Goal: Task Accomplishment & Management: Use online tool/utility

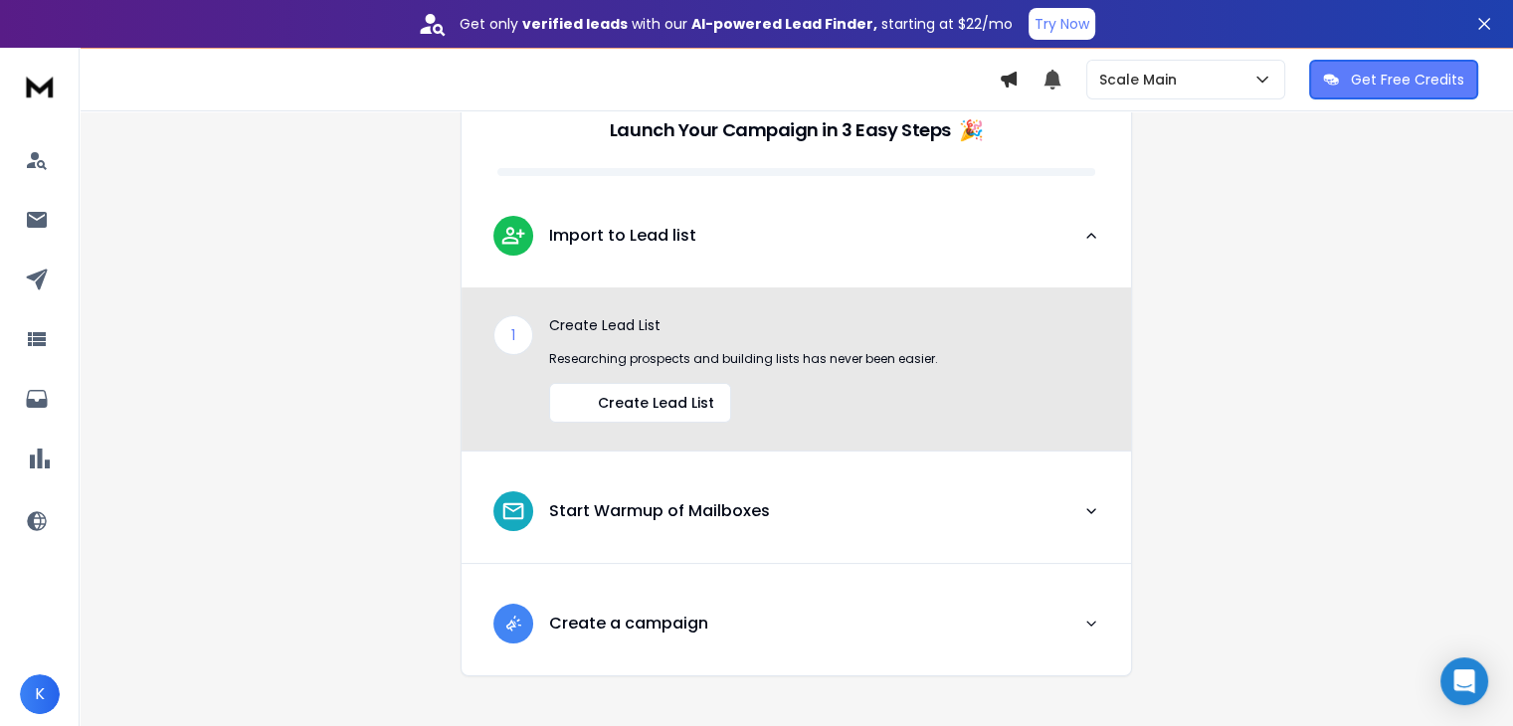
scroll to position [192, 0]
click at [32, 220] on icon at bounding box center [37, 220] width 20 height 16
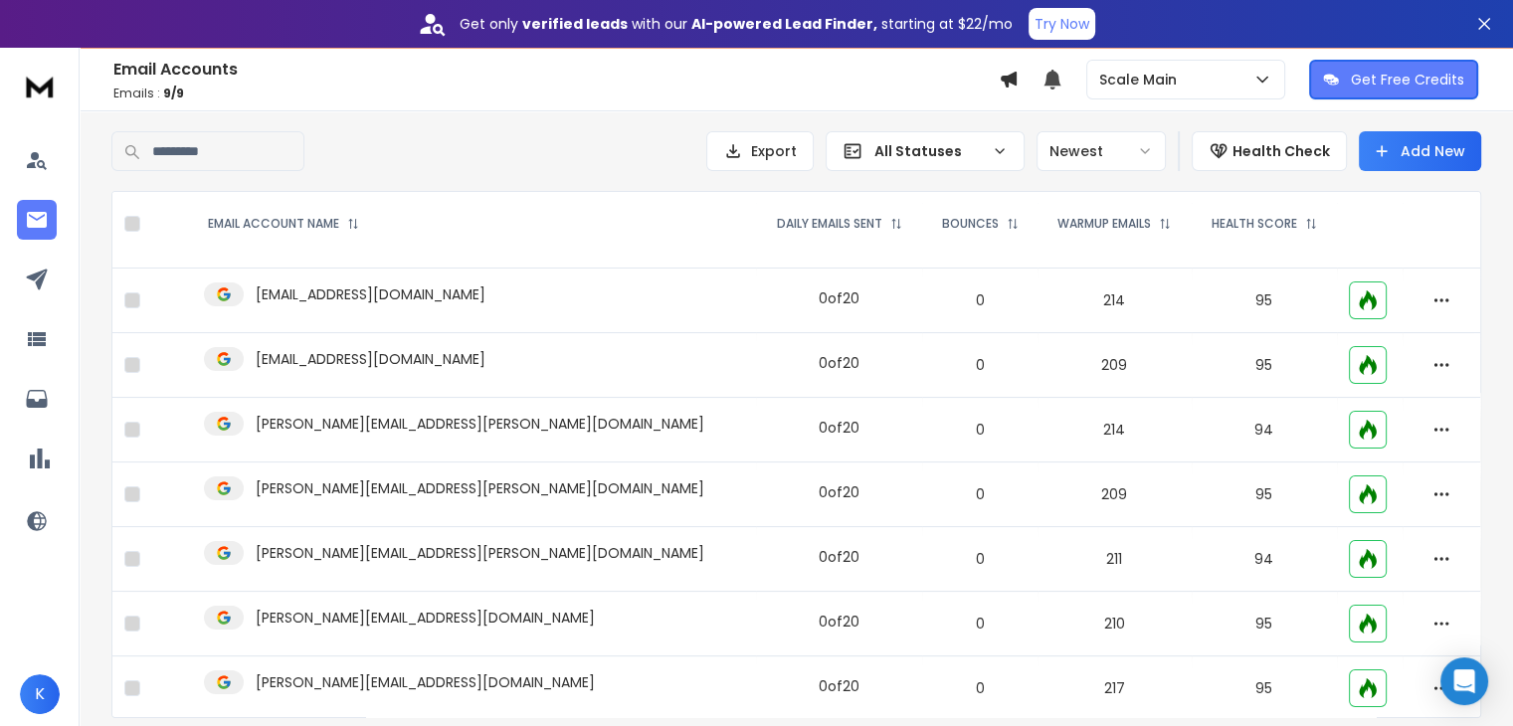
scroll to position [134, 0]
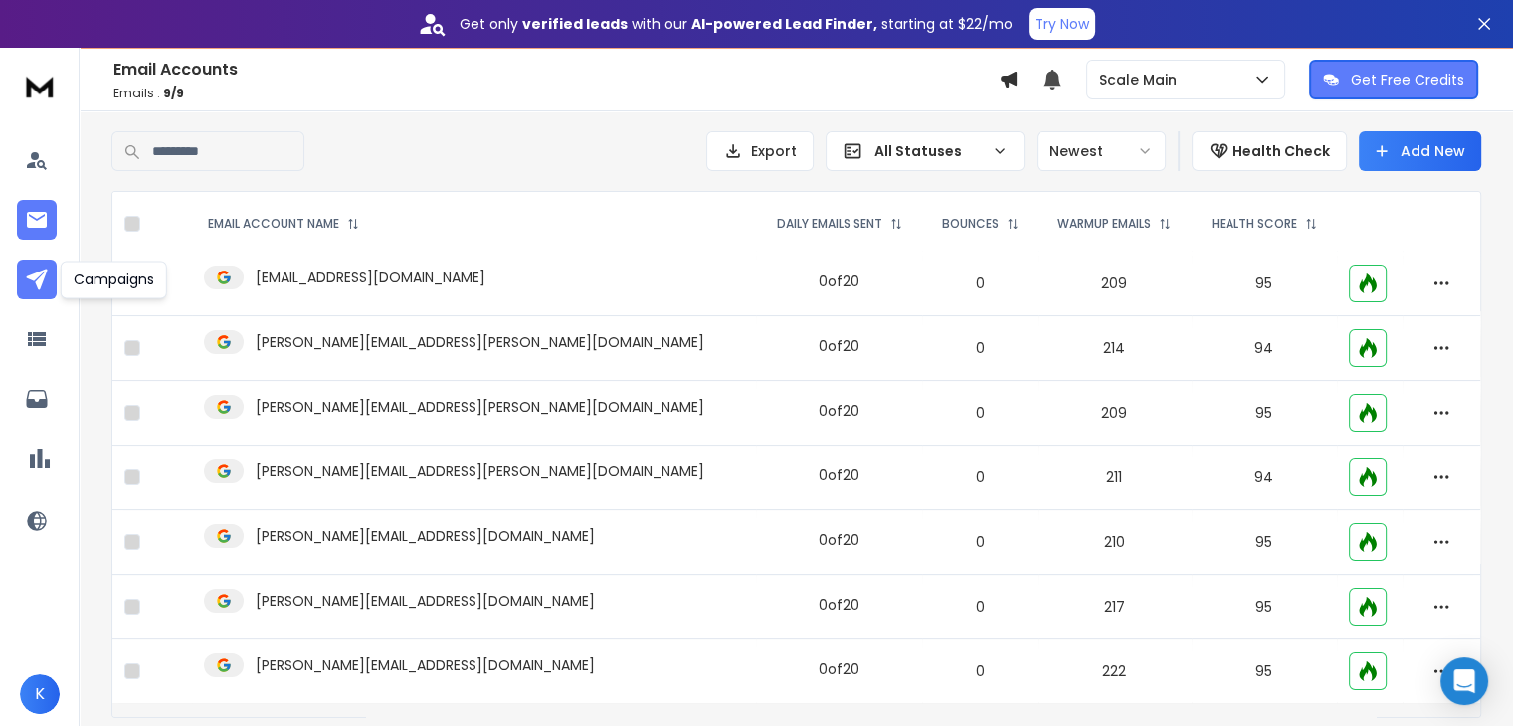
click at [44, 284] on icon at bounding box center [37, 280] width 24 height 24
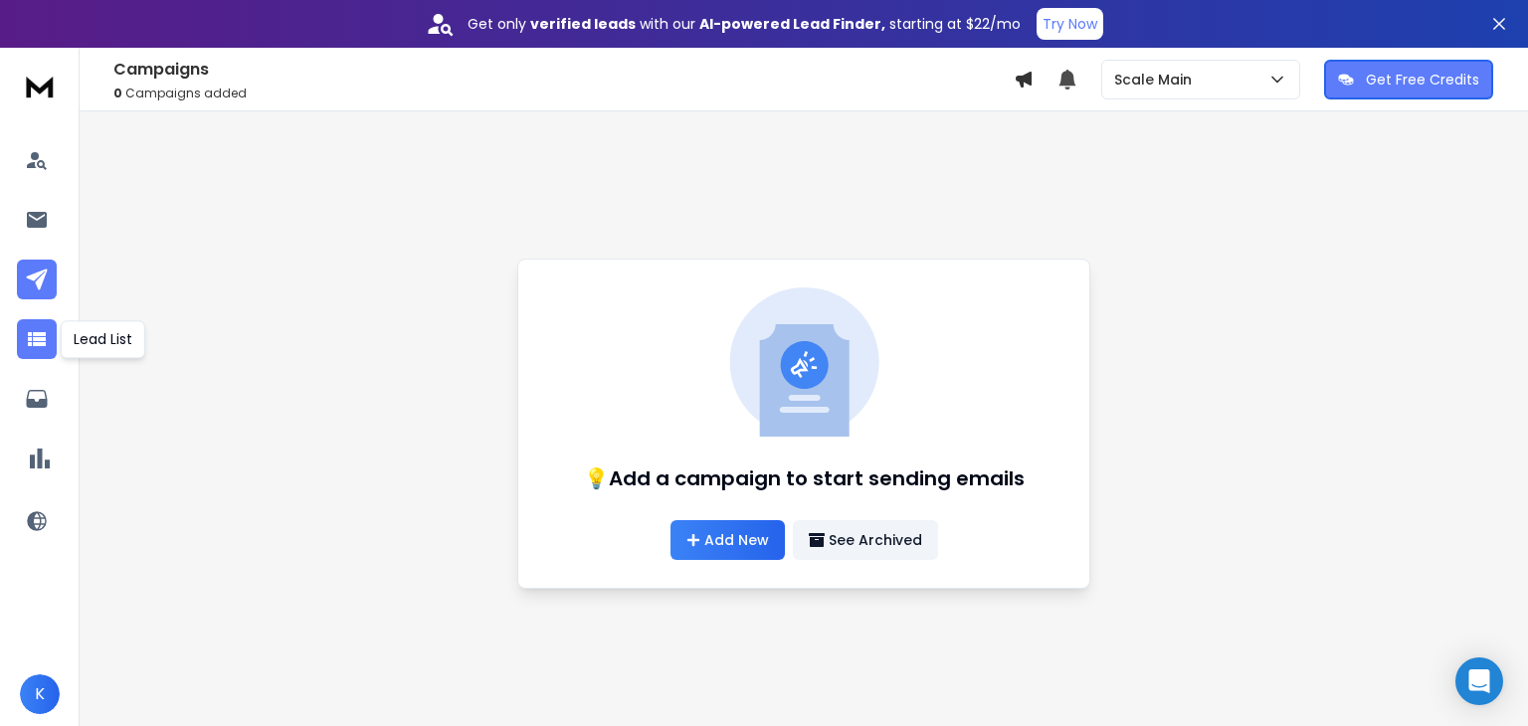
click at [26, 348] on icon at bounding box center [37, 339] width 24 height 24
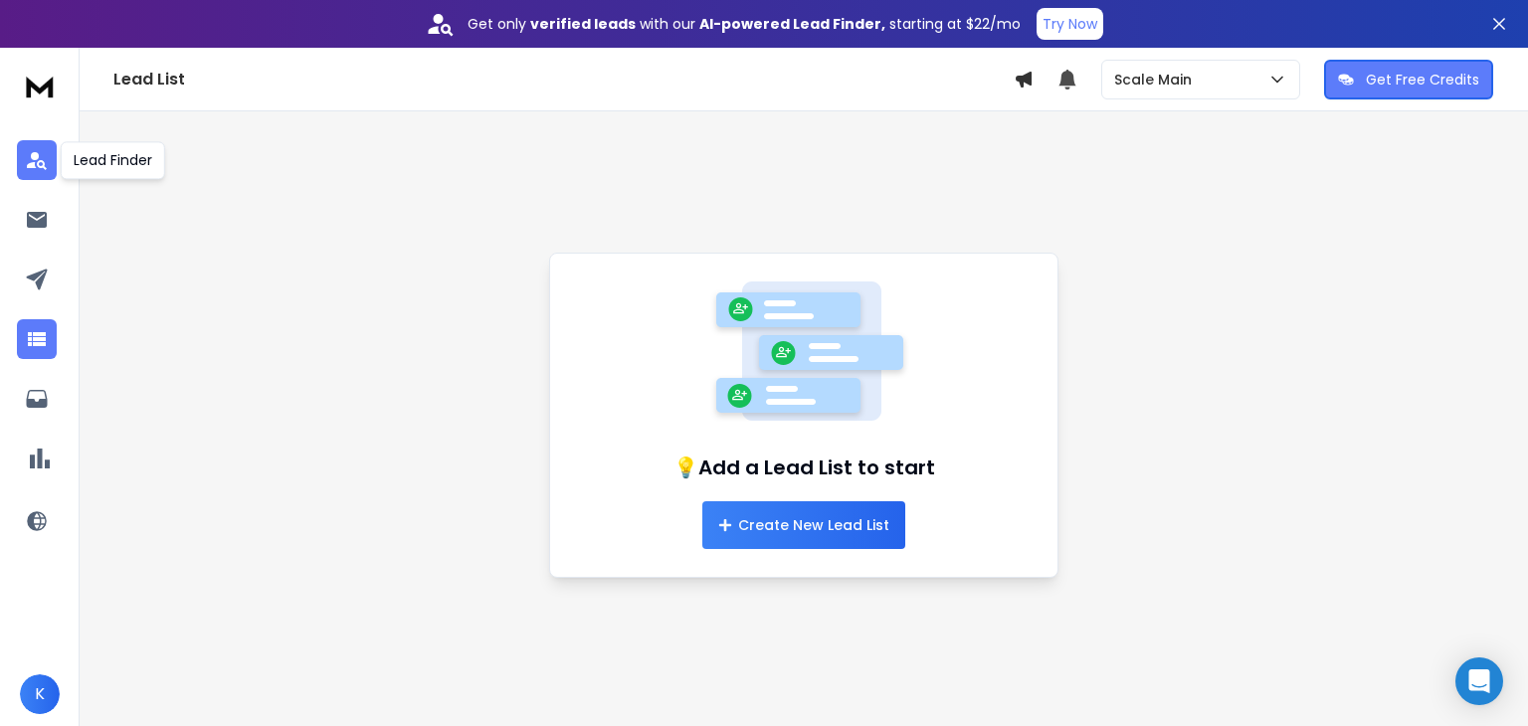
click at [47, 164] on icon at bounding box center [37, 160] width 24 height 24
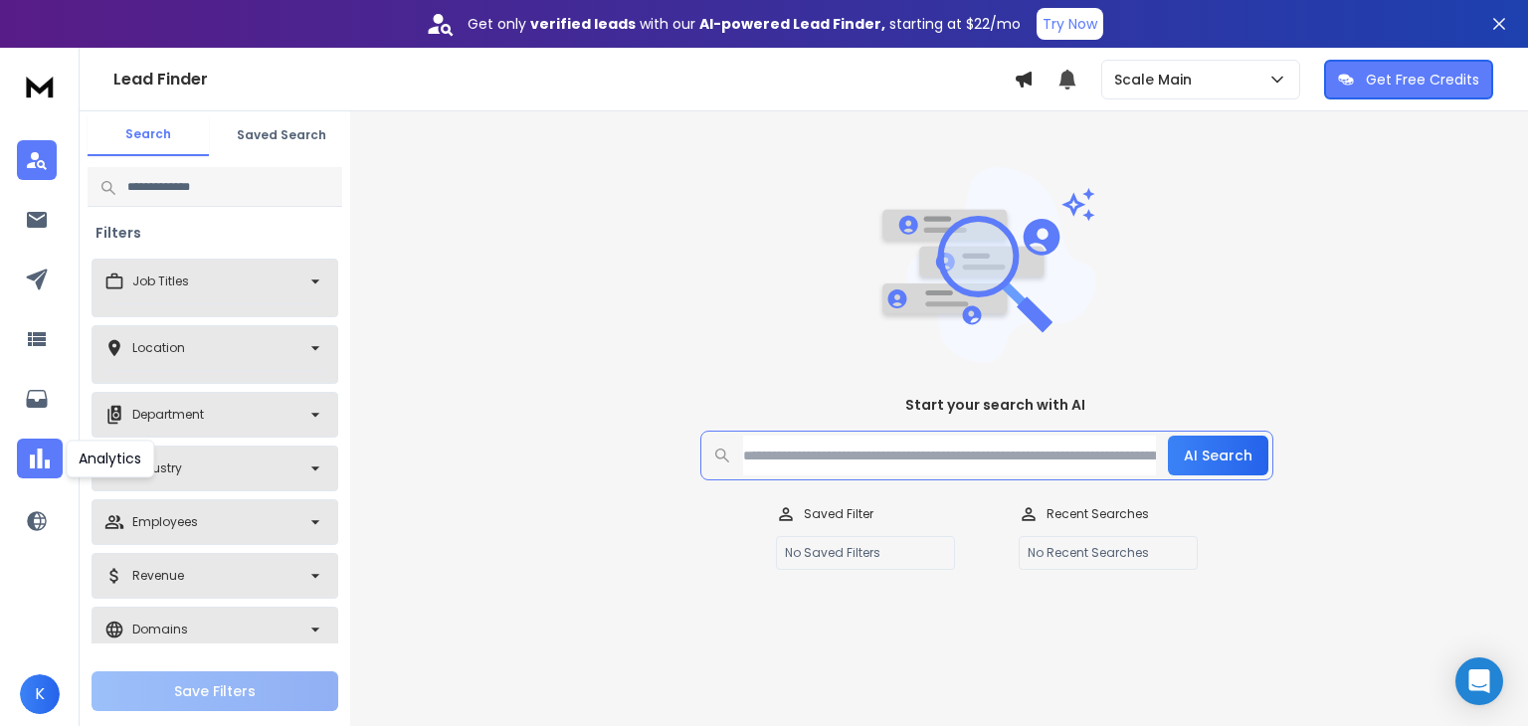
click at [31, 455] on icon at bounding box center [40, 459] width 20 height 20
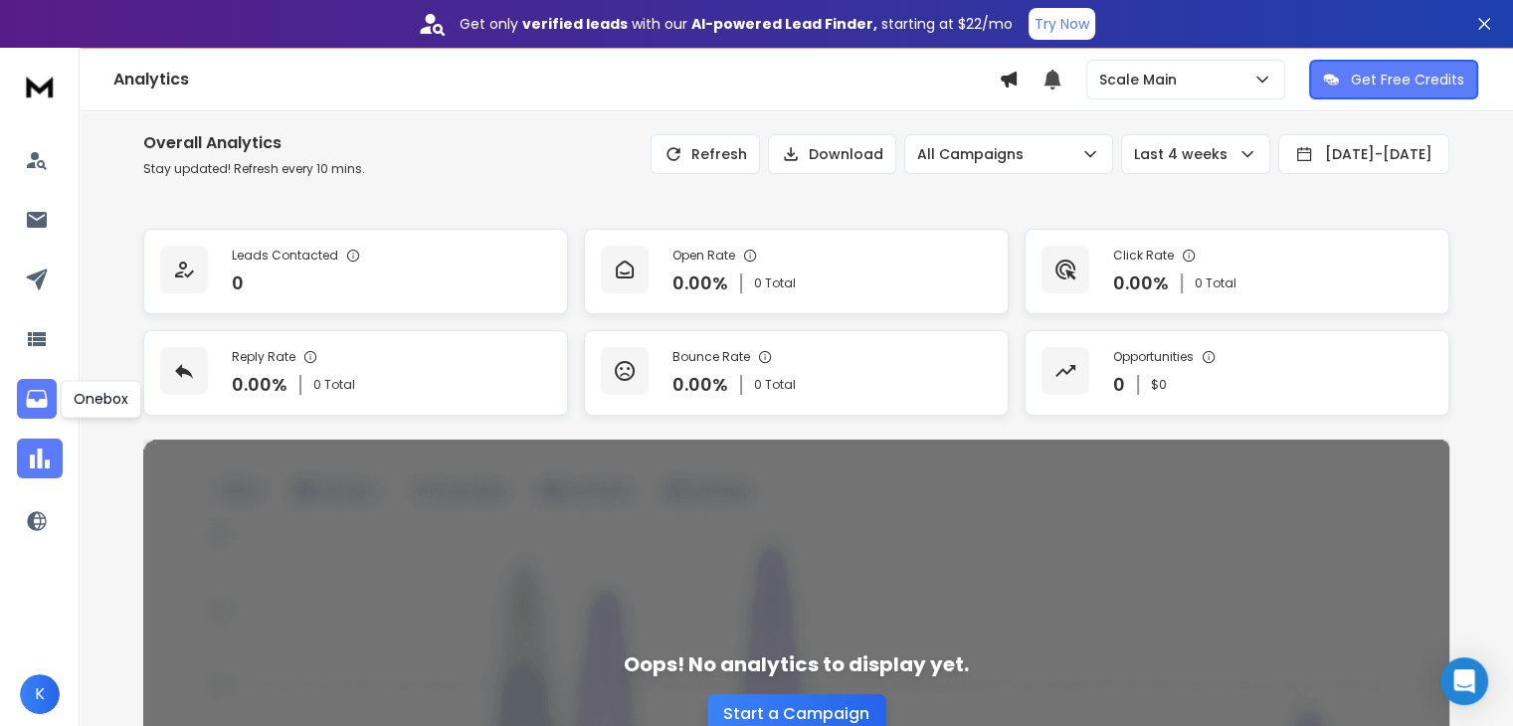
click at [25, 391] on icon at bounding box center [37, 399] width 24 height 24
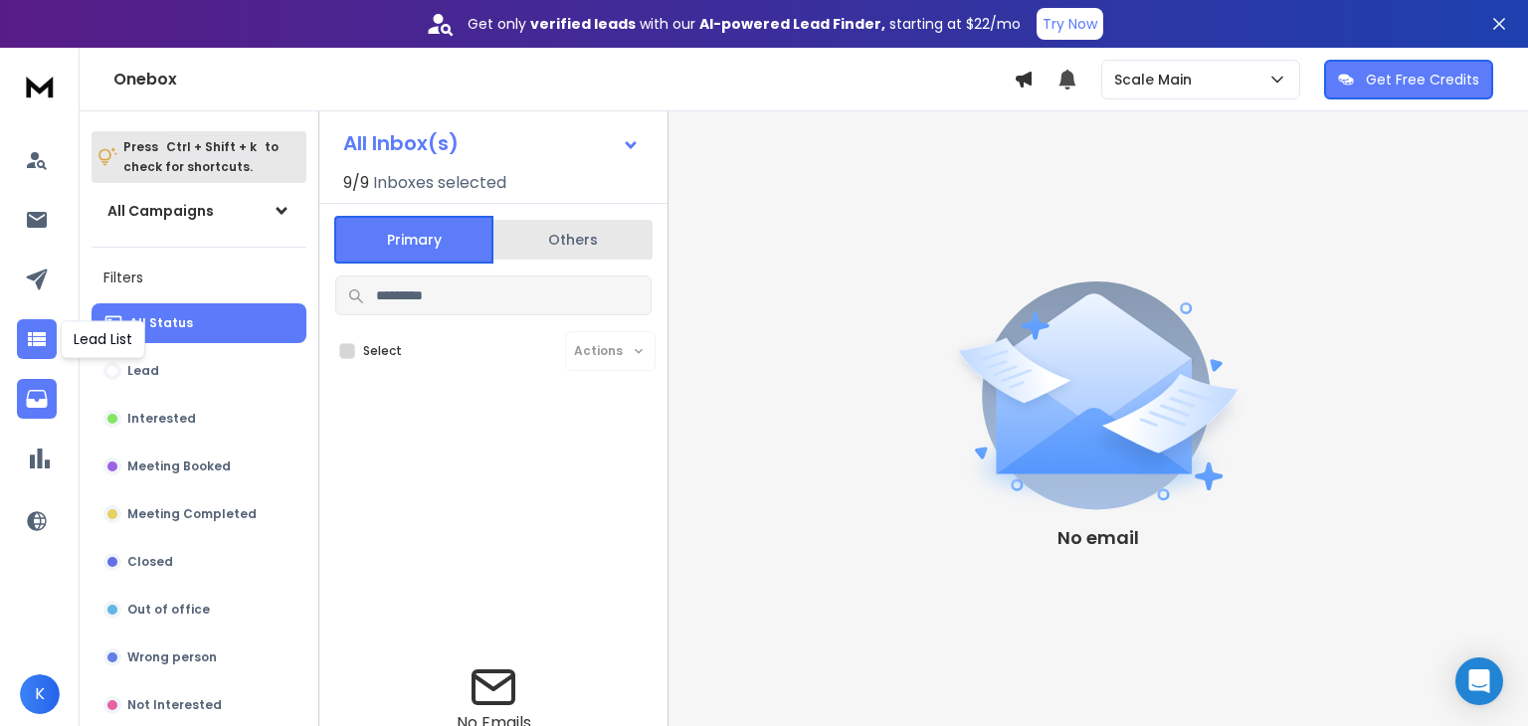
click at [40, 339] on icon at bounding box center [37, 339] width 18 height 14
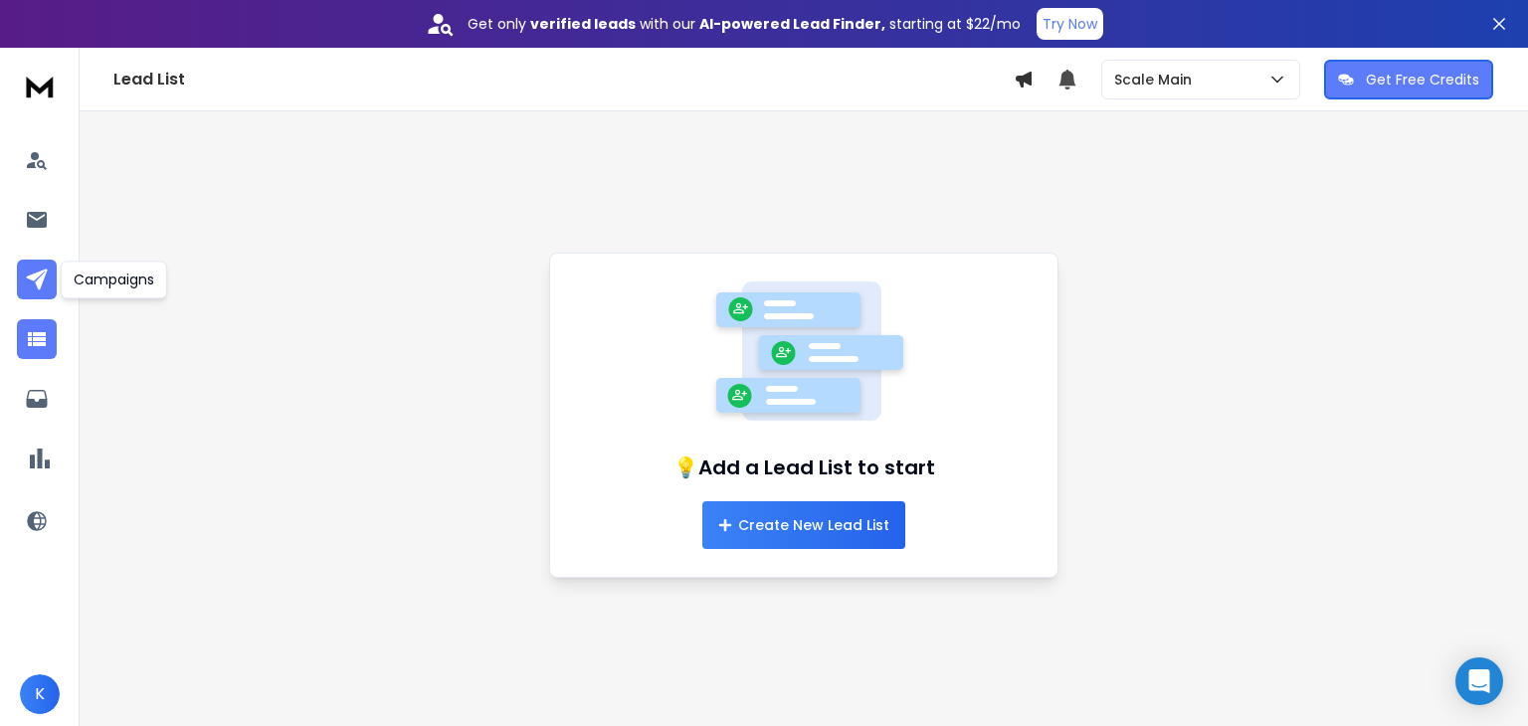
click at [25, 284] on icon at bounding box center [37, 280] width 24 height 24
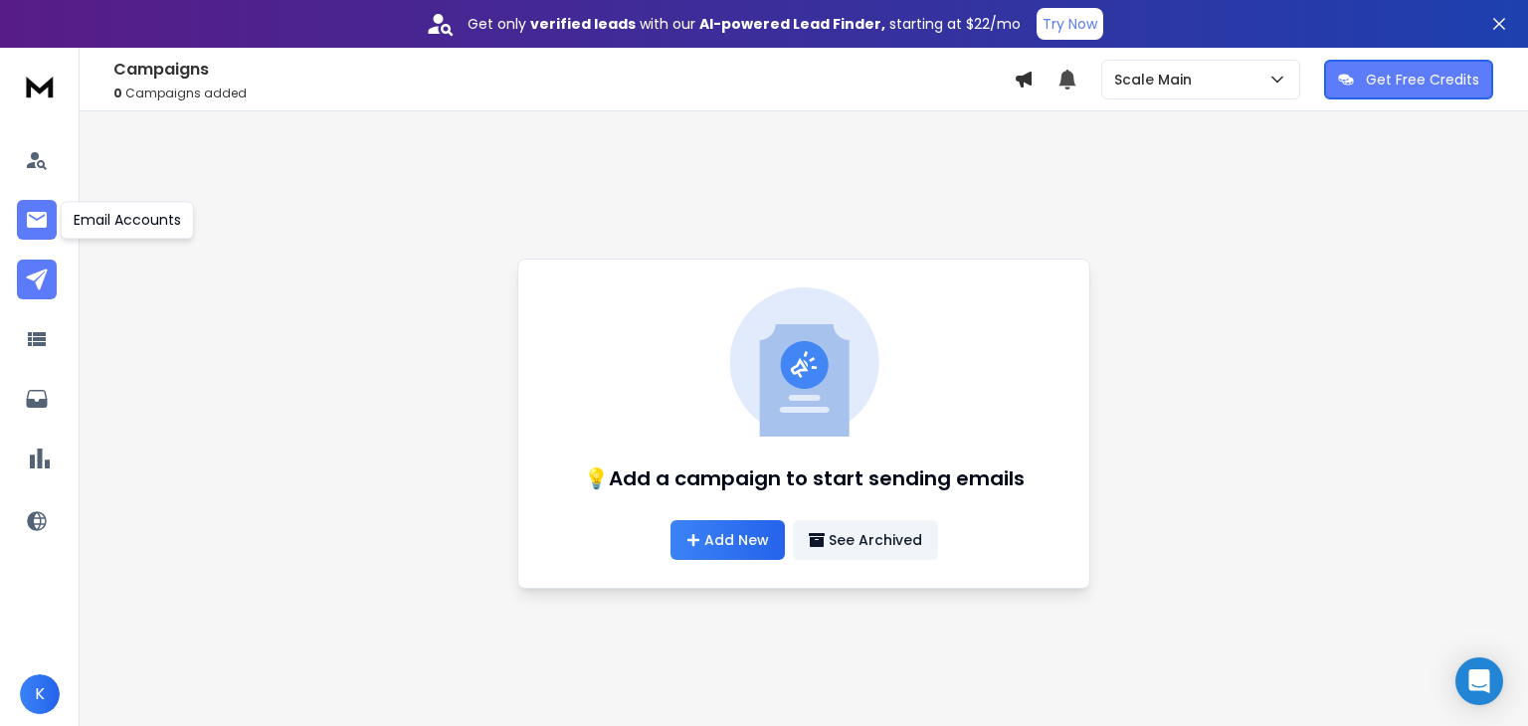
click at [28, 217] on icon at bounding box center [37, 220] width 20 height 16
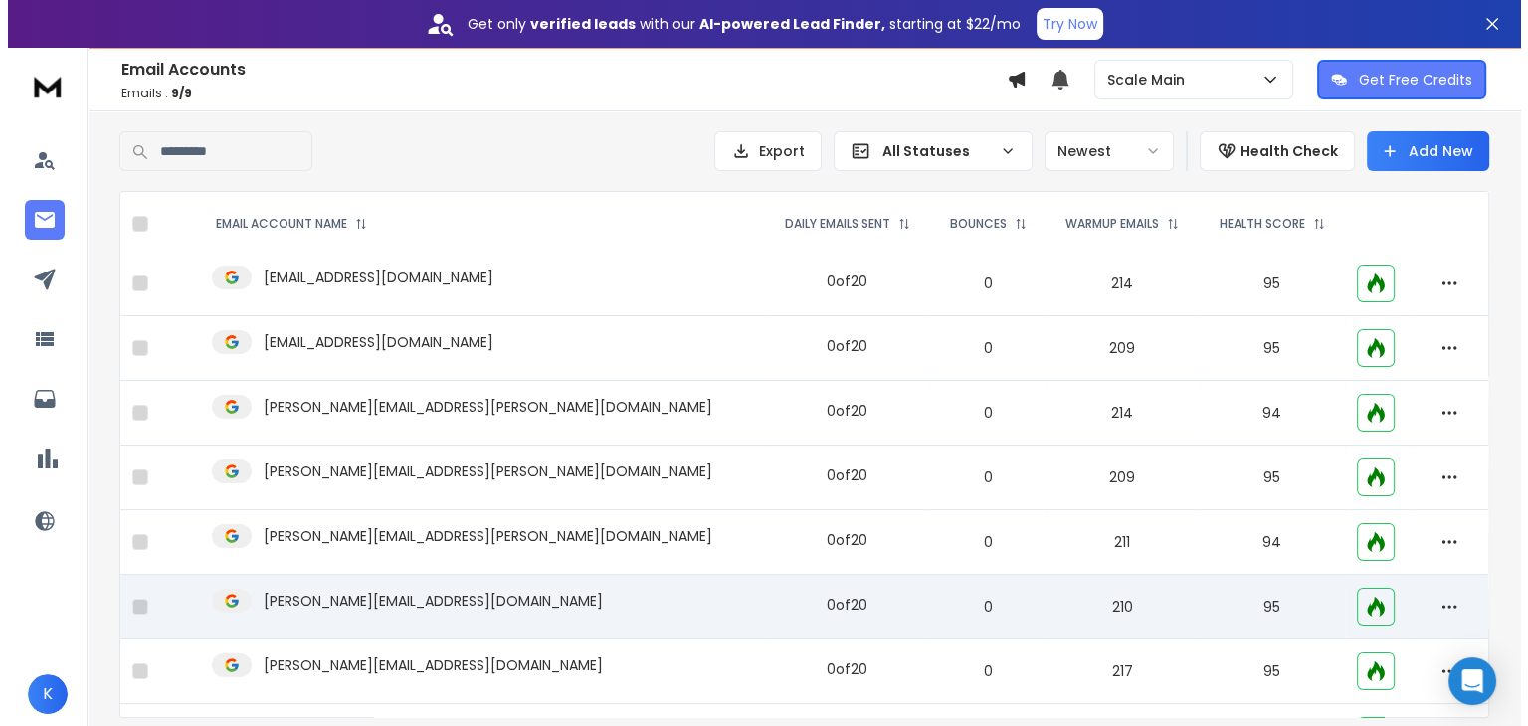
scroll to position [134, 0]
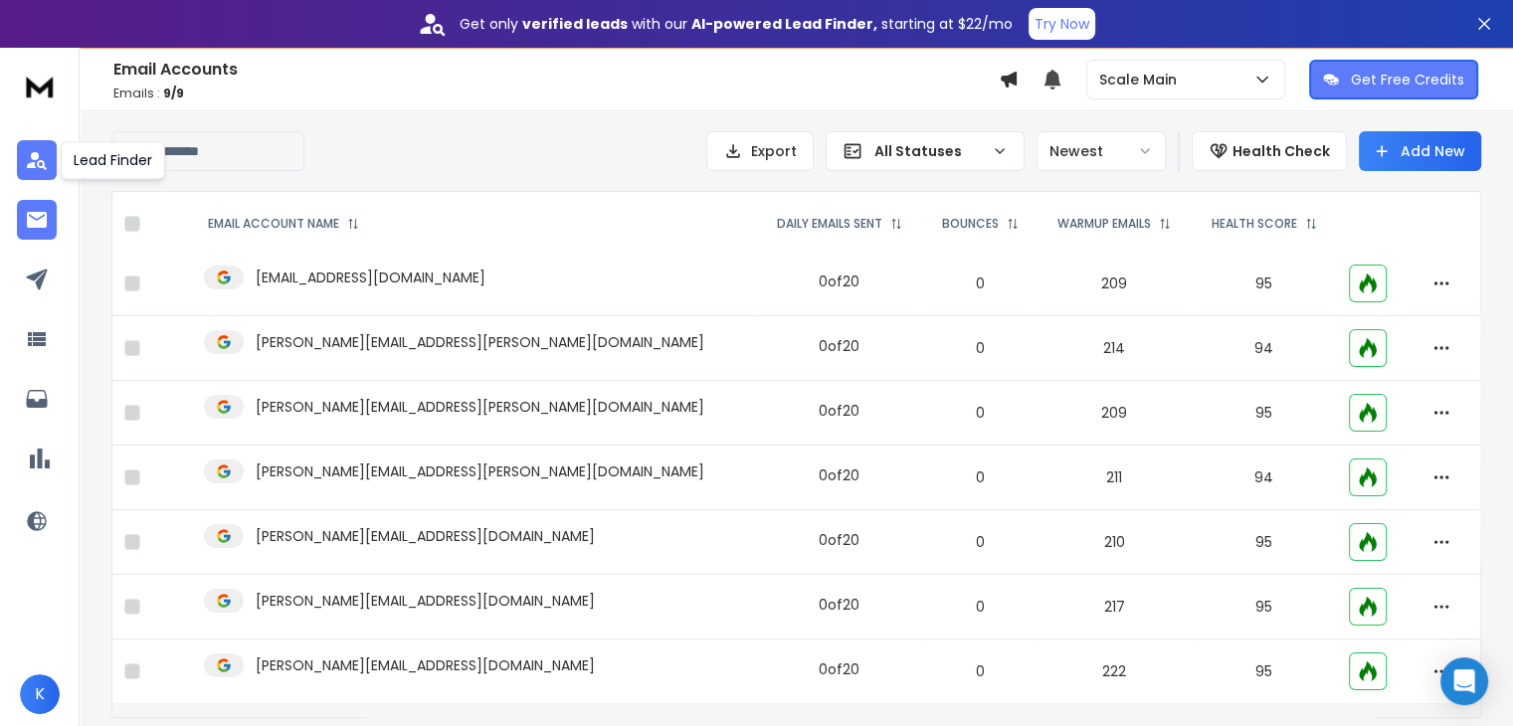
click at [21, 173] on link at bounding box center [37, 160] width 40 height 40
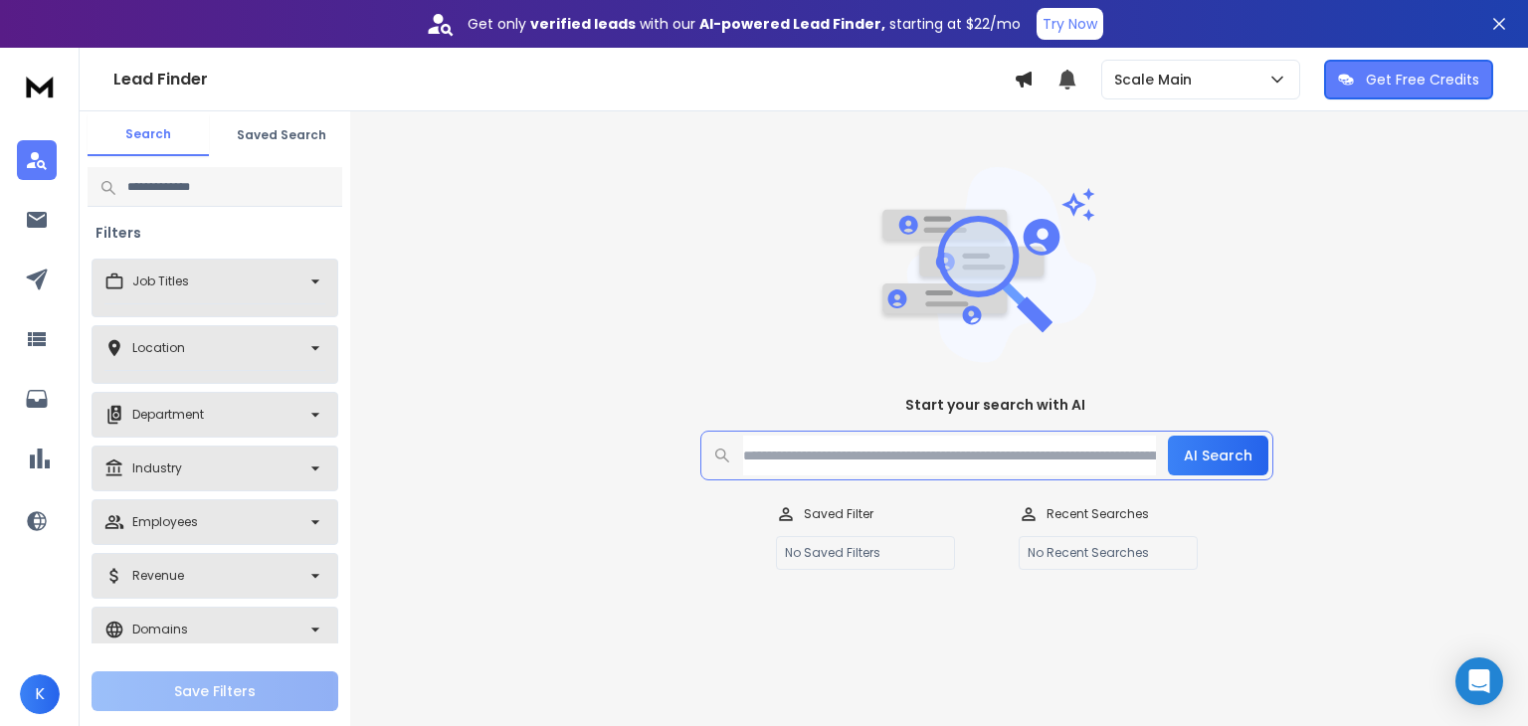
click at [305, 282] on icon at bounding box center [315, 282] width 20 height 20
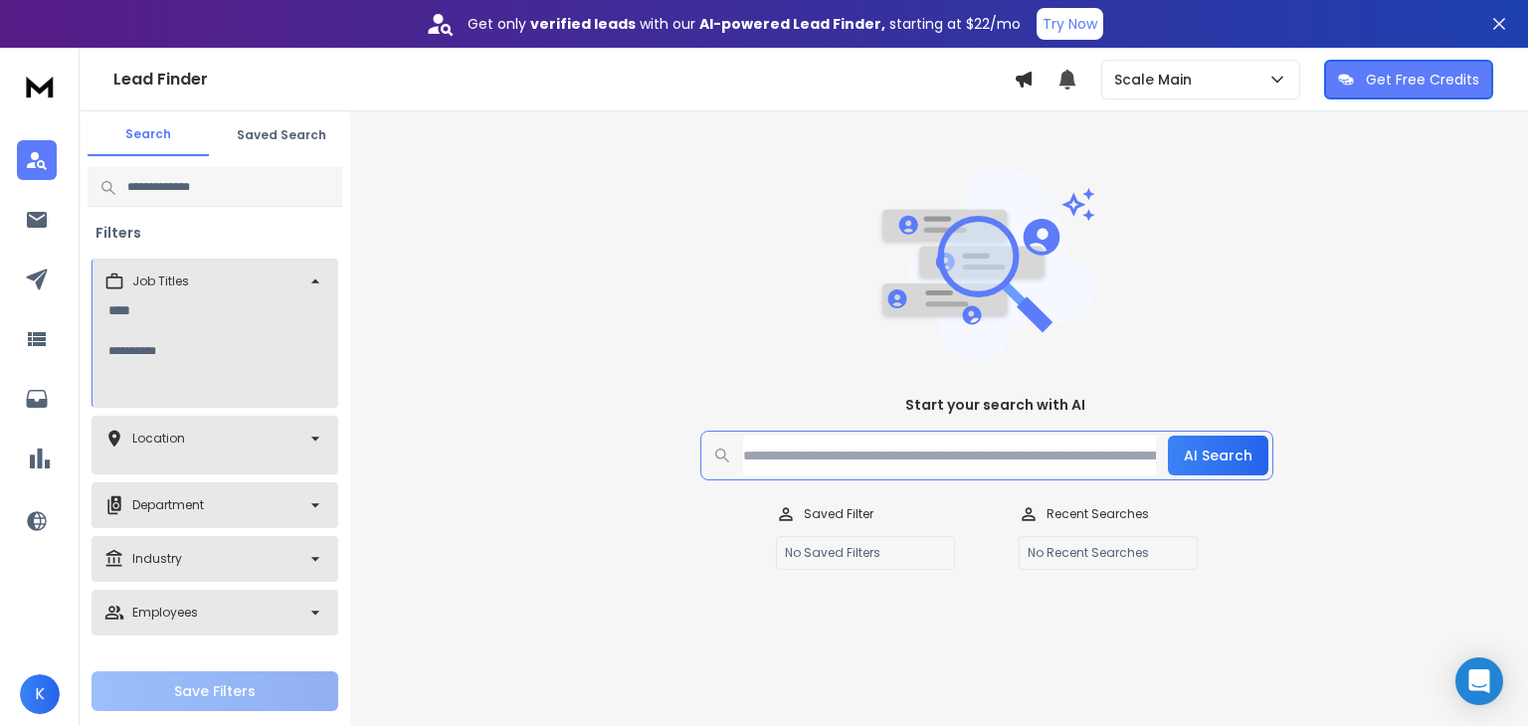
type input "*****"
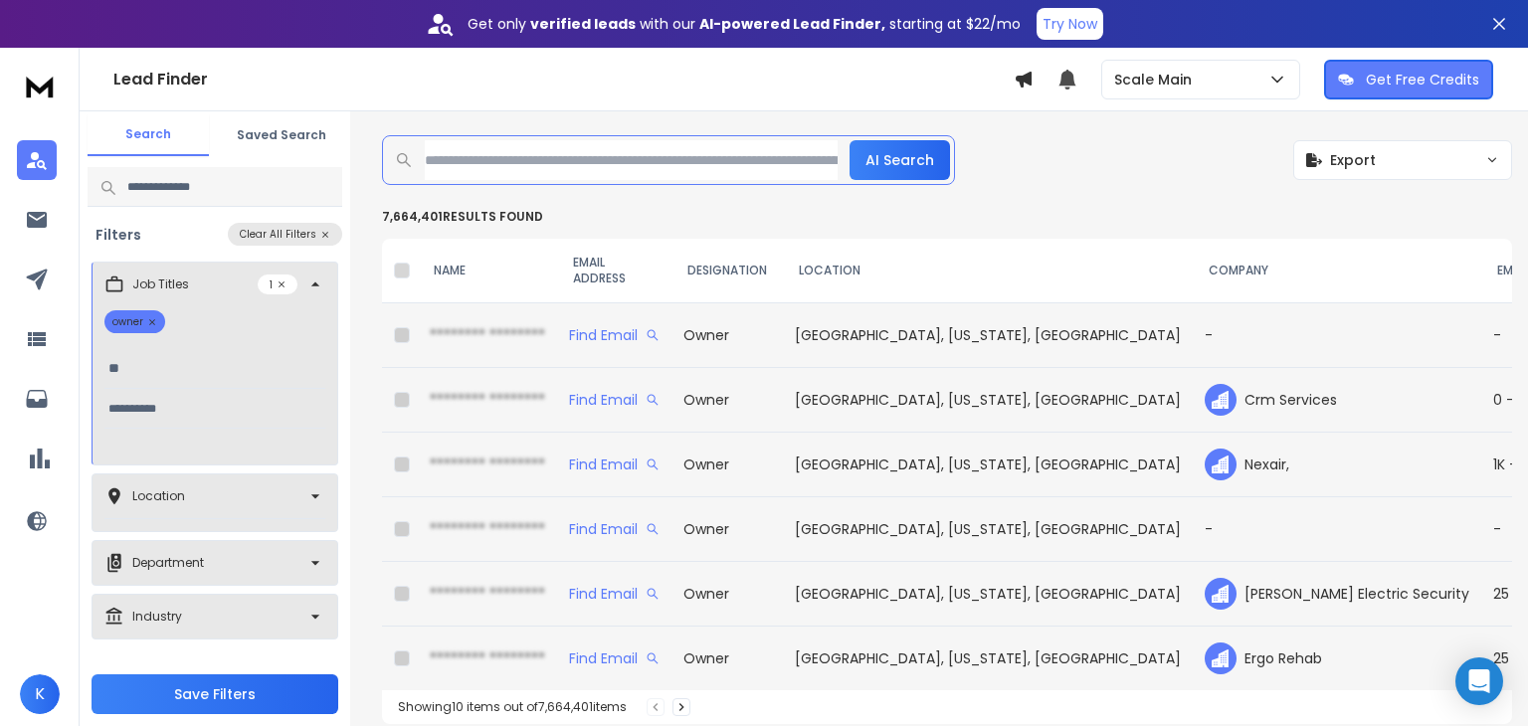
type input "***"
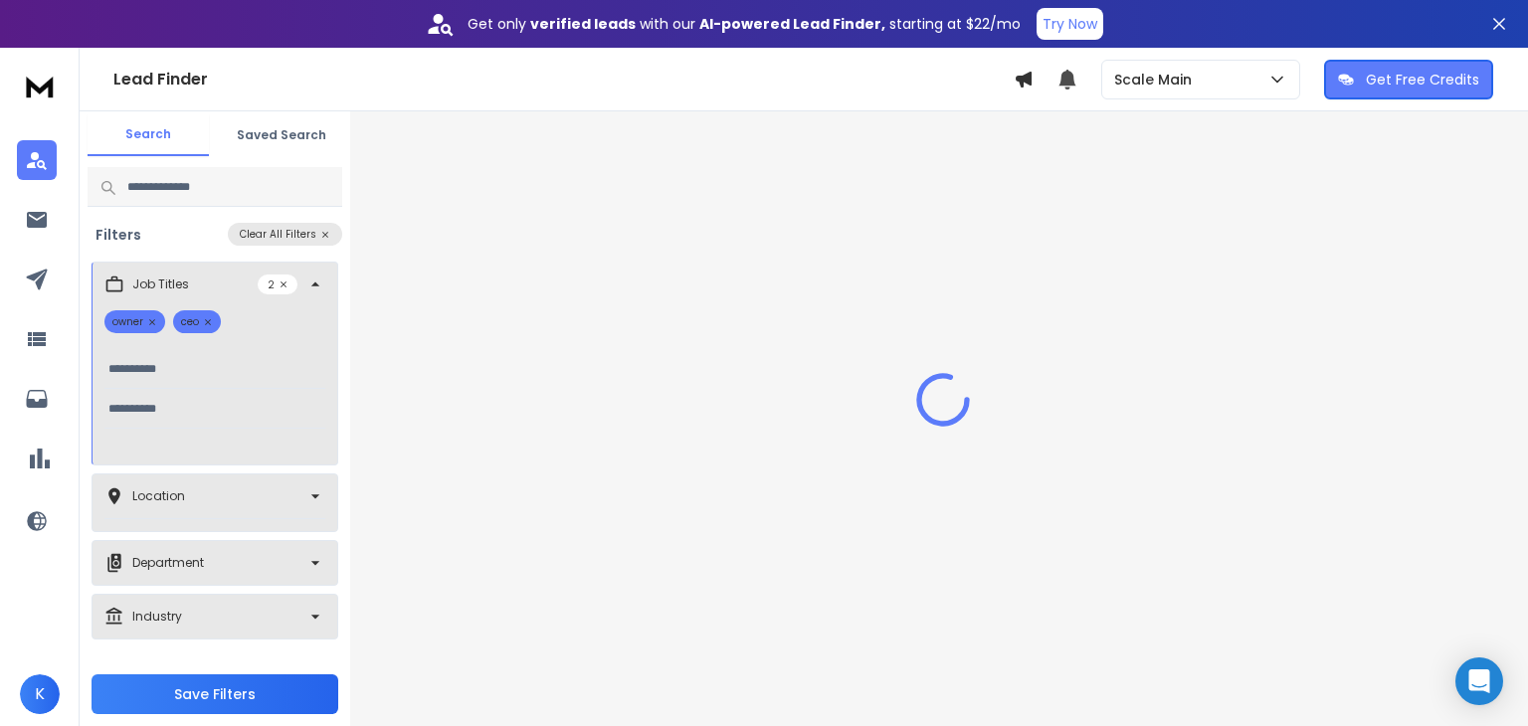
click at [263, 367] on input at bounding box center [214, 369] width 221 height 40
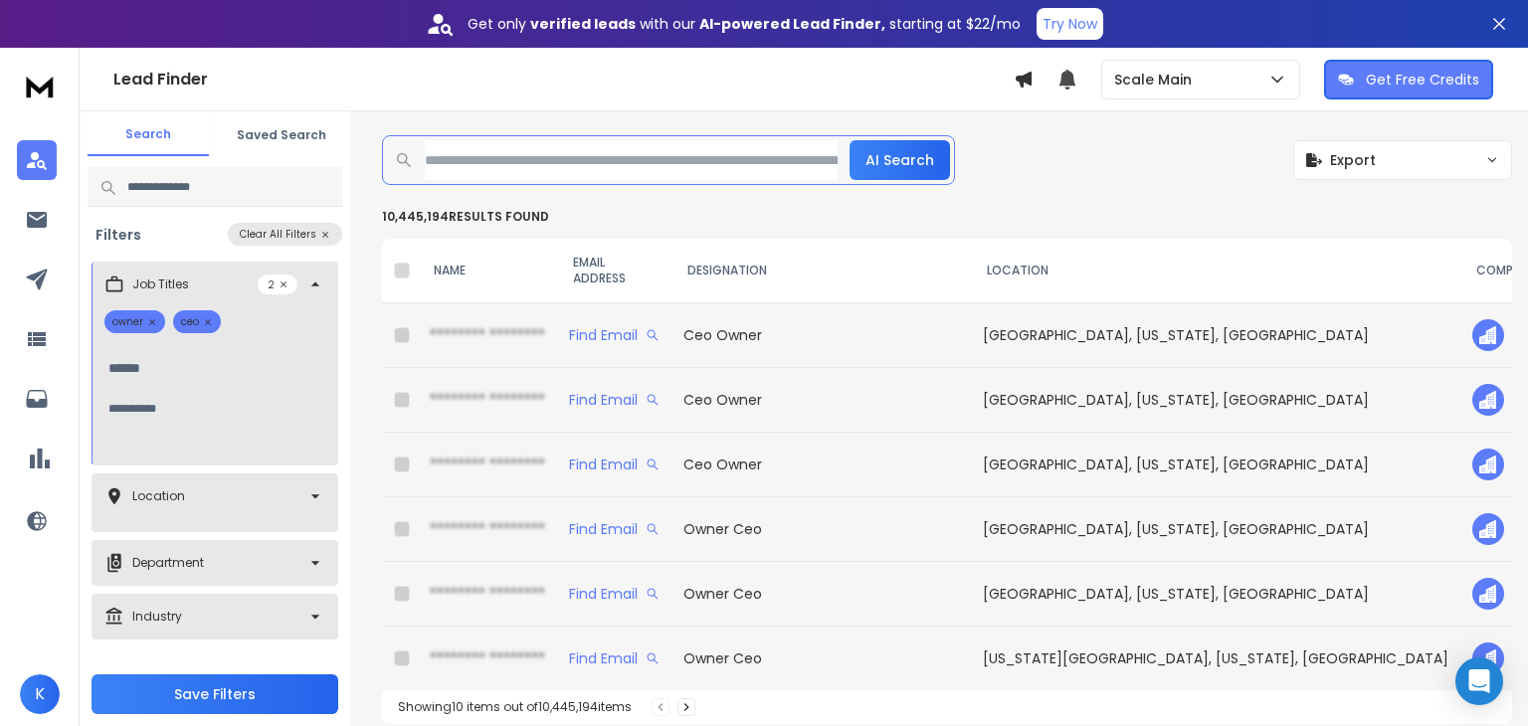
type input "*******"
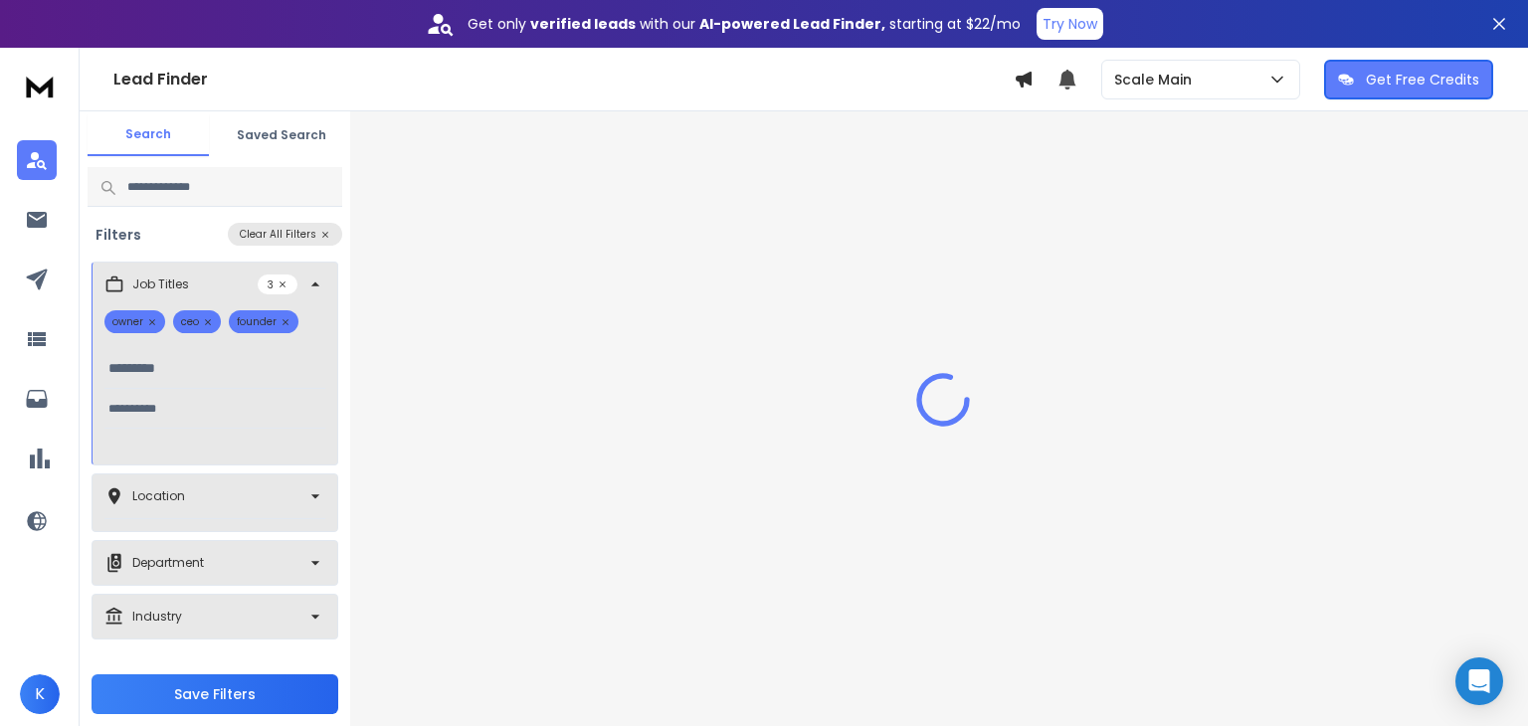
type input "**********"
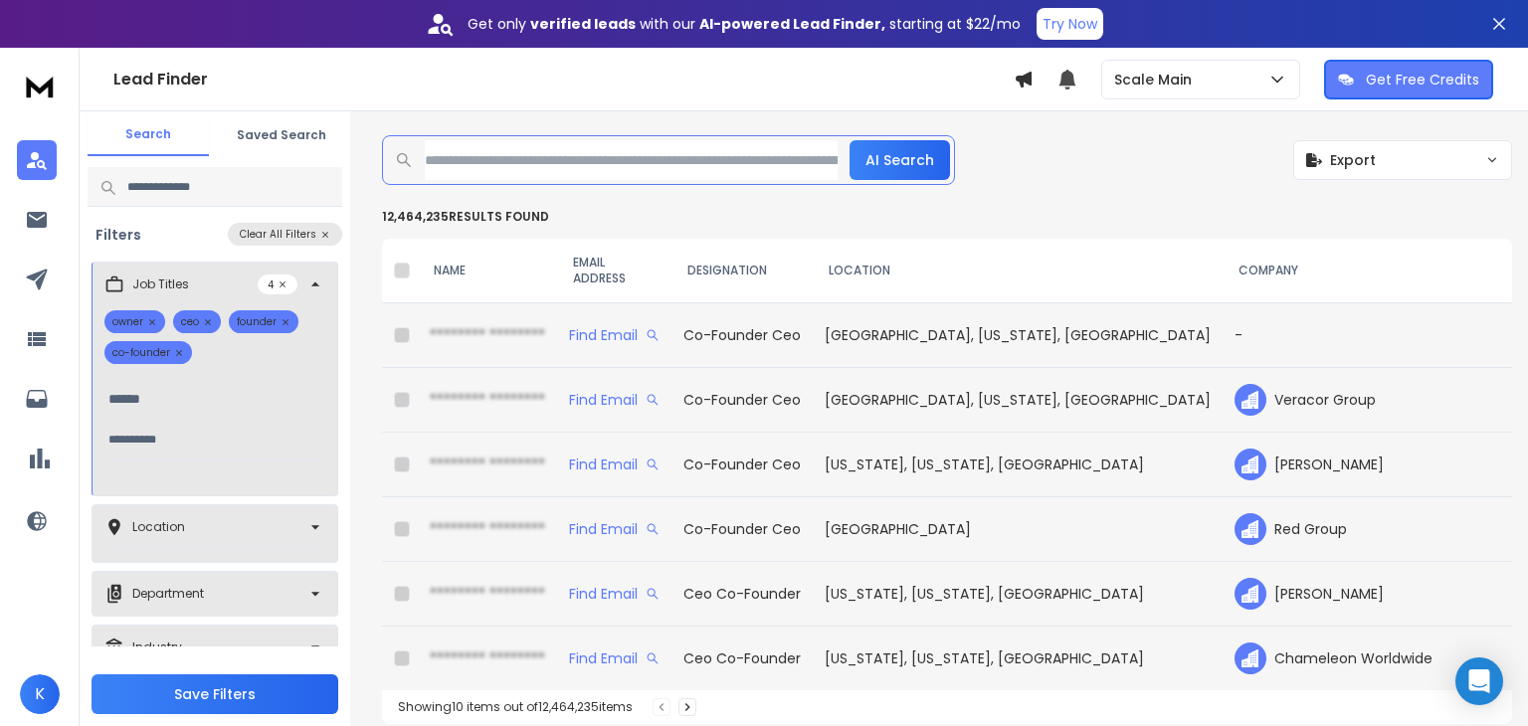
type input "*******"
type input "**********"
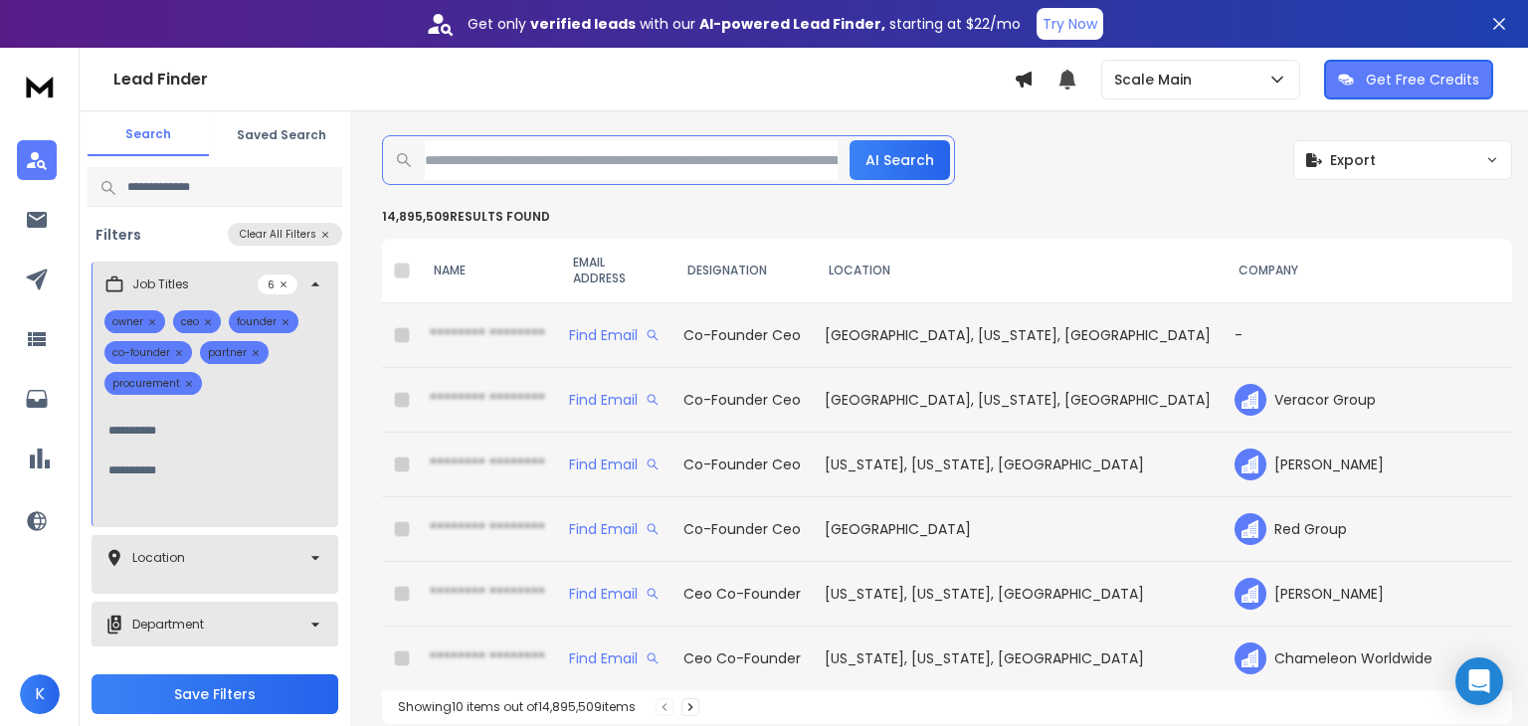
click at [305, 561] on icon at bounding box center [315, 558] width 20 height 20
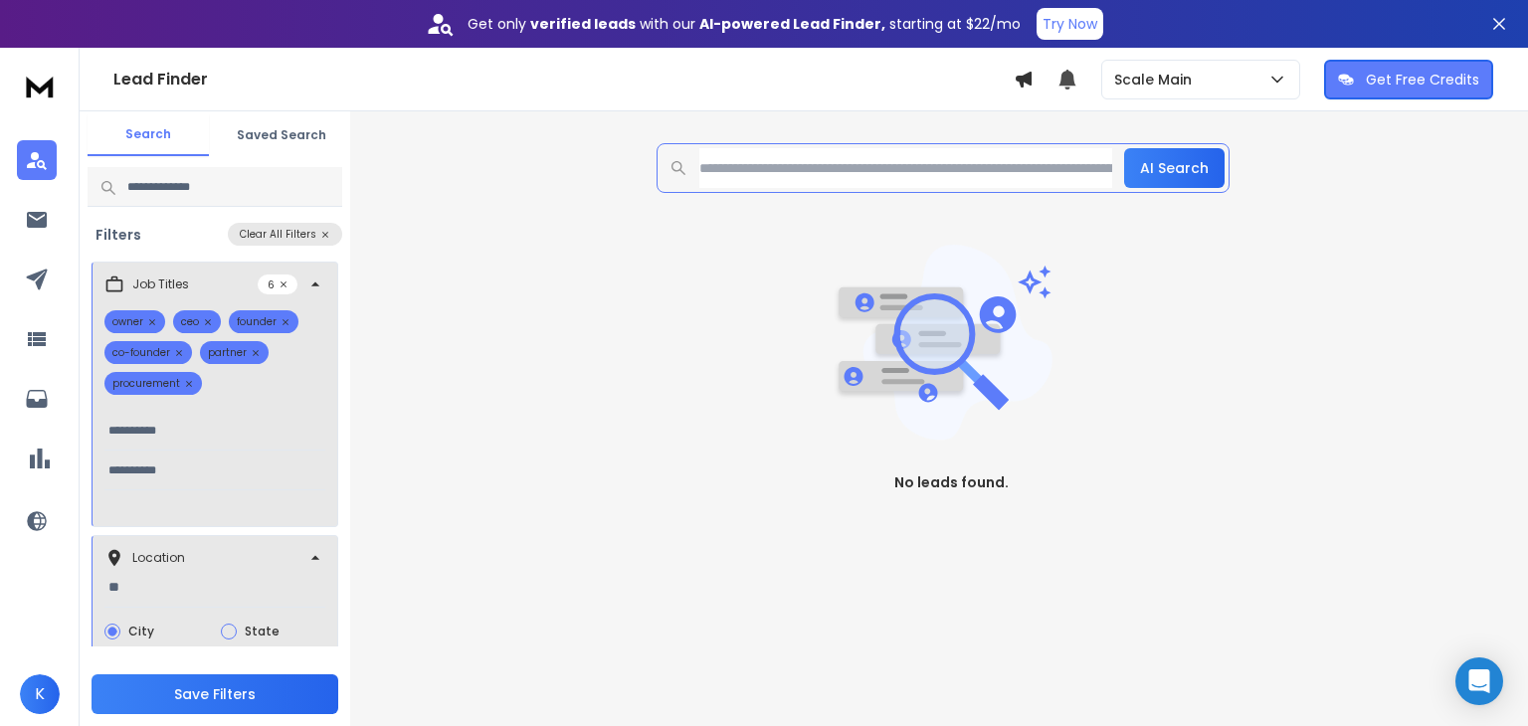
type input "*"
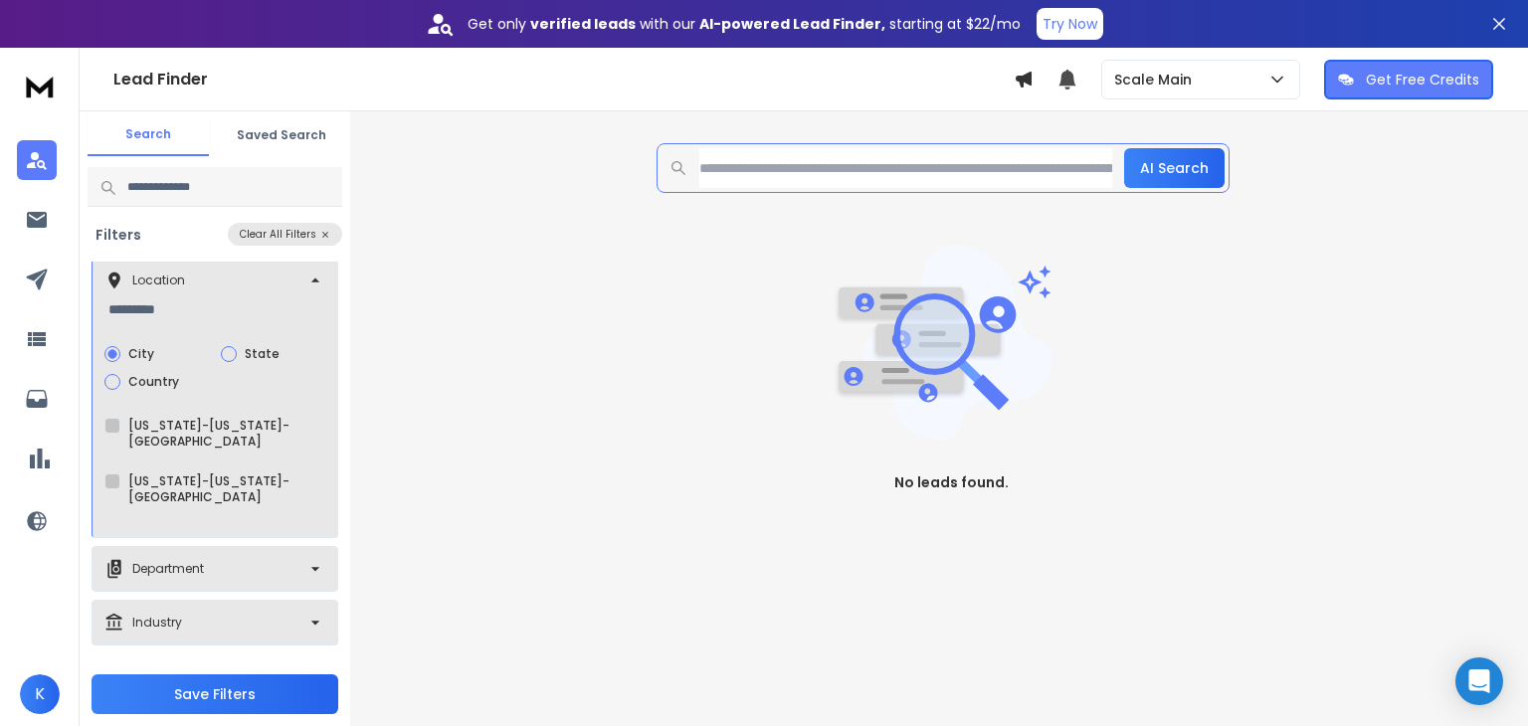
scroll to position [99, 0]
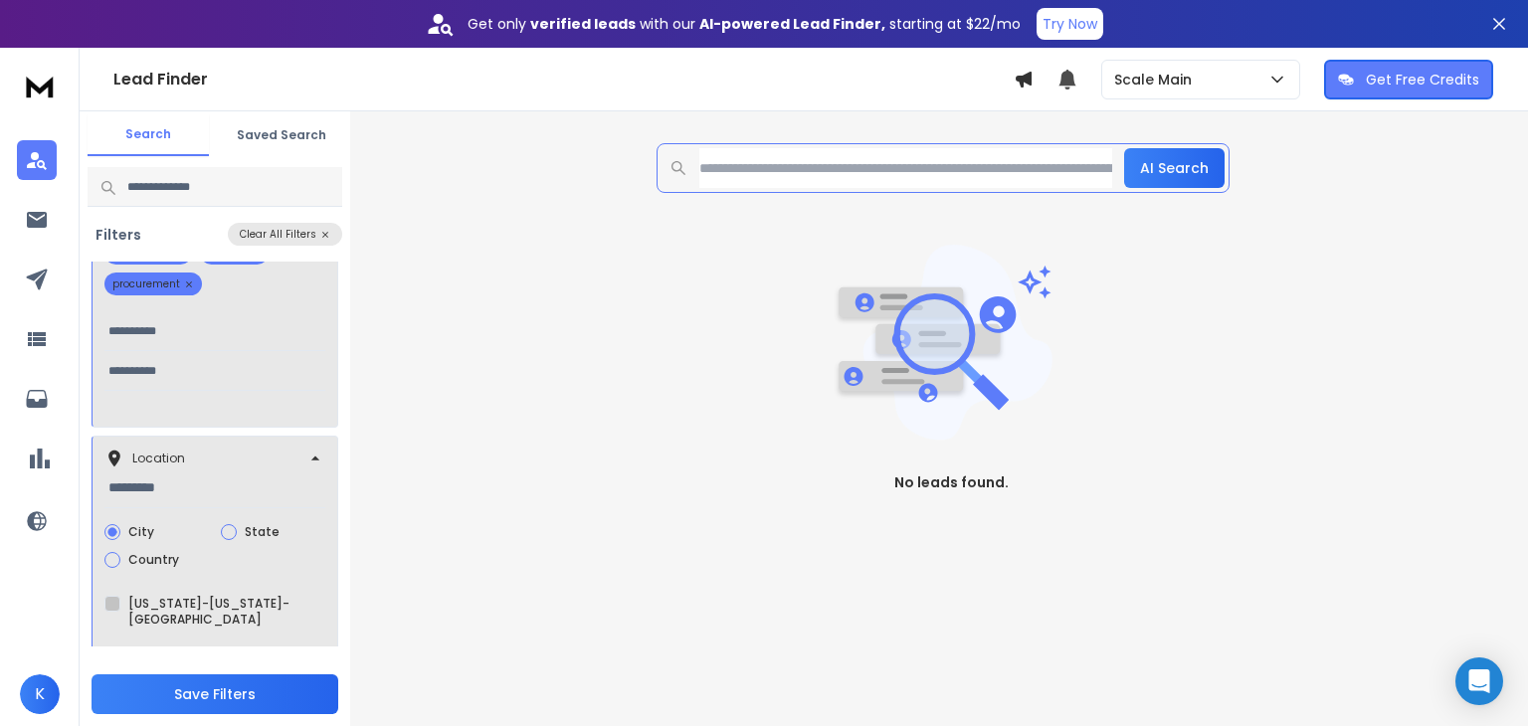
click at [223, 529] on button "State" at bounding box center [229, 532] width 16 height 16
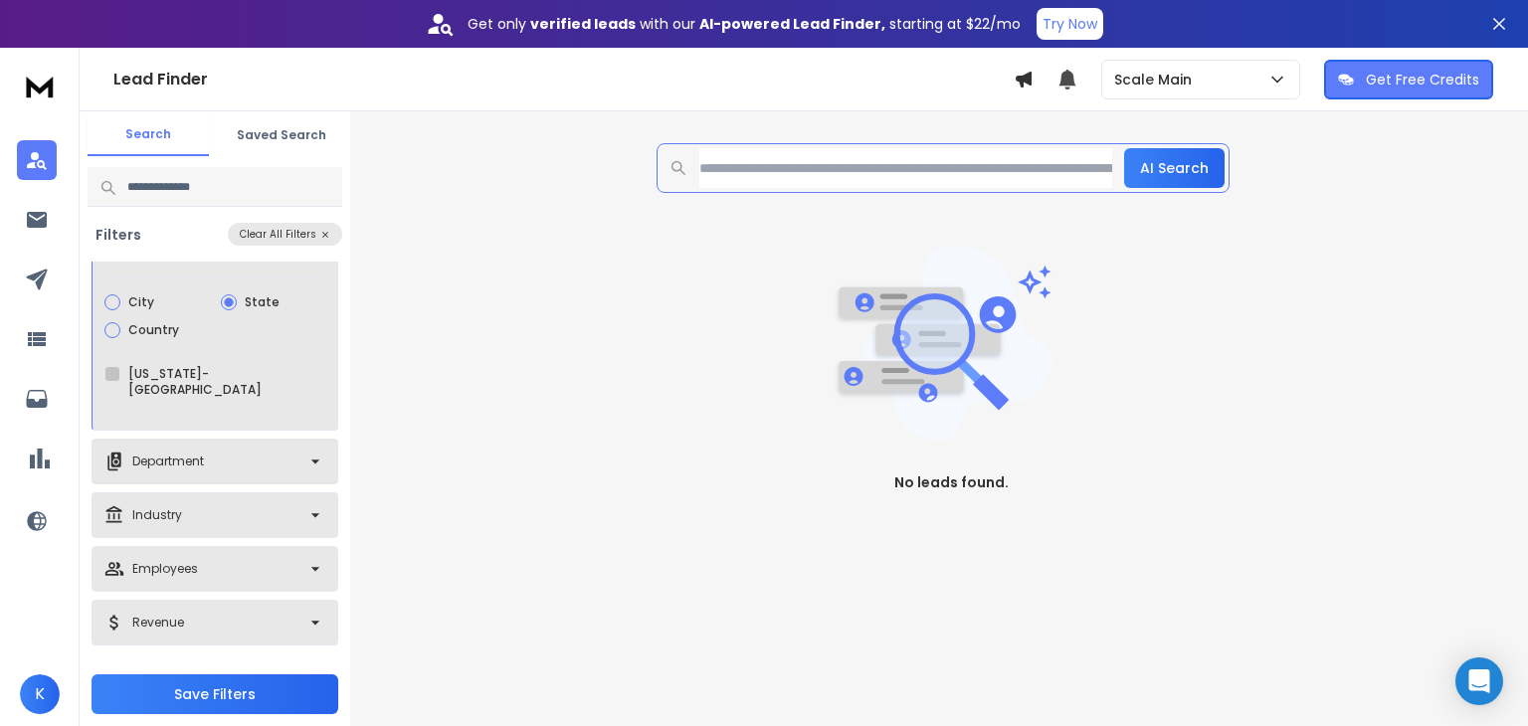
scroll to position [298, 0]
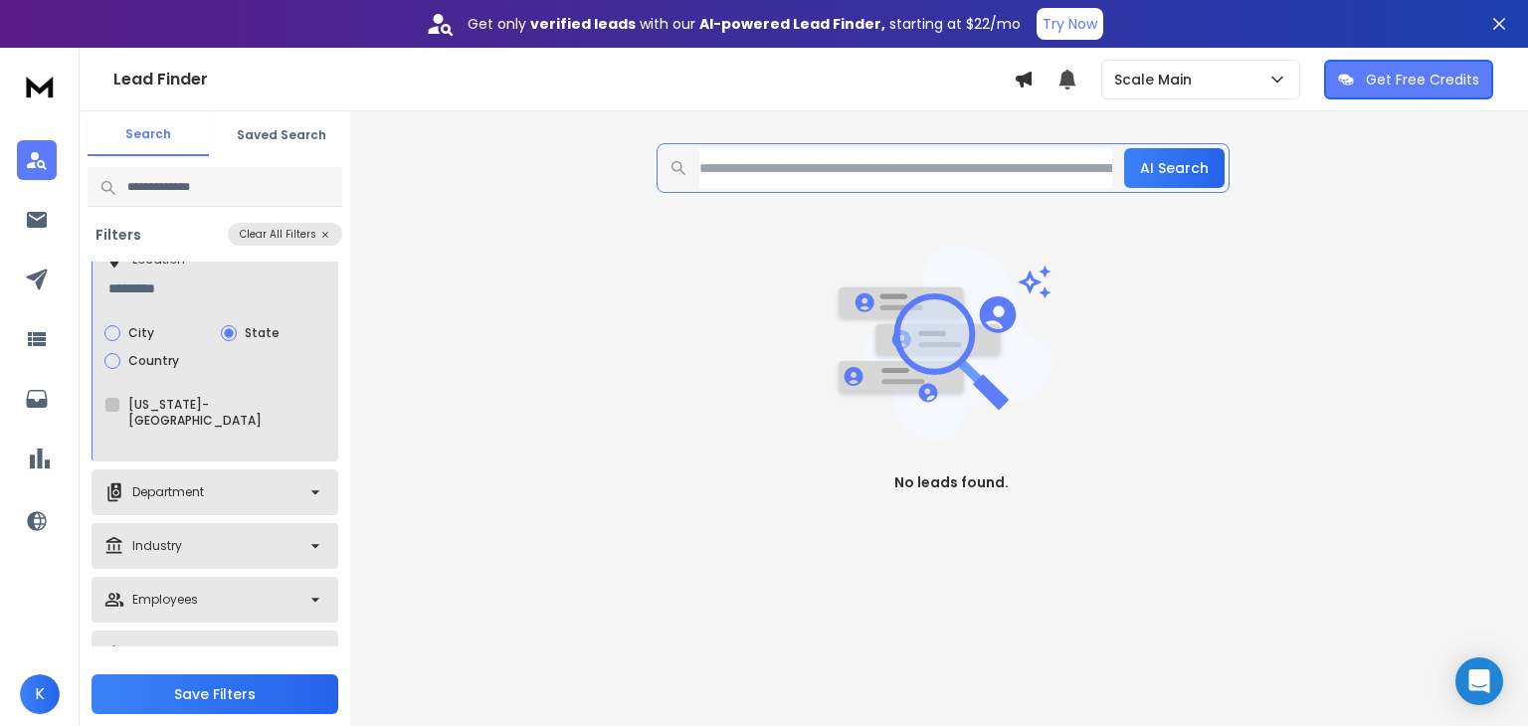
click at [151, 484] on p "Department" at bounding box center [168, 492] width 72 height 16
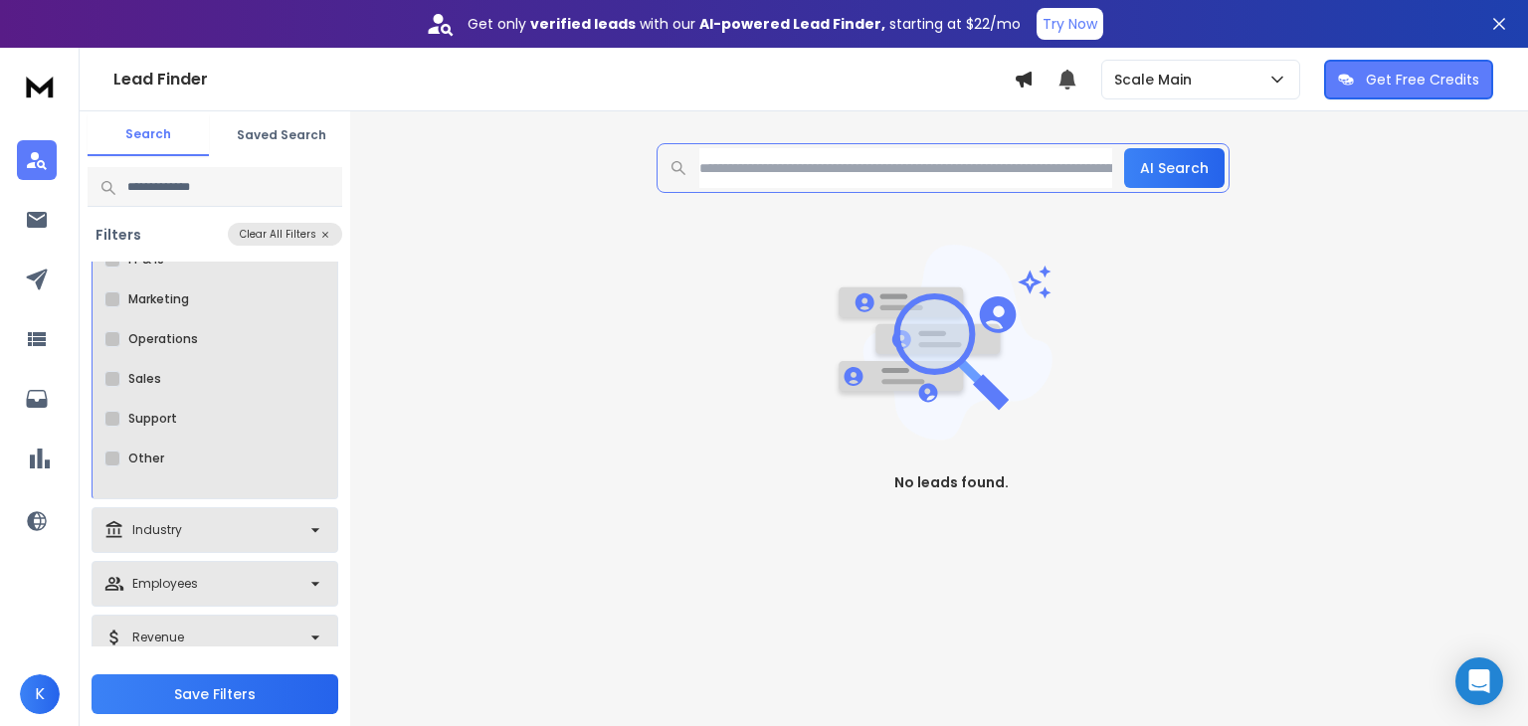
scroll to position [497, 0]
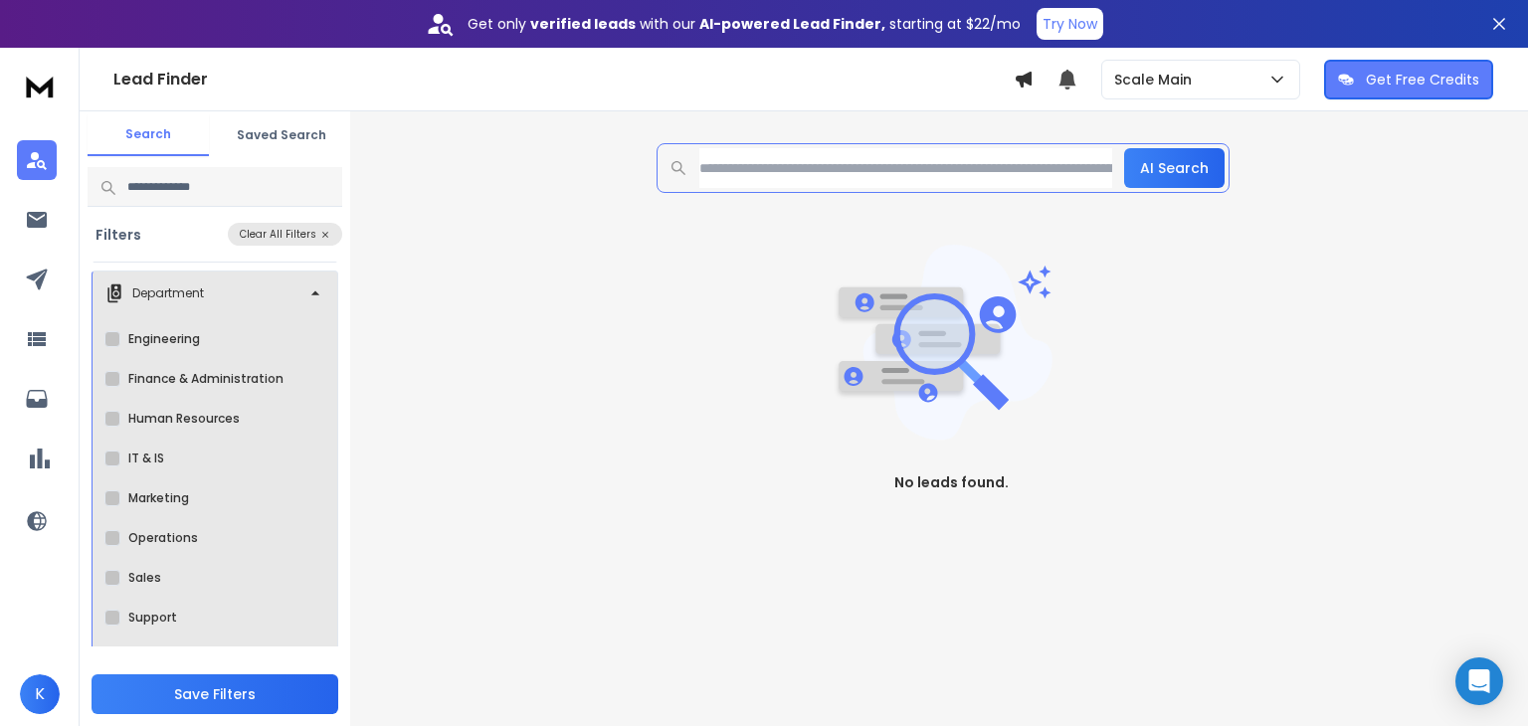
click at [425, 547] on div "Get only verified leads with our AI-powered Lead Finder, starting at $22/mo Try…" at bounding box center [764, 363] width 1528 height 726
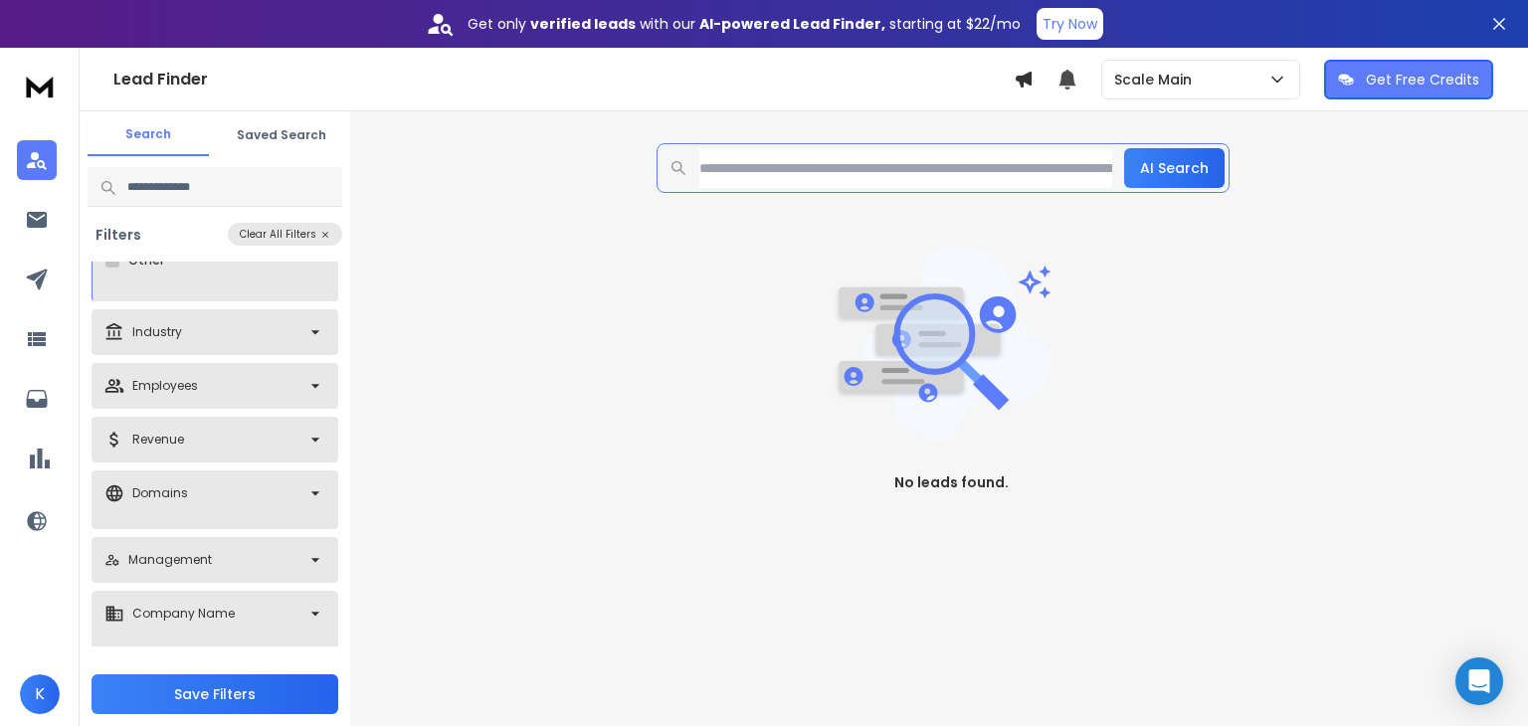
scroll to position [895, 0]
click at [171, 323] on p "Industry" at bounding box center [157, 331] width 50 height 16
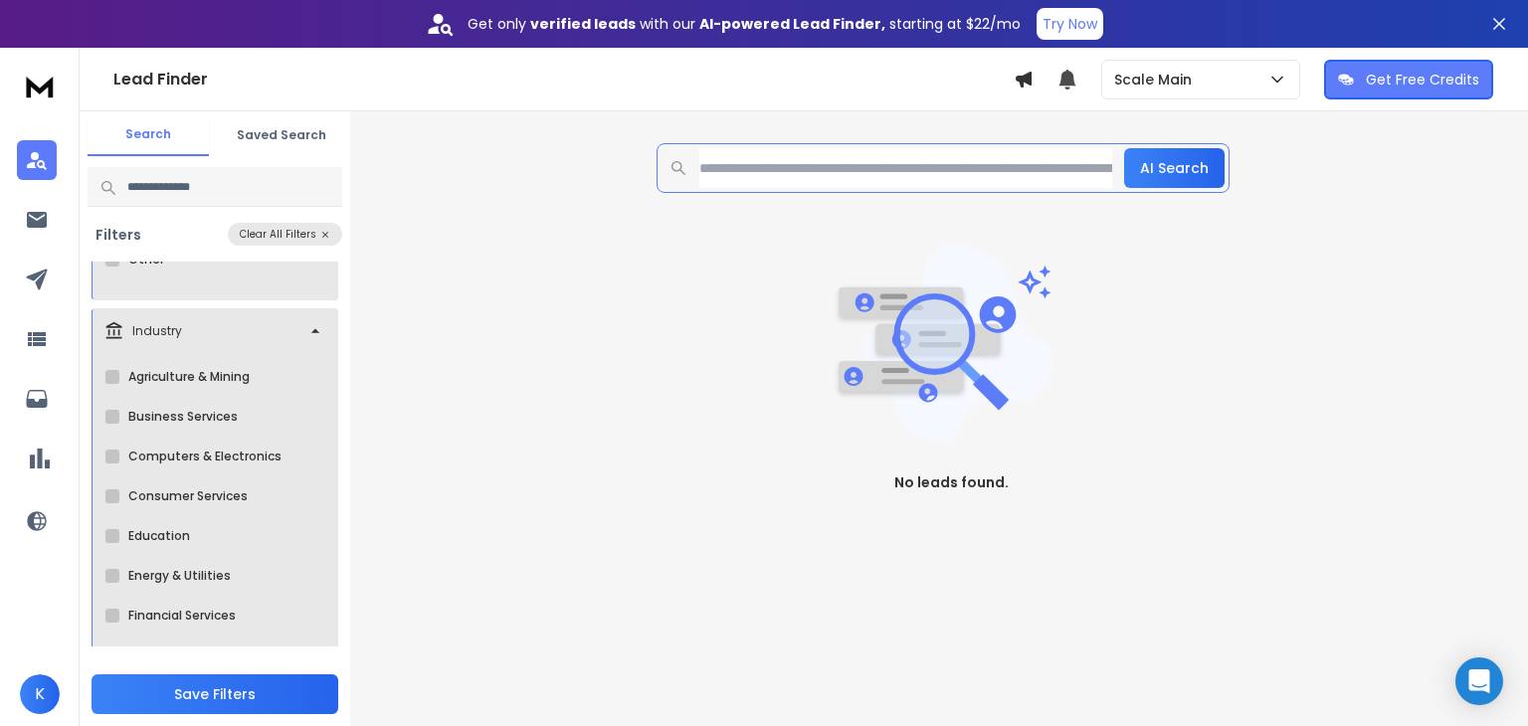
click at [152, 264] on div "Department Engineering Finance & Administration Human Resources IT & IS Marketi…" at bounding box center [215, 87] width 247 height 428
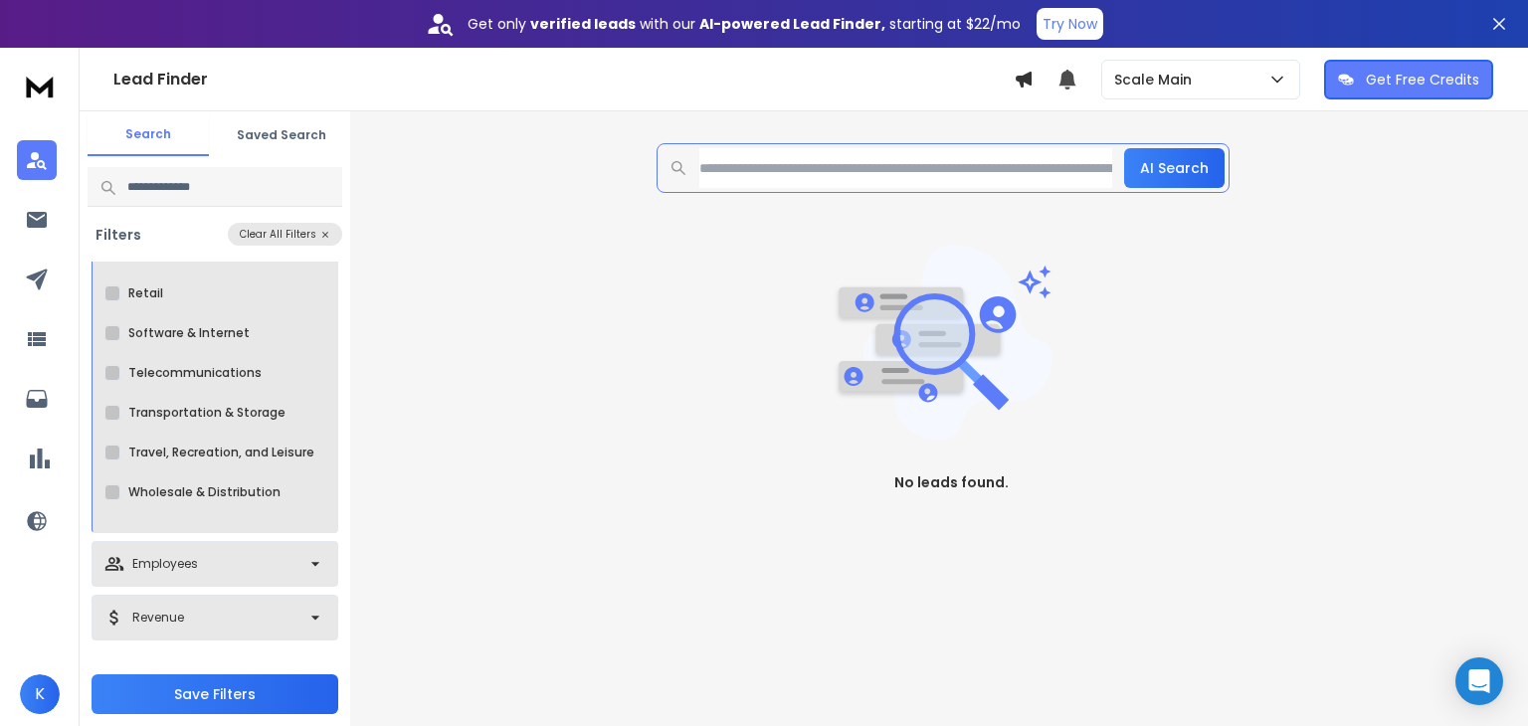
scroll to position [1581, 0]
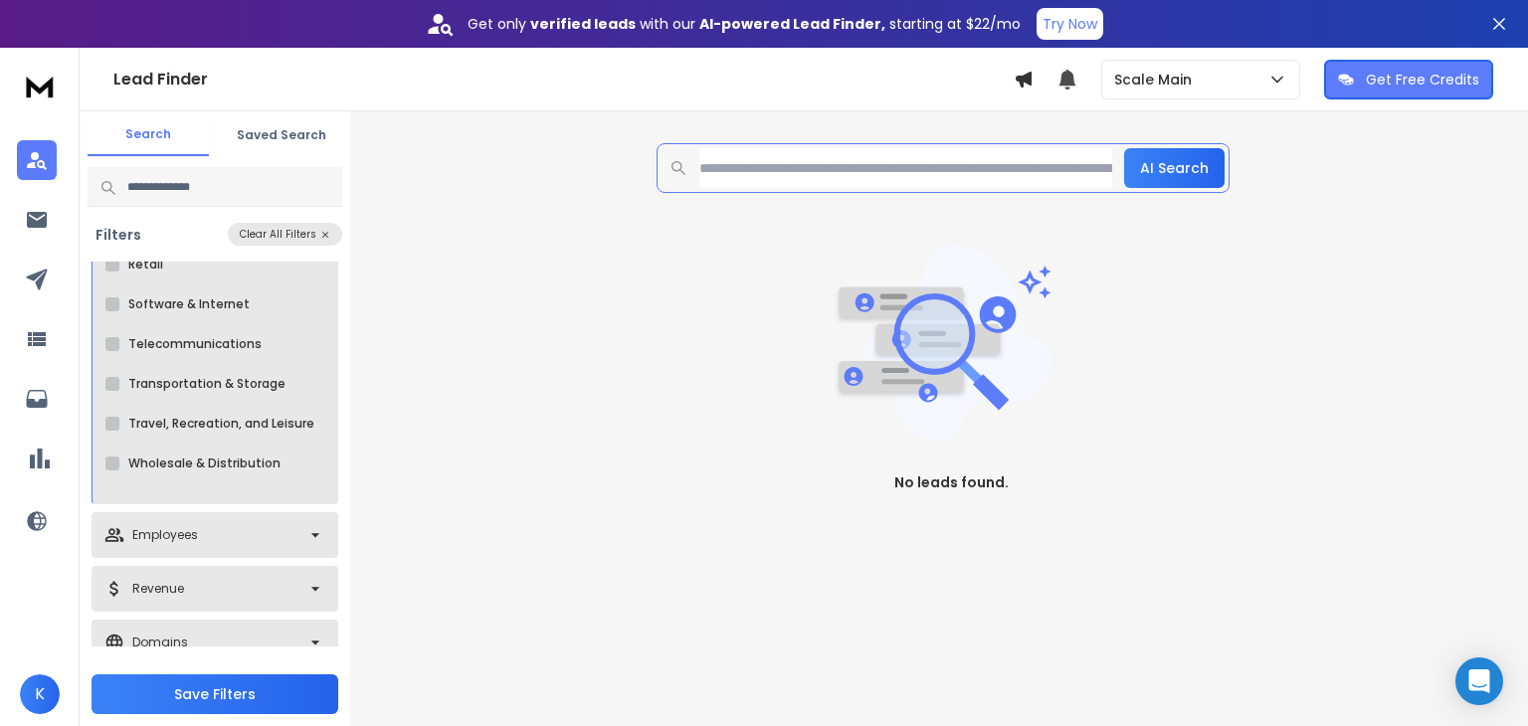
click at [201, 456] on label "Wholesale & Distribution" at bounding box center [204, 464] width 152 height 16
click at [120, 456] on Distribution "Wholesale & Distribution" at bounding box center [112, 464] width 16 height 16
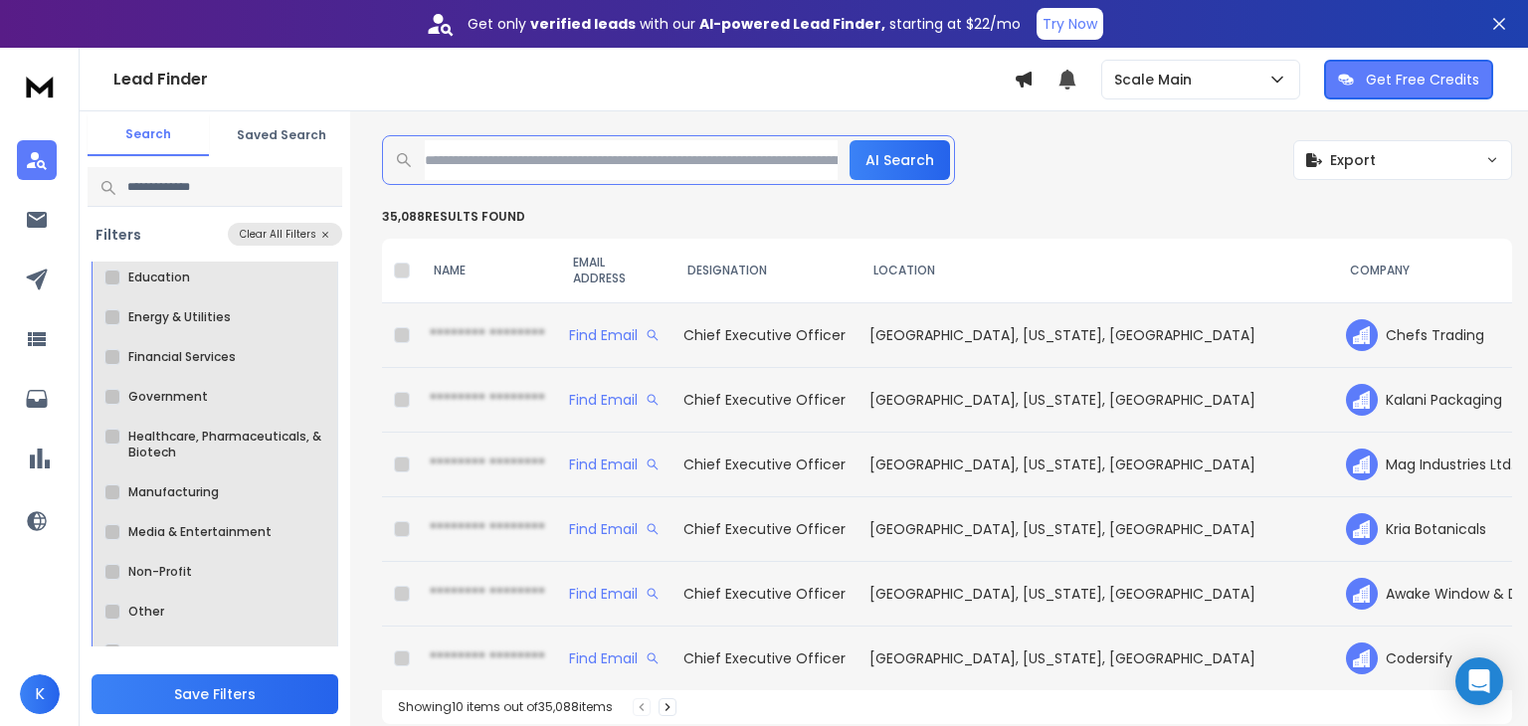
scroll to position [1282, 0]
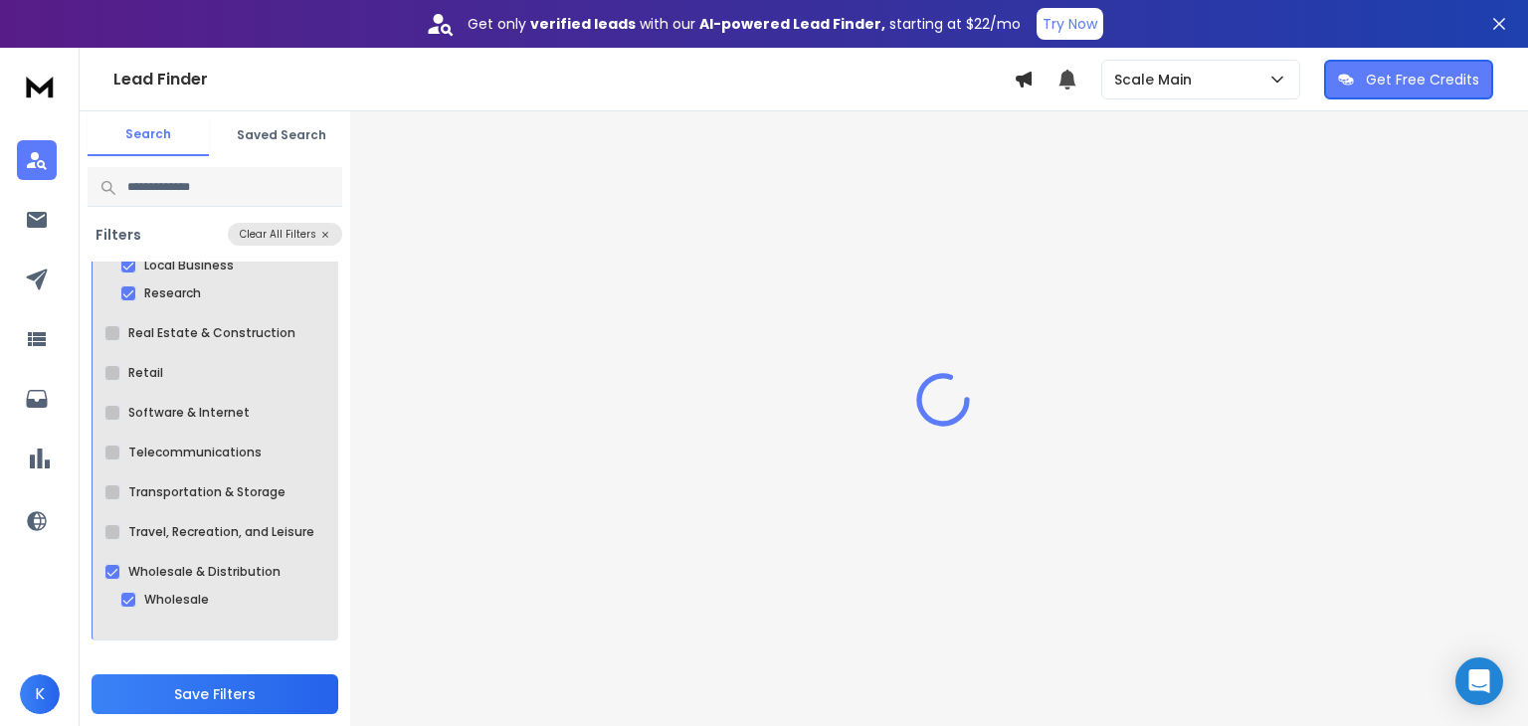
scroll to position [1581, 0]
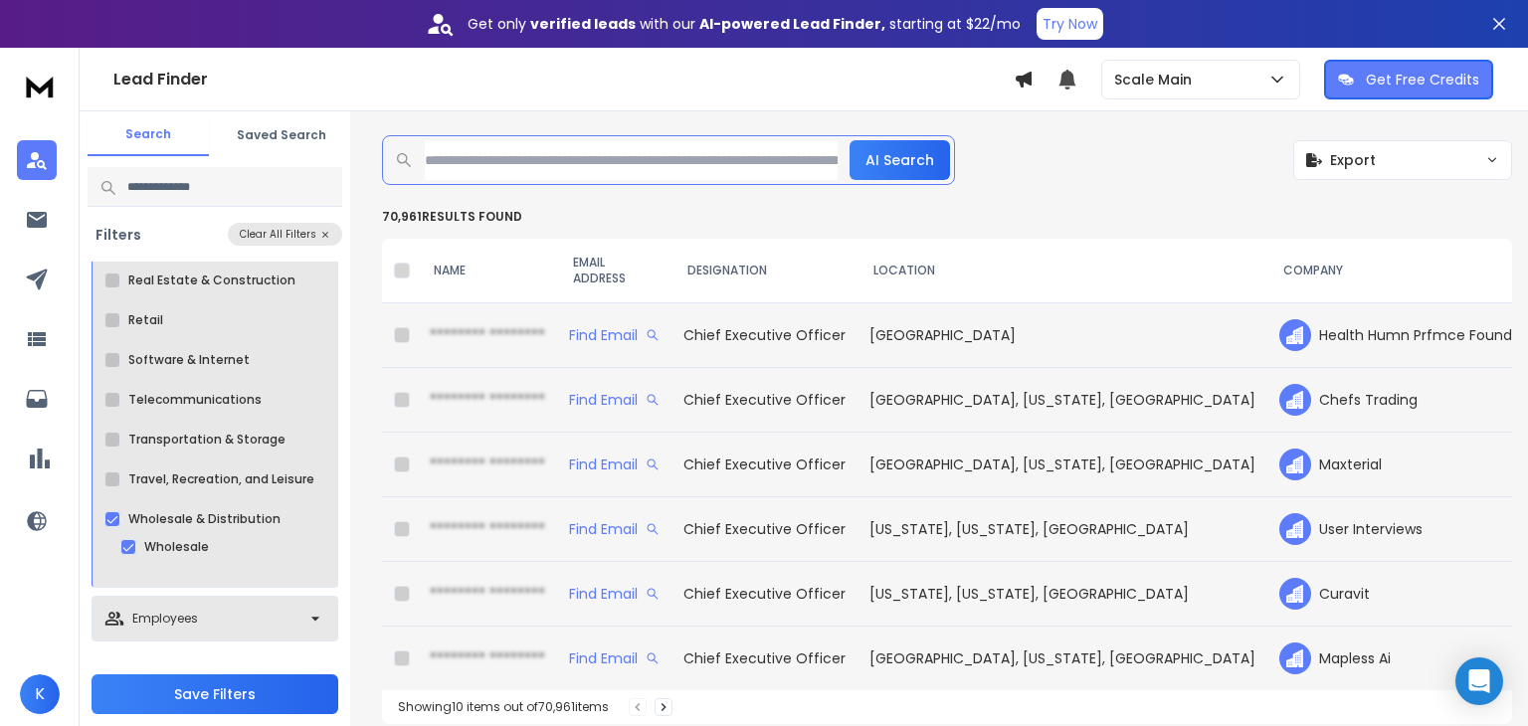
click at [106, 511] on Distribution "Wholesale & Distribution" at bounding box center [112, 519] width 16 height 16
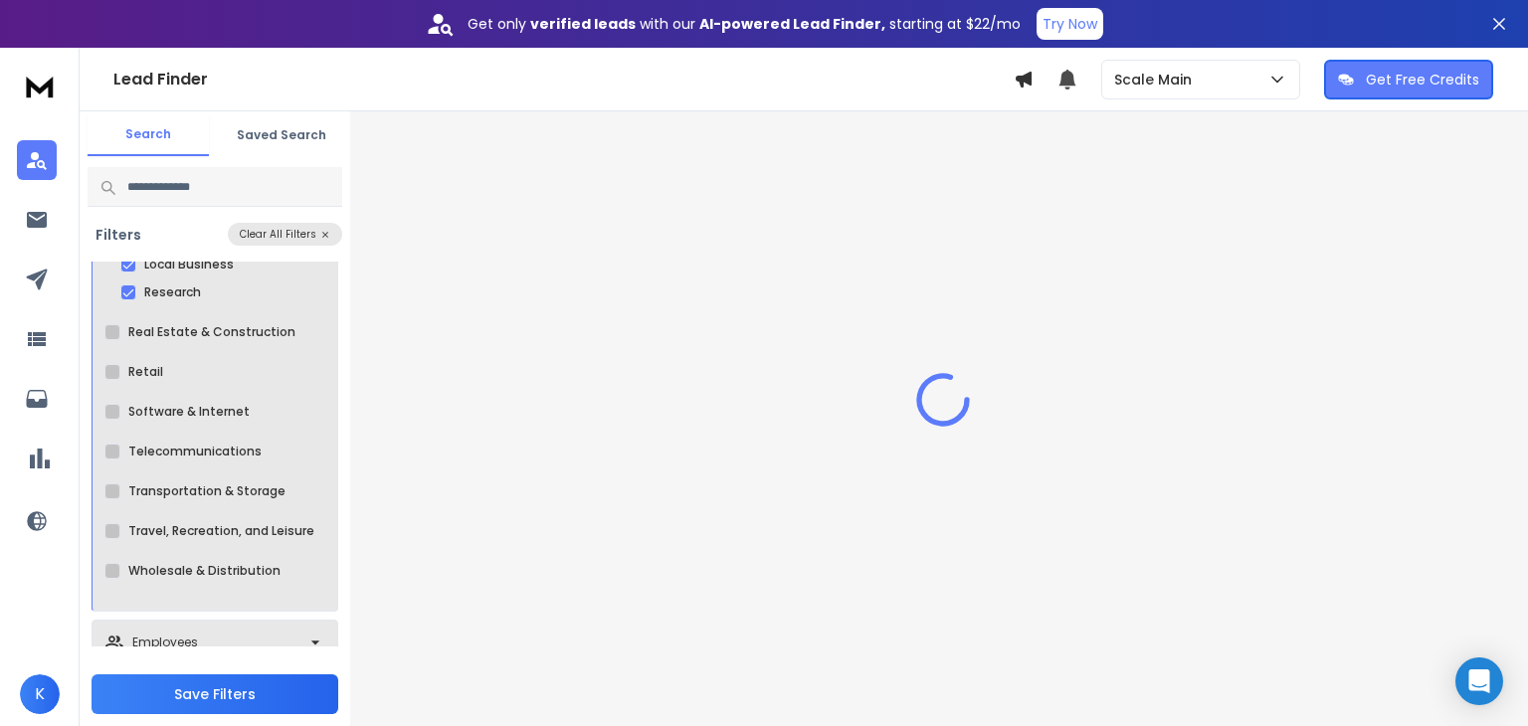
scroll to position [1481, 0]
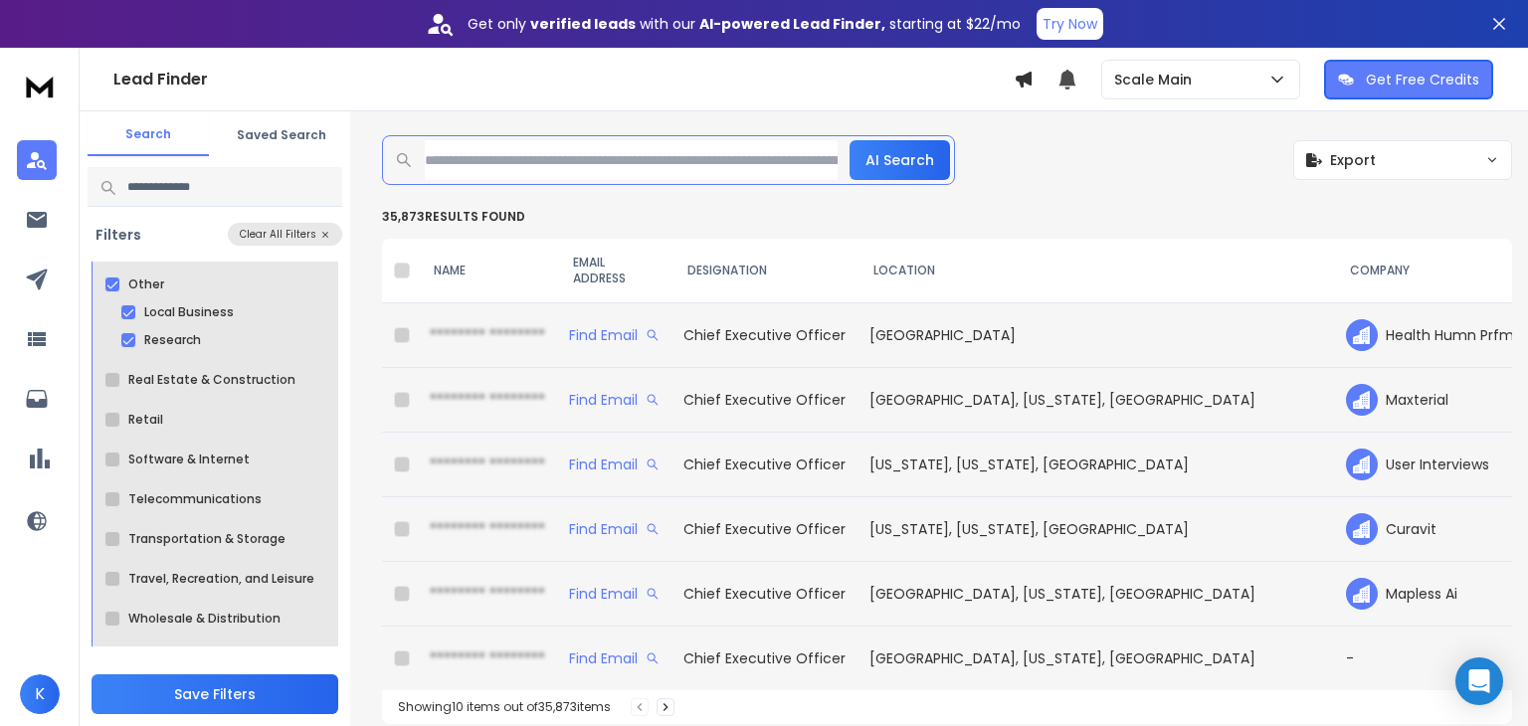
click at [115, 412] on button "Retail" at bounding box center [112, 420] width 16 height 16
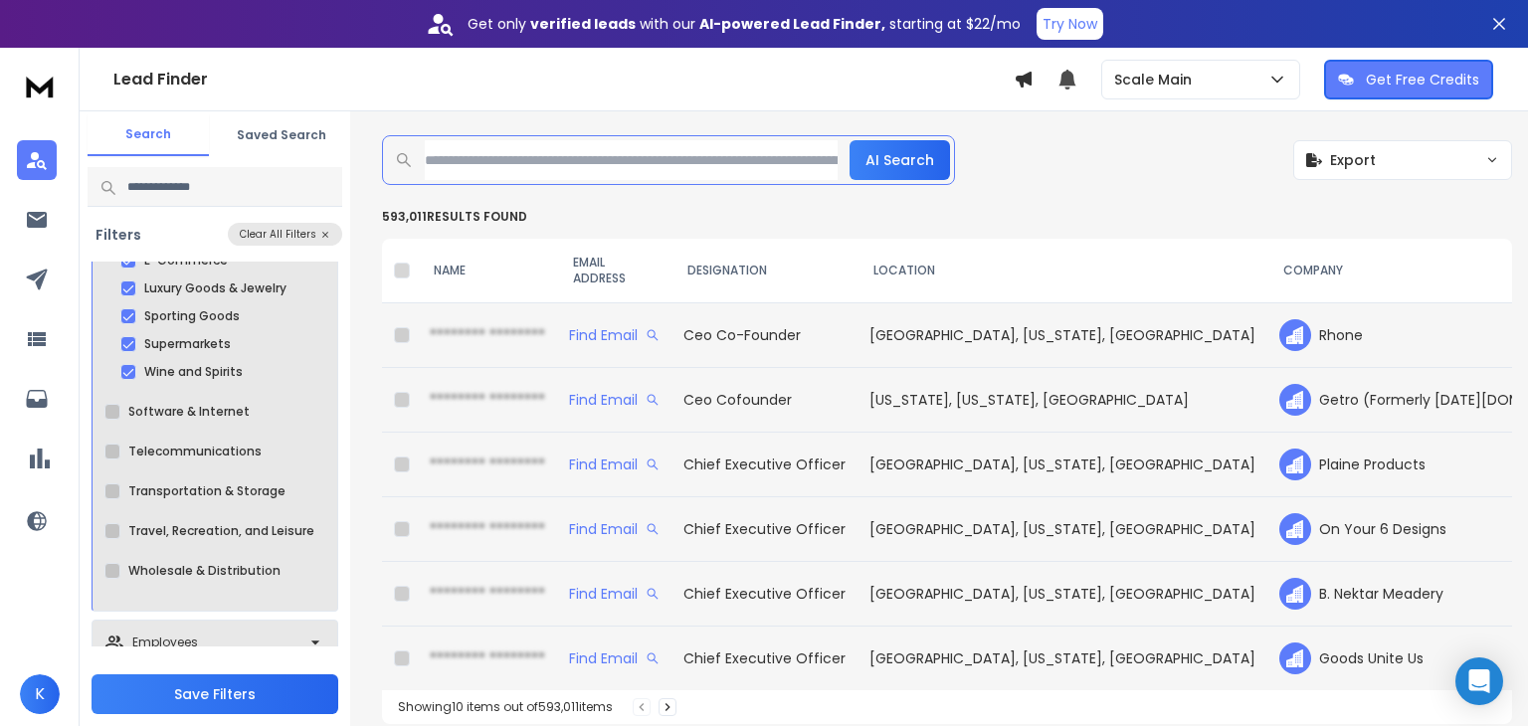
scroll to position [1680, 0]
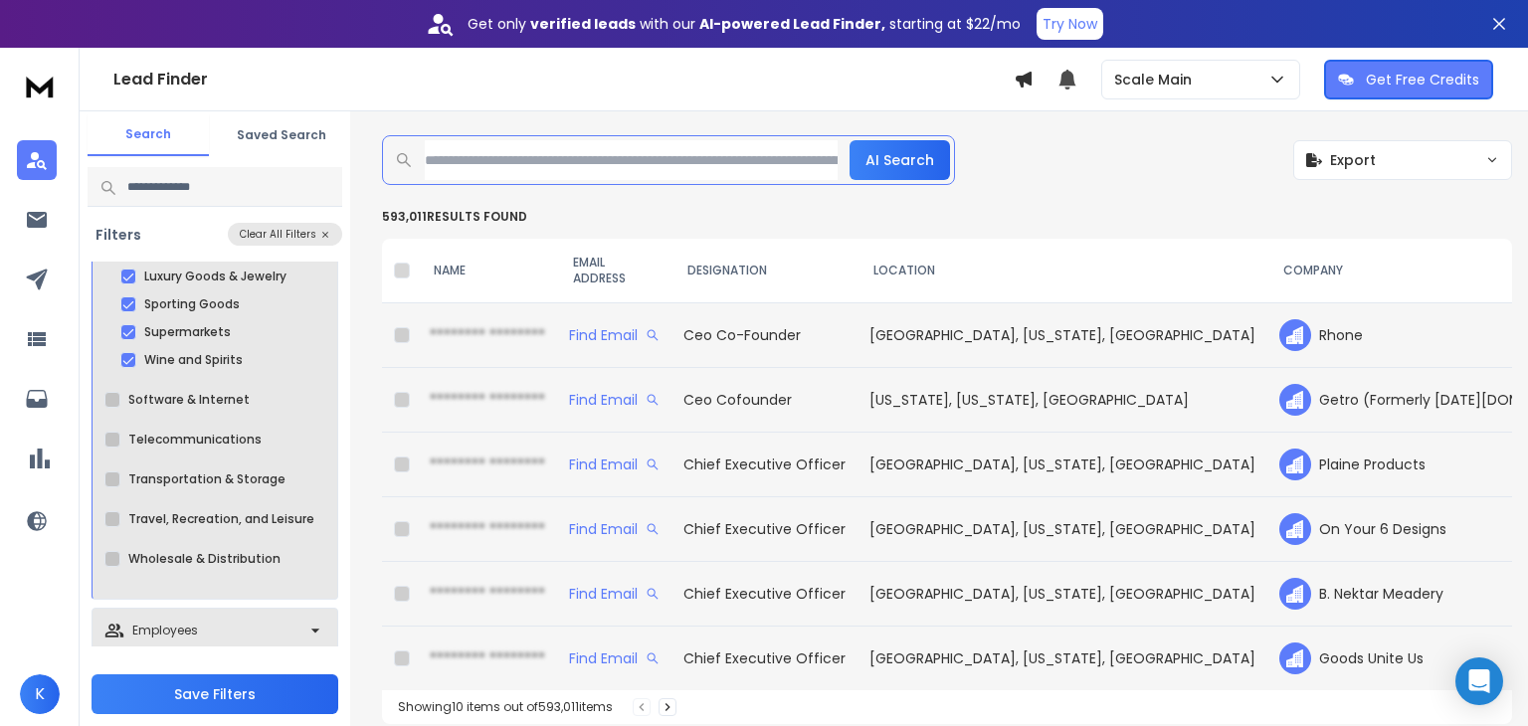
click at [116, 551] on Distribution "Wholesale & Distribution" at bounding box center [112, 559] width 16 height 16
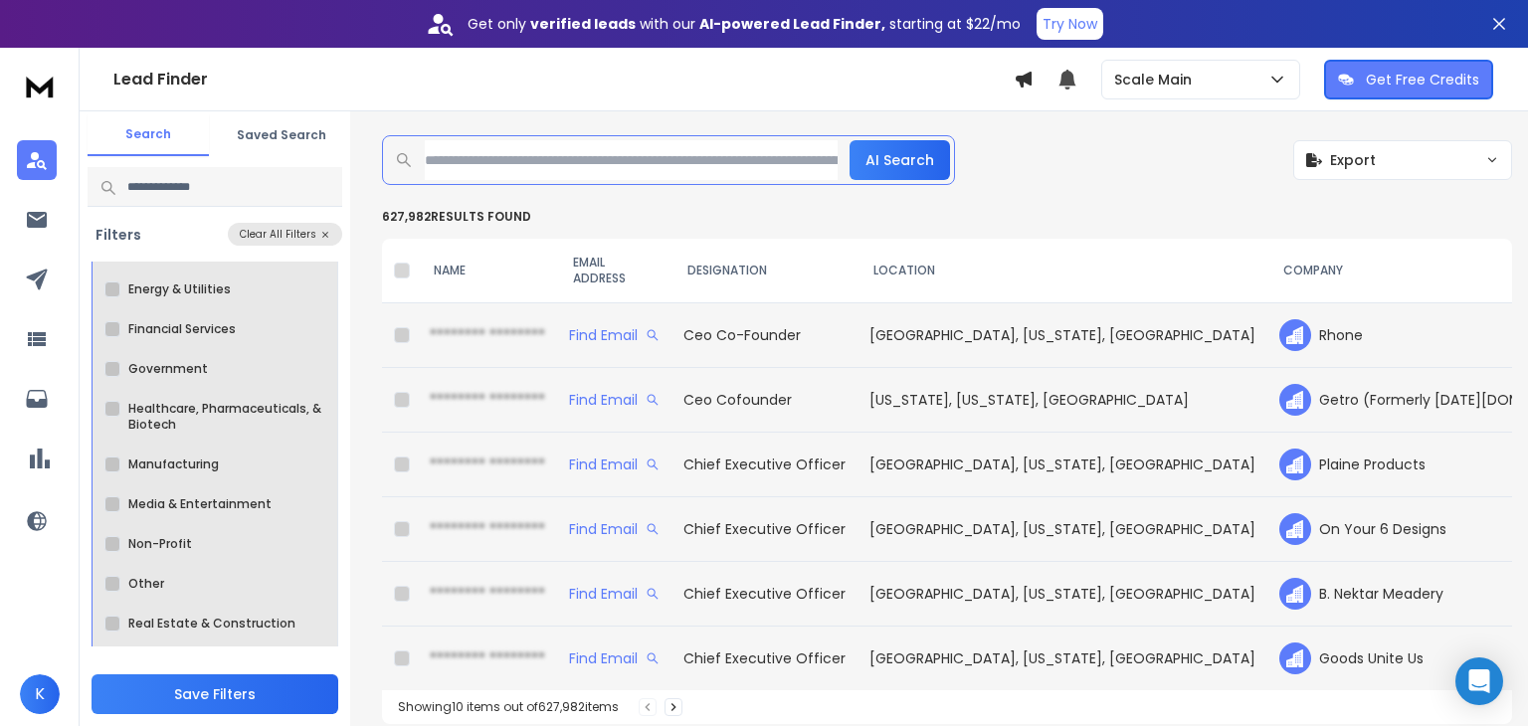
scroll to position [1183, 0]
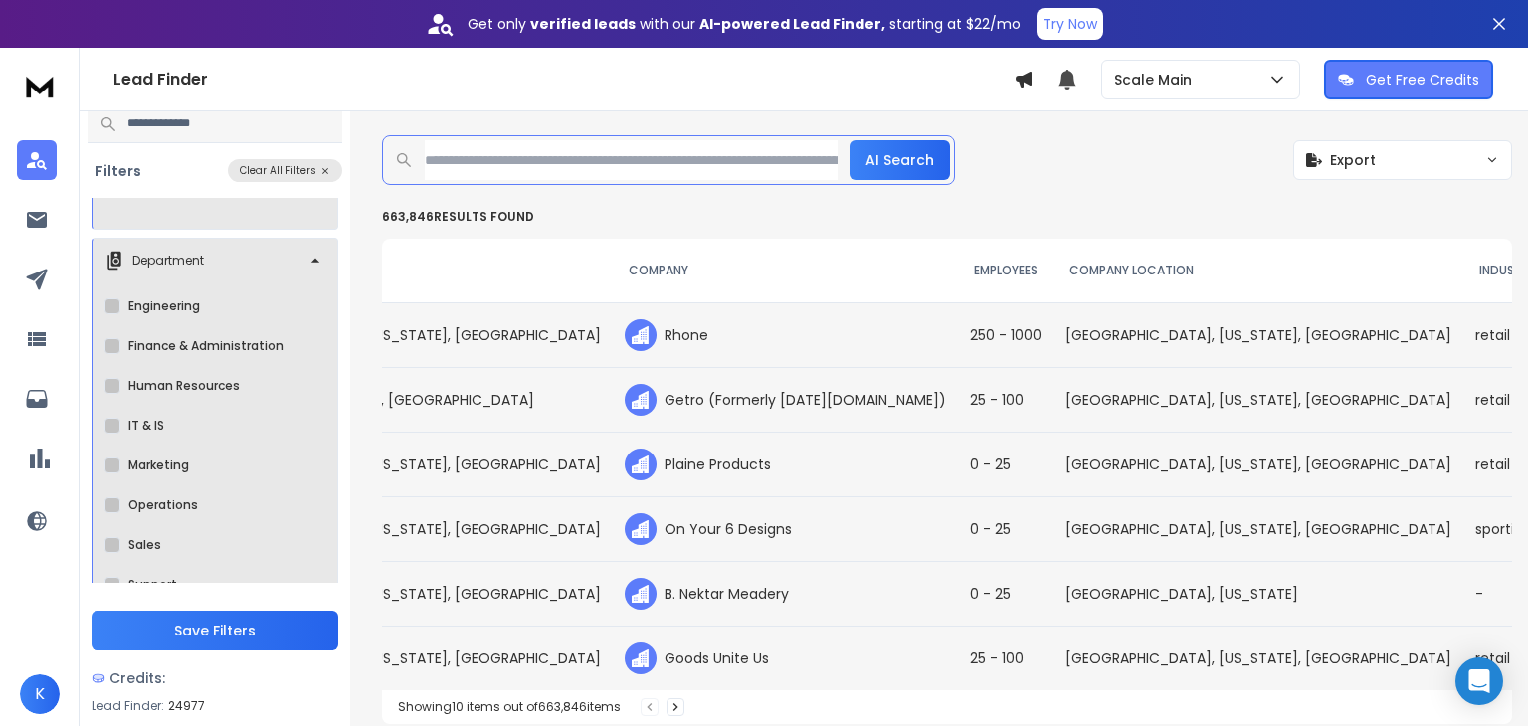
scroll to position [0, 0]
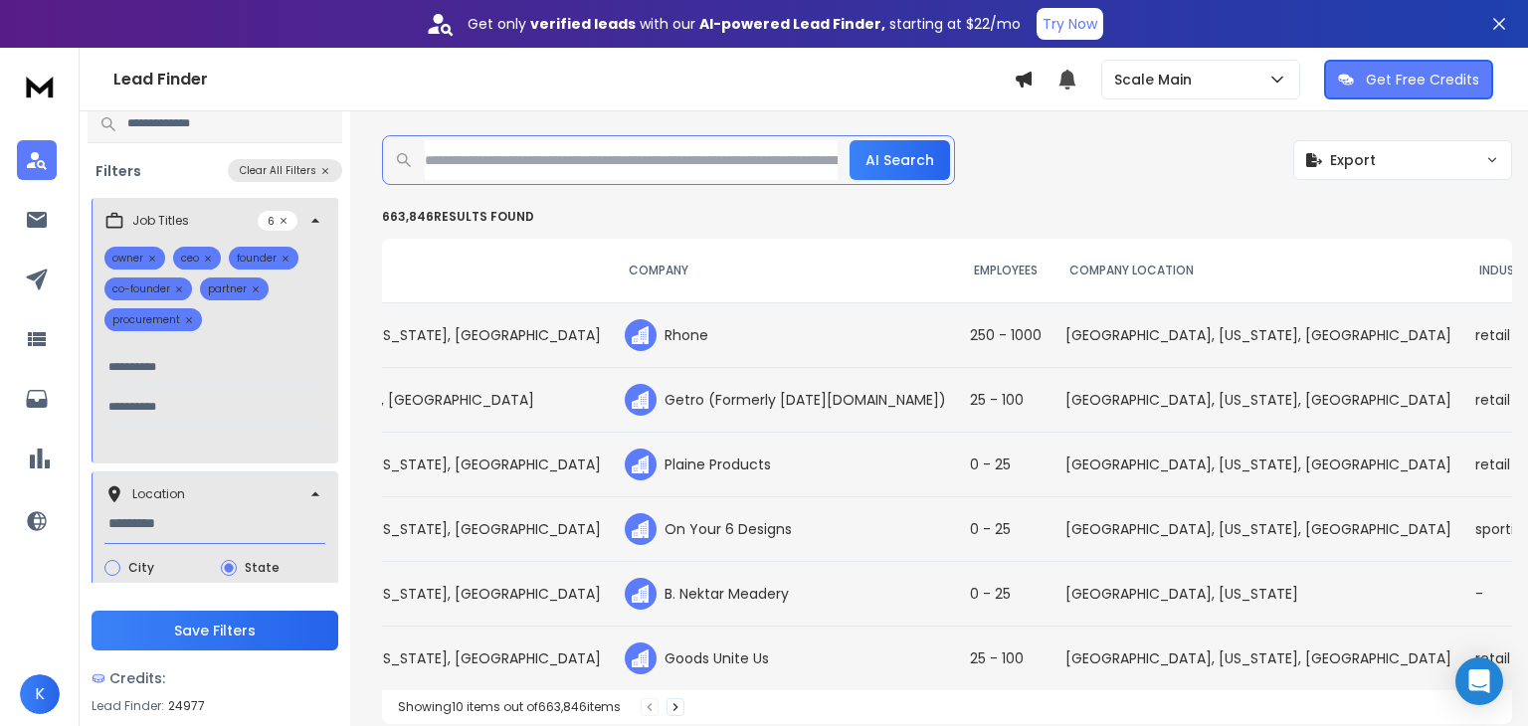
click at [190, 522] on input "*********" at bounding box center [214, 524] width 221 height 40
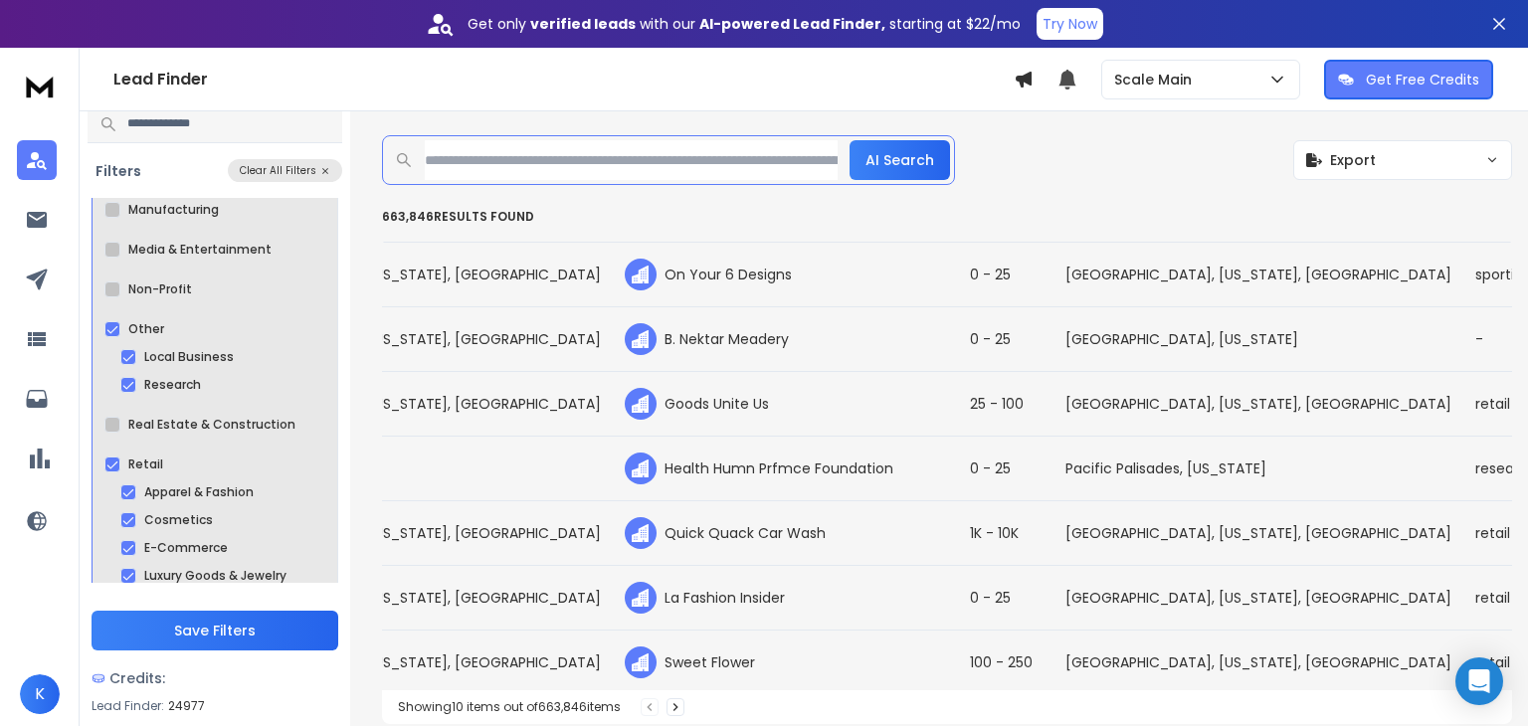
scroll to position [1492, 0]
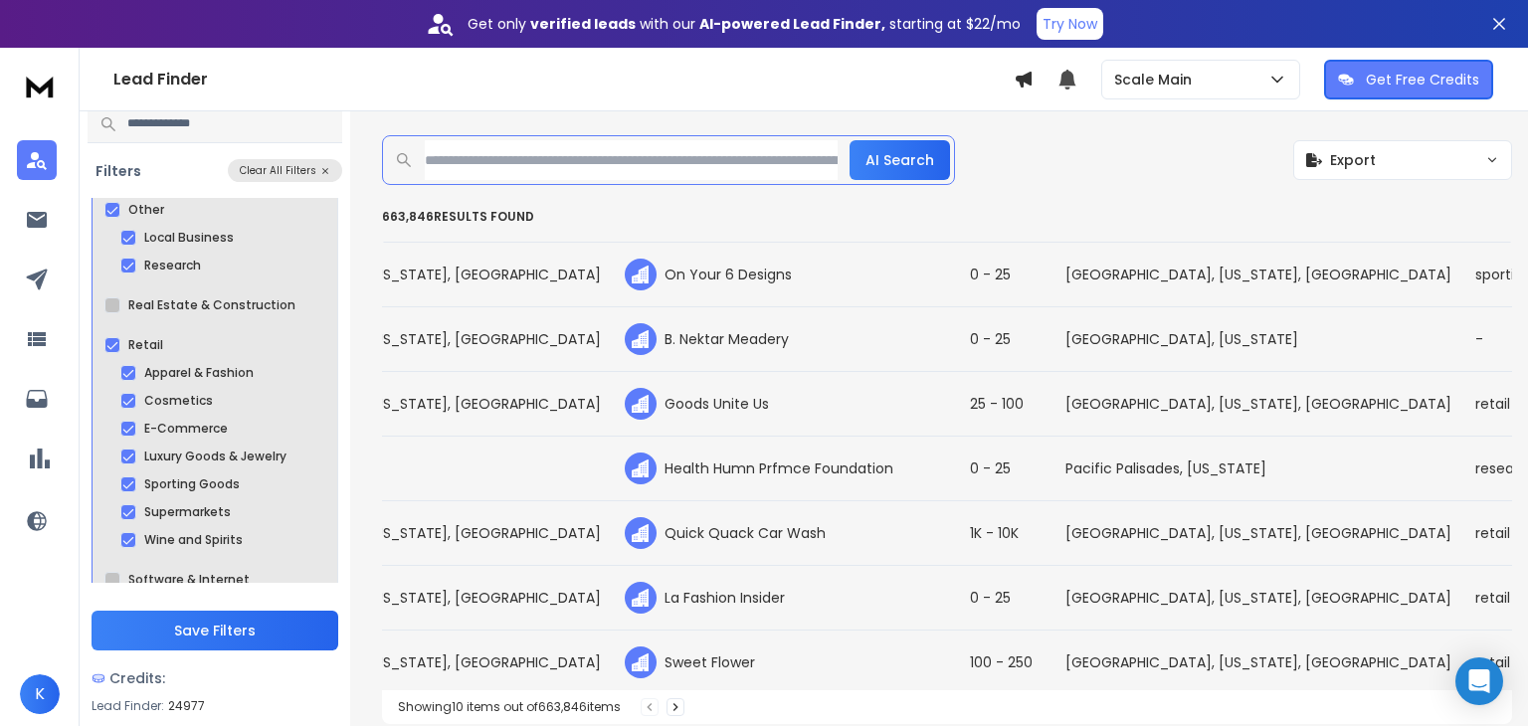
click at [113, 297] on Construction "Real Estate & Construction" at bounding box center [112, 305] width 16 height 16
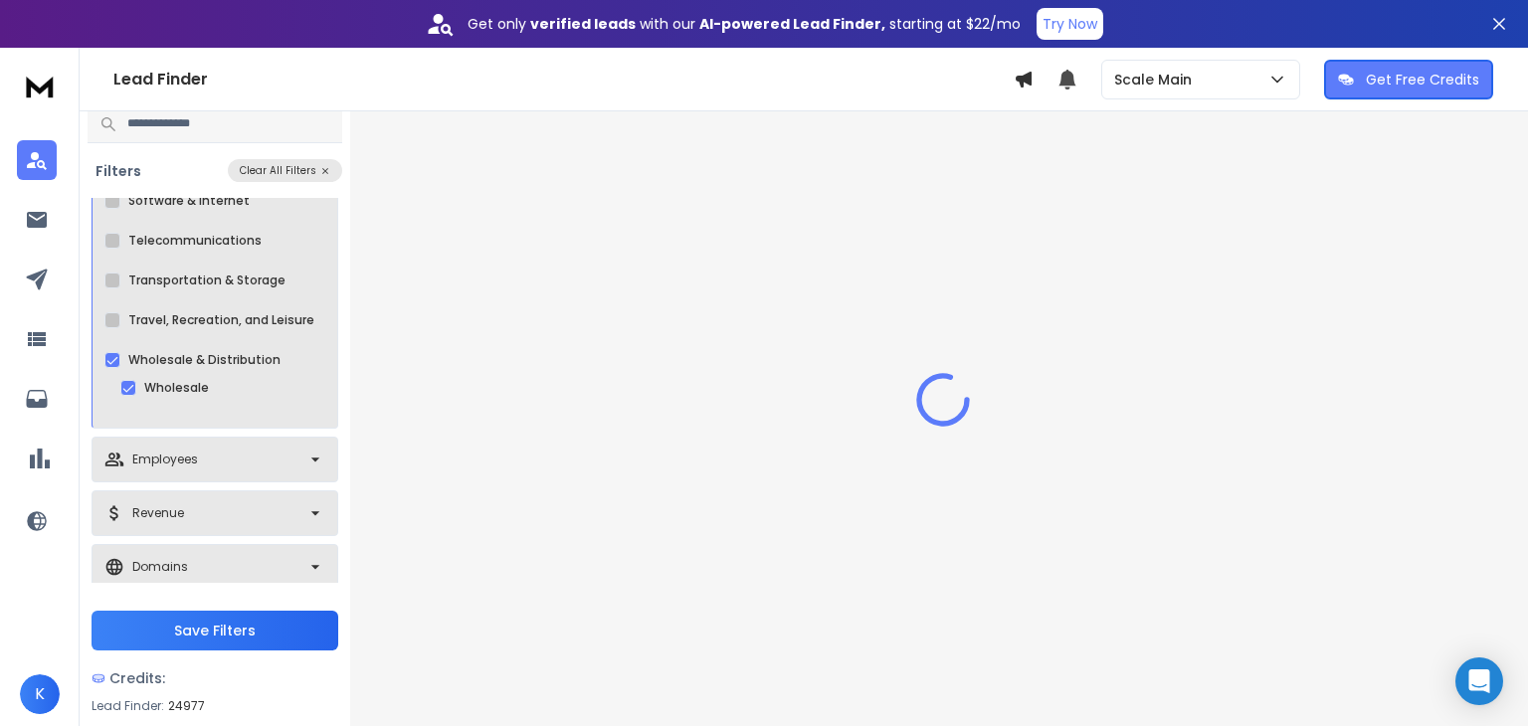
scroll to position [2188, 0]
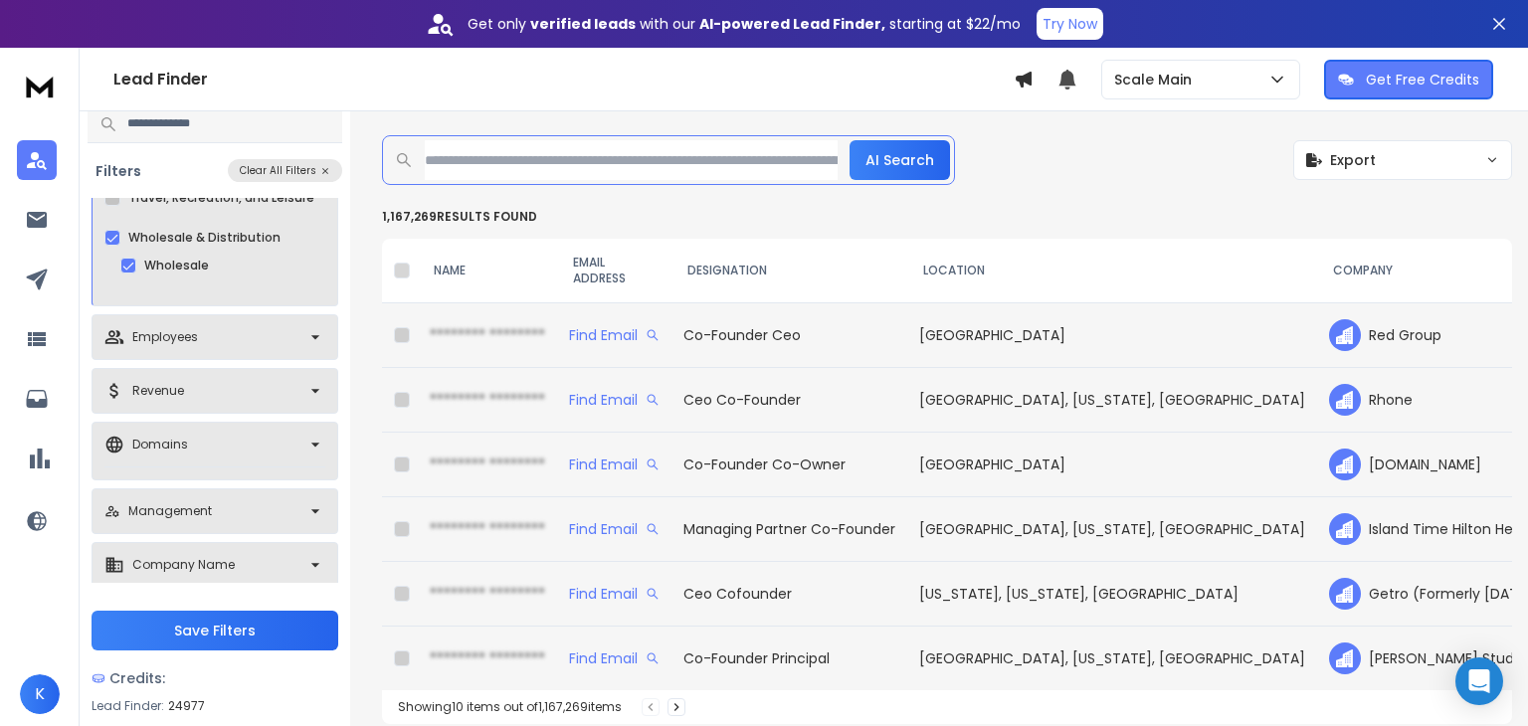
click at [305, 381] on icon at bounding box center [315, 391] width 20 height 20
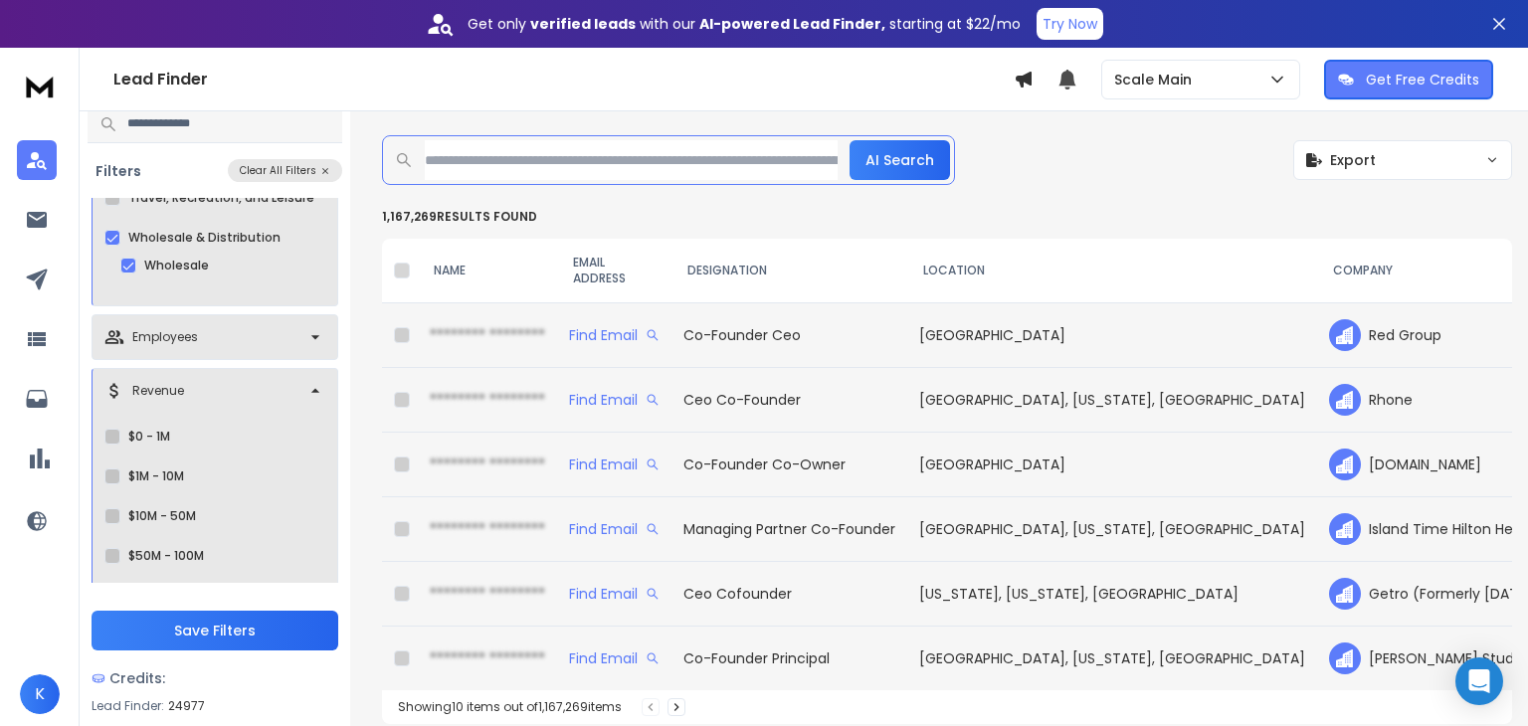
click at [107, 469] on 10M "$1M - 10M" at bounding box center [112, 477] width 16 height 16
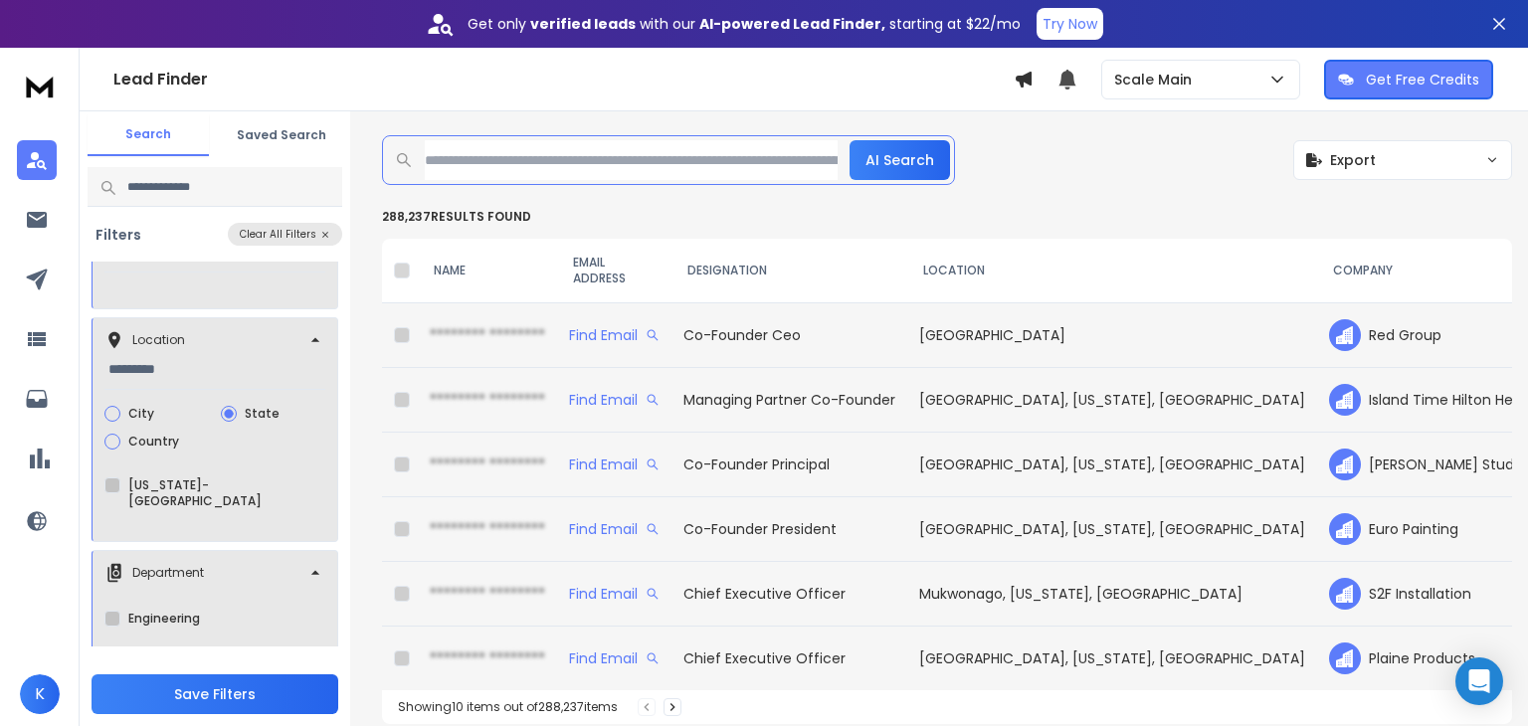
scroll to position [99, 0]
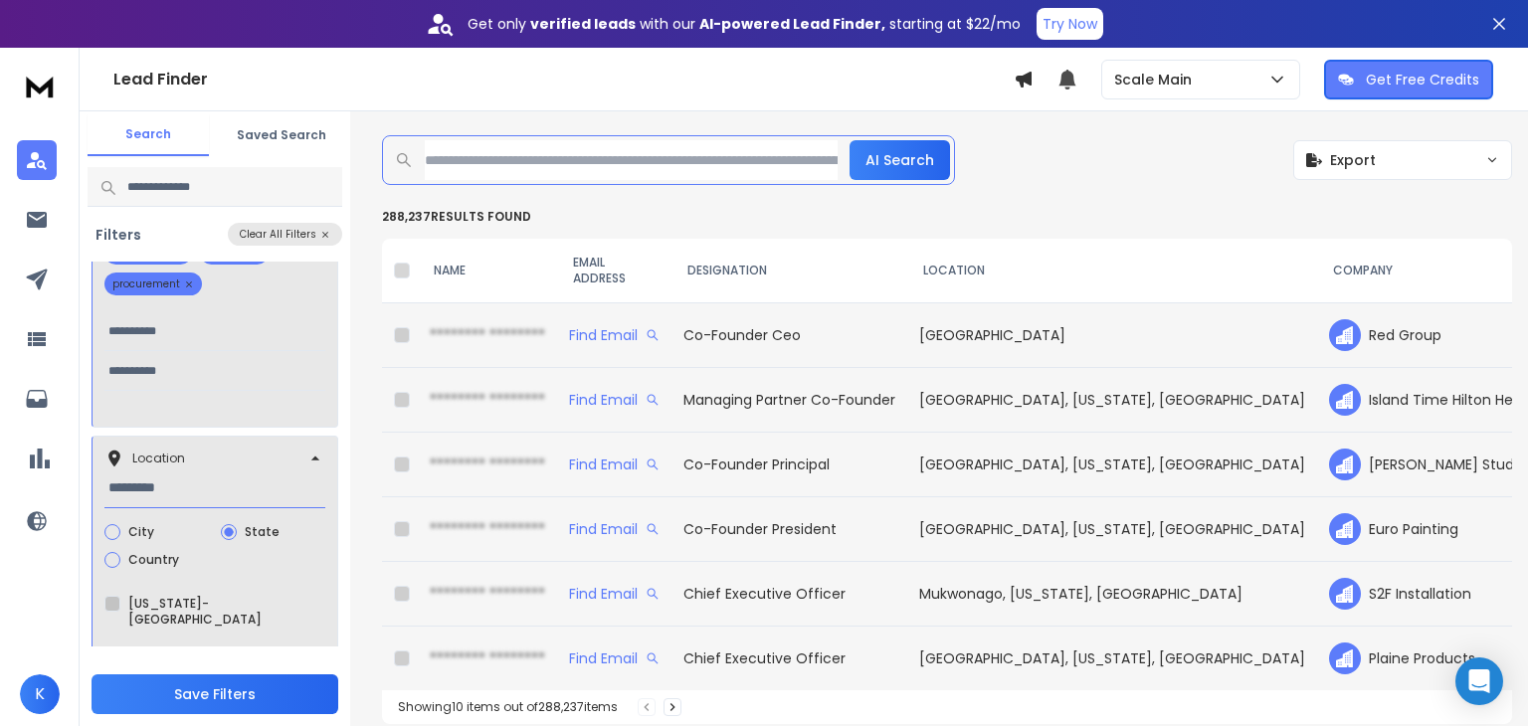
click at [195, 486] on input "*********" at bounding box center [214, 489] width 221 height 40
drag, startPoint x: 195, startPoint y: 482, endPoint x: 31, endPoint y: 485, distance: 164.2
click at [31, 151] on div "K Lead Finder Scale Main Get Free Credits Search Saved Search Filters Clear All…" at bounding box center [764, 99] width 1528 height 103
click at [115, 558] on button "Country" at bounding box center [112, 560] width 16 height 16
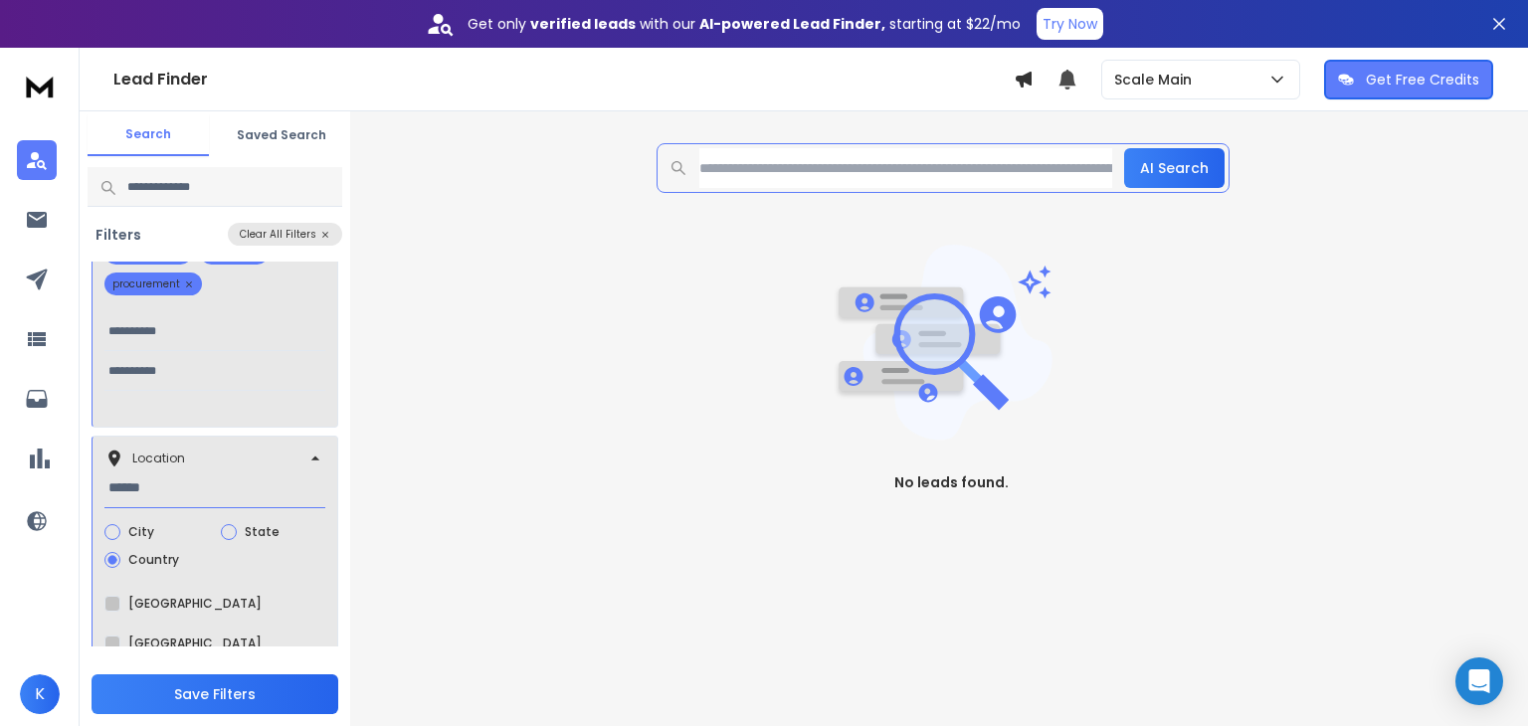
type input "******"
click at [104, 591] on div "[GEOGRAPHIC_DATA]" at bounding box center [214, 604] width 221 height 40
click at [114, 602] on States "[GEOGRAPHIC_DATA]" at bounding box center [112, 604] width 16 height 16
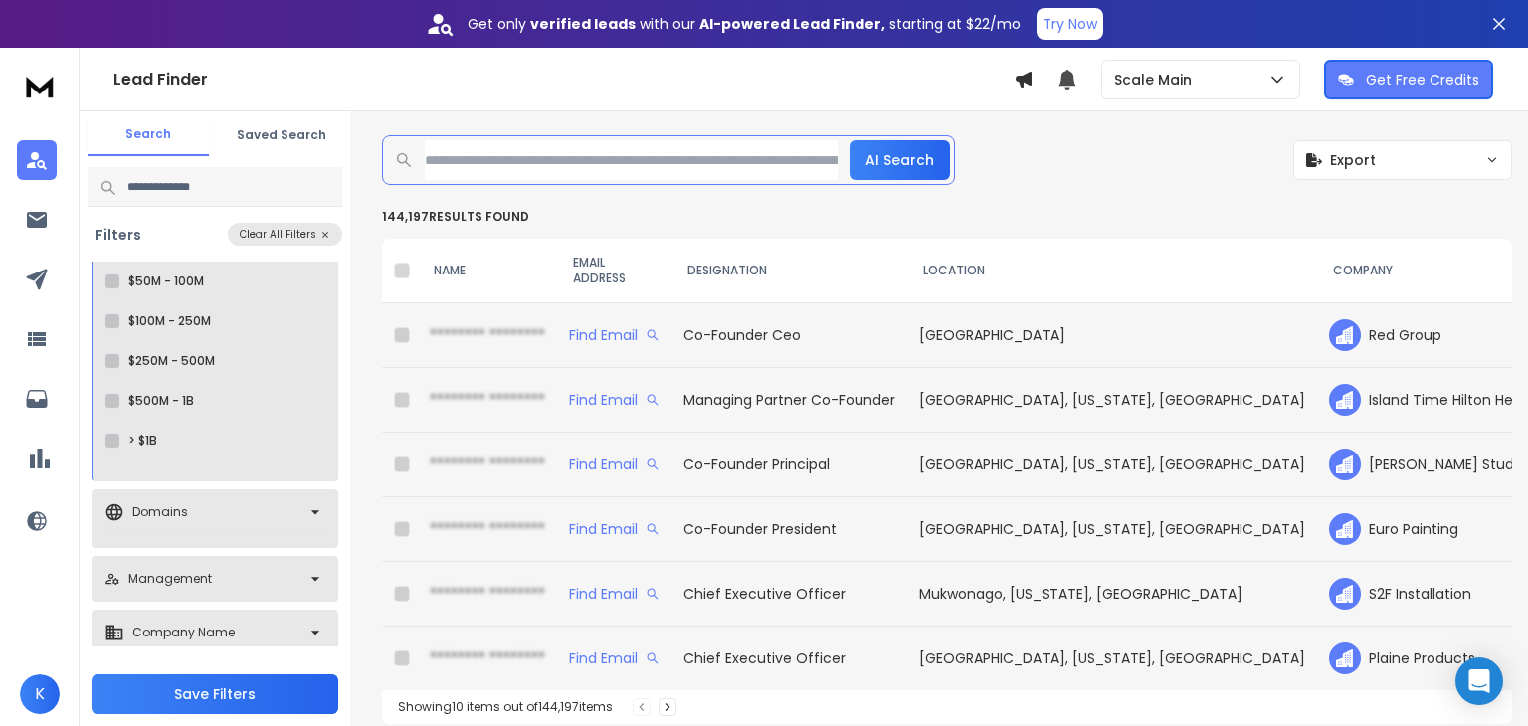
scroll to position [2730, 0]
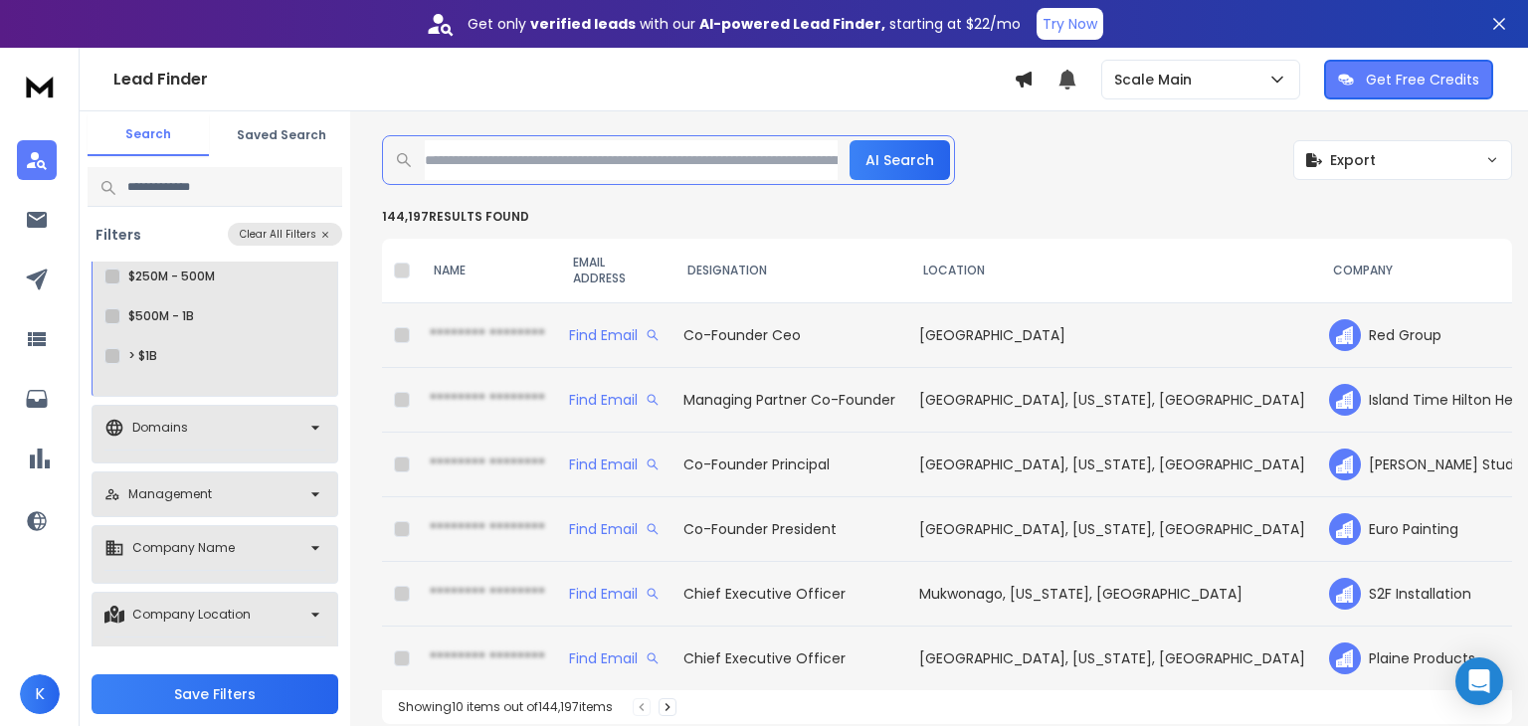
click at [209, 497] on p "Management" at bounding box center [170, 494] width 84 height 16
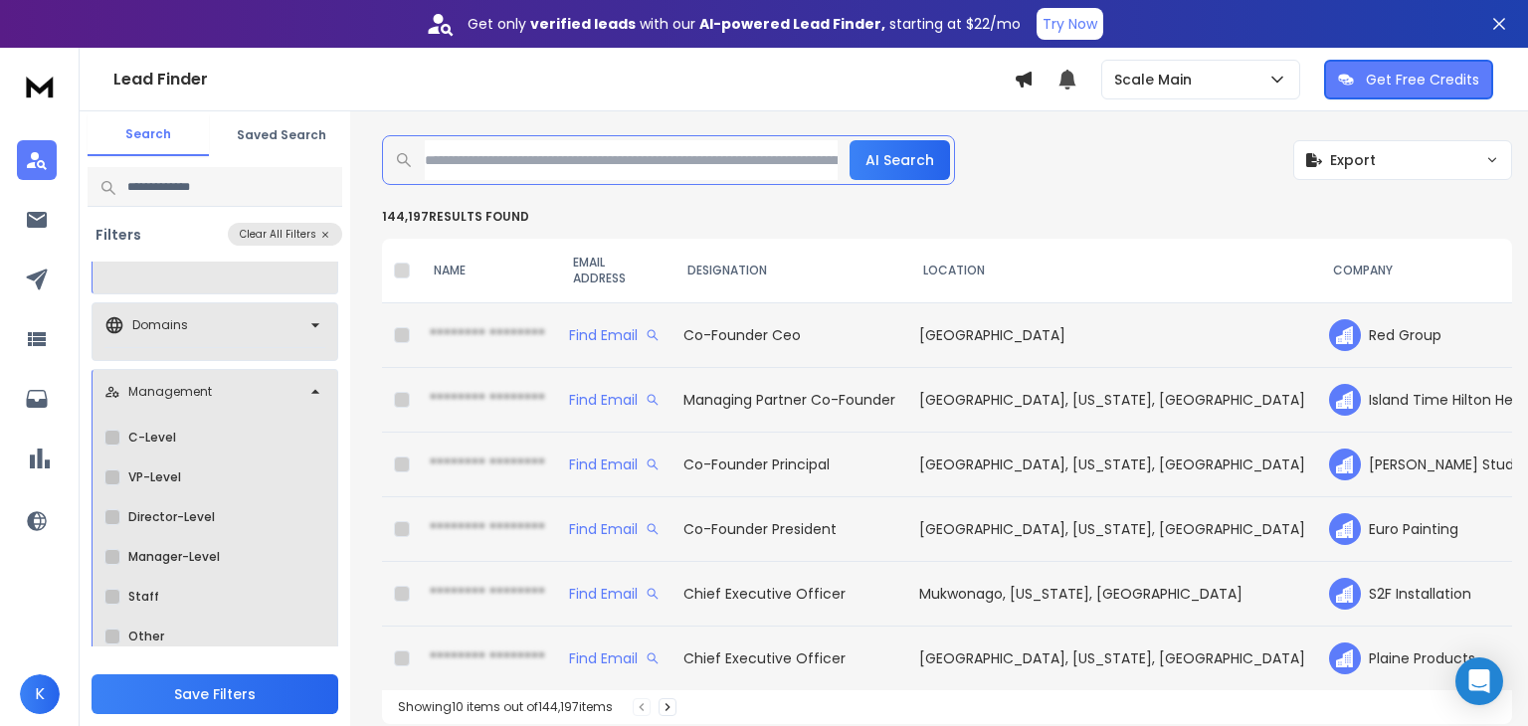
scroll to position [2929, 0]
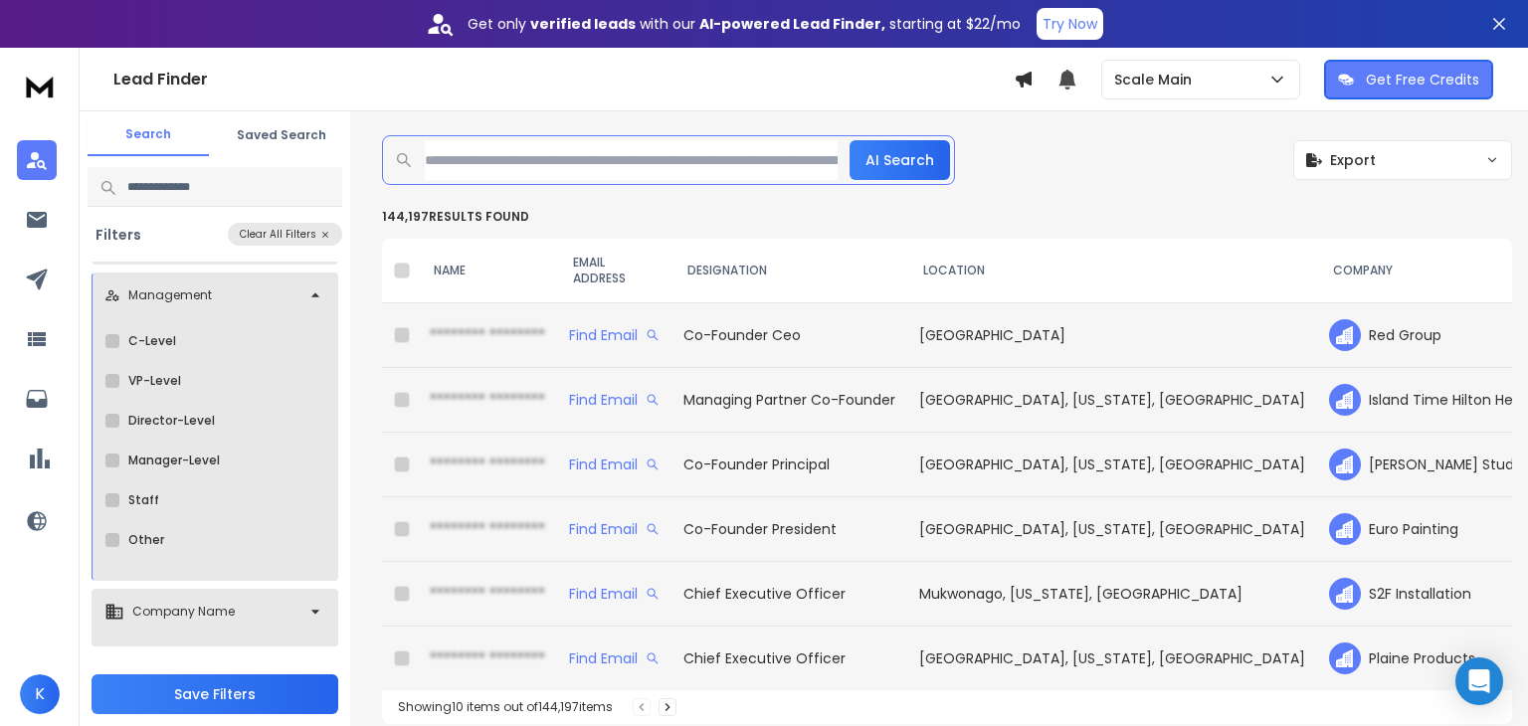
click at [111, 335] on button "C-Level" at bounding box center [112, 341] width 16 height 16
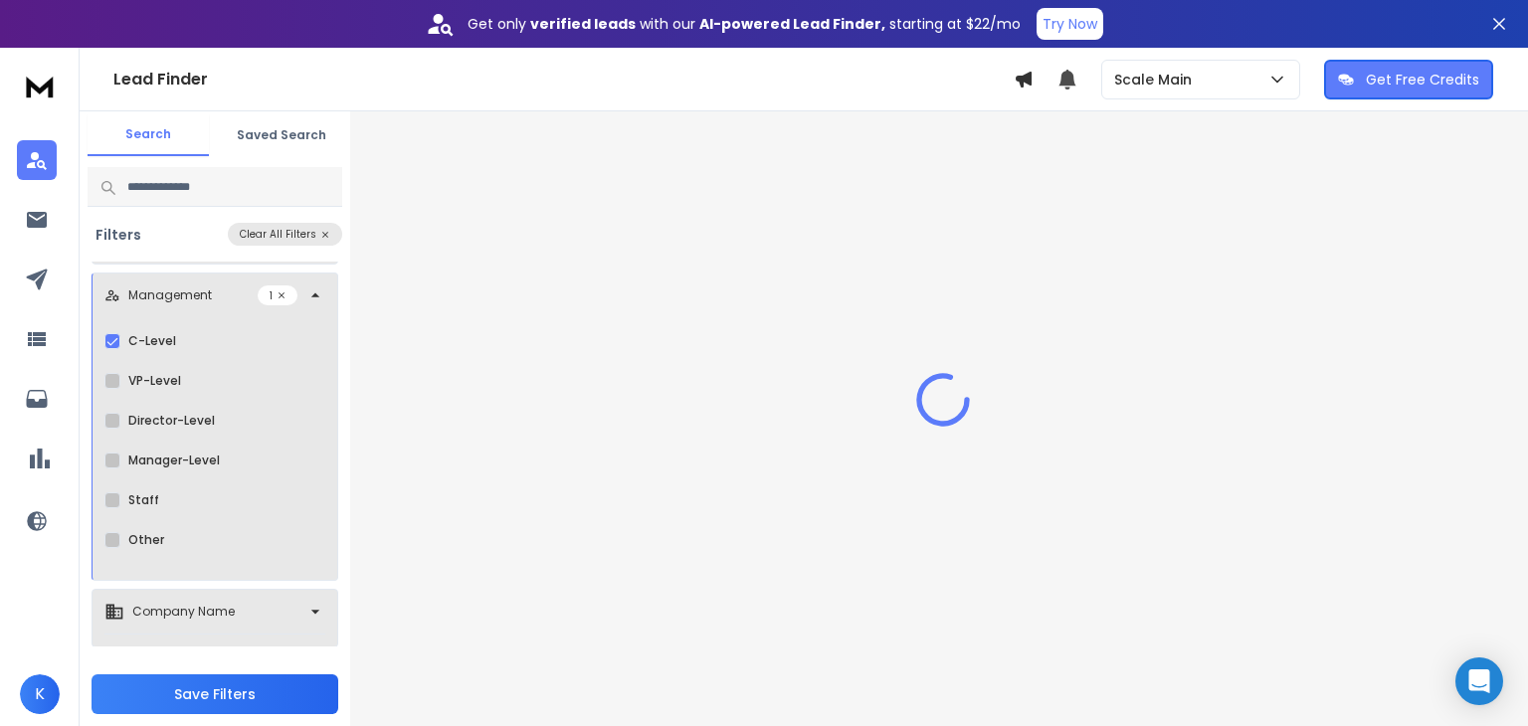
click at [107, 420] on button "Director-Level" at bounding box center [112, 421] width 16 height 16
drag, startPoint x: 110, startPoint y: 459, endPoint x: 241, endPoint y: 533, distance: 150.2
click at [109, 459] on button "Manager-Level" at bounding box center [112, 461] width 16 height 16
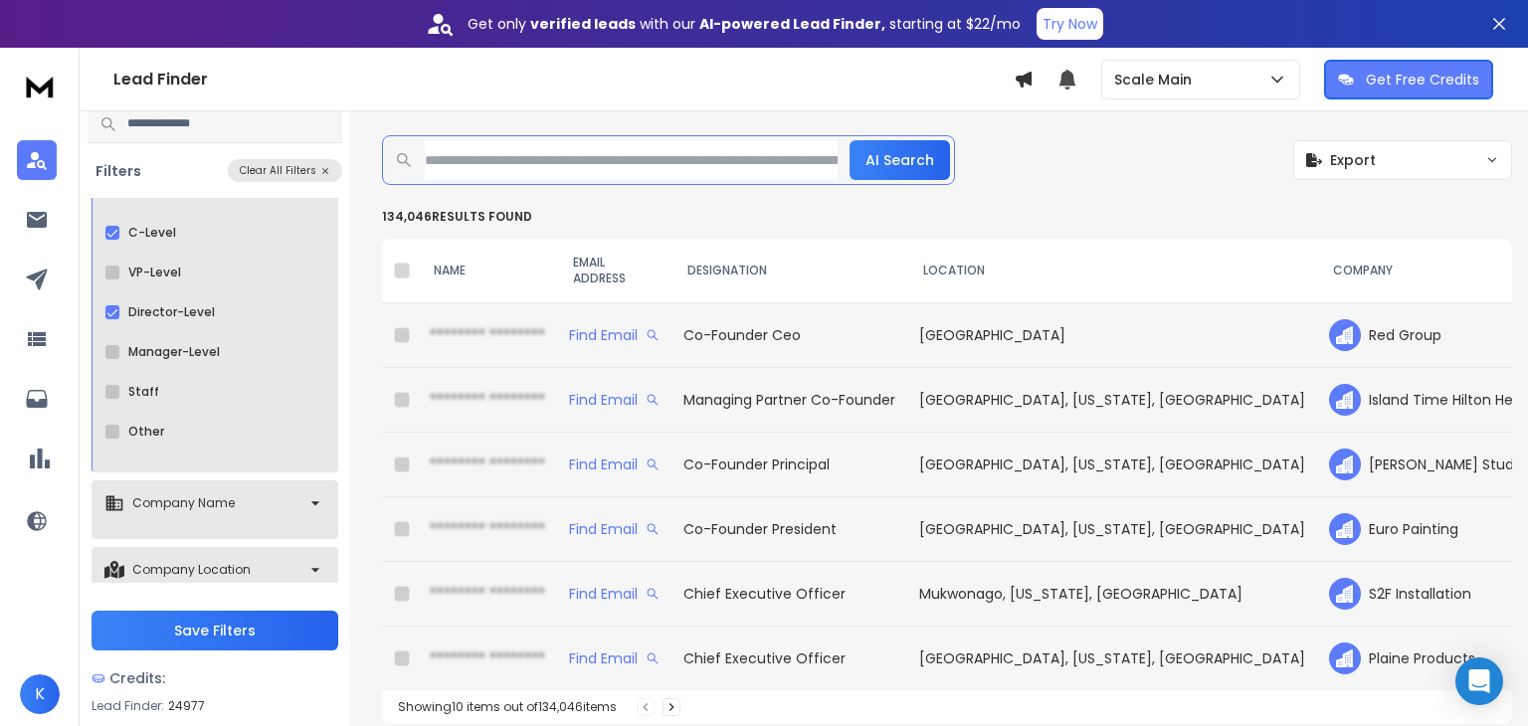
scroll to position [2992, 0]
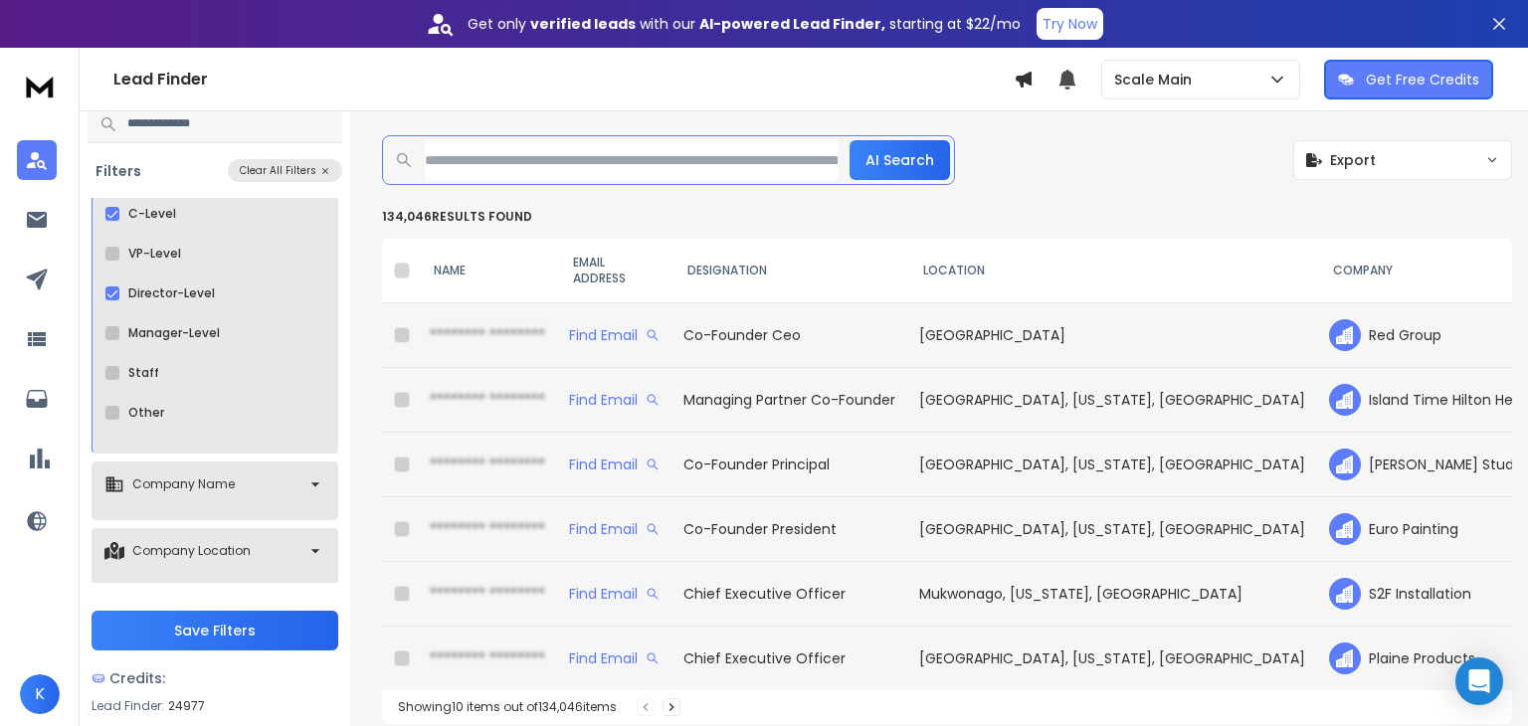
click at [305, 550] on icon at bounding box center [315, 551] width 20 height 20
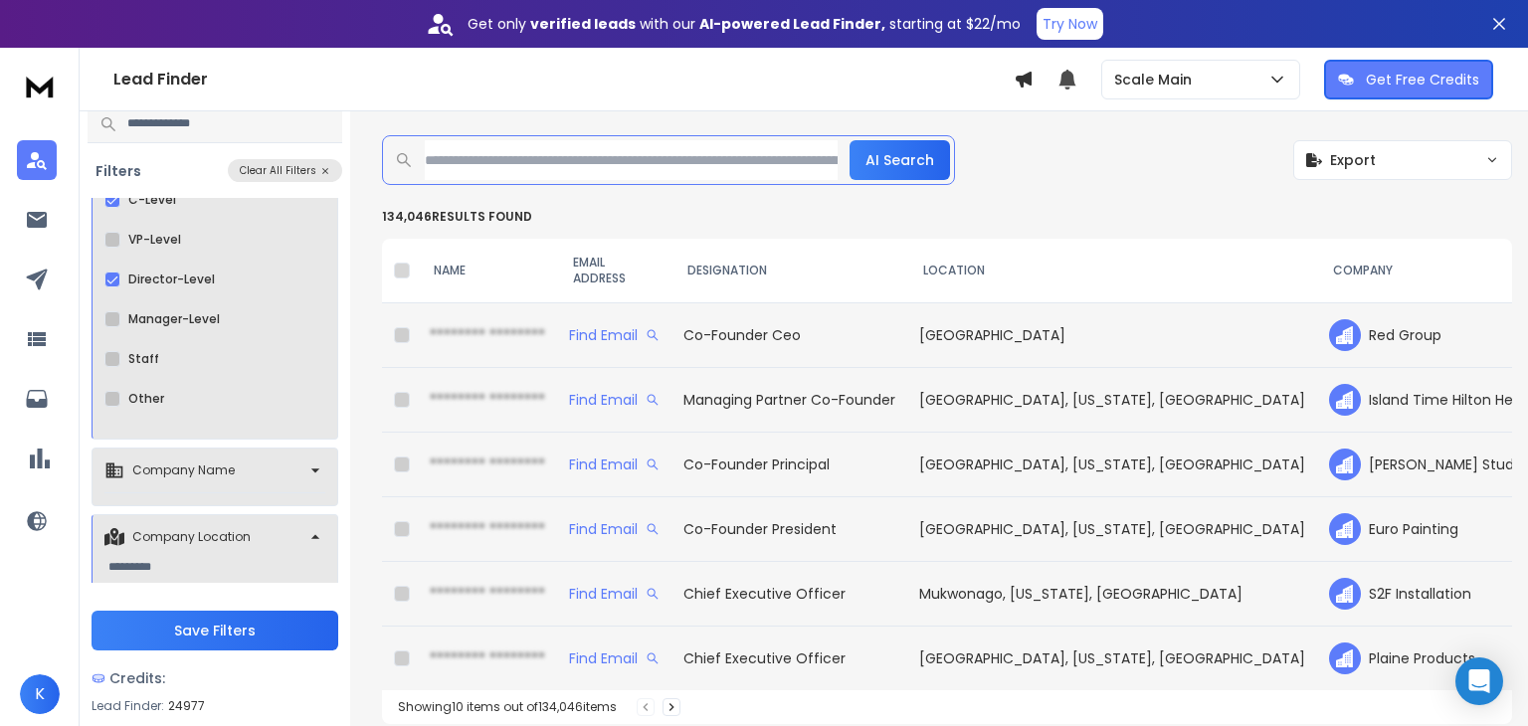
click at [216, 638] on button "Save Filters" at bounding box center [215, 631] width 247 height 40
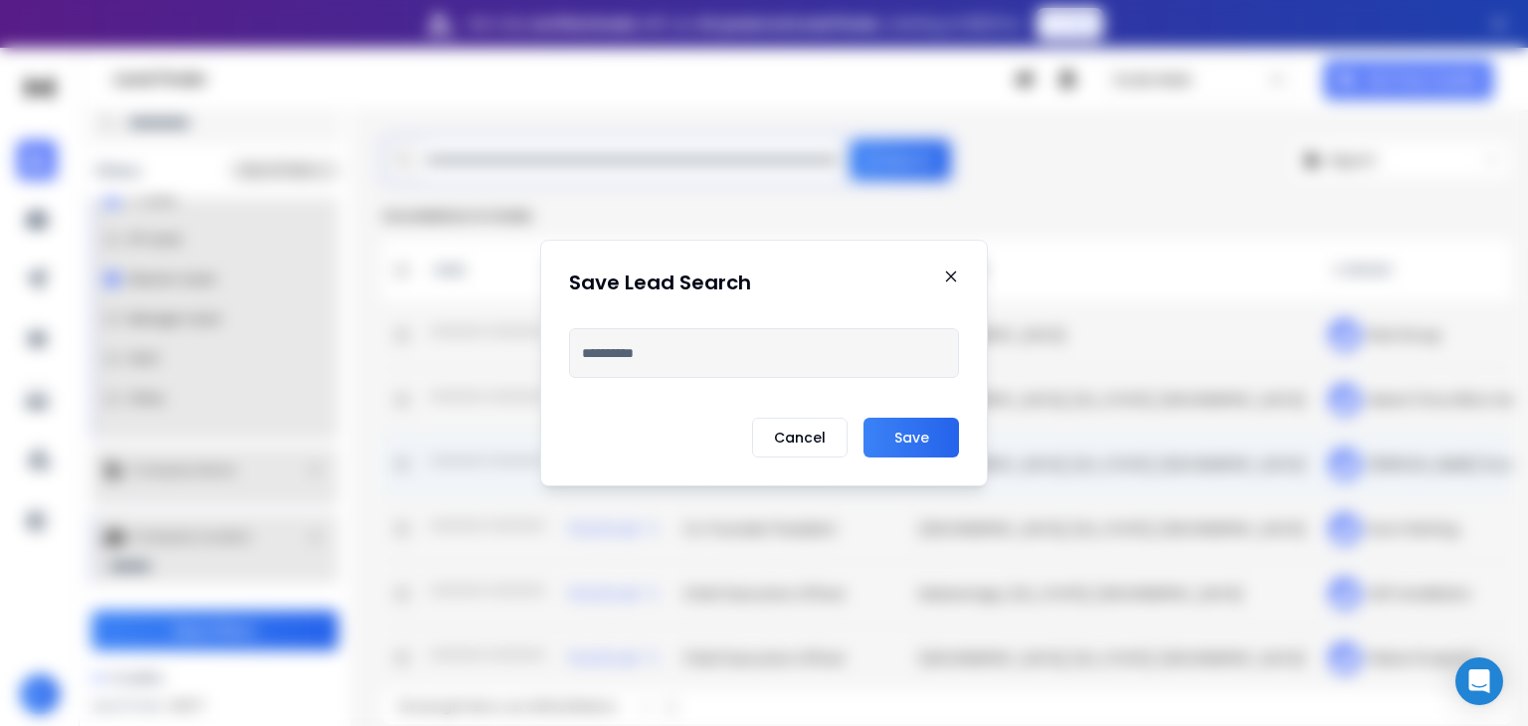
click at [781, 440] on button "Cancel" at bounding box center [799, 438] width 95 height 40
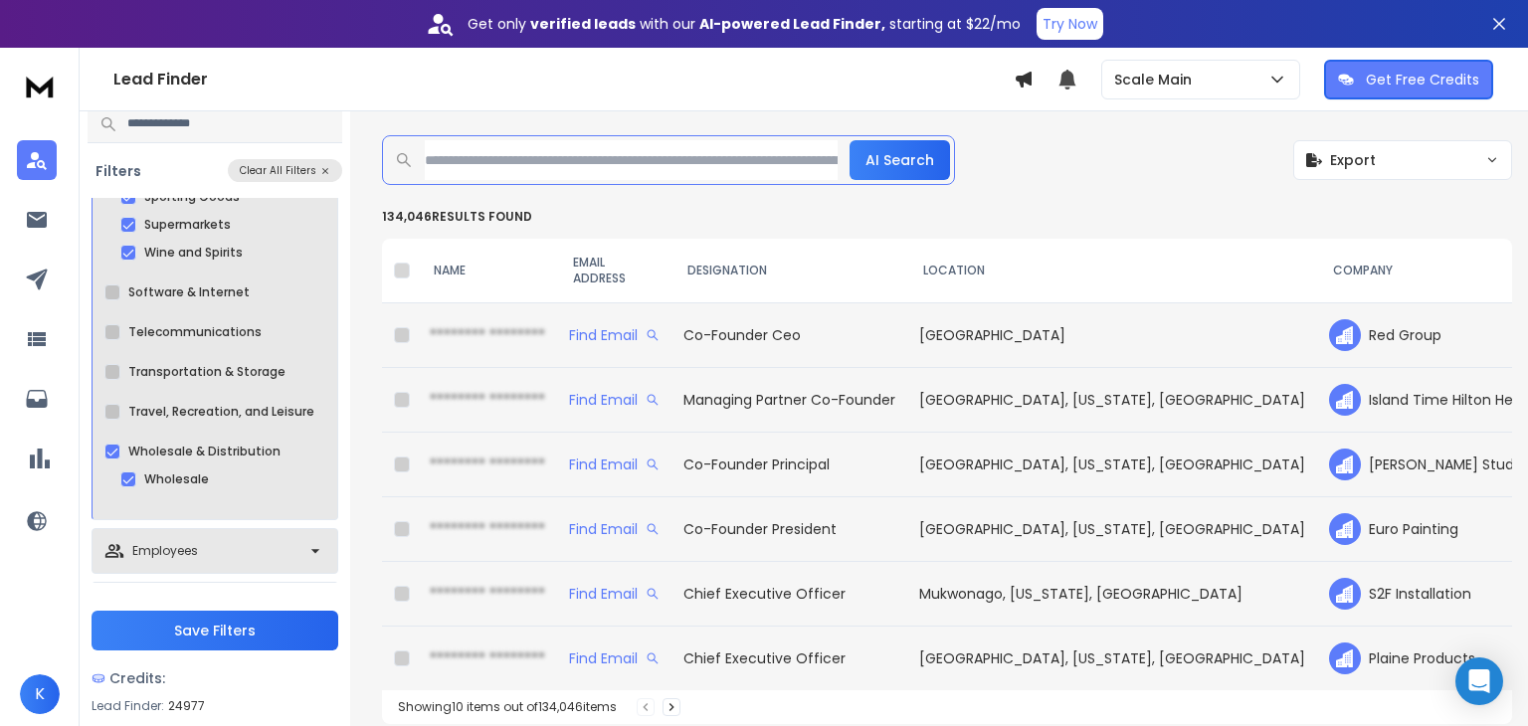
scroll to position [2210, 0]
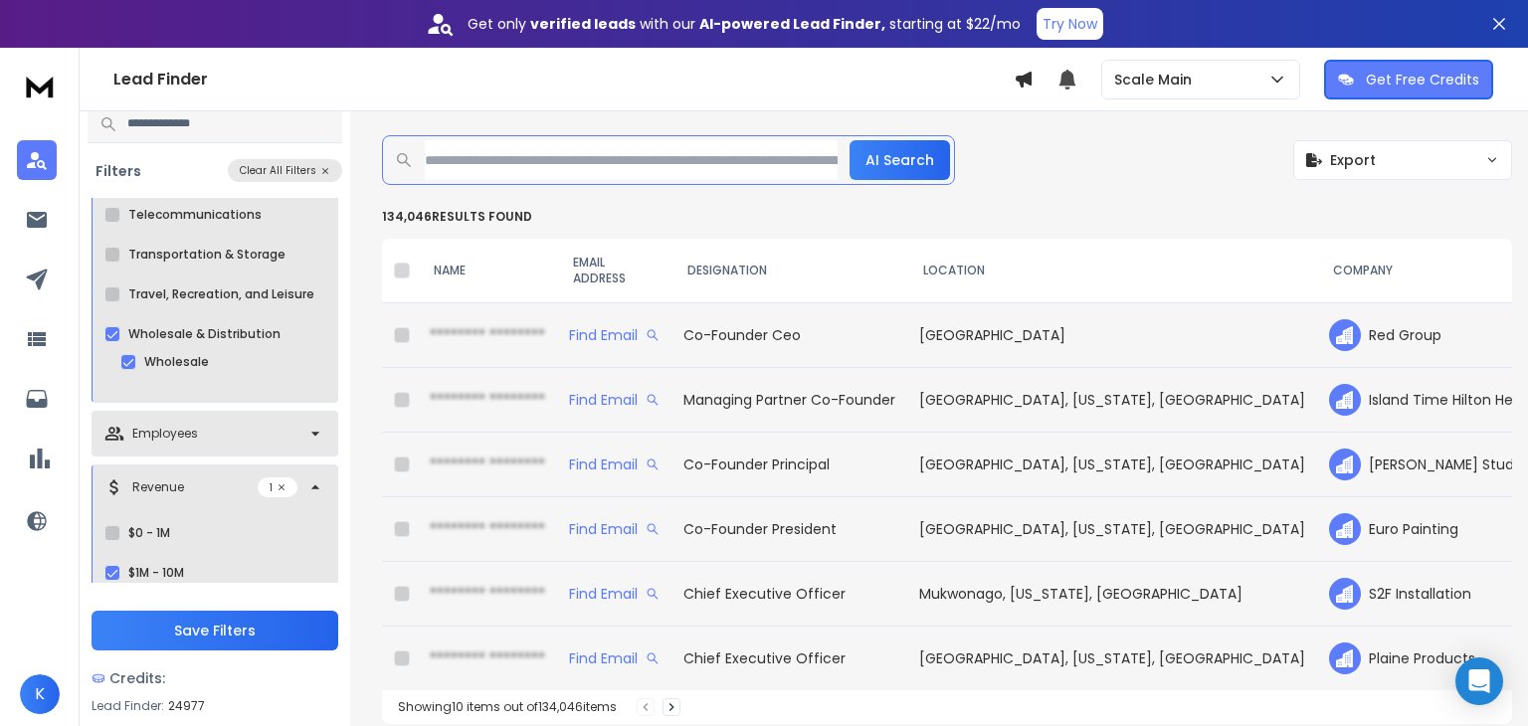
click at [109, 330] on Distribution "Wholesale & Distribution" at bounding box center [112, 334] width 16 height 16
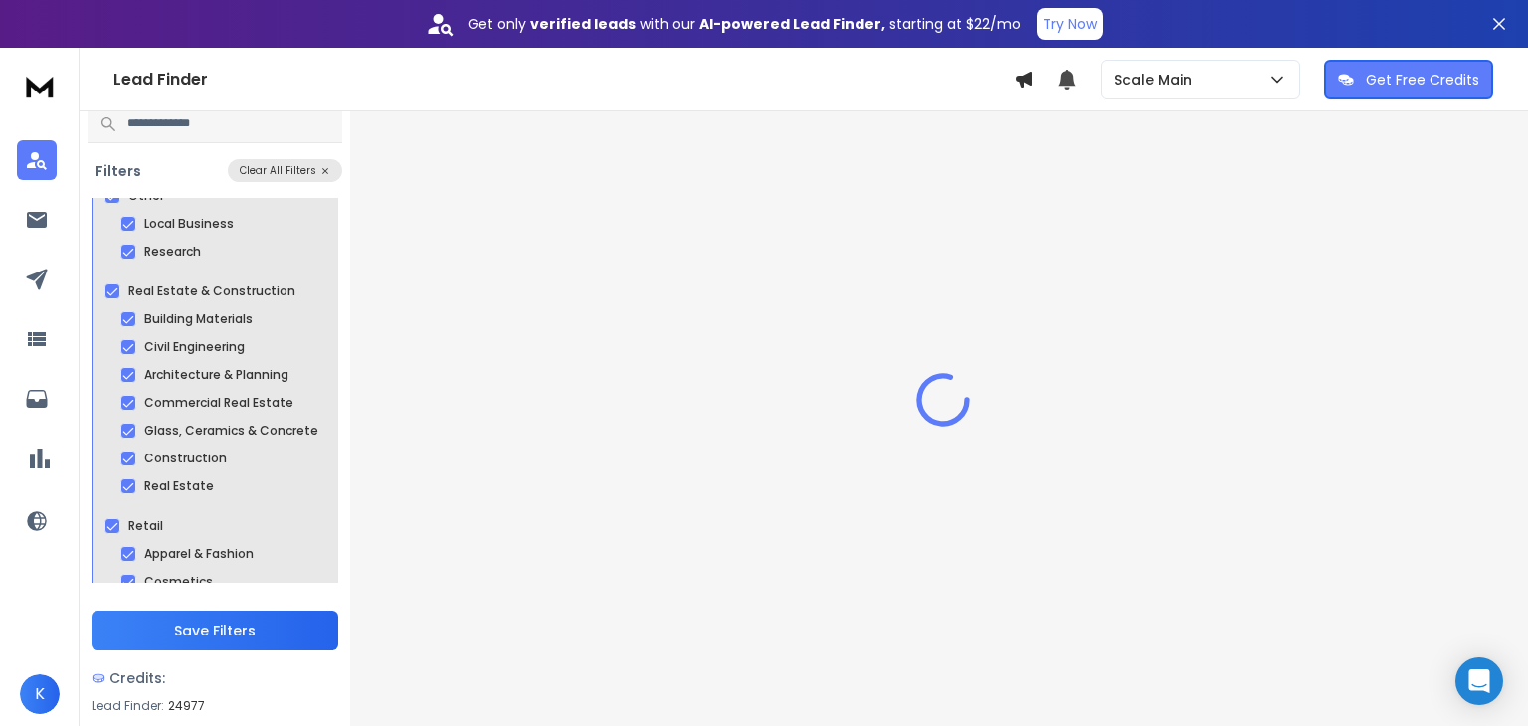
scroll to position [1514, 0]
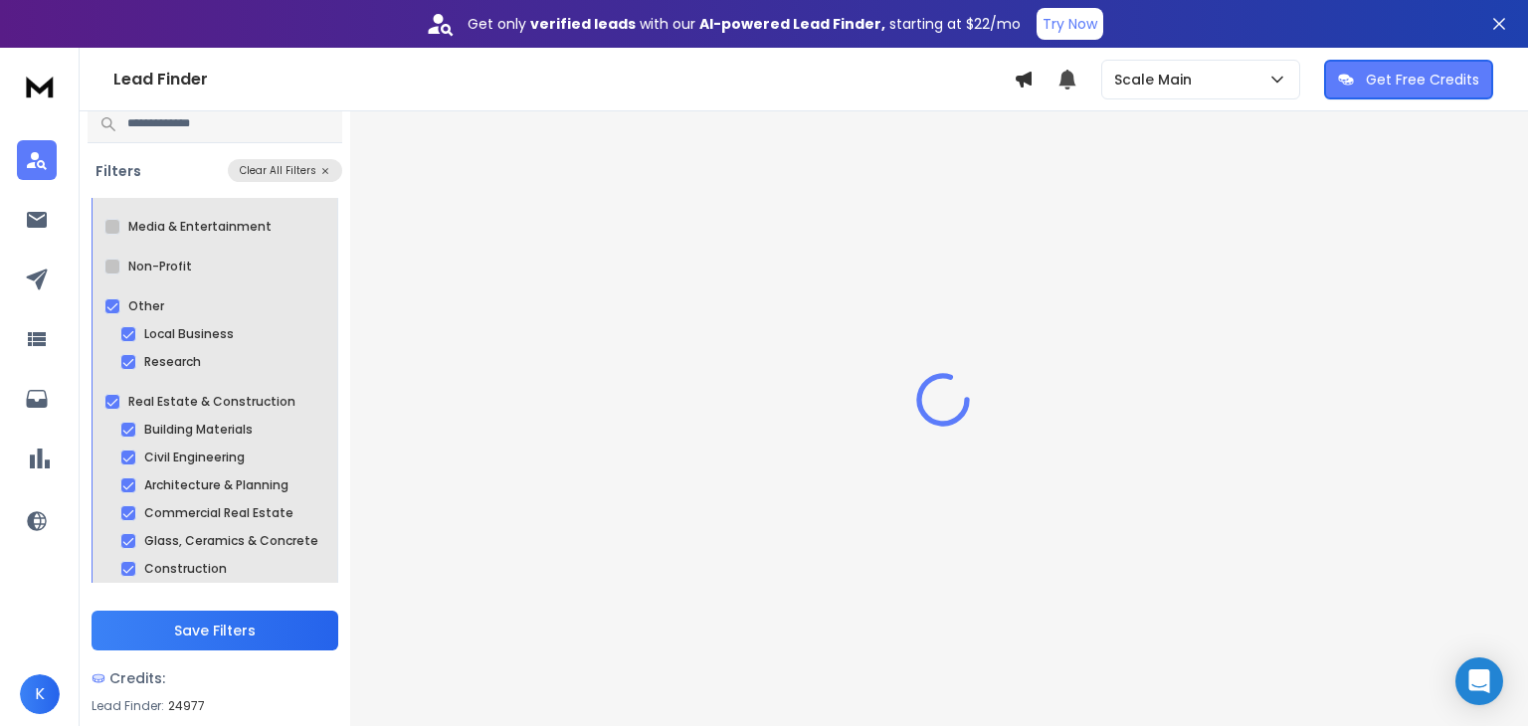
click at [113, 402] on Construction "Real Estate & Construction" at bounding box center [112, 402] width 16 height 16
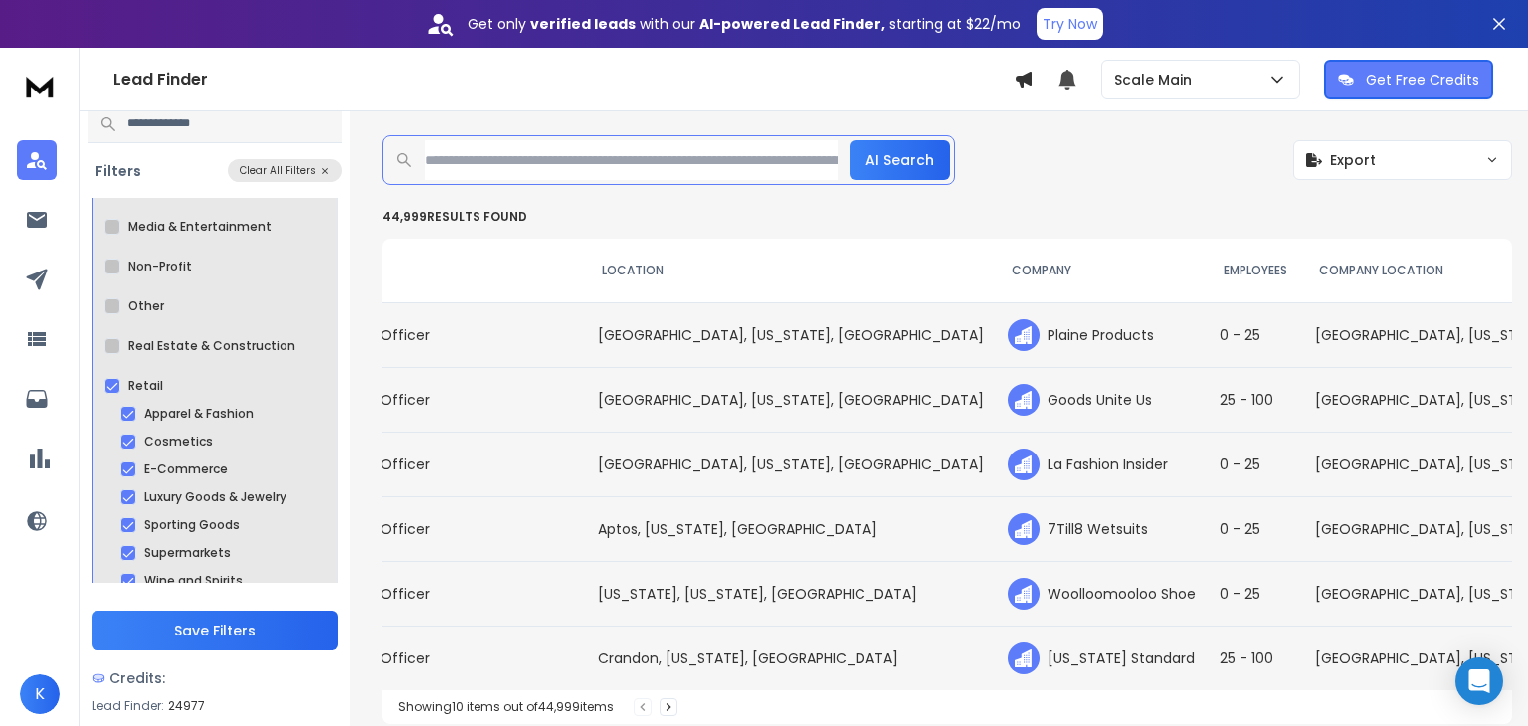
scroll to position [0, 497]
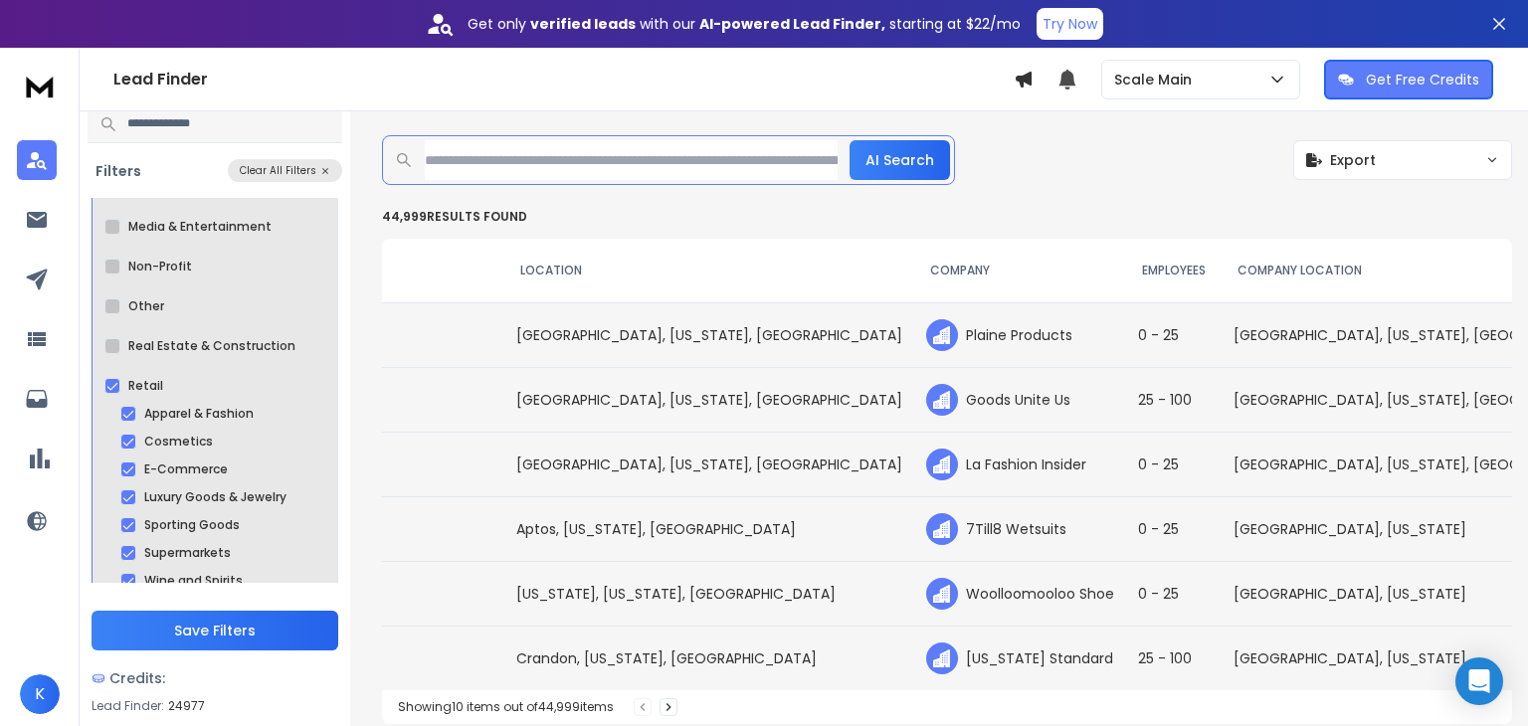
click at [199, 635] on button "Save Filters" at bounding box center [215, 631] width 247 height 40
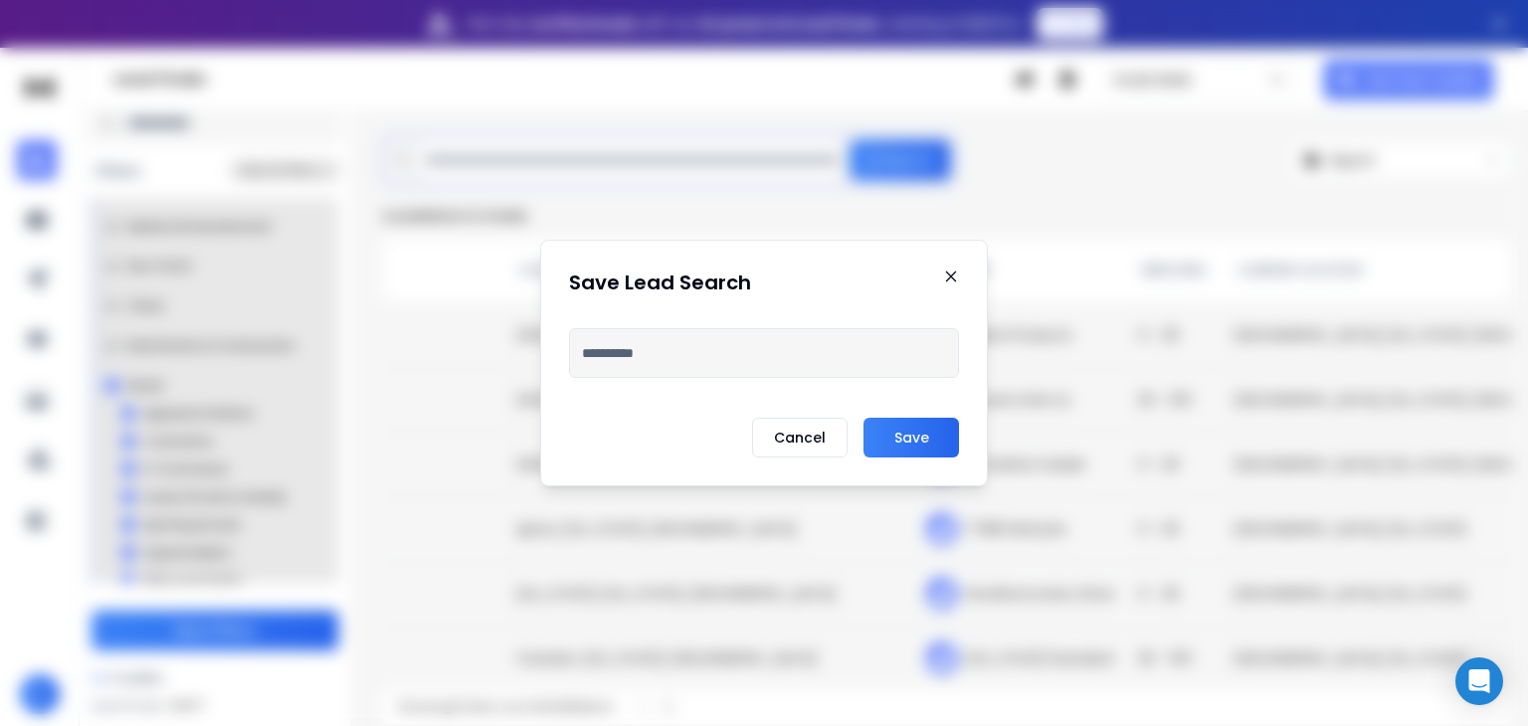
click at [686, 366] on input at bounding box center [764, 353] width 390 height 50
type input "**********"
click at [893, 443] on button "Save" at bounding box center [910, 438] width 95 height 40
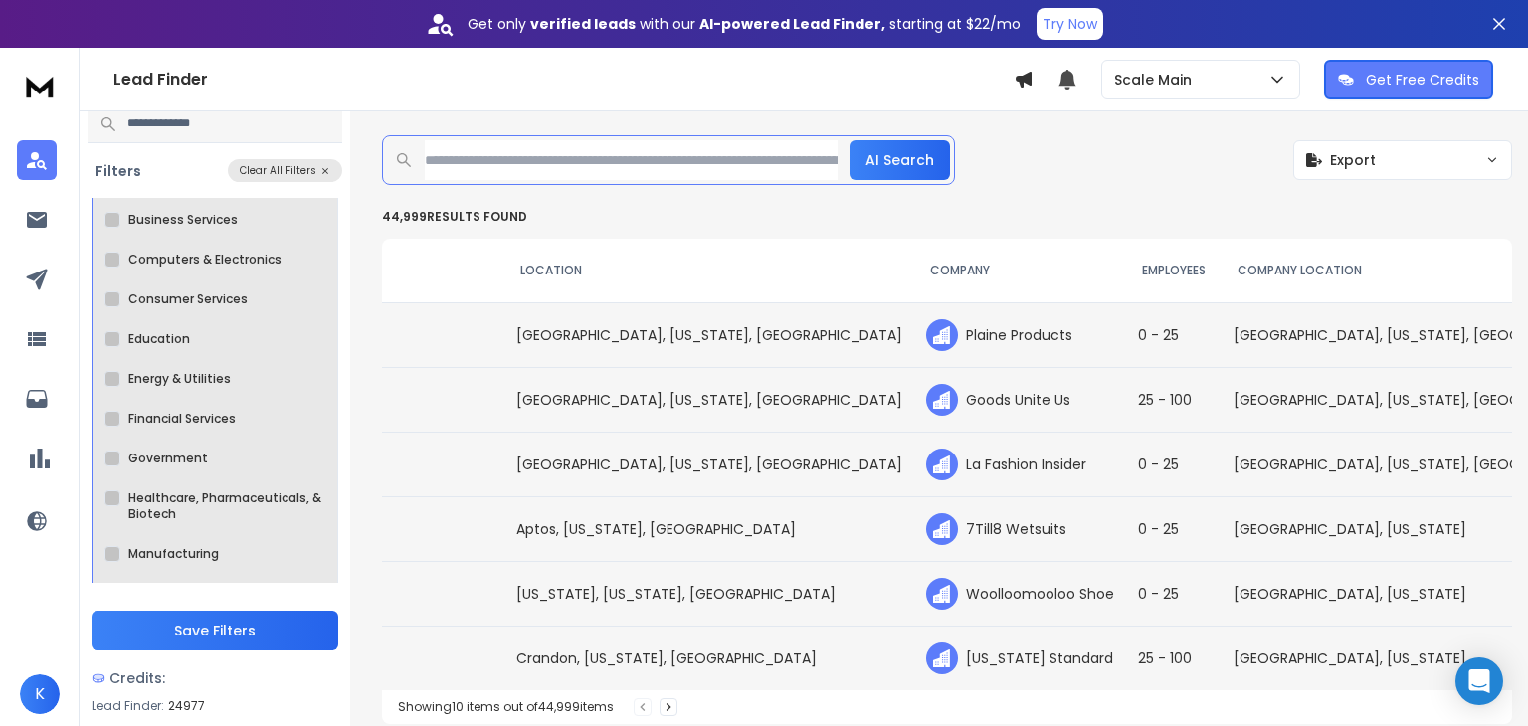
scroll to position [1116, 0]
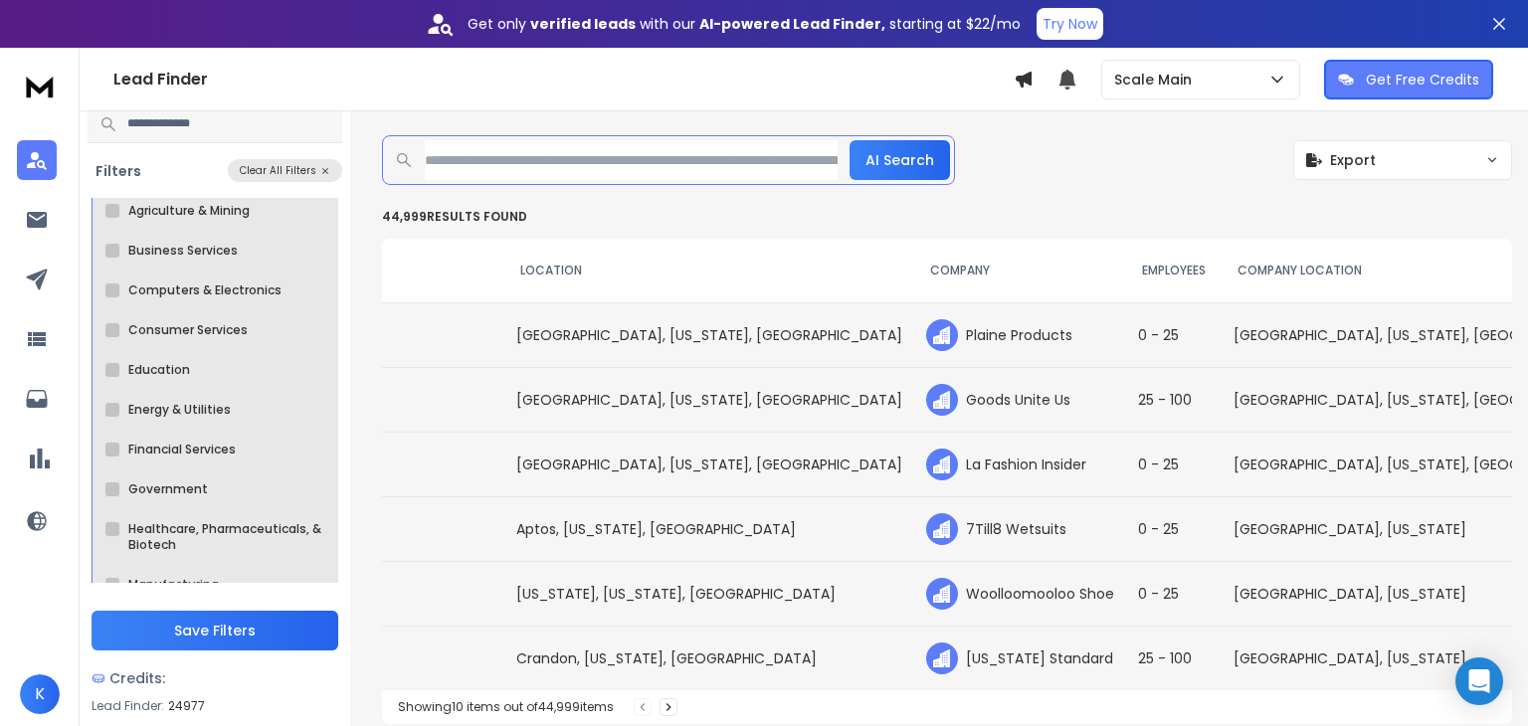
click at [109, 486] on button "Government" at bounding box center [112, 489] width 16 height 16
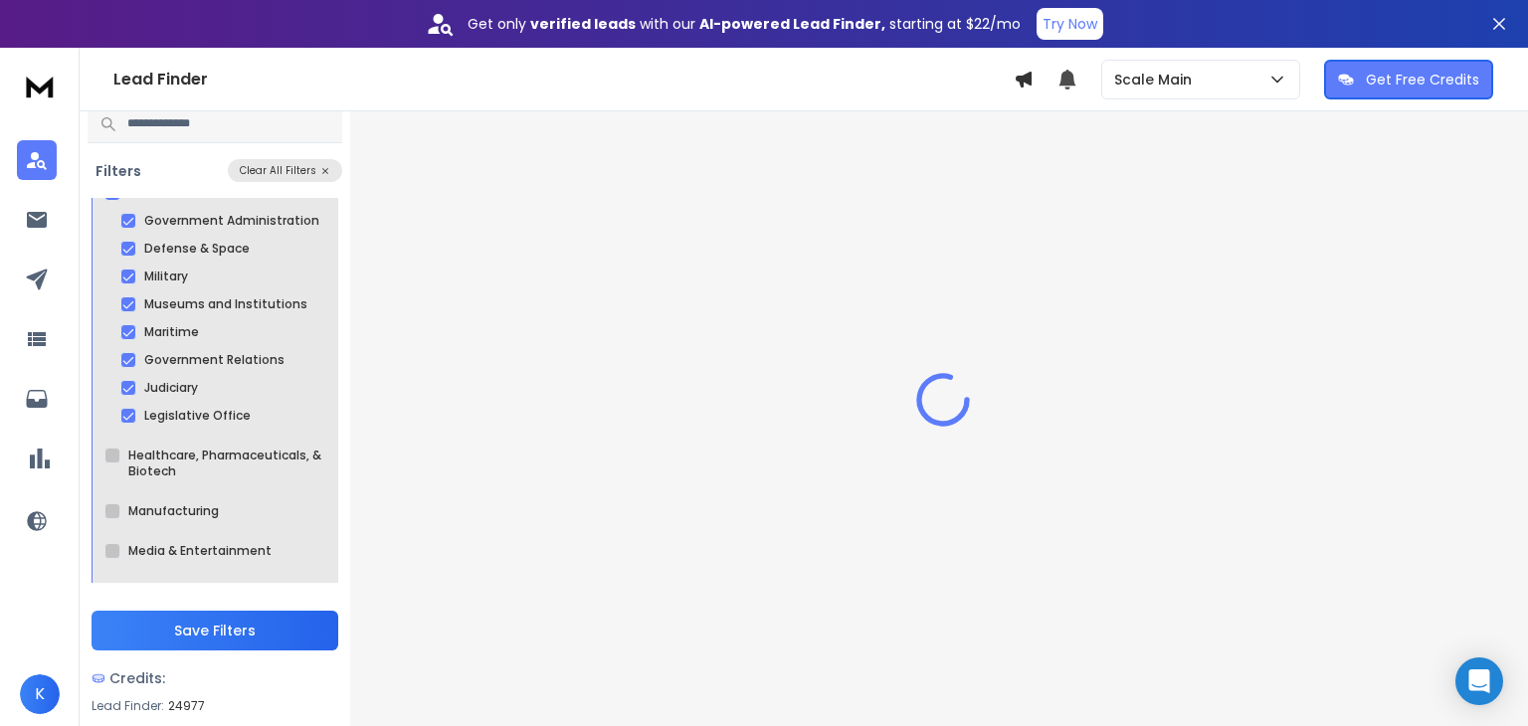
scroll to position [1415, 0]
click at [126, 327] on button "Maritime" at bounding box center [128, 330] width 16 height 16
click at [127, 297] on Institutions "Museums and Institutions" at bounding box center [128, 302] width 16 height 16
click at [121, 271] on button "Military" at bounding box center [128, 275] width 16 height 16
click at [129, 240] on Space "Defense & Space" at bounding box center [128, 247] width 16 height 16
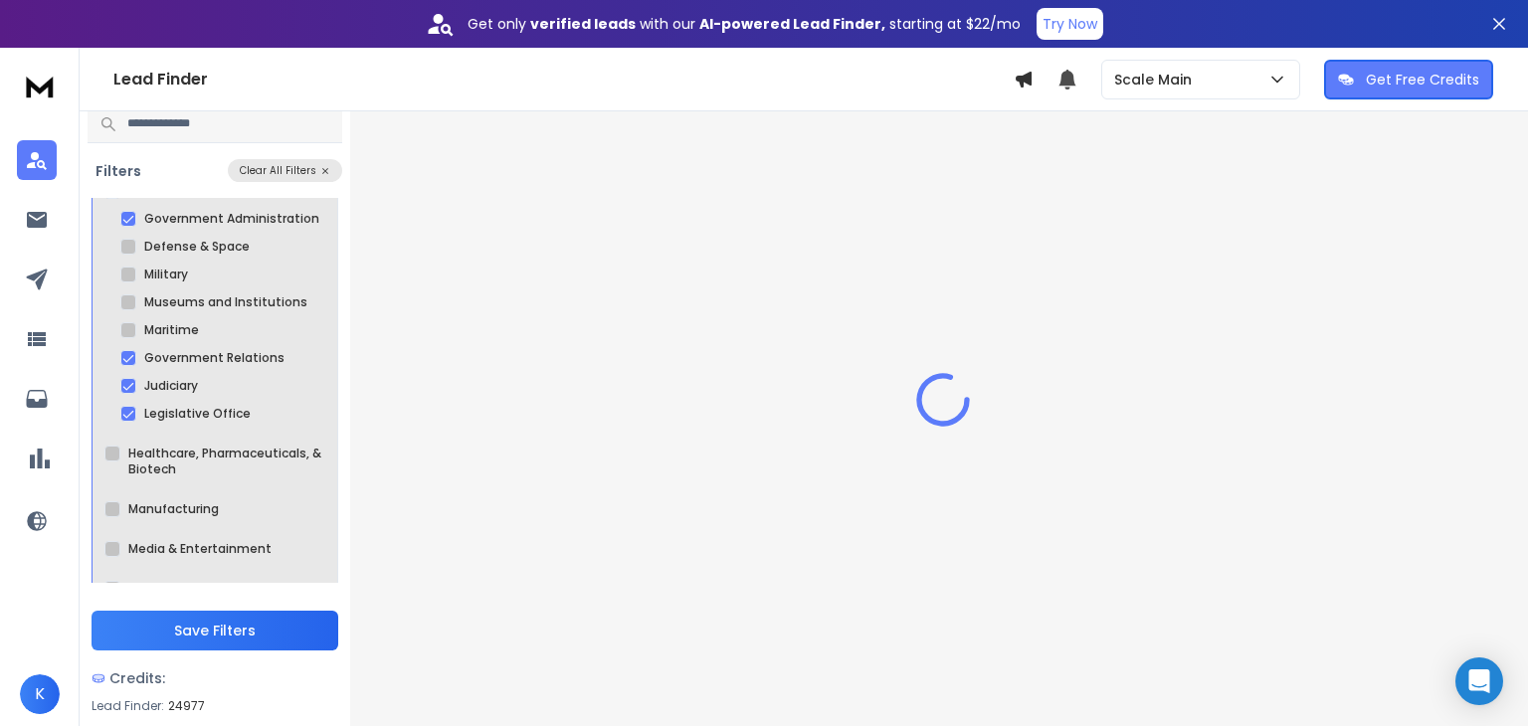
click at [124, 215] on Administration "Government Administration" at bounding box center [128, 219] width 16 height 16
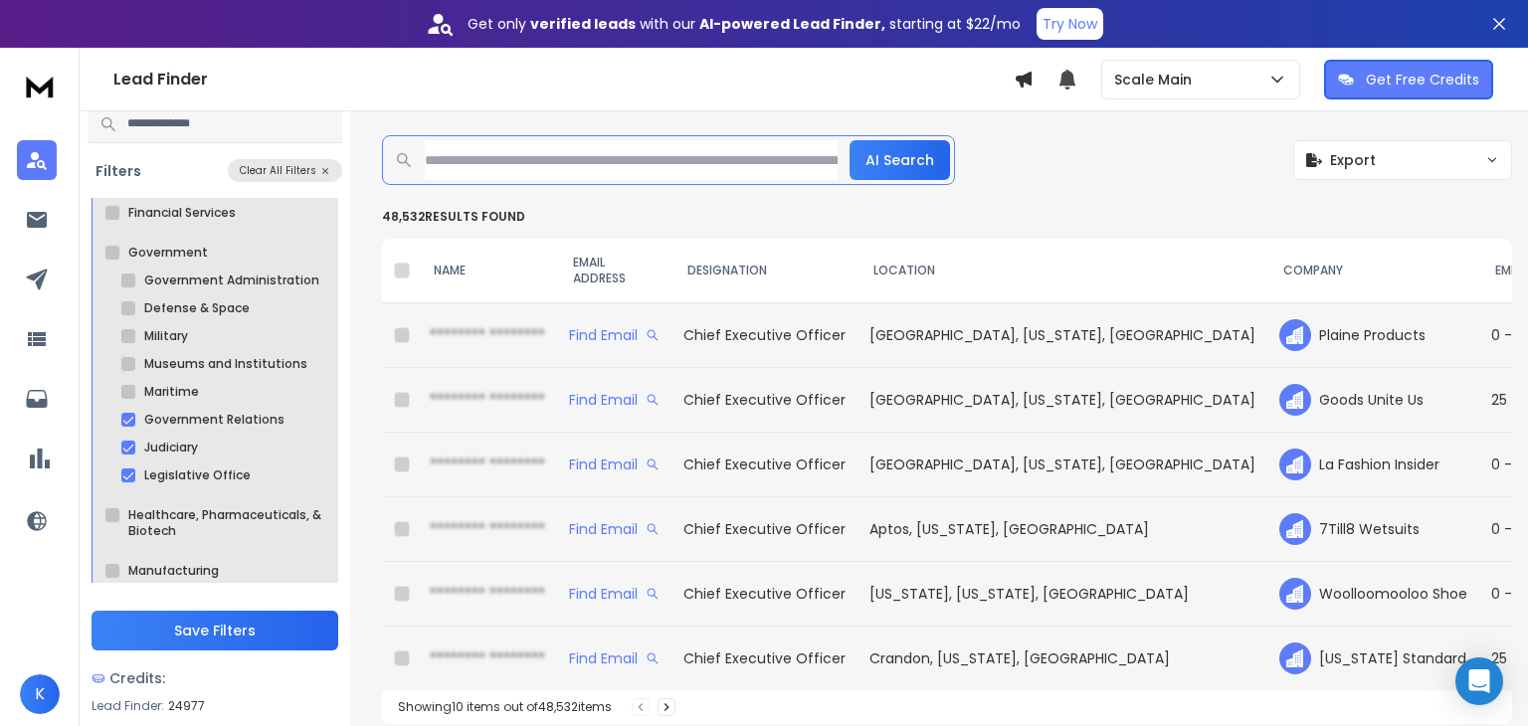
scroll to position [1514, 0]
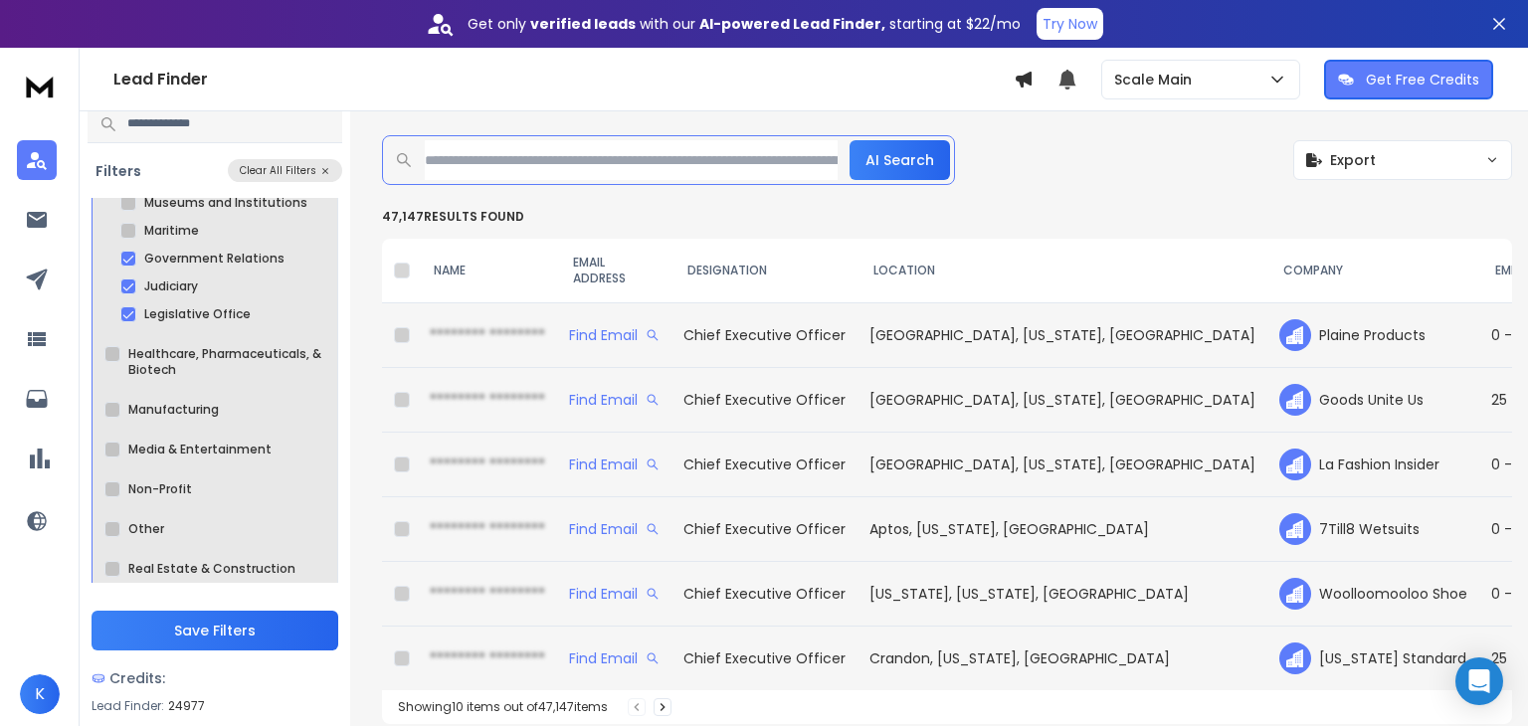
click at [125, 312] on Office "Legislative Office" at bounding box center [128, 314] width 16 height 16
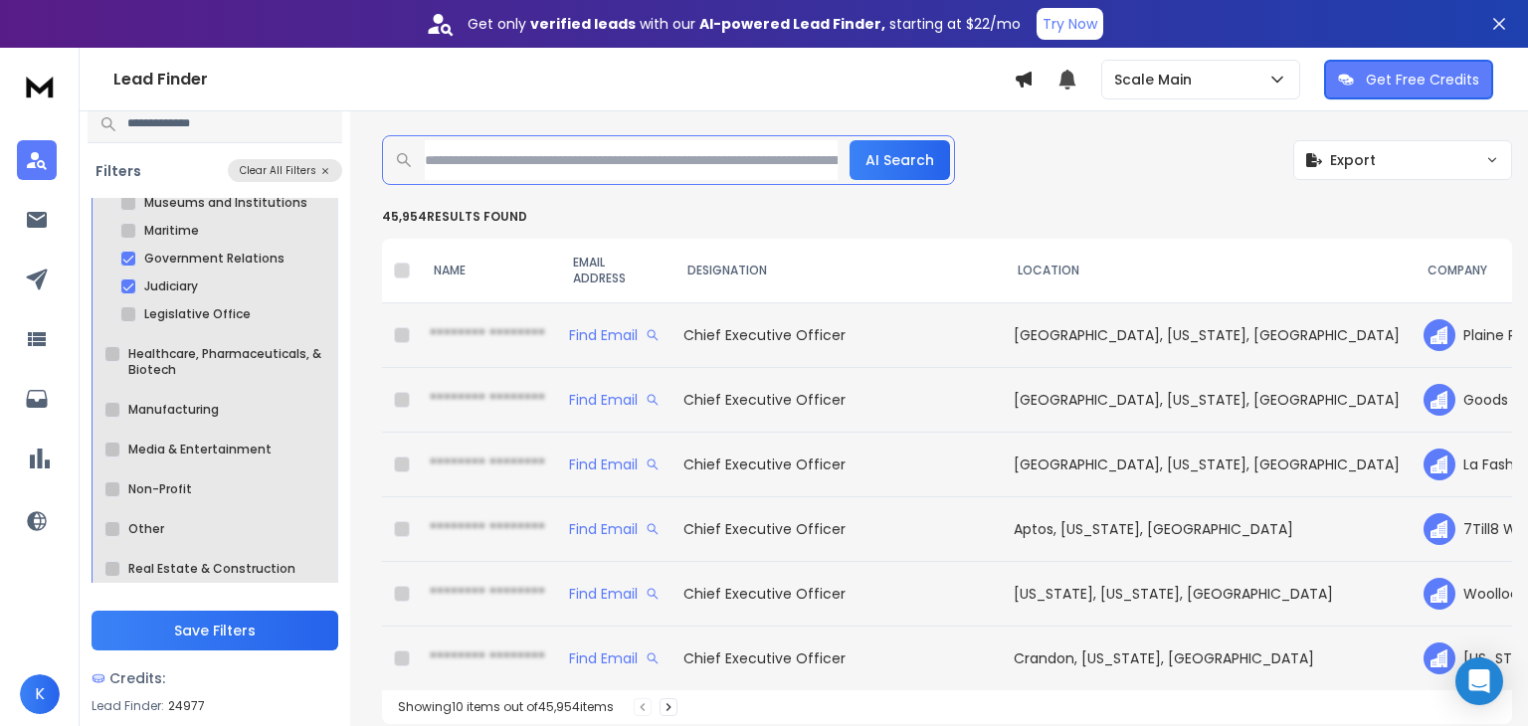
click at [132, 280] on button "Judiciary" at bounding box center [128, 287] width 16 height 16
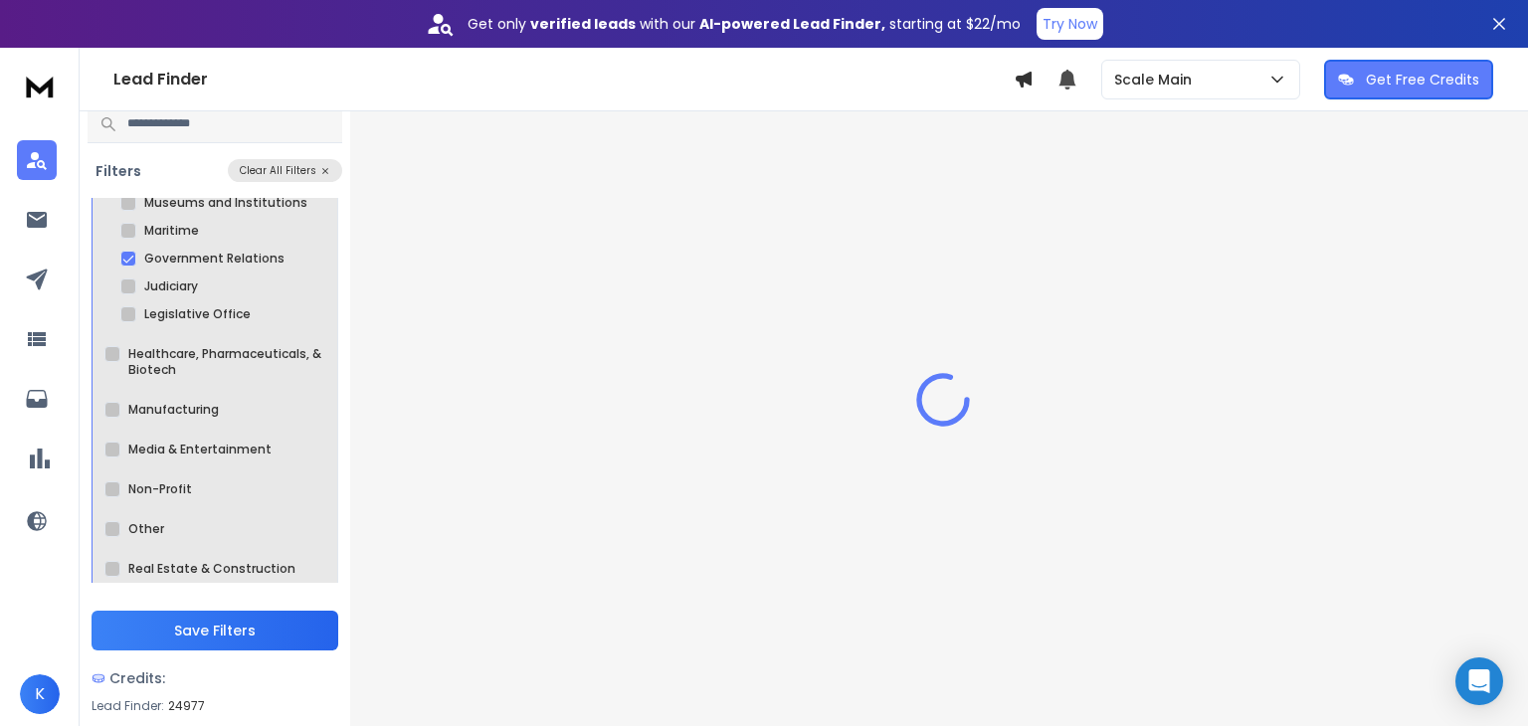
click at [133, 251] on Relations "Government Relations" at bounding box center [128, 259] width 16 height 16
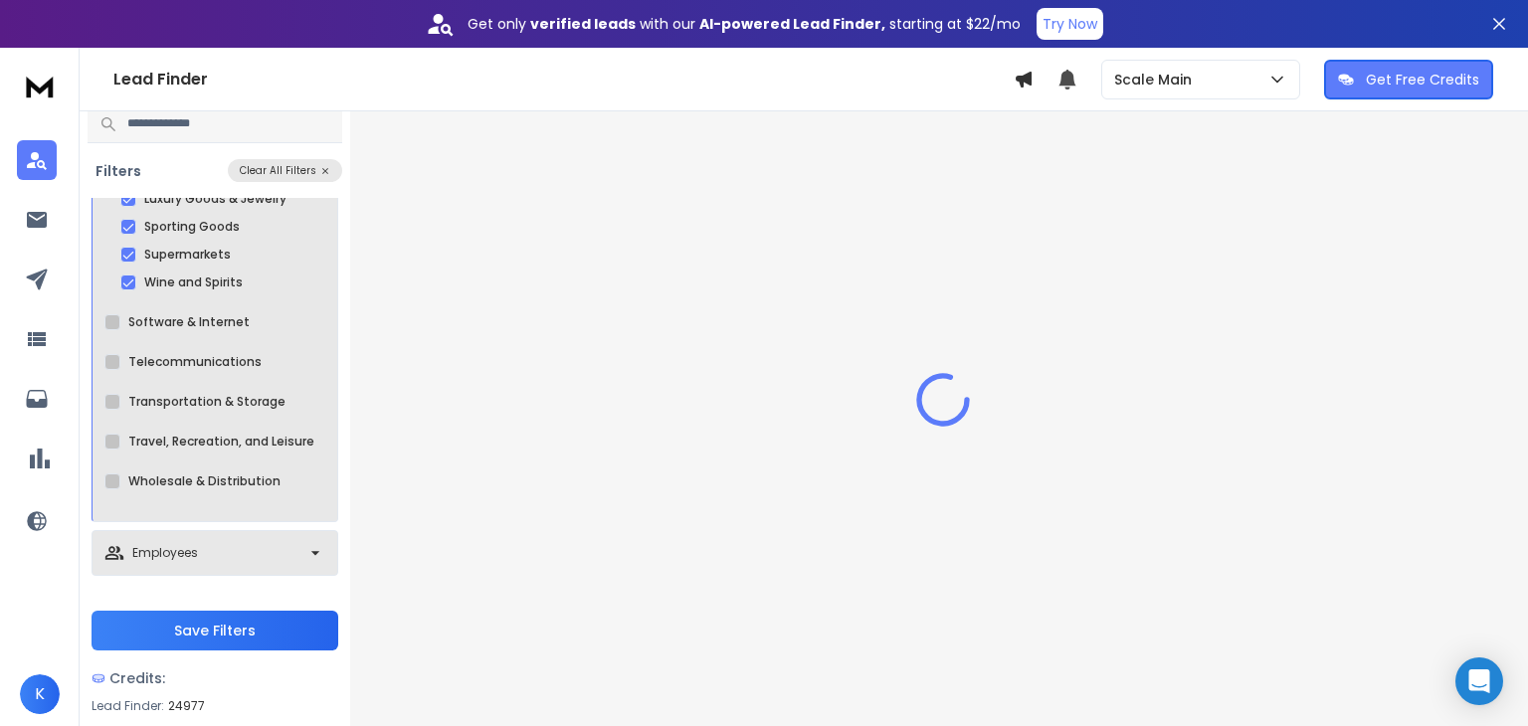
scroll to position [1613, 0]
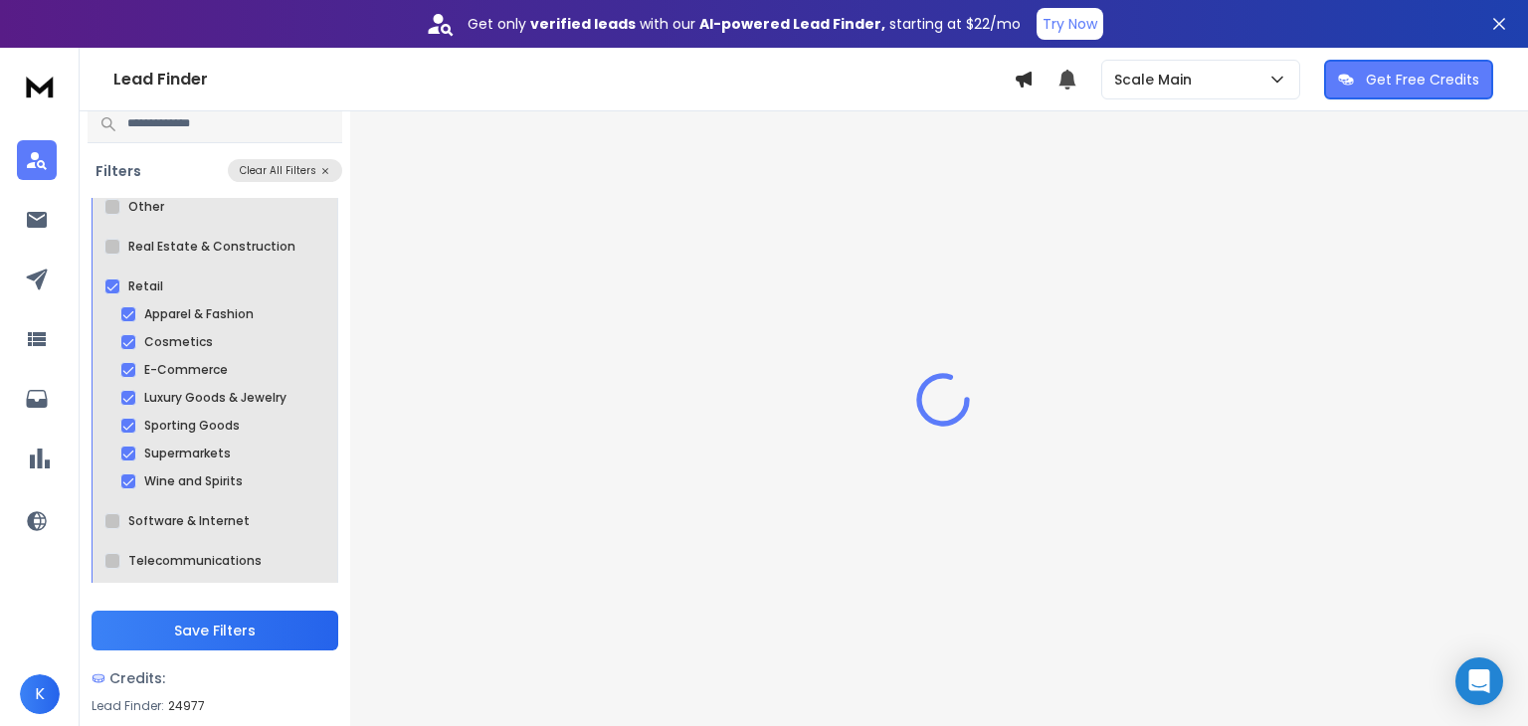
click at [111, 287] on button "Retail" at bounding box center [112, 287] width 16 height 16
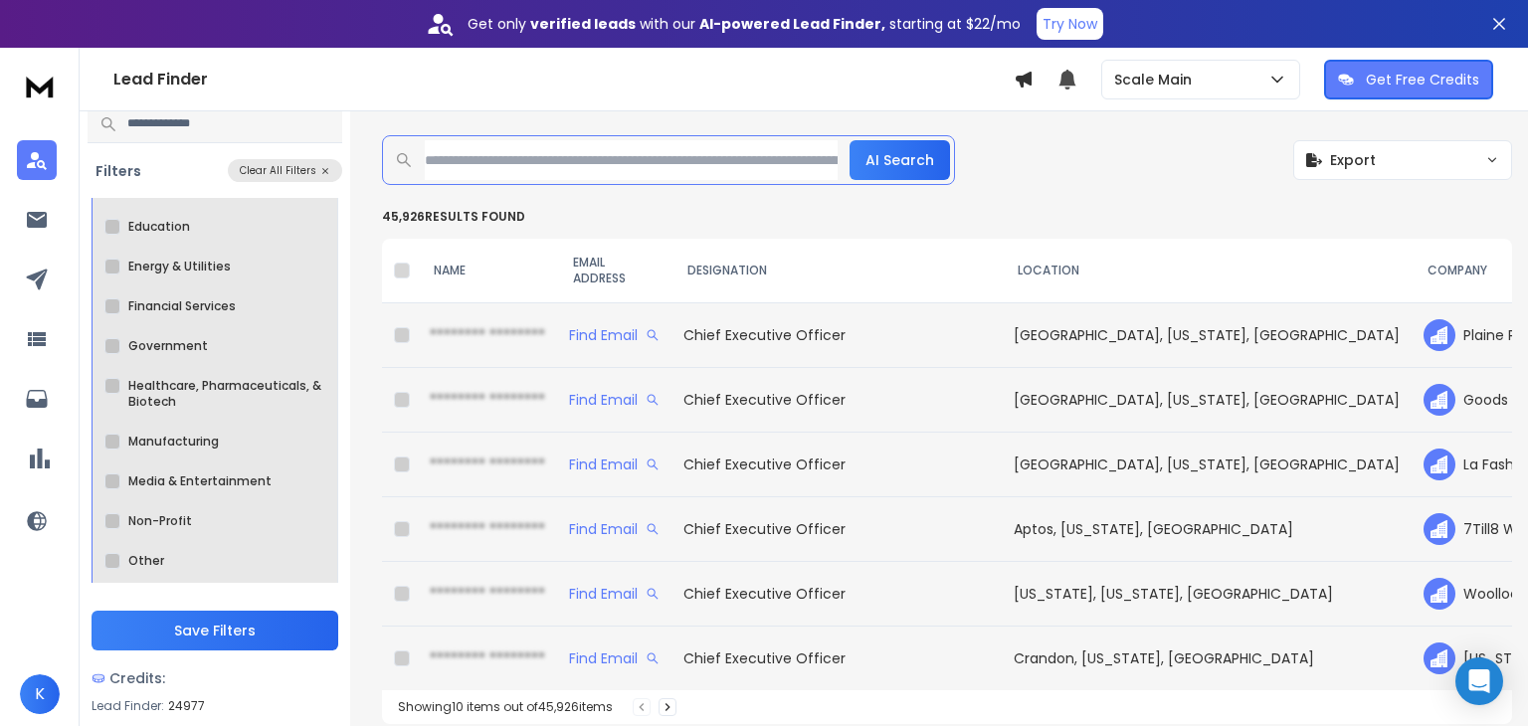
scroll to position [1216, 0]
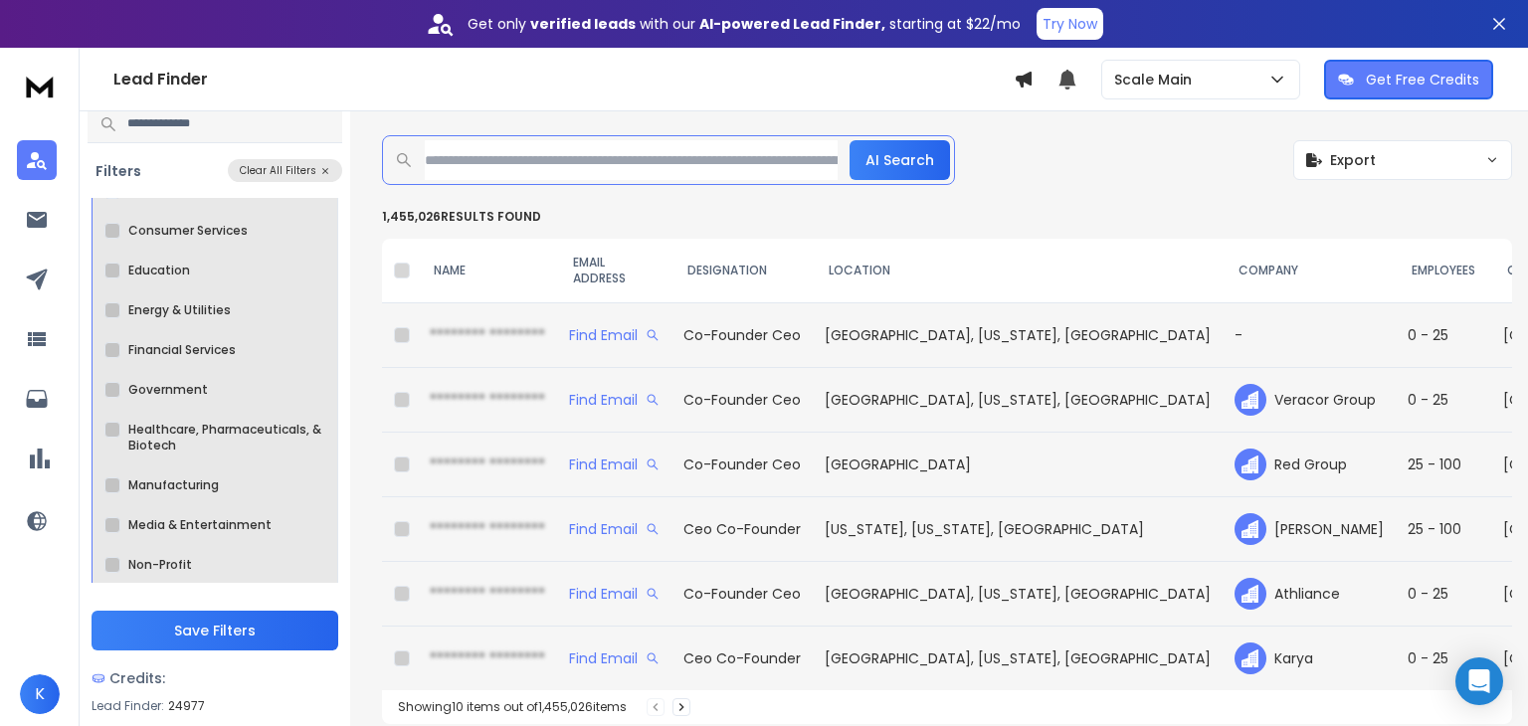
click at [115, 485] on button "Manufacturing" at bounding box center [112, 485] width 16 height 16
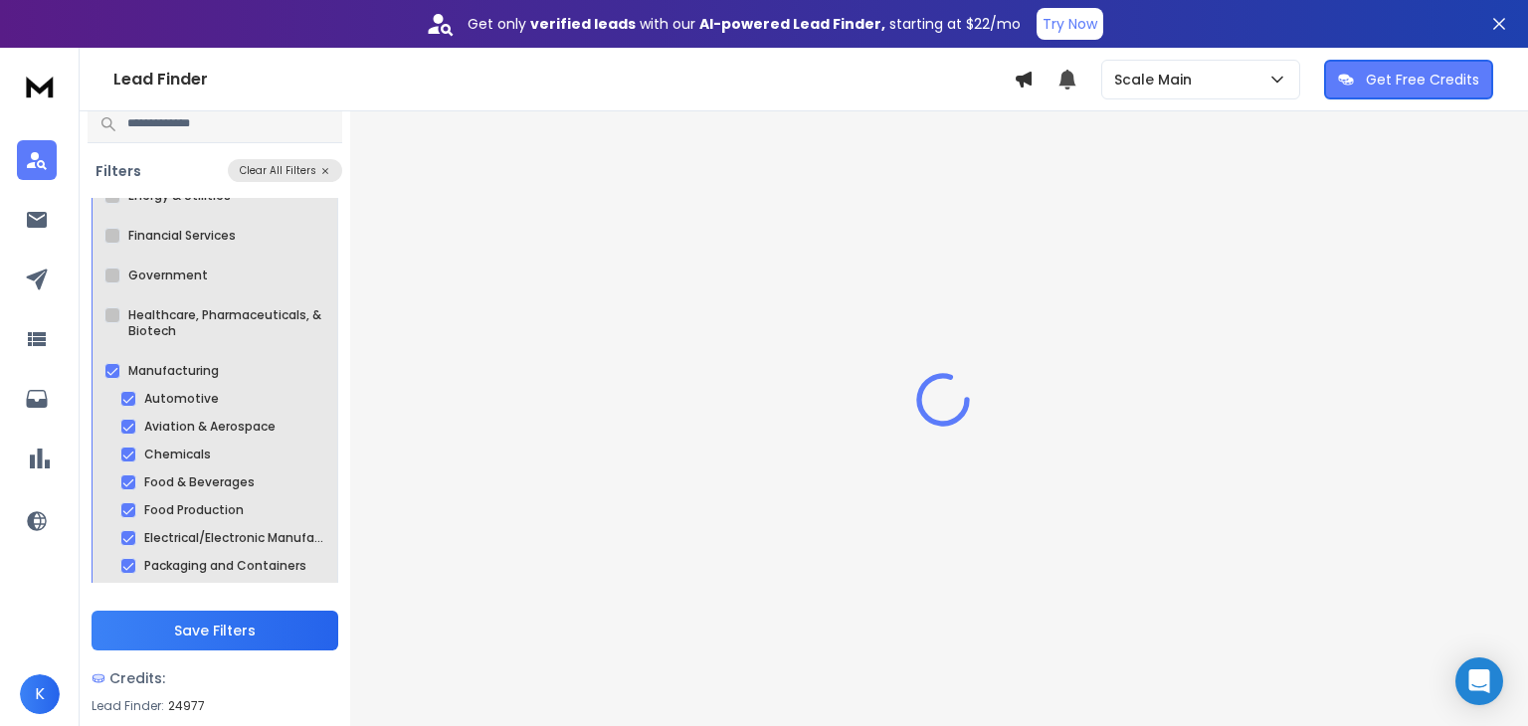
scroll to position [1415, 0]
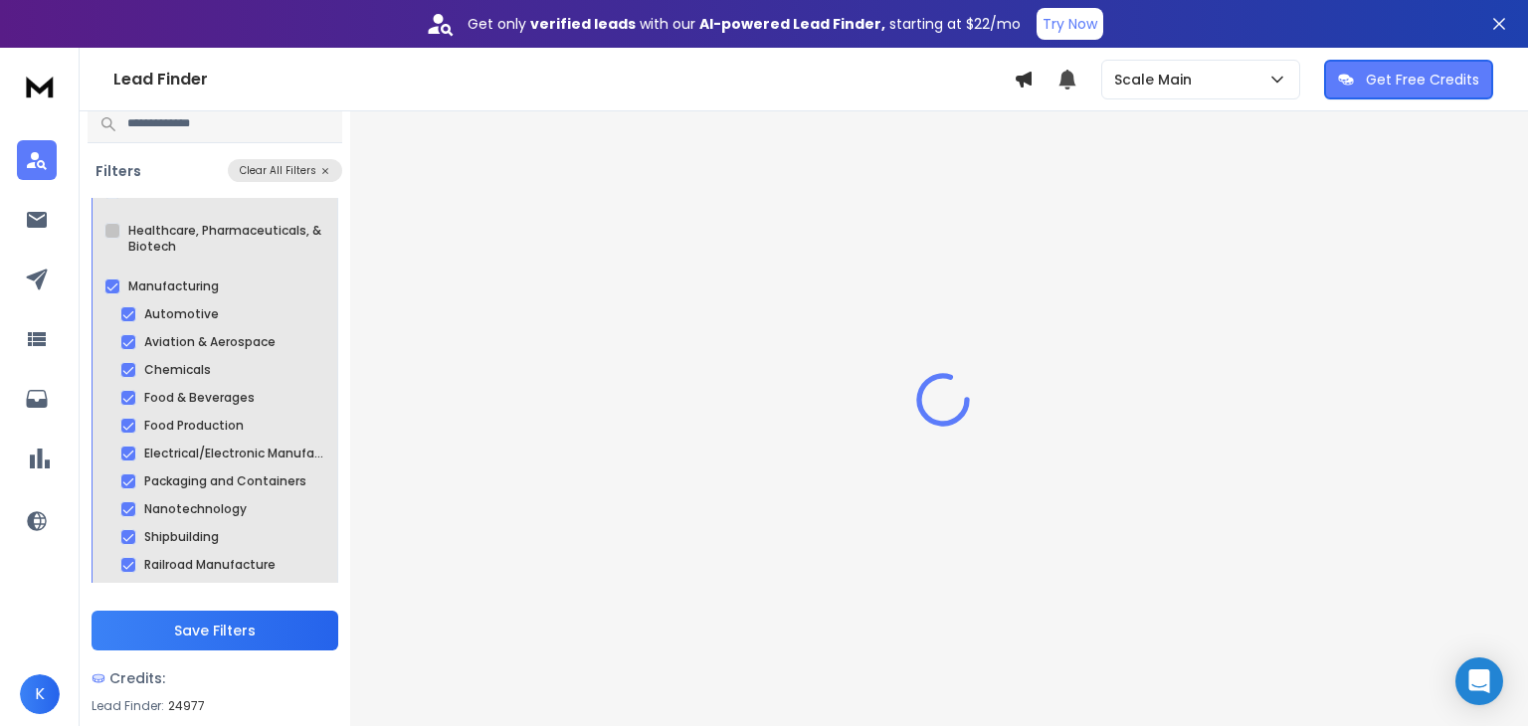
click at [131, 310] on button "Automotive" at bounding box center [128, 314] width 16 height 16
click at [131, 335] on Aerospace "Aviation & Aerospace" at bounding box center [128, 342] width 16 height 16
click at [123, 367] on button "Chemicals" at bounding box center [128, 370] width 16 height 16
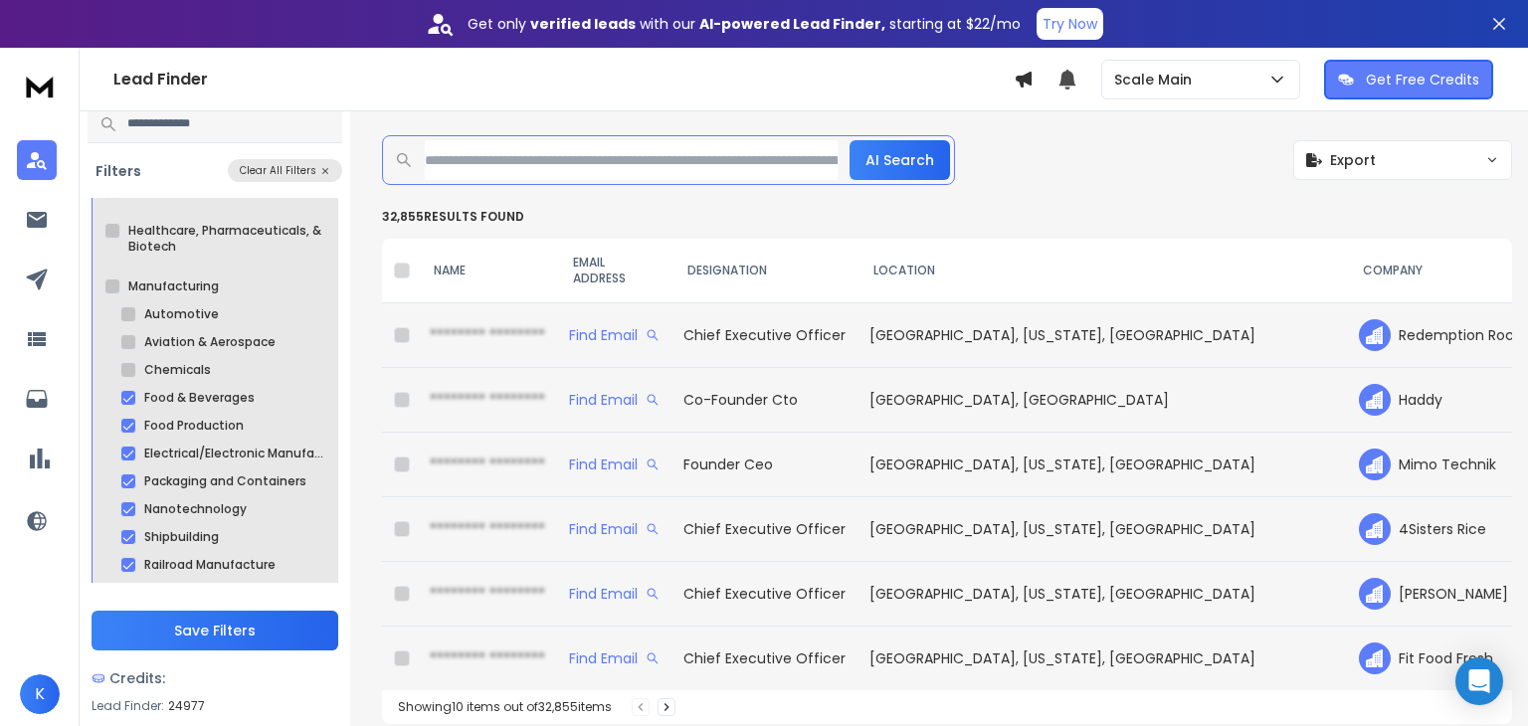
click at [126, 451] on Manufacturing "Electrical/Electronic Manufacturing" at bounding box center [128, 454] width 16 height 16
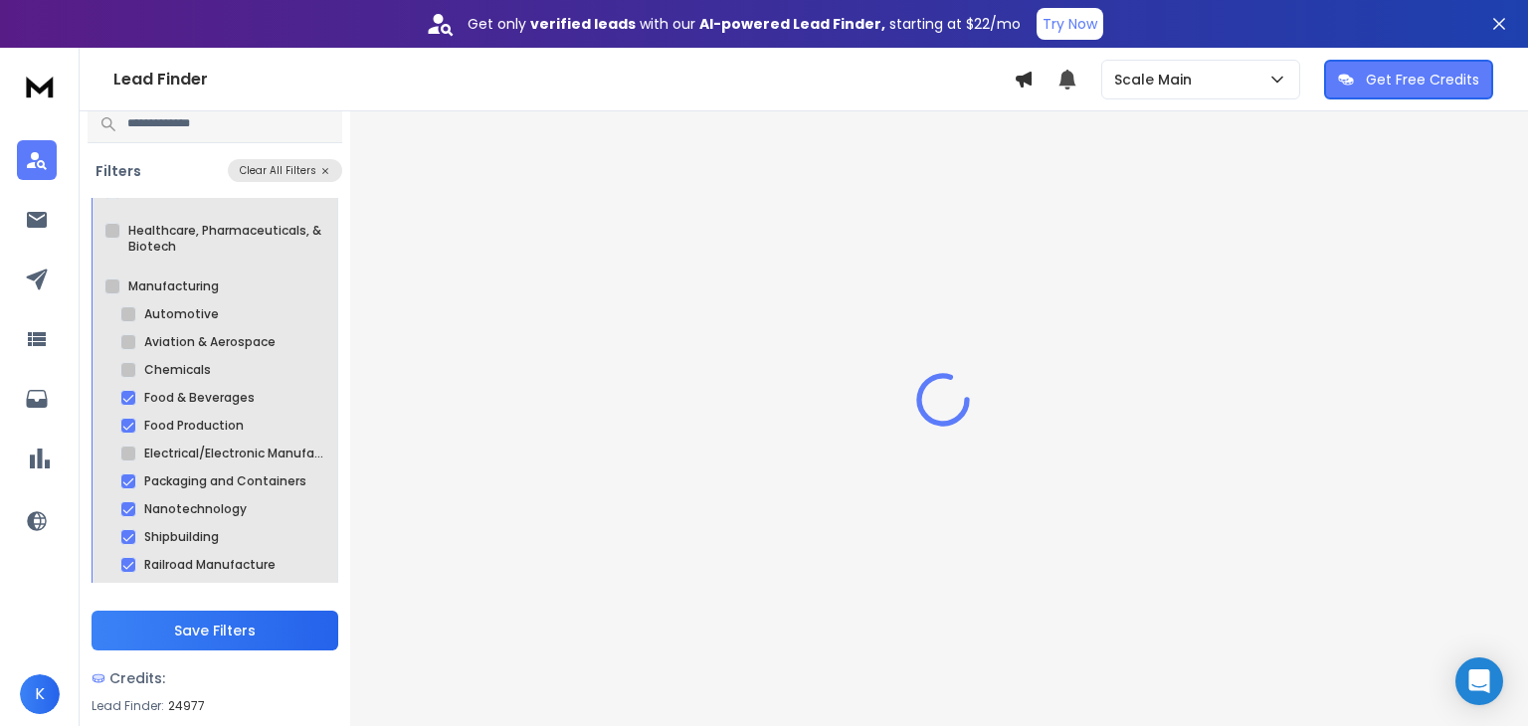
click at [128, 477] on Containers "Packaging and Containers" at bounding box center [128, 481] width 16 height 16
drag, startPoint x: 128, startPoint y: 505, endPoint x: 123, endPoint y: 526, distance: 21.5
click at [127, 505] on button "Nanotechnology" at bounding box center [128, 509] width 16 height 16
click at [123, 529] on button "Shipbuilding" at bounding box center [128, 537] width 16 height 16
click at [120, 566] on Manufacture "Railroad Manufacture" at bounding box center [128, 565] width 16 height 16
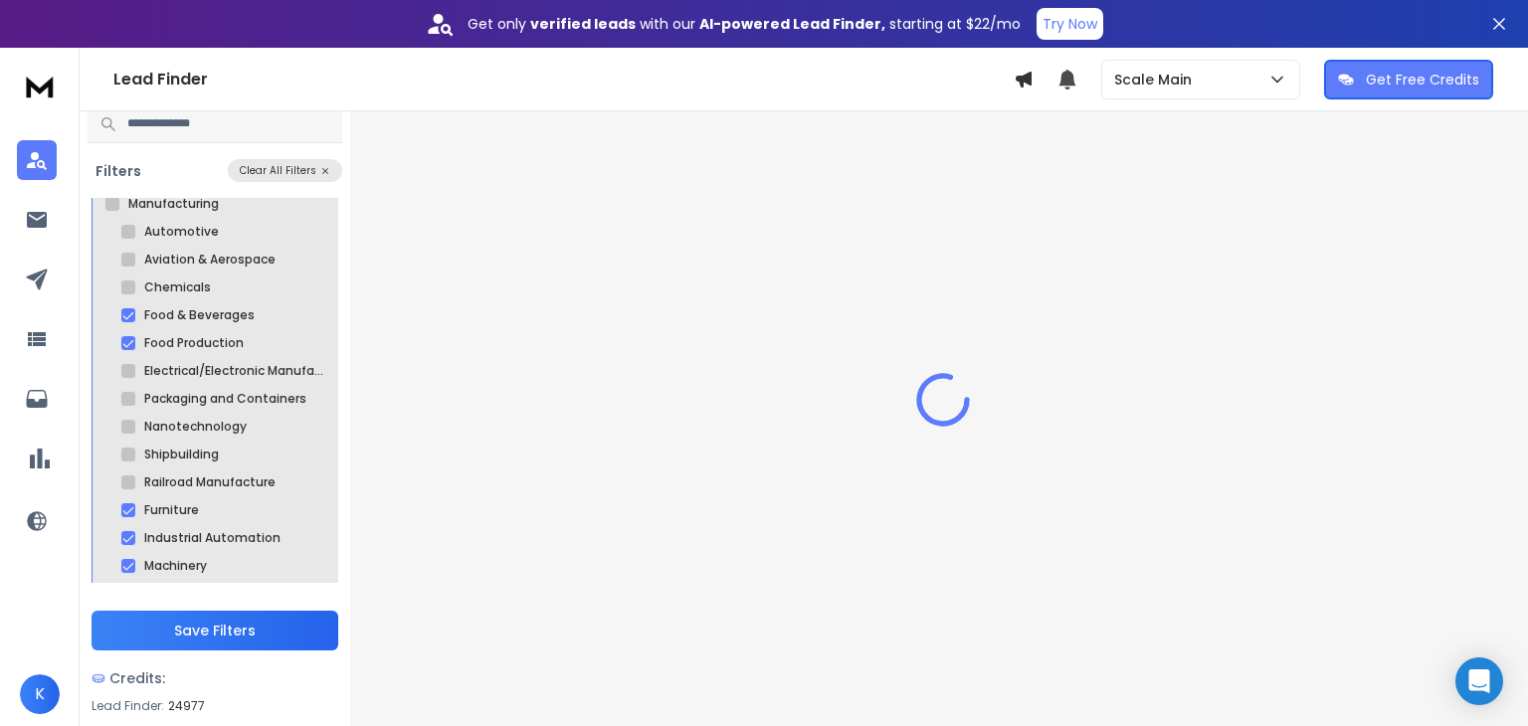
scroll to position [1613, 0]
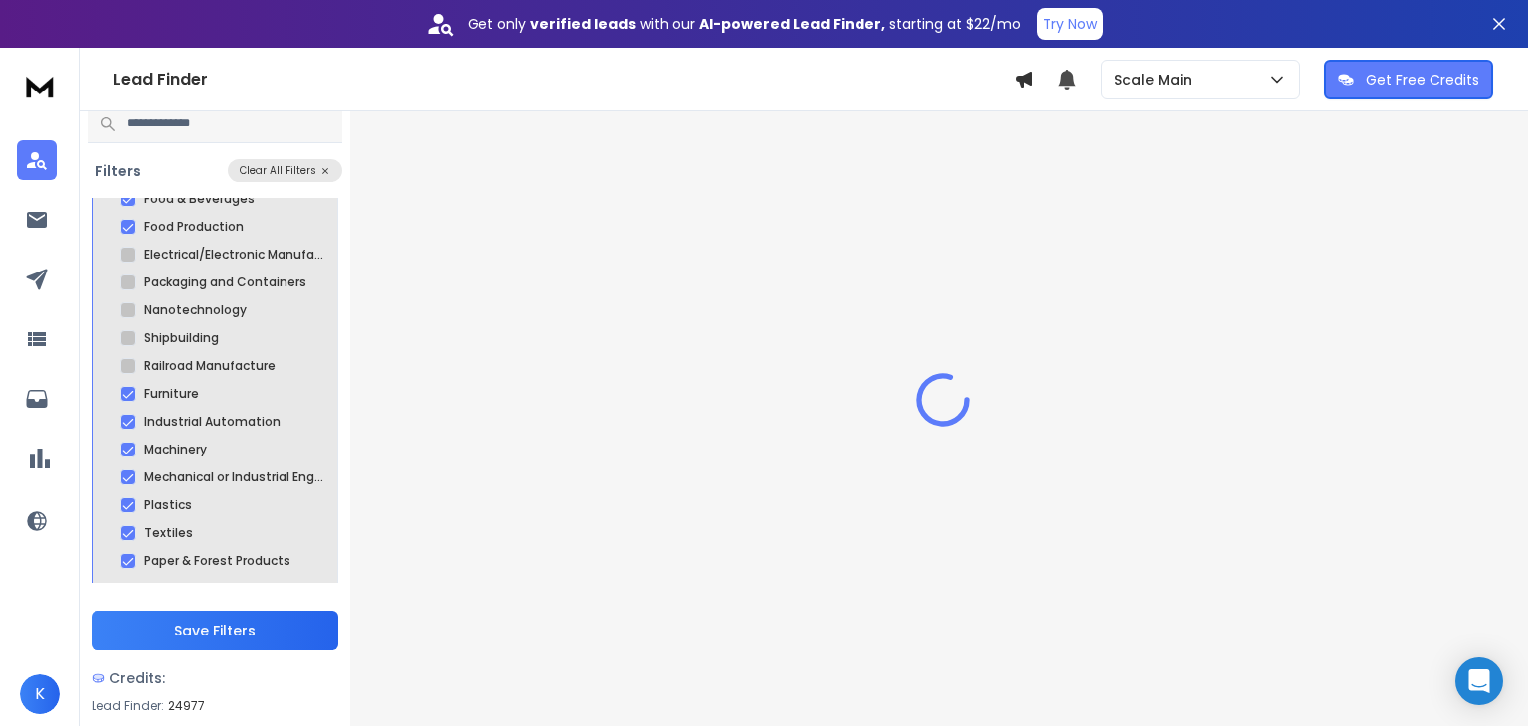
click at [126, 395] on button "Furniture" at bounding box center [128, 394] width 16 height 16
click at [129, 419] on Automation "Industrial Automation" at bounding box center [128, 422] width 16 height 16
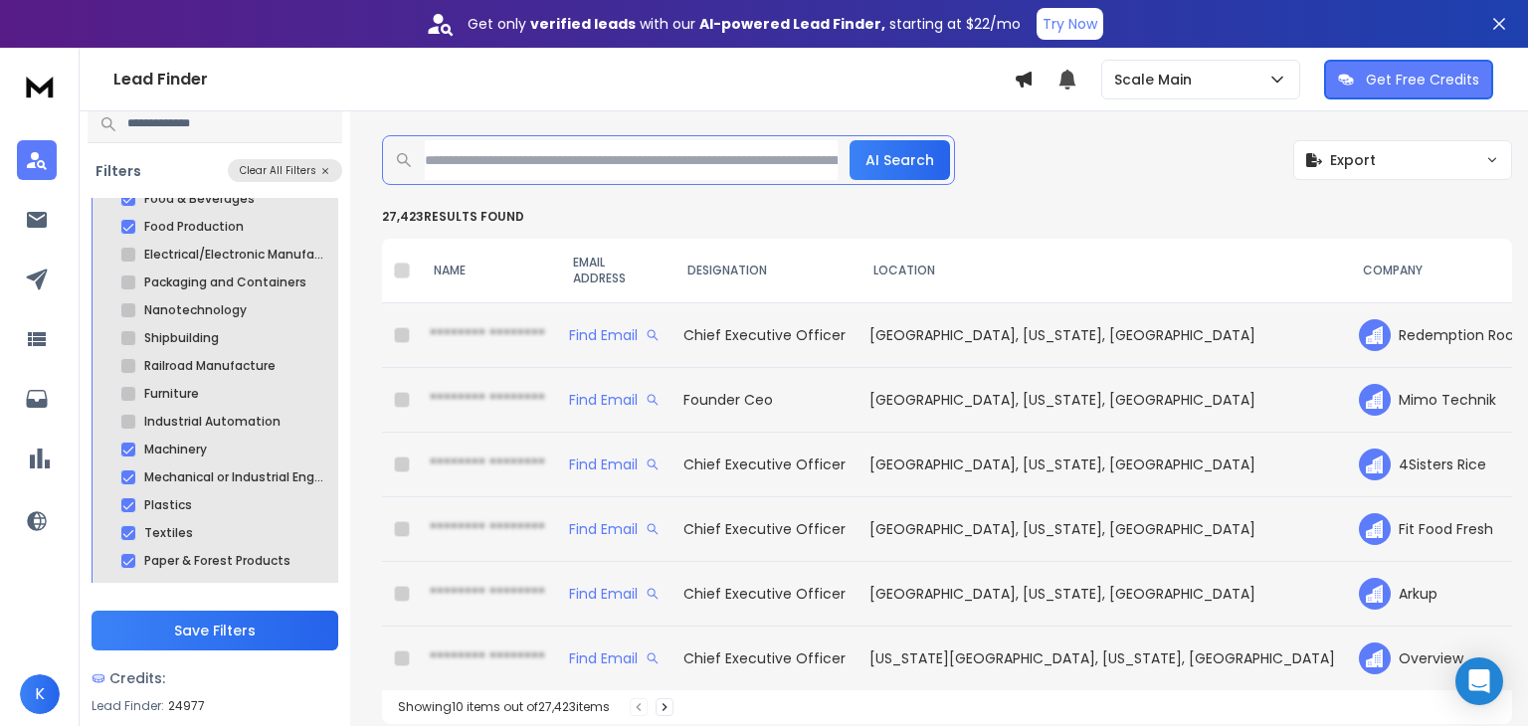
click at [126, 447] on button "Machinery" at bounding box center [128, 450] width 16 height 16
click at [128, 475] on Engineering "Mechanical or Industrial Engineering" at bounding box center [128, 478] width 16 height 16
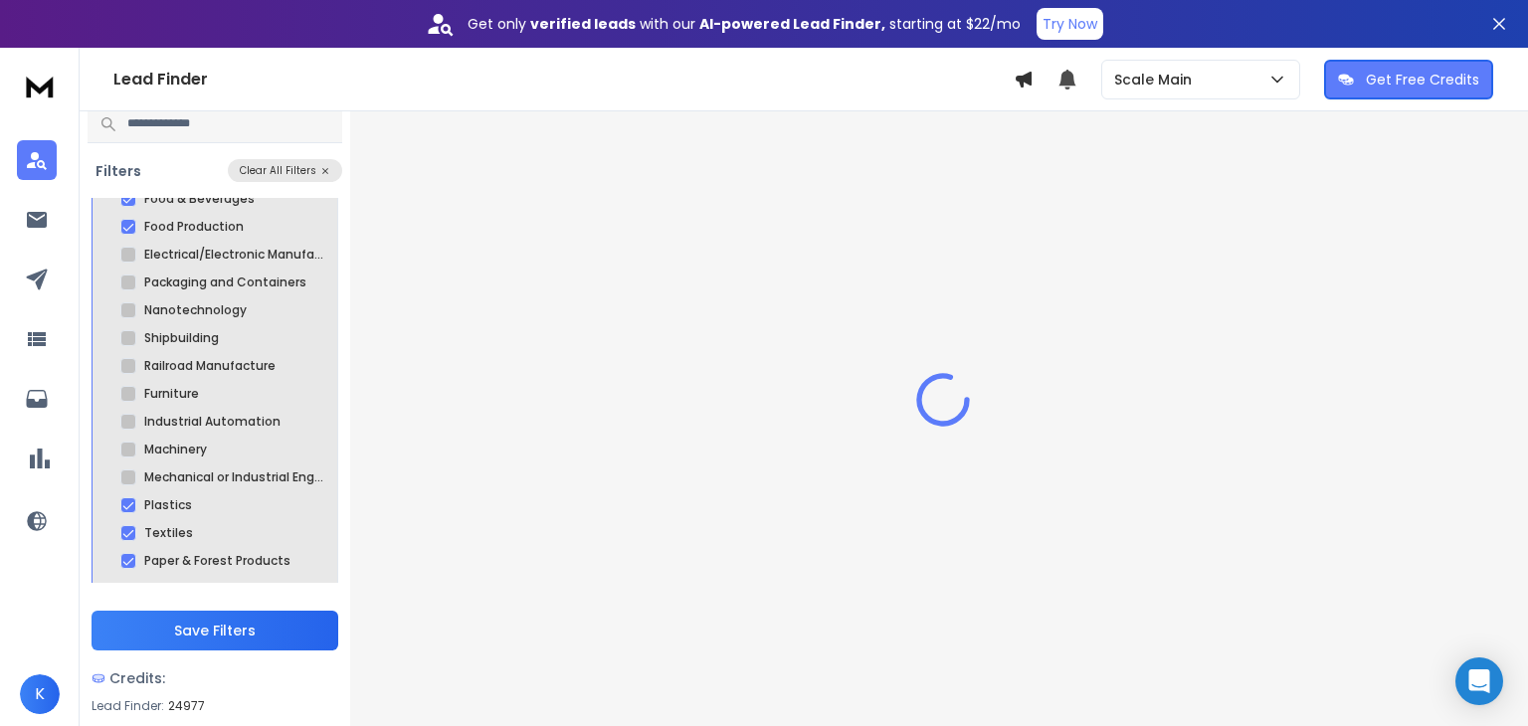
click at [124, 506] on button "Plastics" at bounding box center [128, 505] width 16 height 16
click at [127, 527] on button "Textiles" at bounding box center [128, 533] width 16 height 16
click at [127, 560] on Products "Paper & Forest Products" at bounding box center [128, 561] width 16 height 16
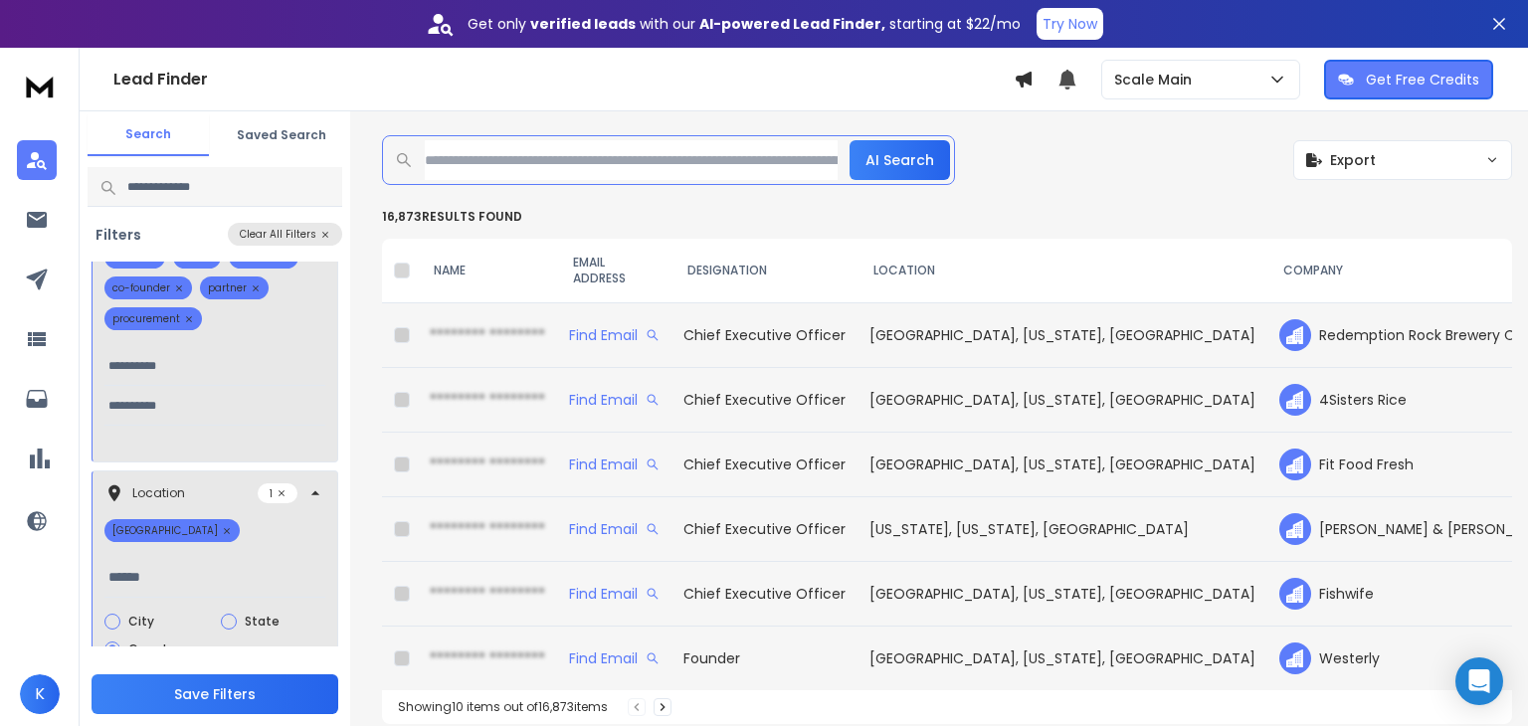
scroll to position [0, 0]
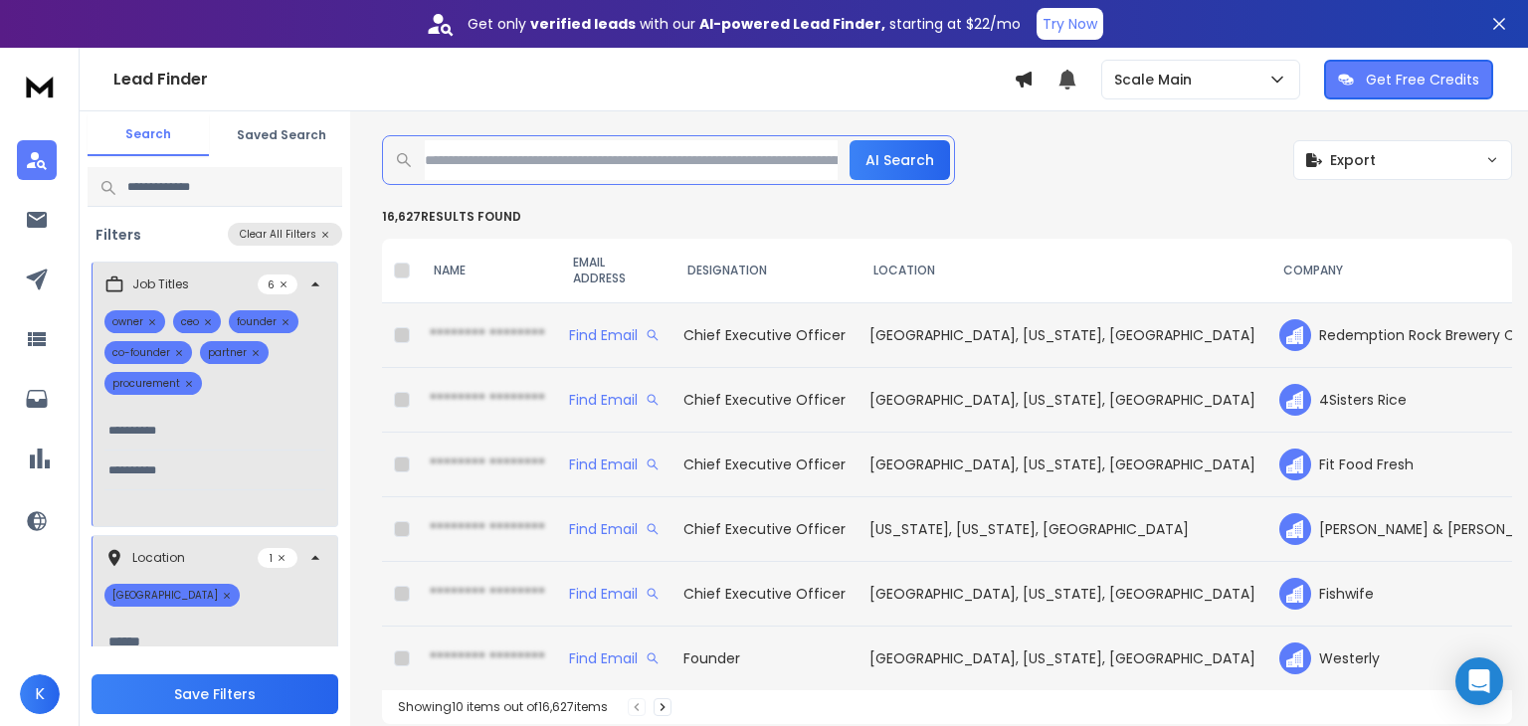
click at [222, 593] on icon at bounding box center [227, 596] width 10 height 10
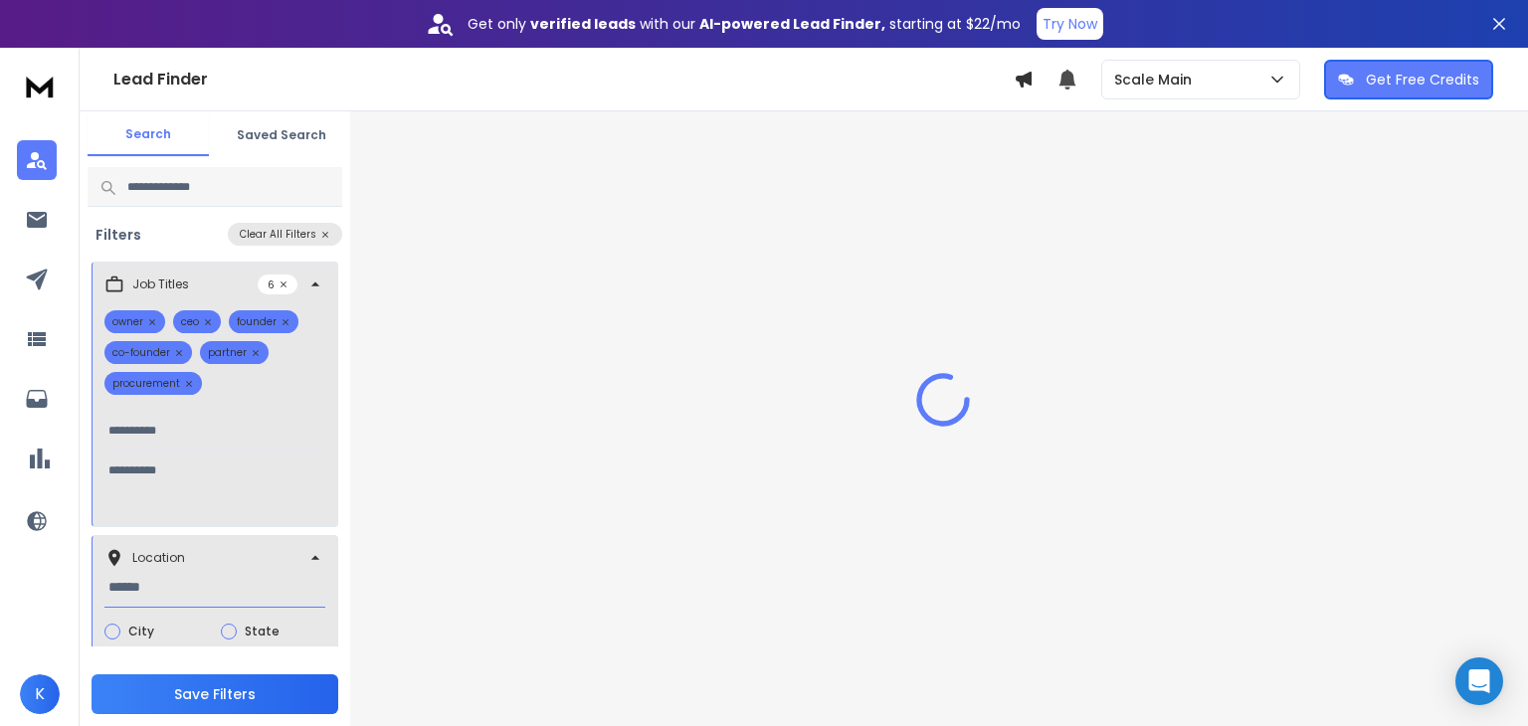
click at [179, 594] on input "******" at bounding box center [214, 588] width 221 height 40
click at [225, 630] on button "State" at bounding box center [229, 632] width 16 height 16
click at [208, 586] on input "******" at bounding box center [214, 588] width 221 height 40
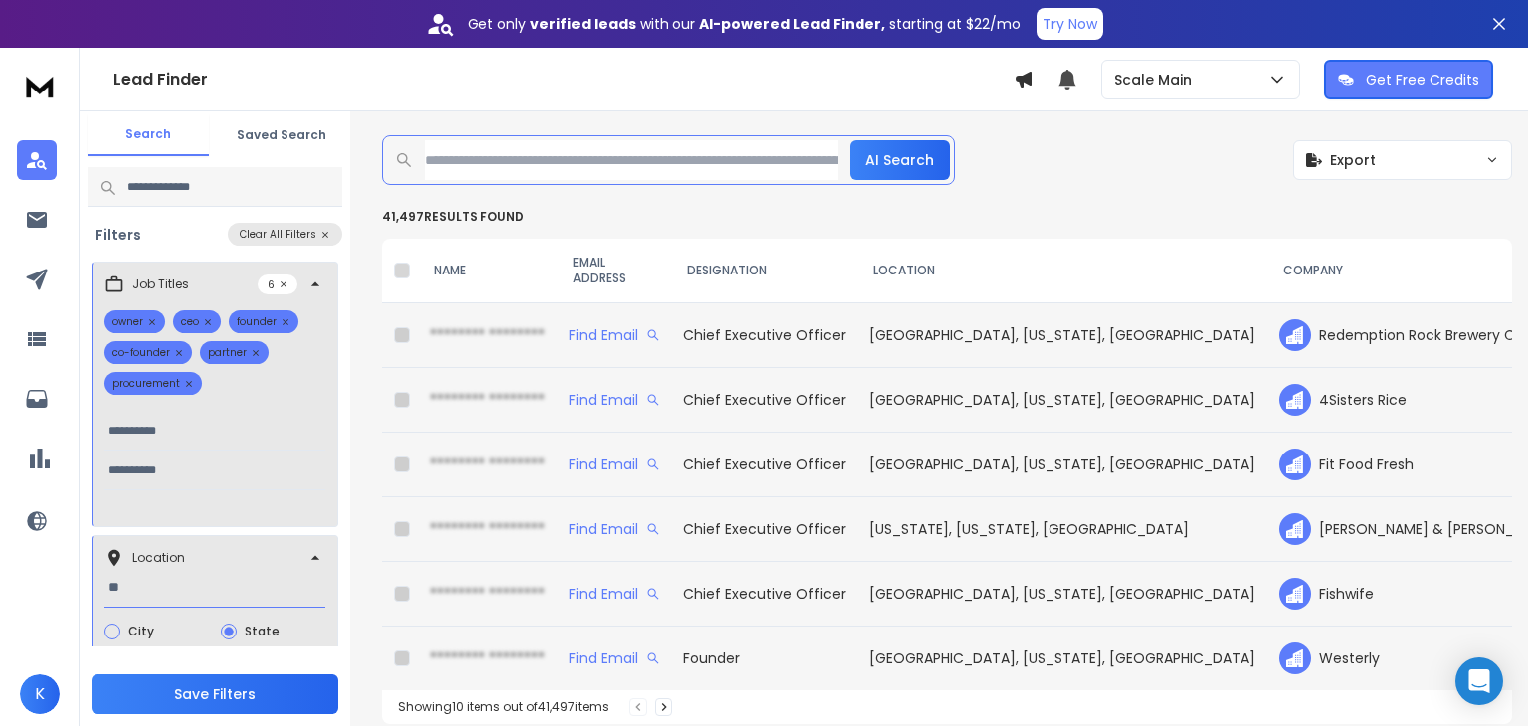
type input "*"
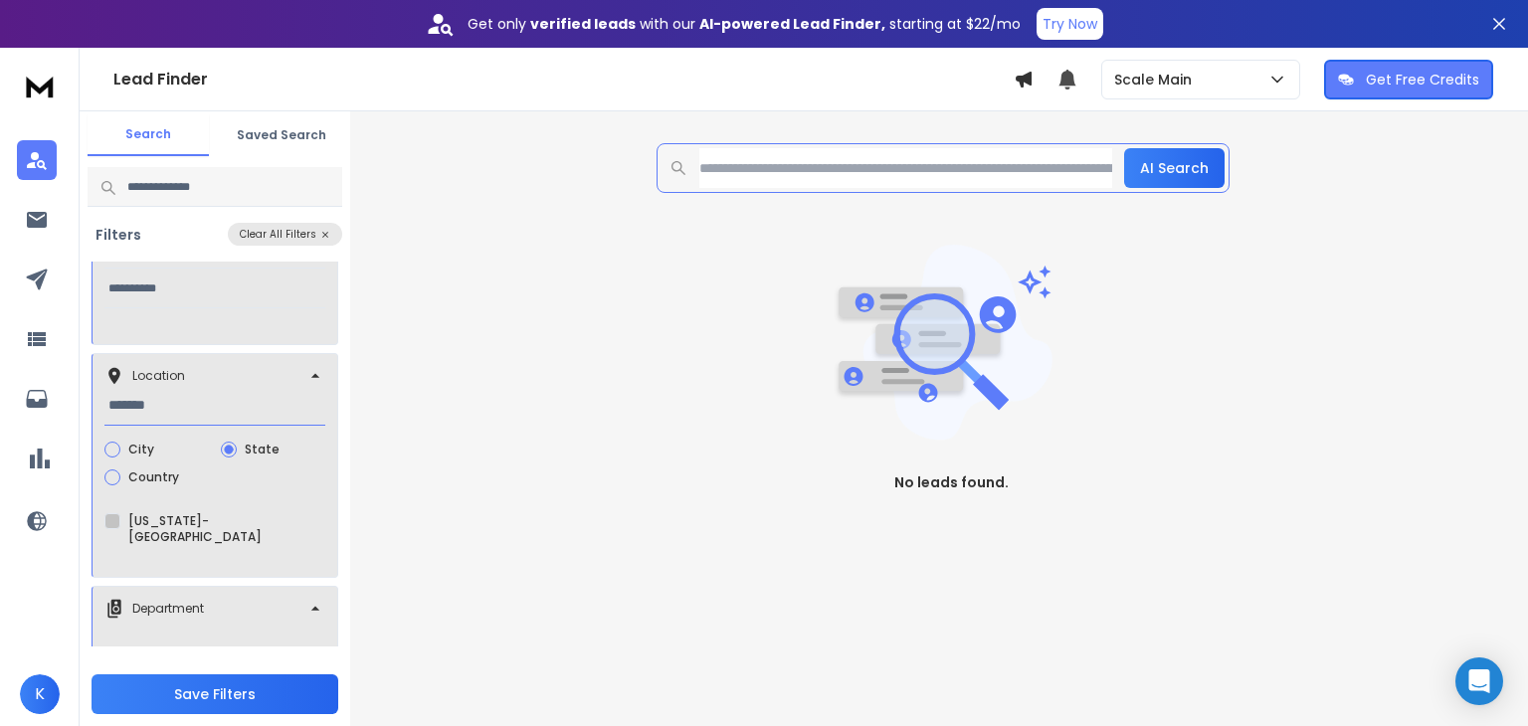
scroll to position [199, 0]
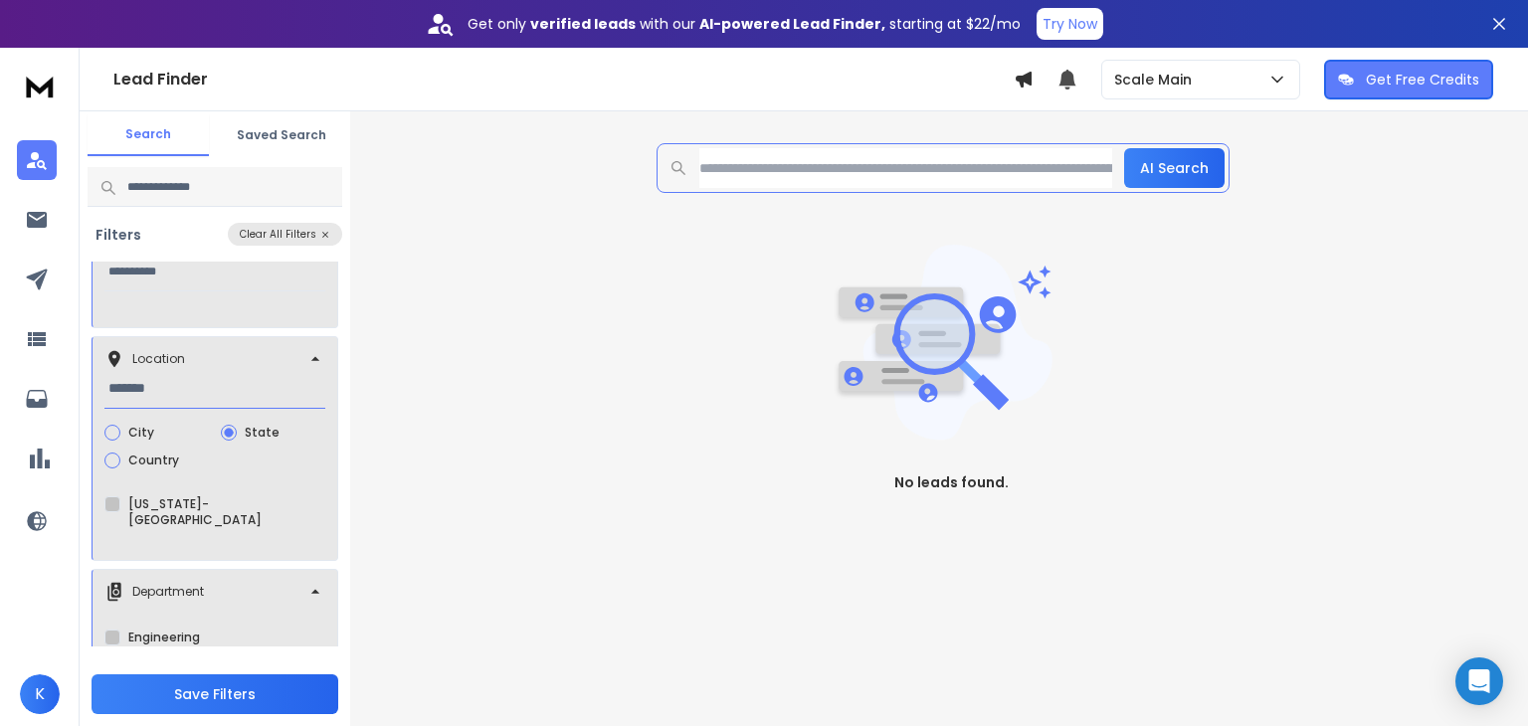
drag, startPoint x: 191, startPoint y: 391, endPoint x: 75, endPoint y: 391, distance: 116.4
click at [74, 391] on div "K Lead Finder Scale Main Get Free Credits Search Saved Search Filters Clear All…" at bounding box center [764, 282] width 1528 height 469
click at [109, 502] on States "[US_STATE]-[GEOGRAPHIC_DATA]" at bounding box center [112, 504] width 16 height 16
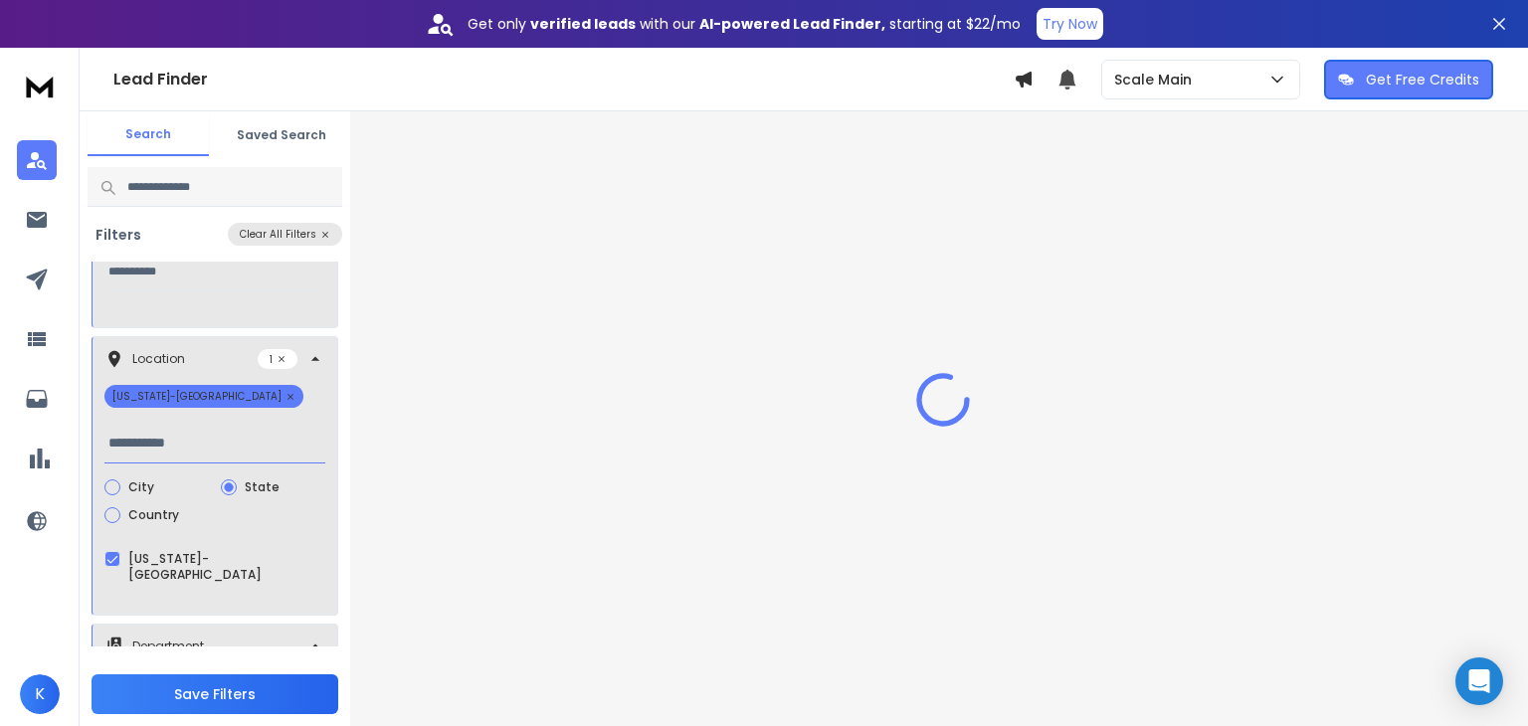
click at [151, 445] on input "**********" at bounding box center [214, 444] width 221 height 40
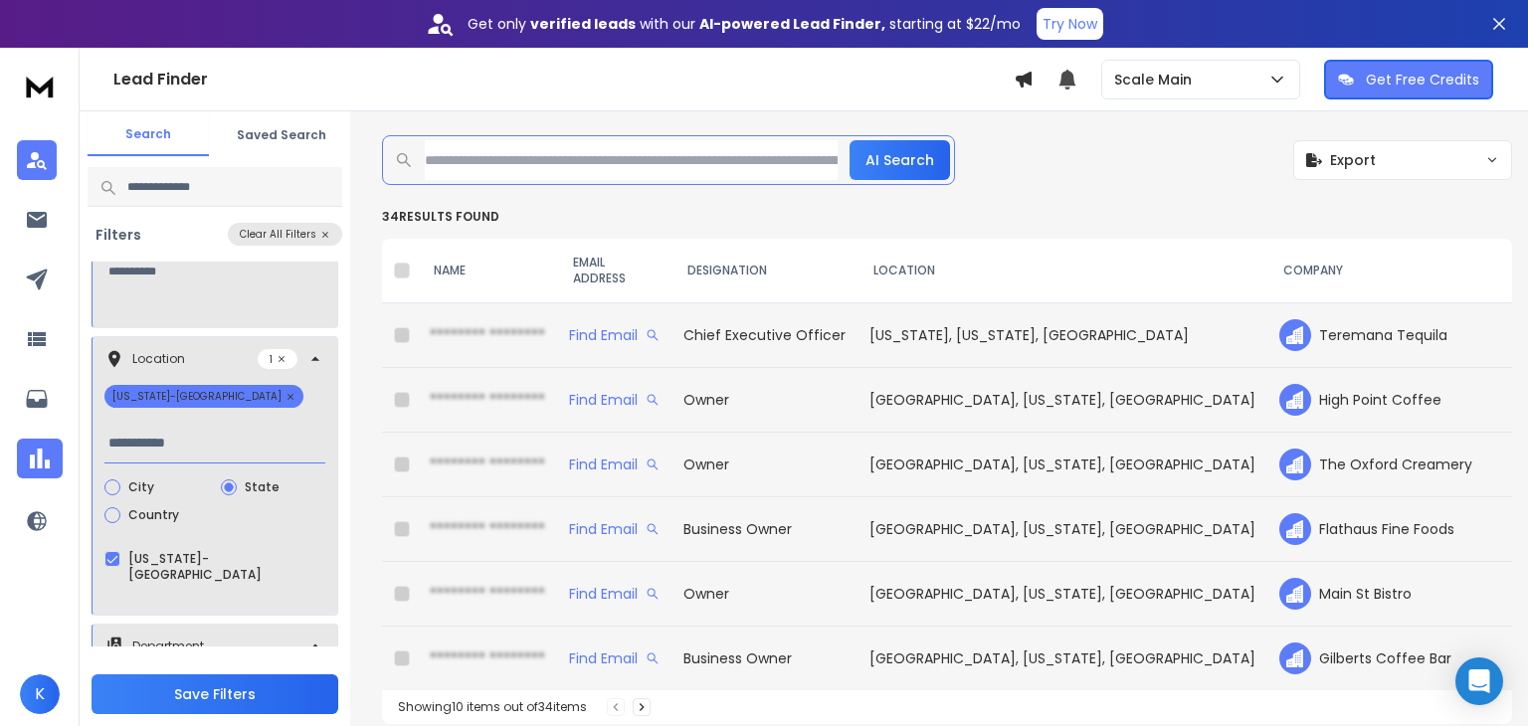
drag, startPoint x: 223, startPoint y: 439, endPoint x: 20, endPoint y: 439, distance: 202.9
click at [21, 151] on div "**********" at bounding box center [764, 99] width 1528 height 103
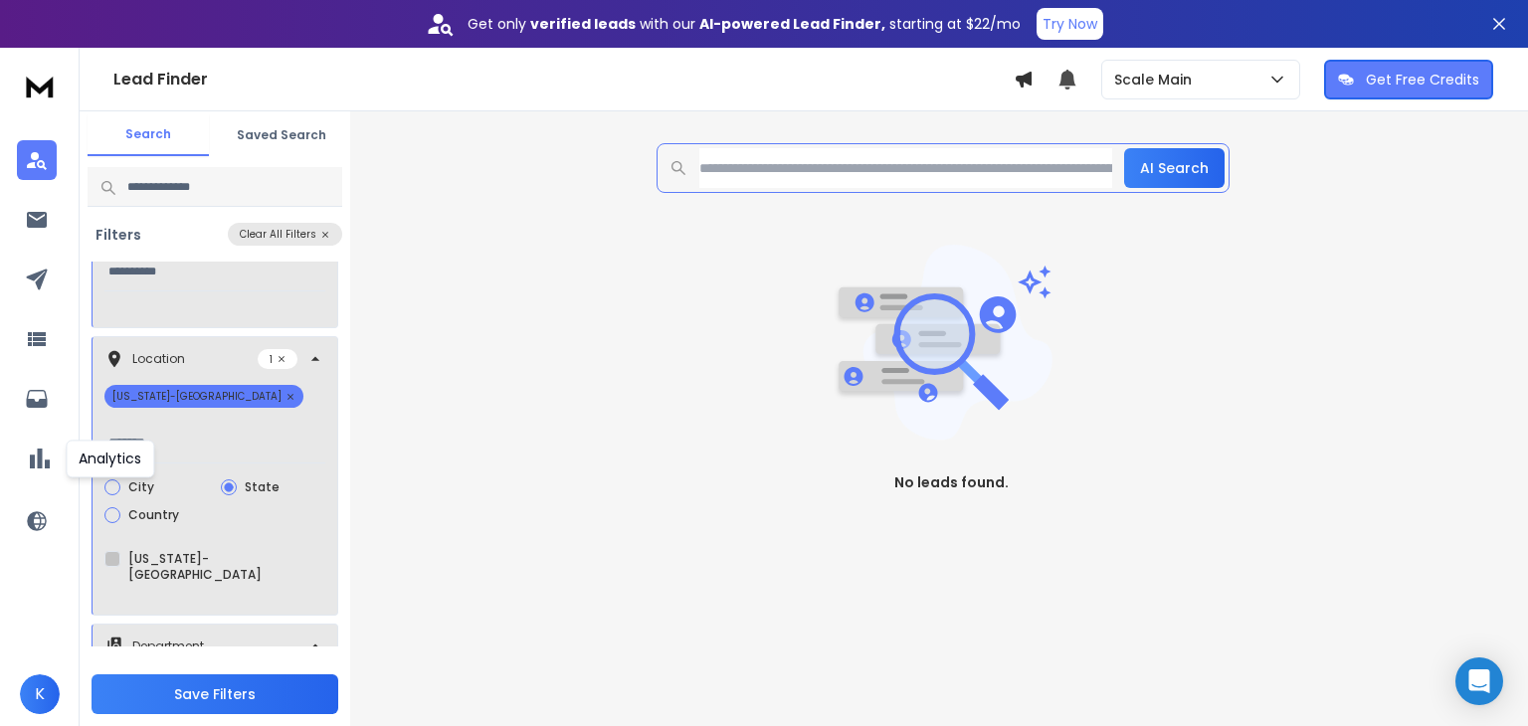
click at [113, 554] on States "[US_STATE]-[GEOGRAPHIC_DATA]" at bounding box center [112, 559] width 16 height 16
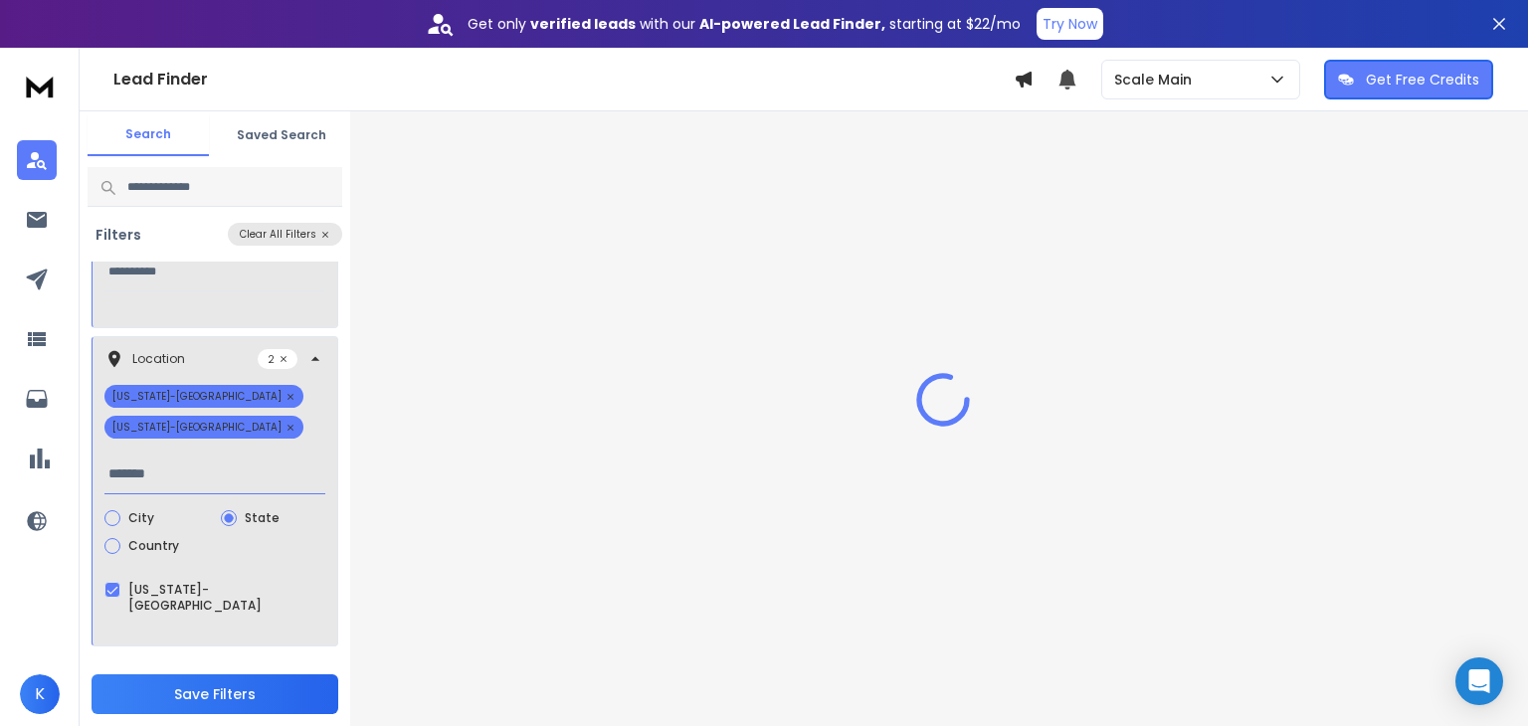
click at [183, 473] on input "*******" at bounding box center [214, 475] width 221 height 40
click at [181, 473] on input "*******" at bounding box center [214, 475] width 221 height 40
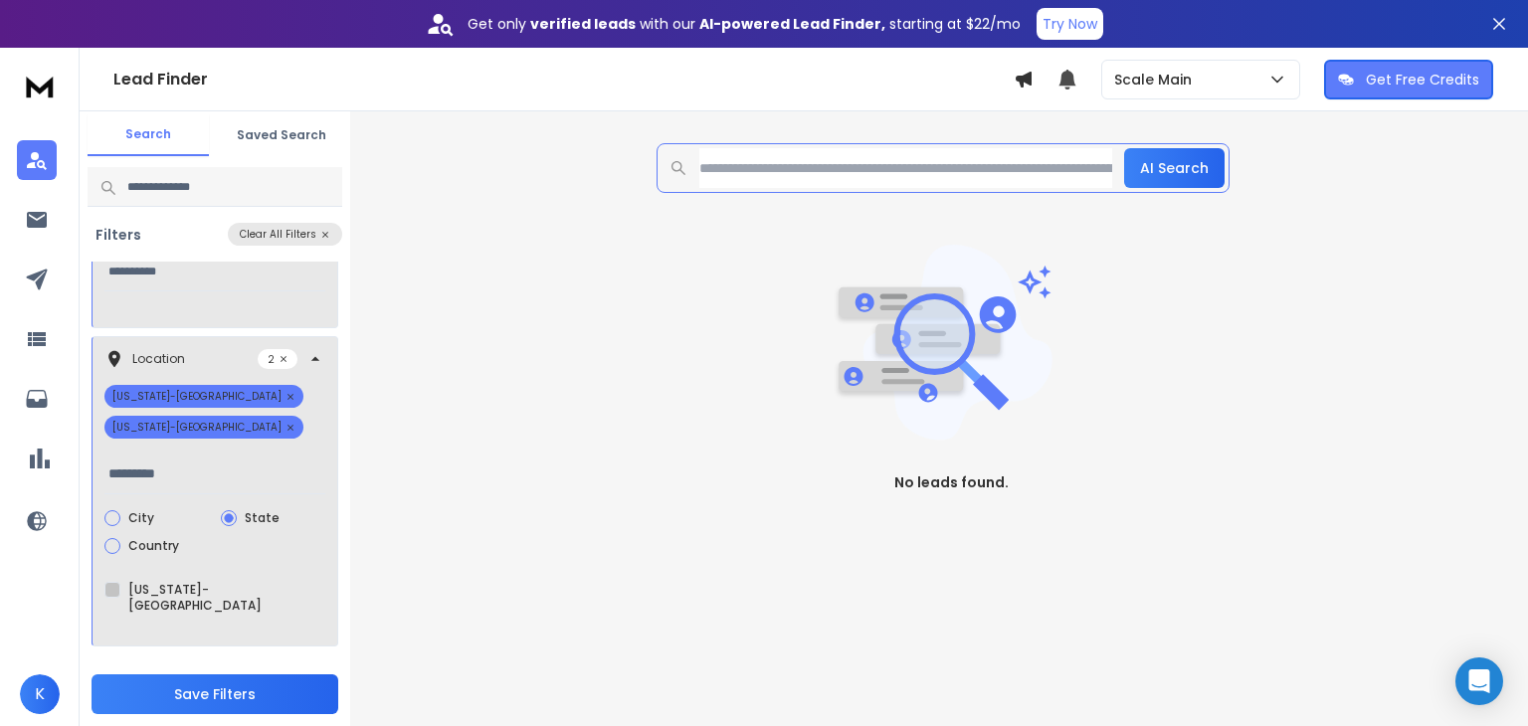
click at [113, 591] on States "[US_STATE]-[GEOGRAPHIC_DATA]" at bounding box center [112, 590] width 16 height 16
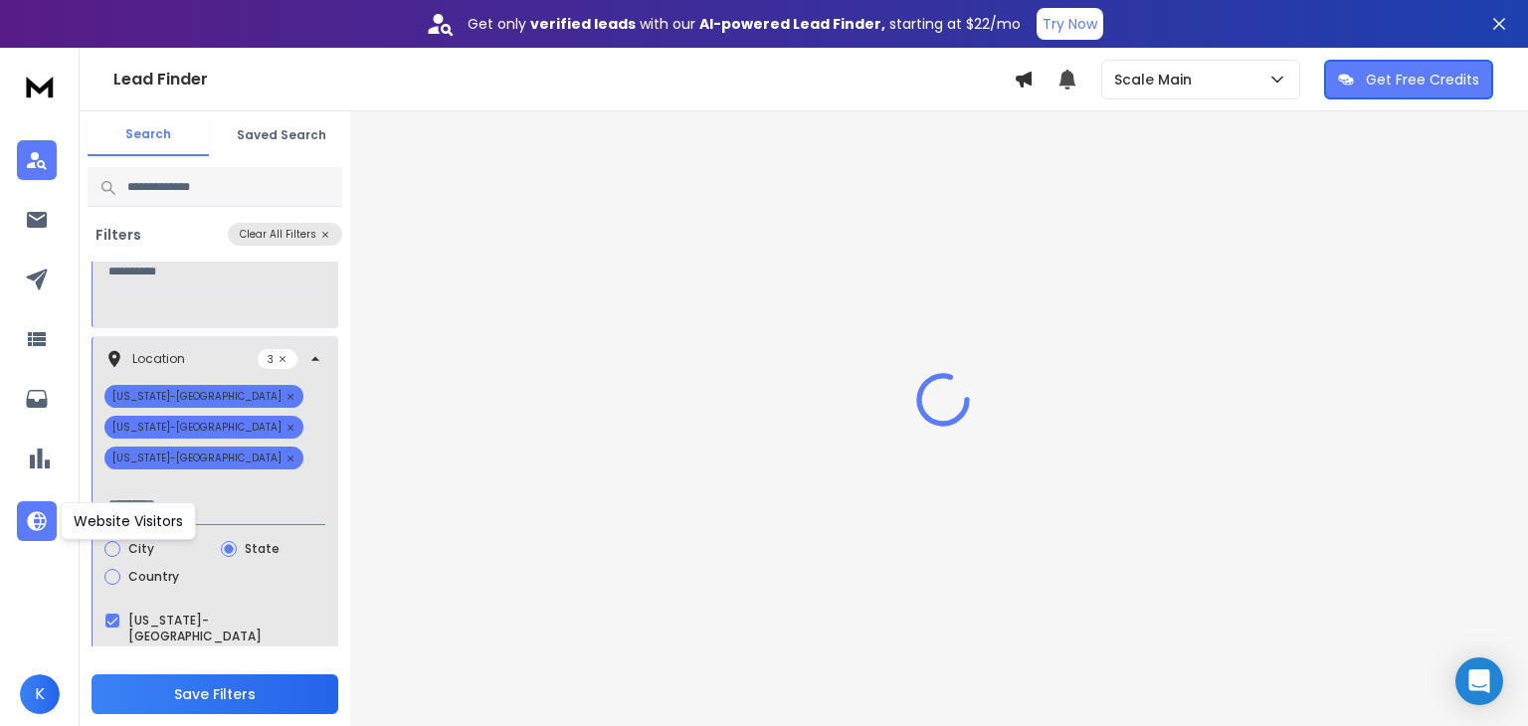
drag, startPoint x: 205, startPoint y: 508, endPoint x: 46, endPoint y: 506, distance: 159.2
click at [46, 506] on div "K Lead Finder Scale Main Get Free Credits Search Saved Search Filters Clear All…" at bounding box center [764, 372] width 1528 height 649
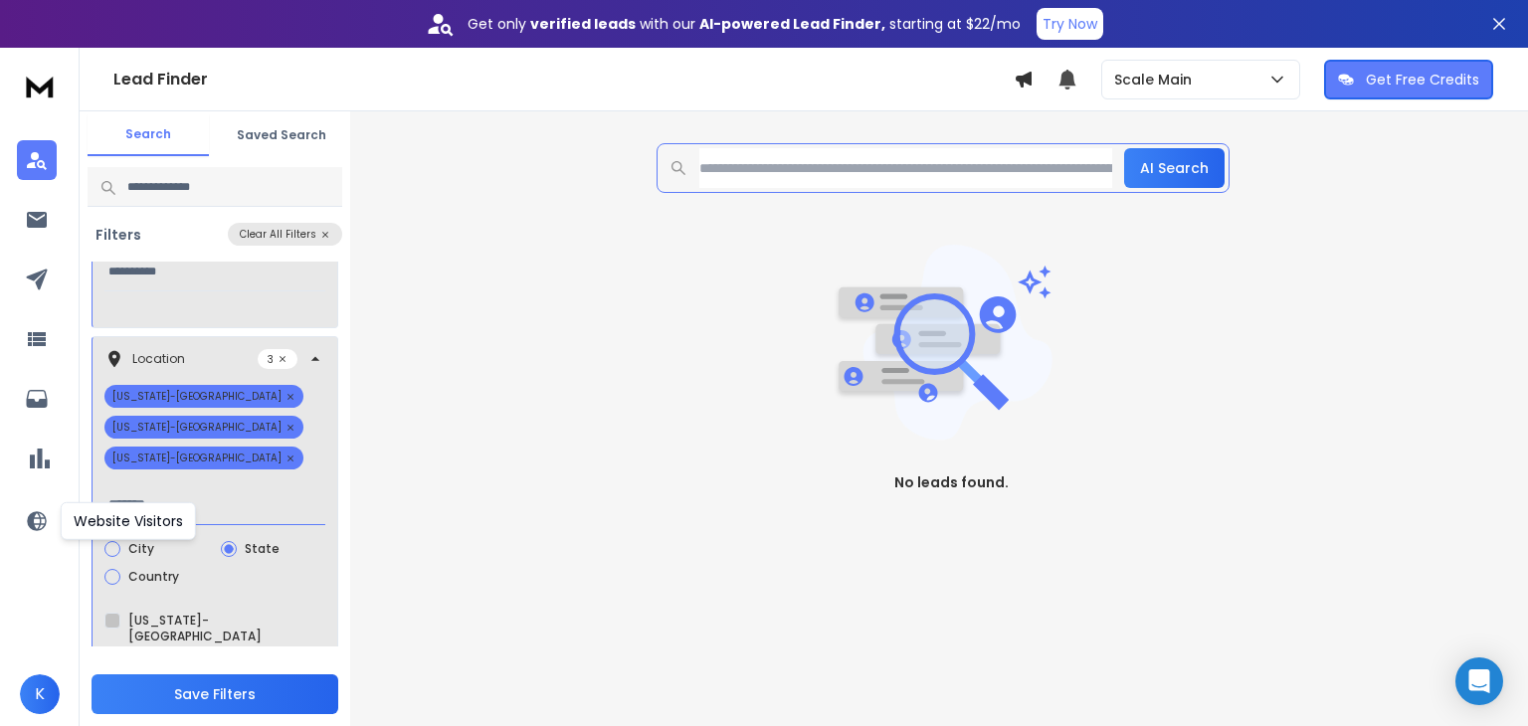
type input "*******"
click at [114, 622] on States "[US_STATE]-[GEOGRAPHIC_DATA]" at bounding box center [112, 621] width 16 height 16
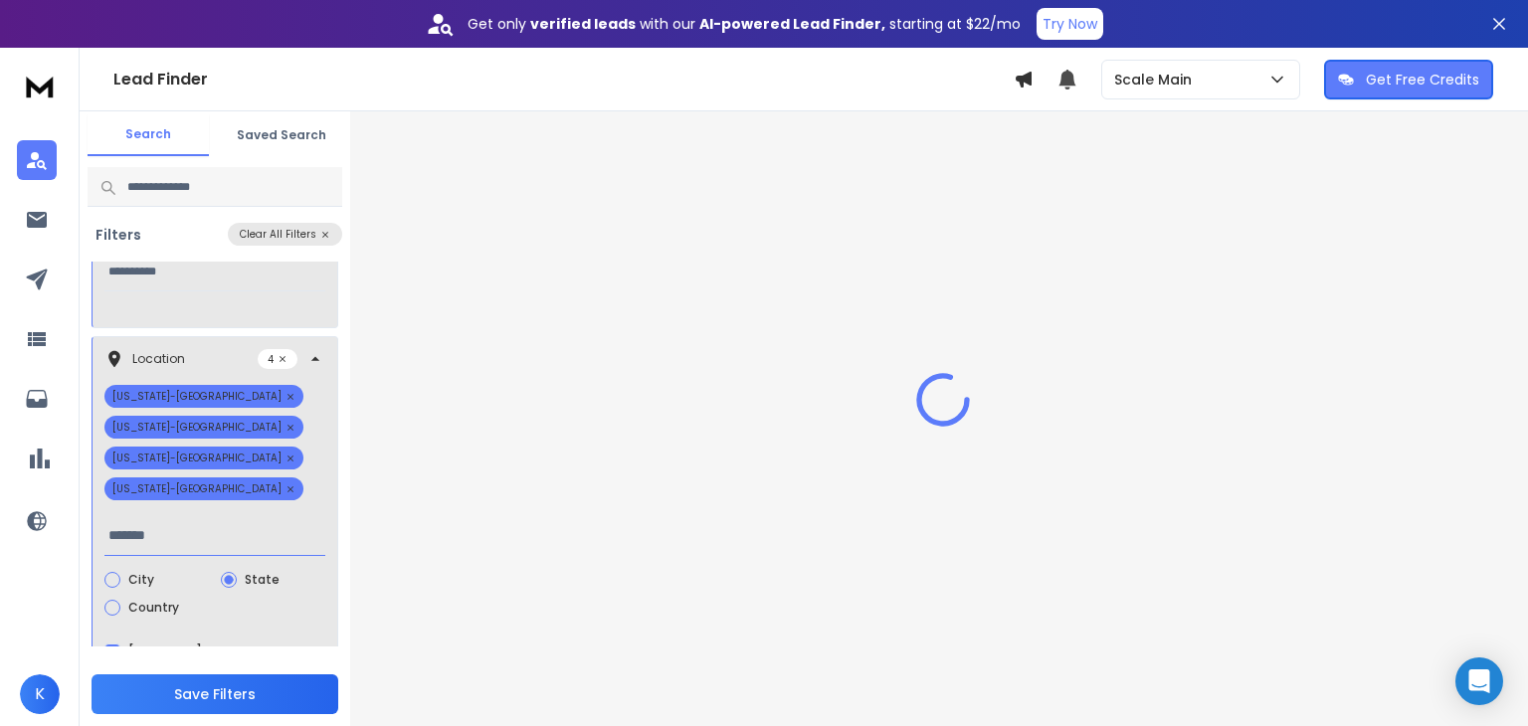
click at [192, 545] on input "*******" at bounding box center [214, 536] width 221 height 40
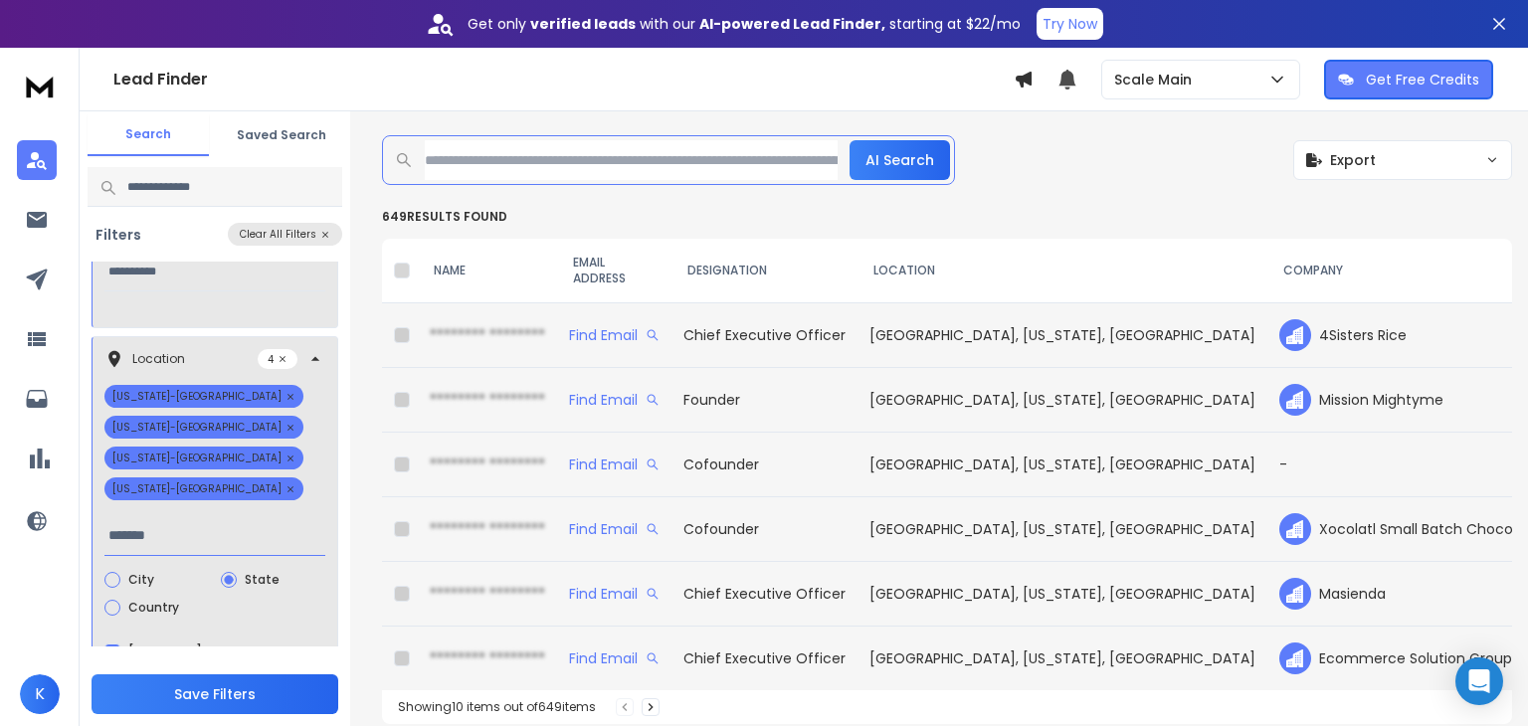
drag, startPoint x: 222, startPoint y: 537, endPoint x: 65, endPoint y: 542, distance: 157.2
click at [65, 151] on div "K Lead Finder Scale Main Get Free Credits Search Saved Search Filters Clear All…" at bounding box center [764, 99] width 1528 height 103
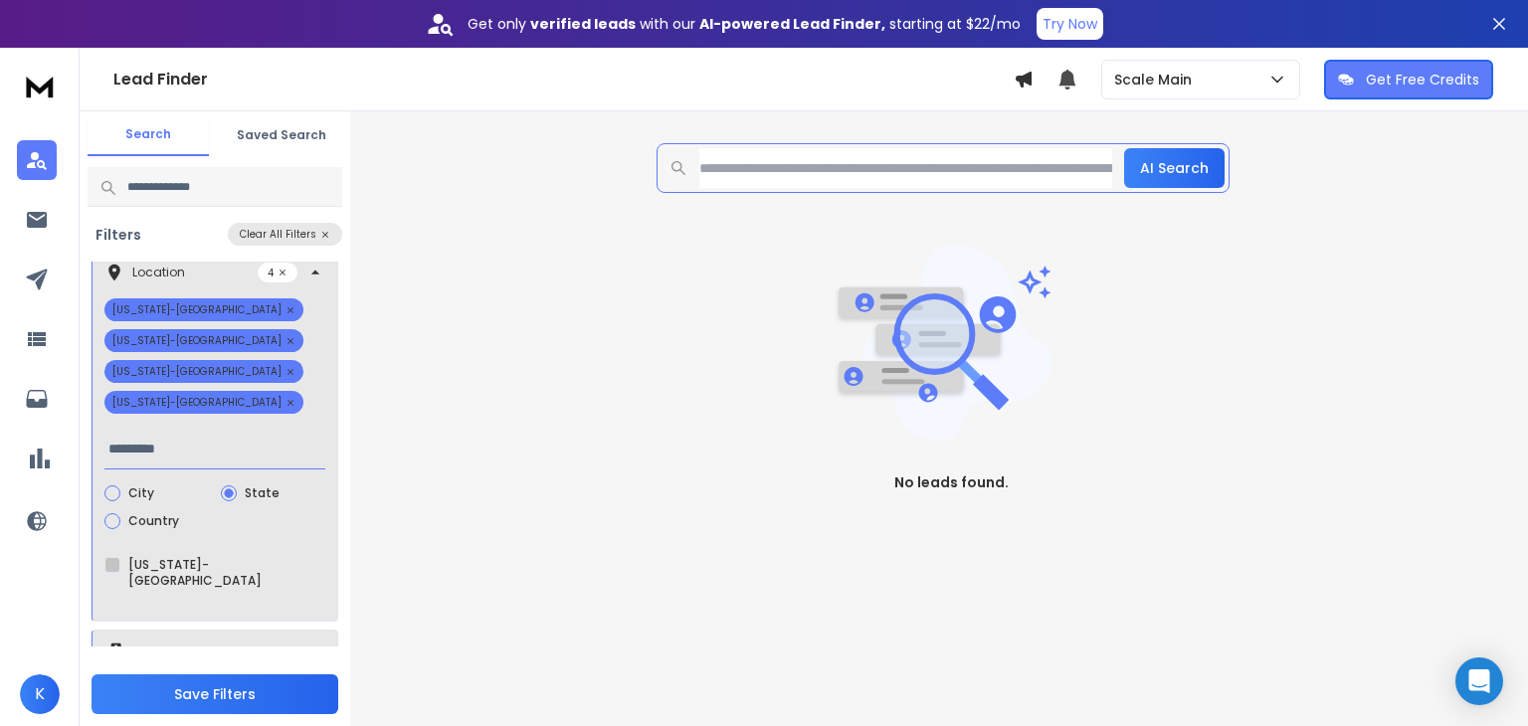
scroll to position [298, 0]
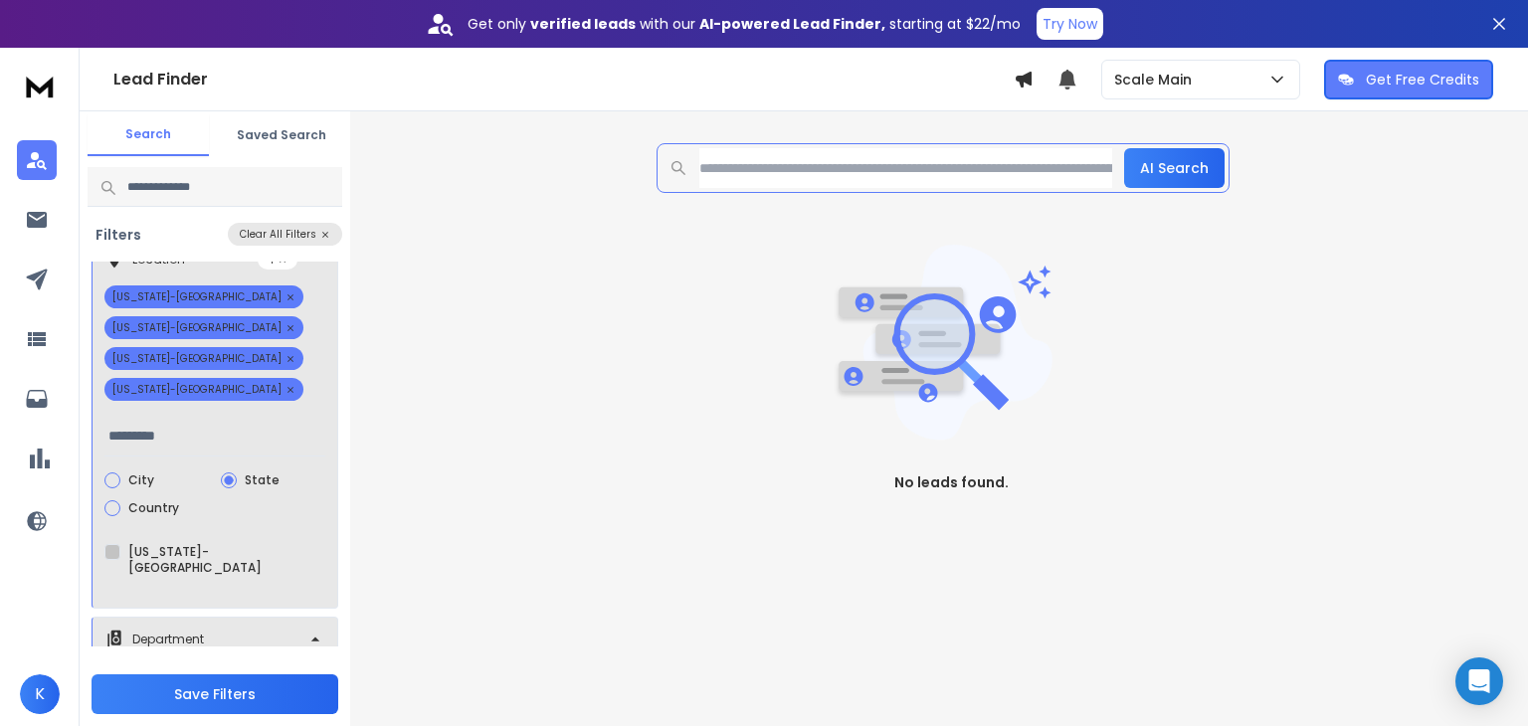
click at [113, 548] on States "[US_STATE]-[GEOGRAPHIC_DATA]" at bounding box center [112, 552] width 16 height 16
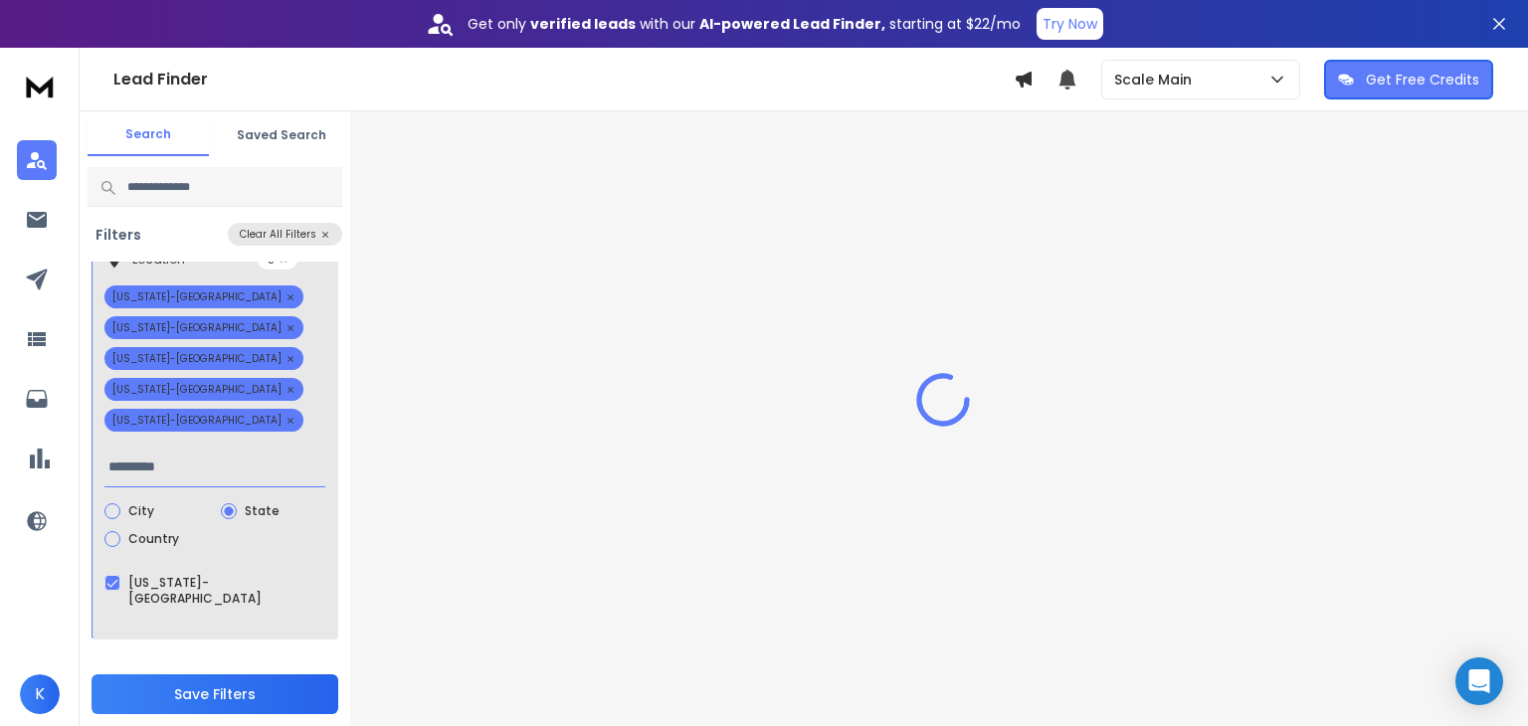
click at [203, 468] on input "*********" at bounding box center [214, 468] width 221 height 40
drag, startPoint x: 203, startPoint y: 468, endPoint x: 72, endPoint y: 472, distance: 131.4
click at [72, 472] on div "K Lead Finder Scale Main Get Free Credits Search Saved Search Filters Clear All…" at bounding box center [764, 372] width 1528 height 649
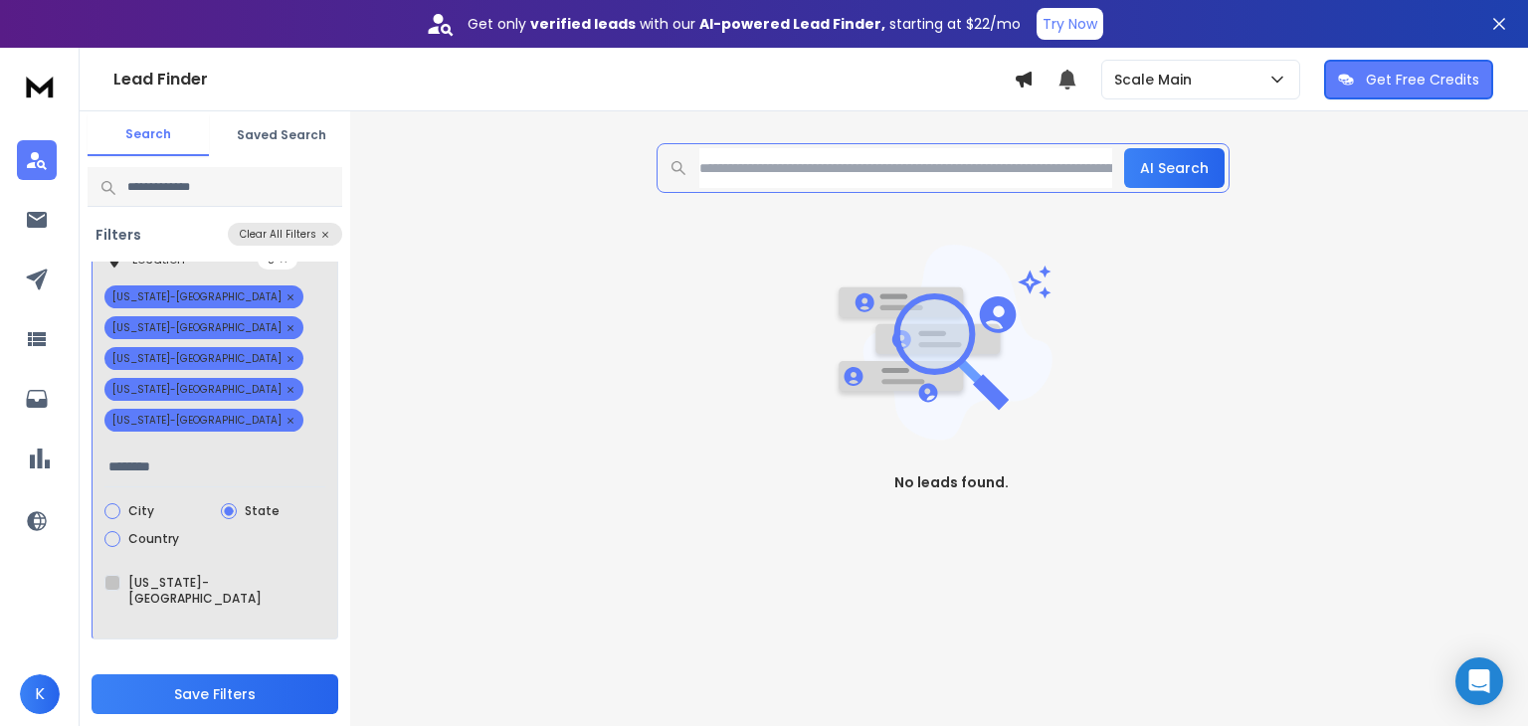
click at [111, 579] on States "[US_STATE]-[GEOGRAPHIC_DATA]" at bounding box center [112, 583] width 16 height 16
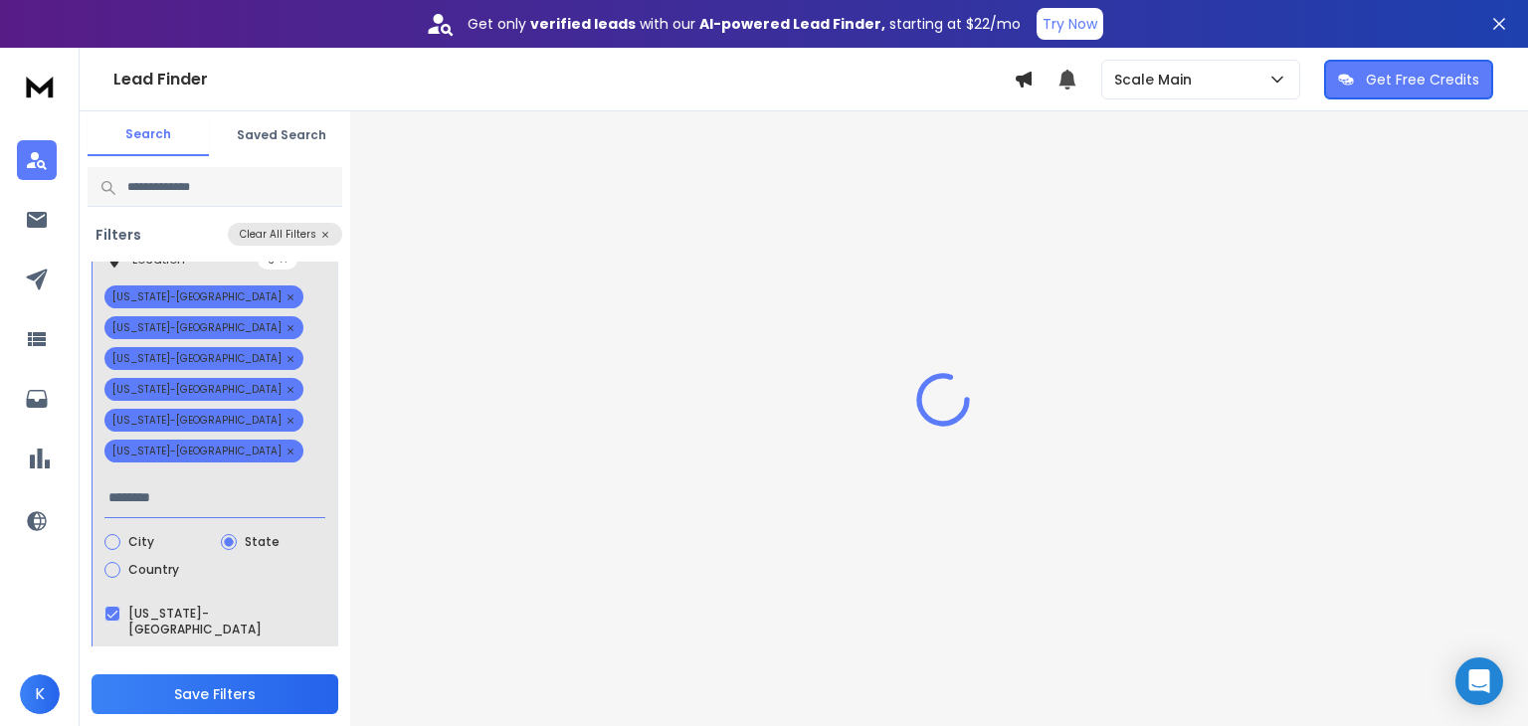
click at [203, 501] on input "********" at bounding box center [214, 498] width 221 height 40
drag, startPoint x: 194, startPoint y: 498, endPoint x: 21, endPoint y: 502, distance: 173.1
click at [24, 501] on div "K Lead Finder Scale Main Get Free Credits Search Saved Search Filters Clear All…" at bounding box center [764, 372] width 1528 height 649
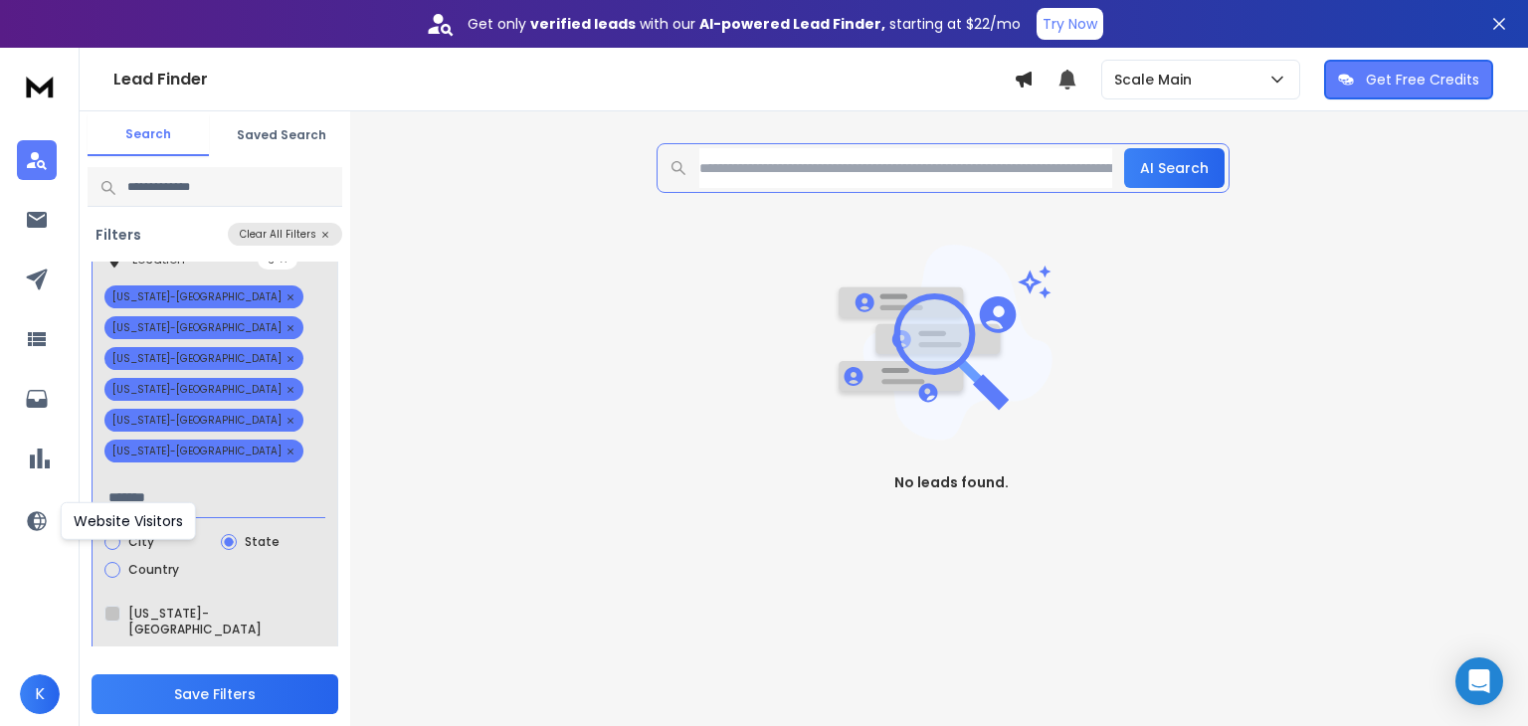
type input "*******"
click at [105, 612] on States "[US_STATE]-[GEOGRAPHIC_DATA]" at bounding box center [112, 614] width 16 height 16
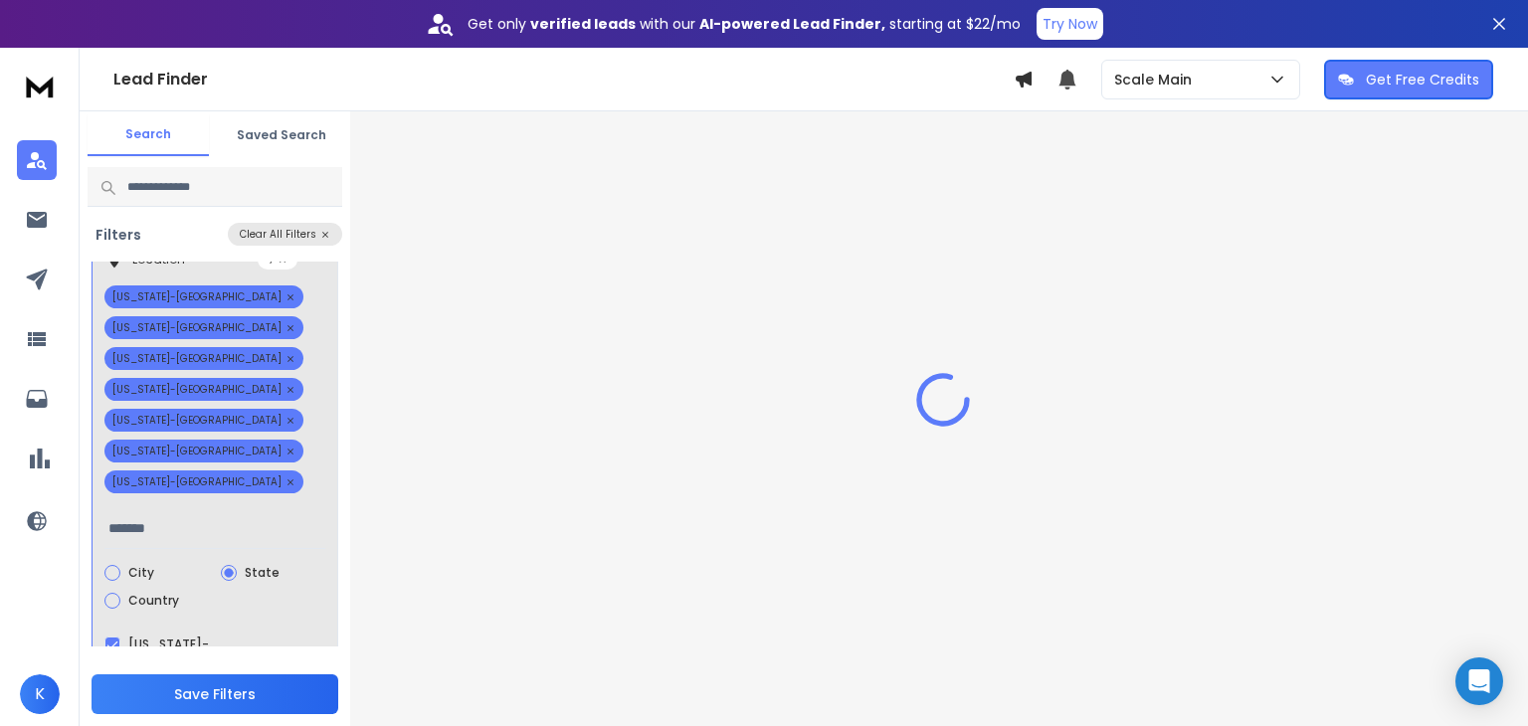
click at [210, 702] on button "Save Filters" at bounding box center [215, 694] width 247 height 40
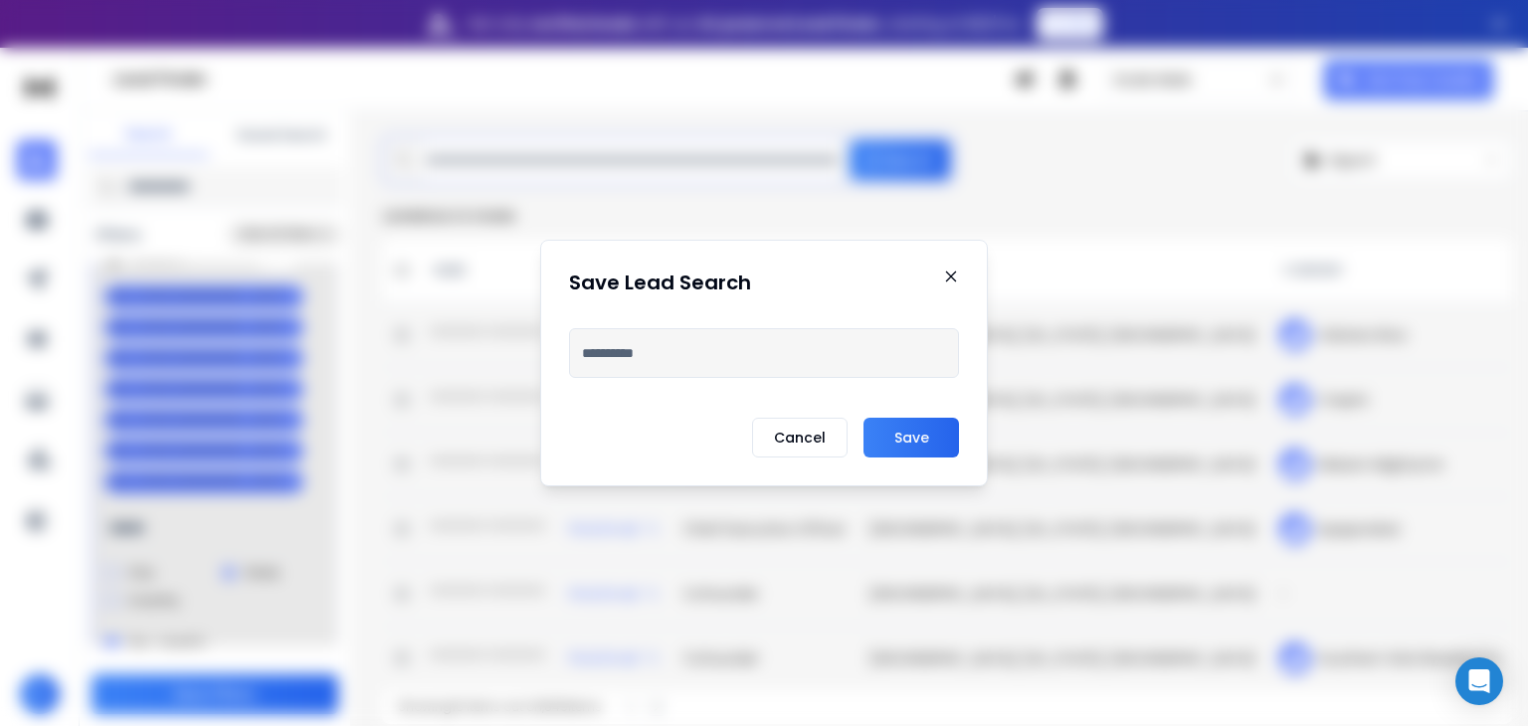
click at [736, 363] on input at bounding box center [764, 353] width 390 height 50
type input "*********"
click at [911, 445] on button "Save" at bounding box center [910, 438] width 95 height 40
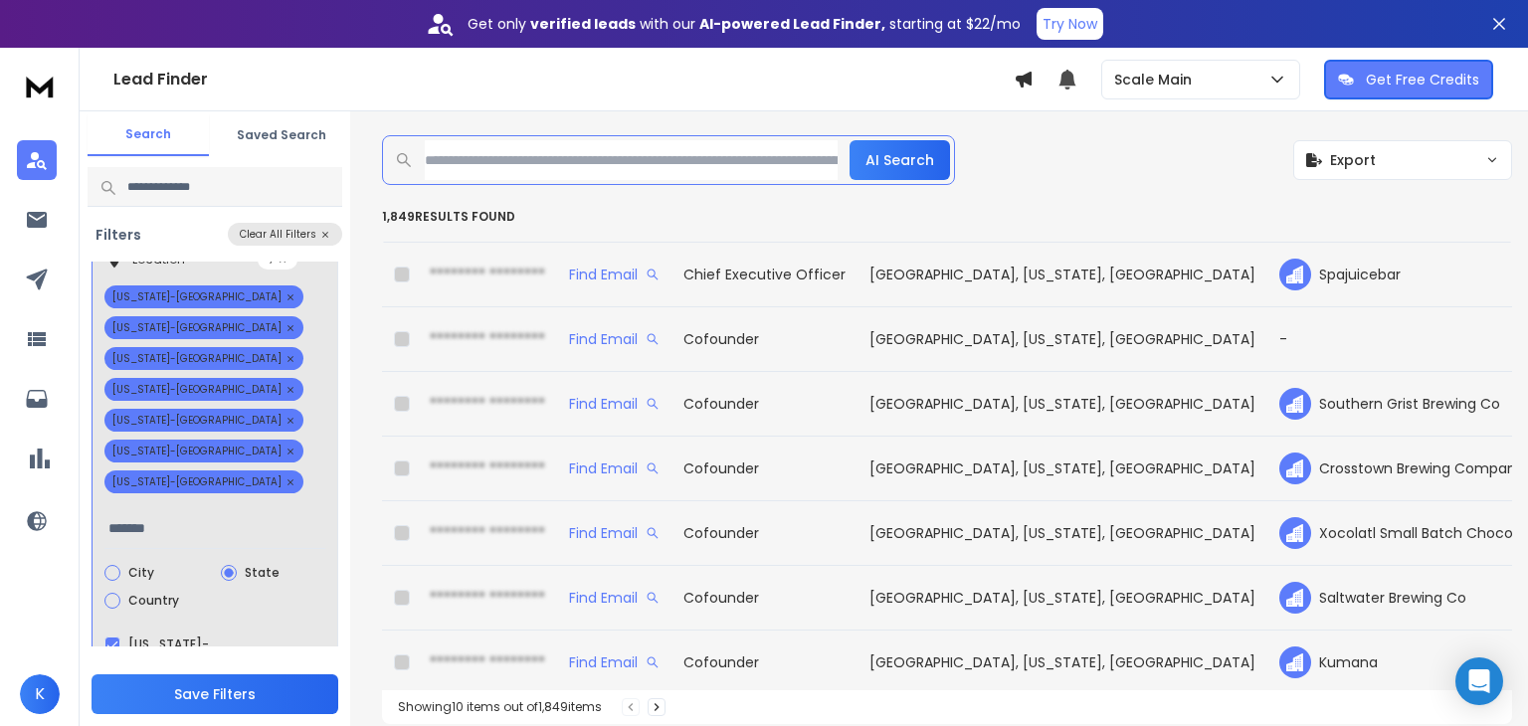
scroll to position [268, 91]
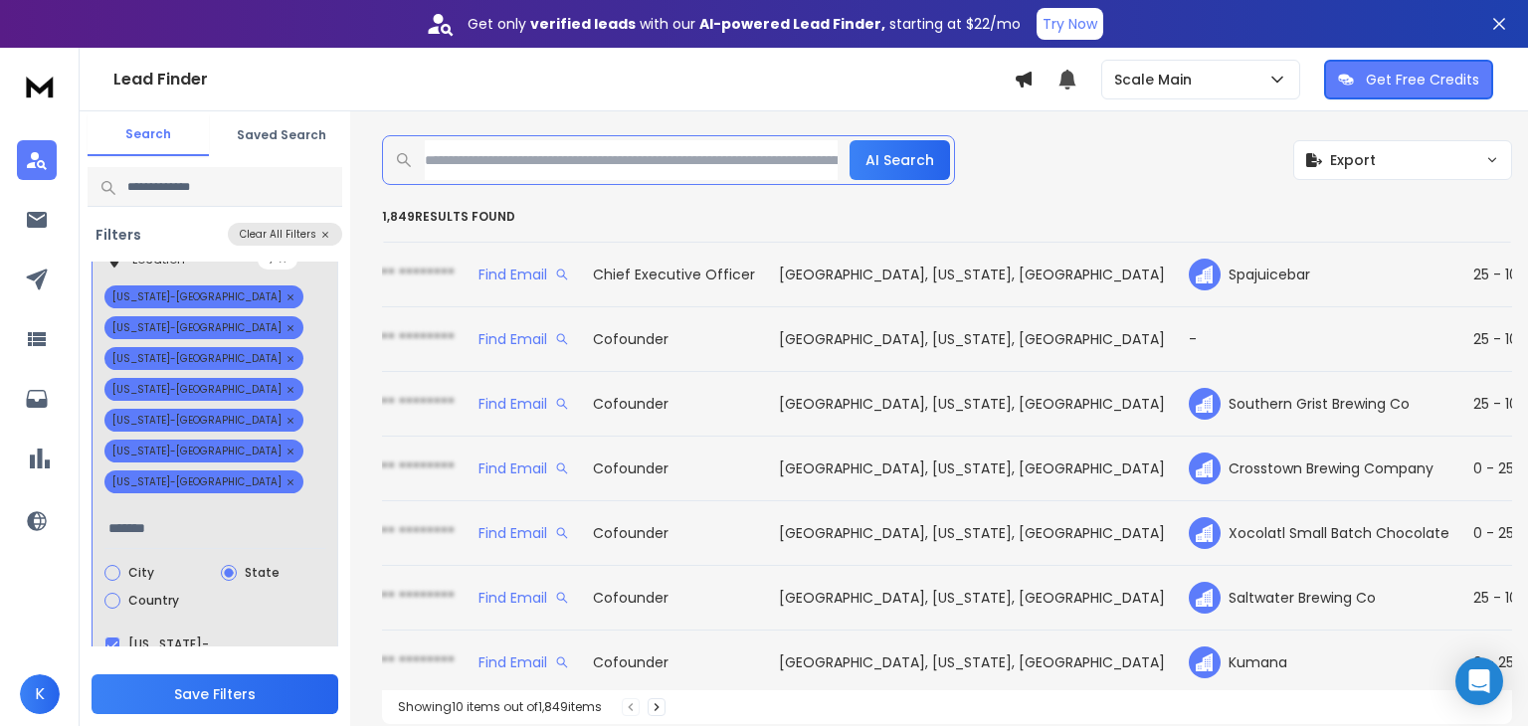
click at [938, 694] on div "Showing 10 items out of 1,849 items" at bounding box center [947, 707] width 1130 height 34
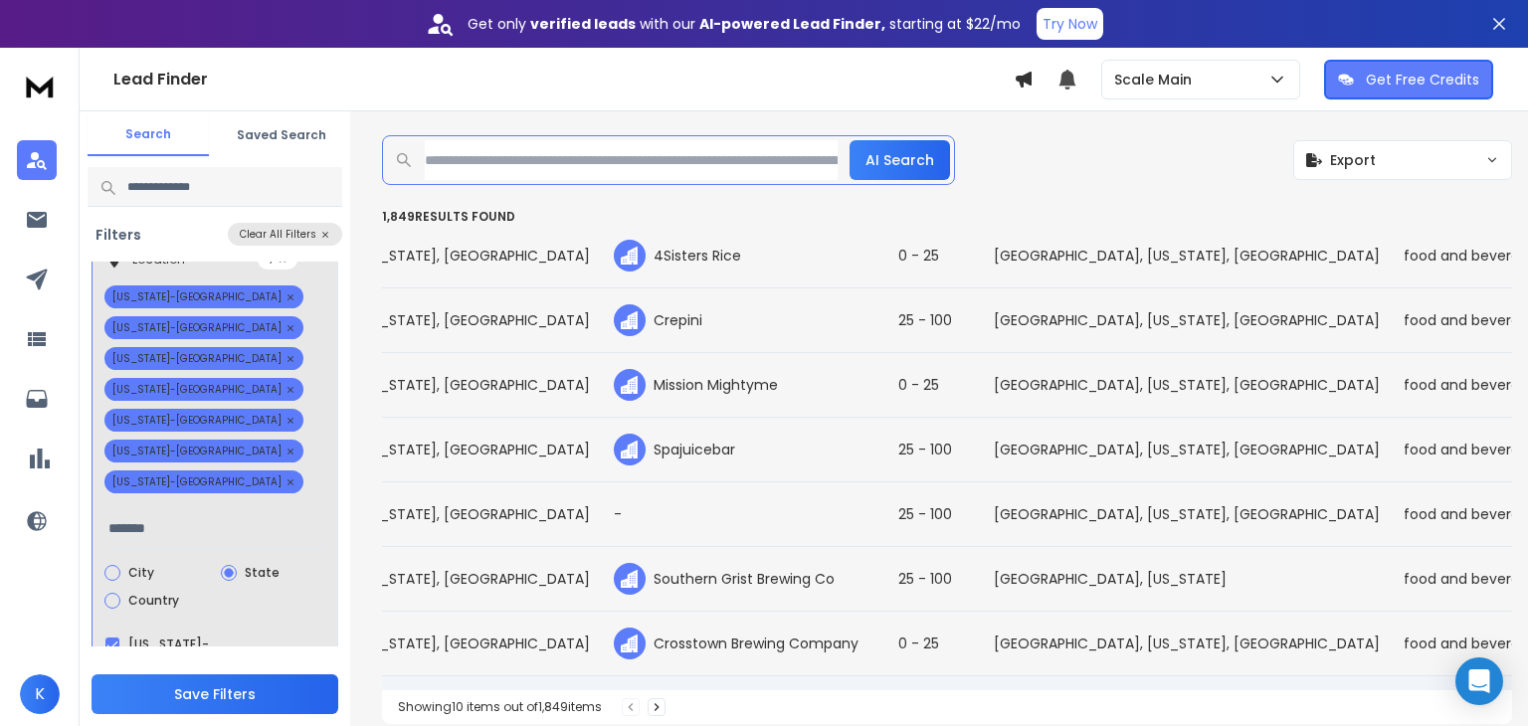
scroll to position [0, 665]
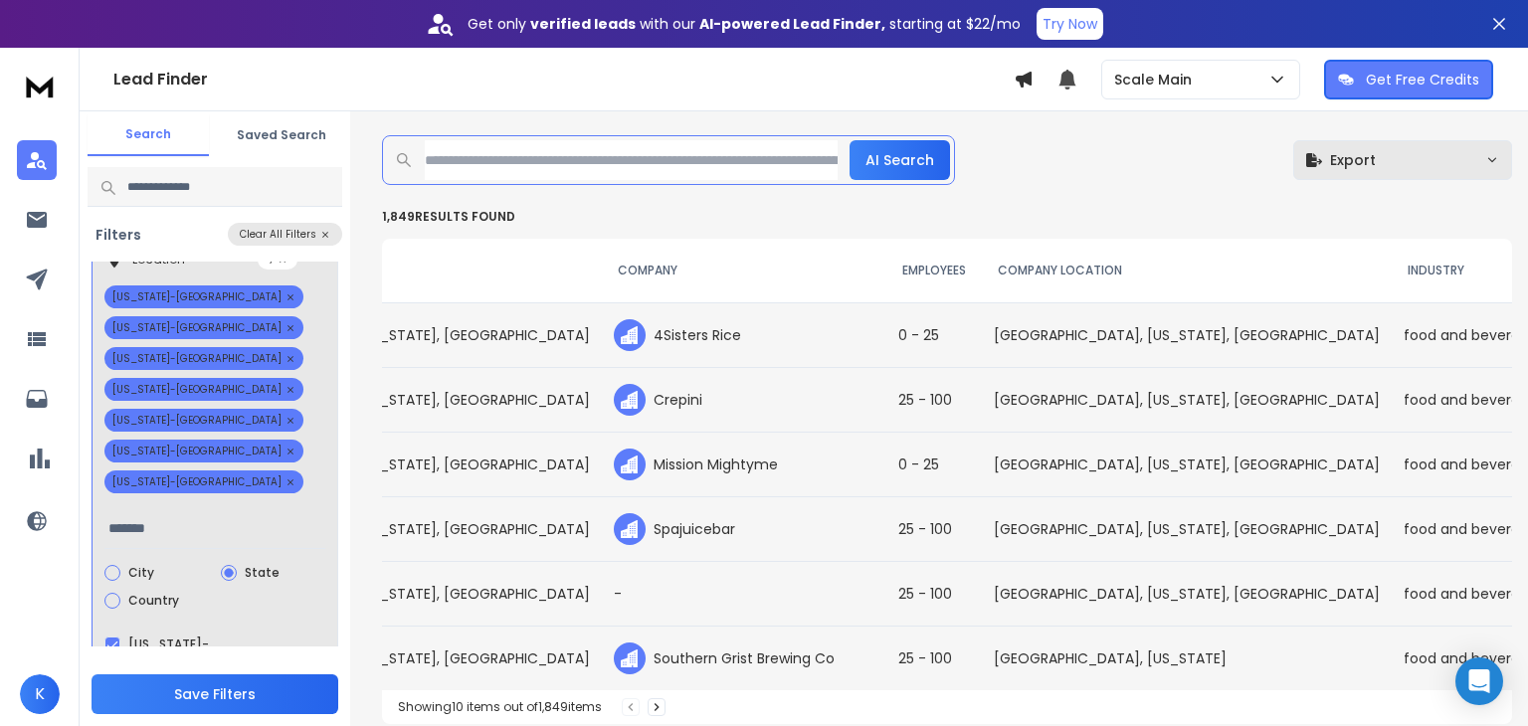
click at [938, 161] on icon "button" at bounding box center [1492, 160] width 14 height 16
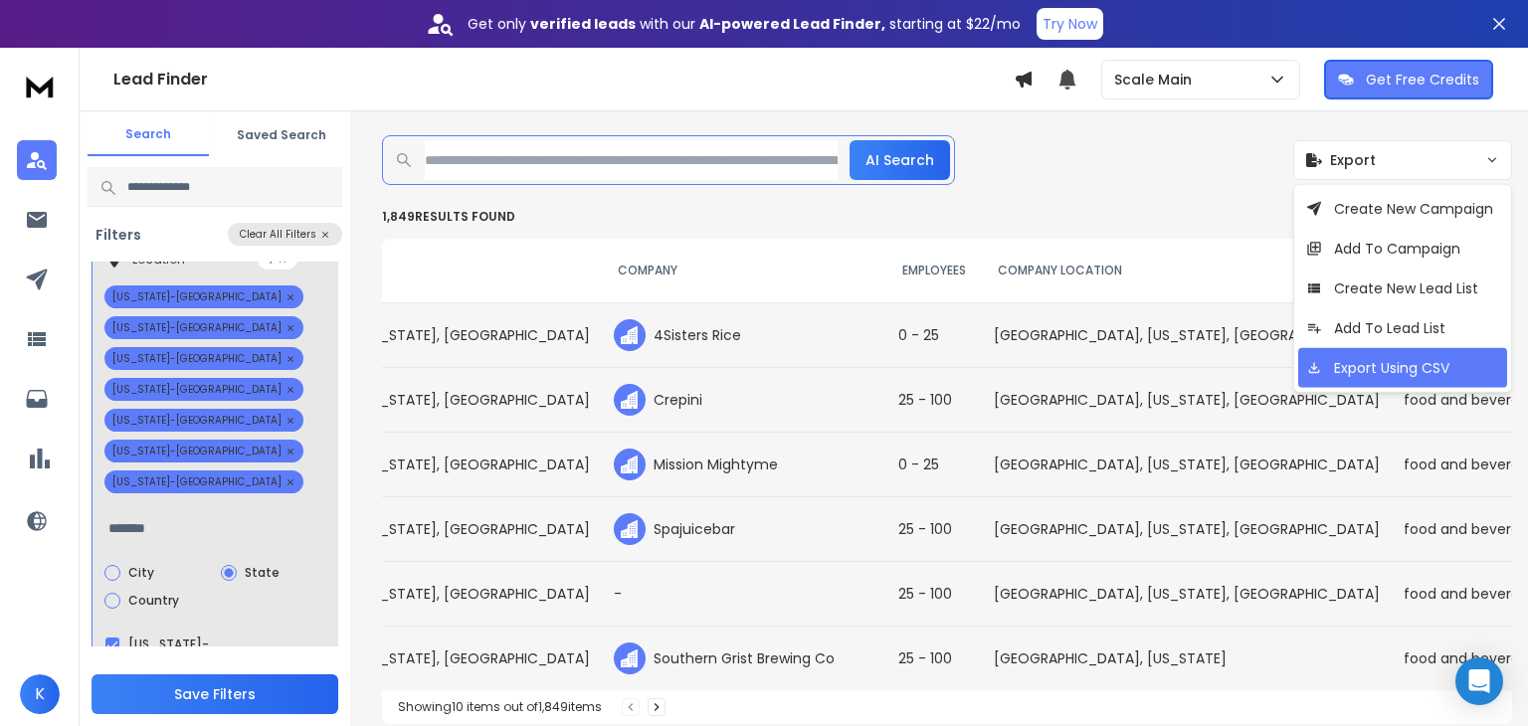
click at [938, 367] on p "Export Using CSV" at bounding box center [1391, 368] width 123 height 28
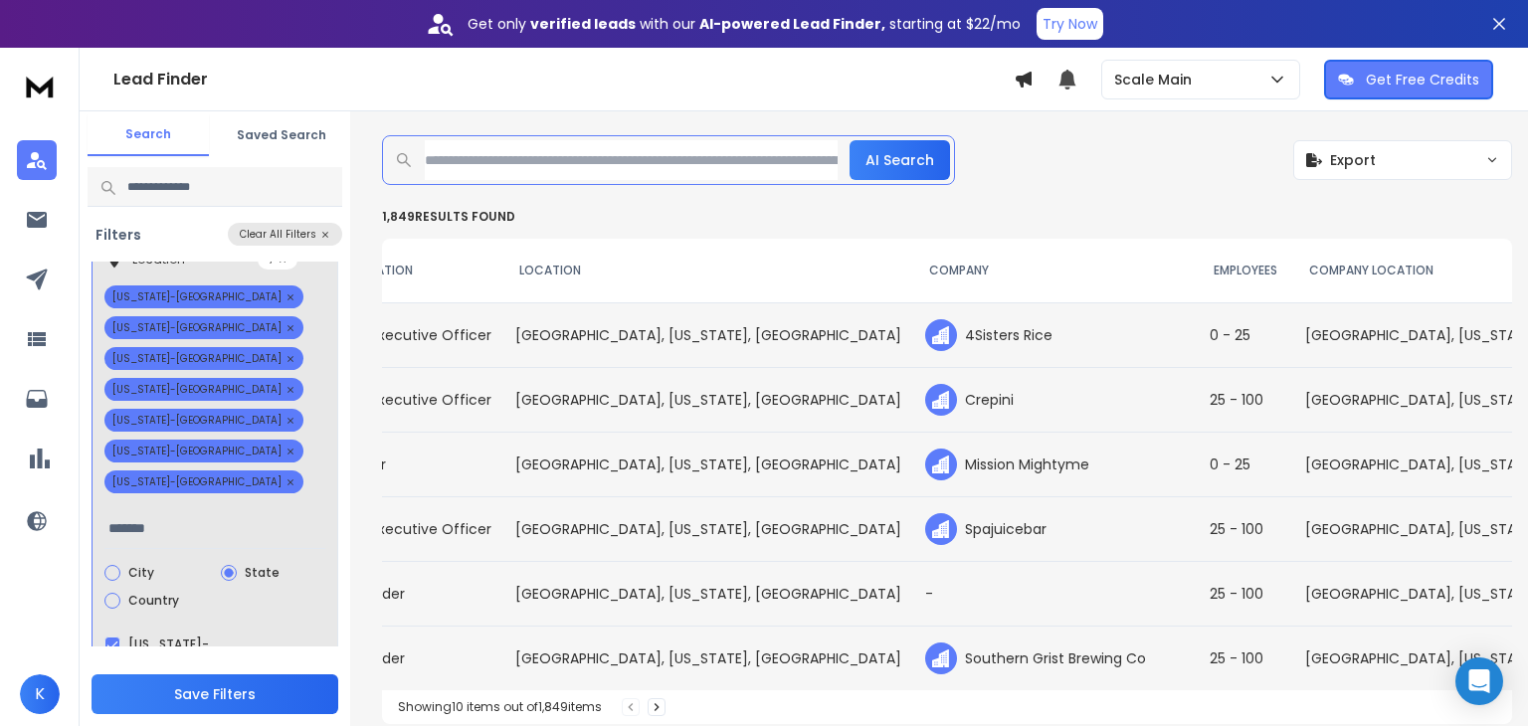
scroll to position [0, 0]
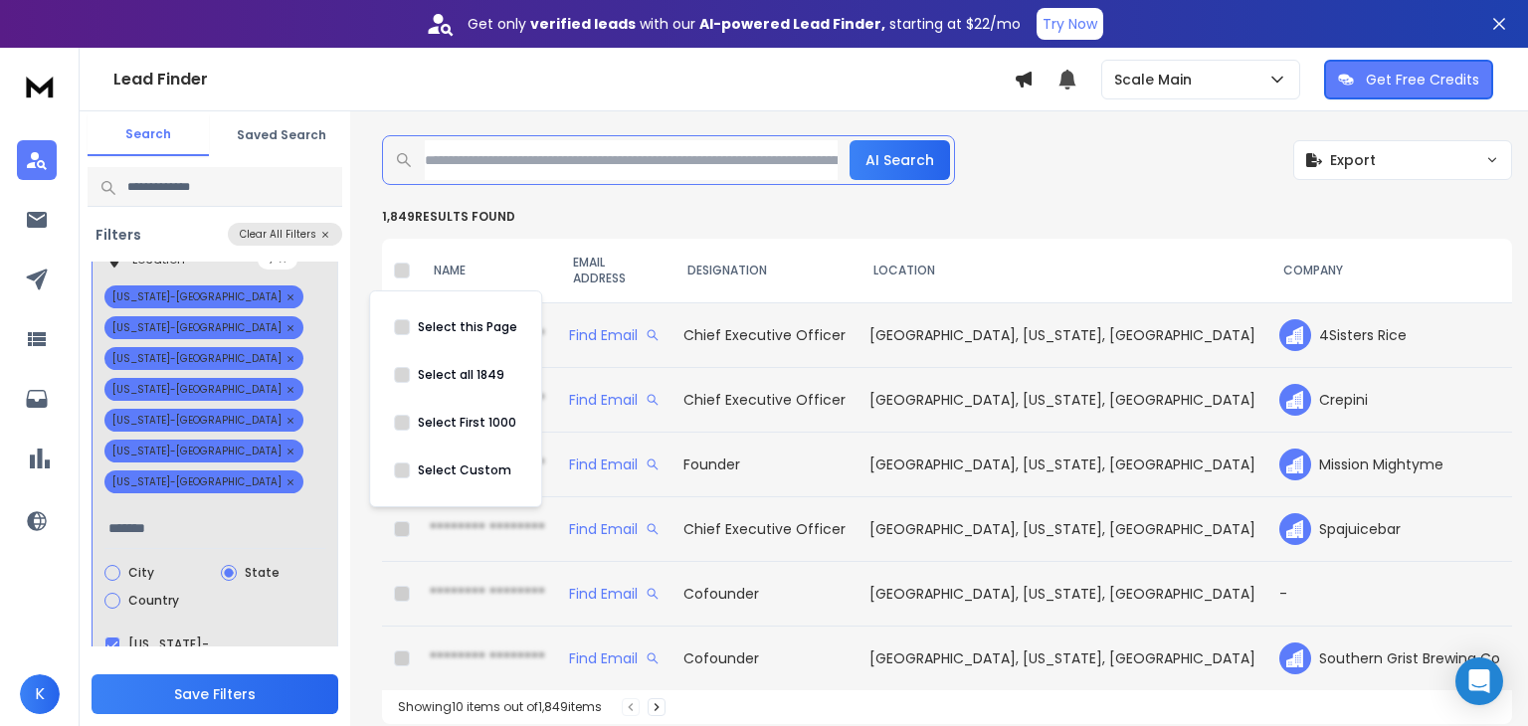
click at [394, 263] on div at bounding box center [406, 271] width 24 height 16
click at [404, 272] on button "Select this Page" at bounding box center [402, 271] width 16 height 16
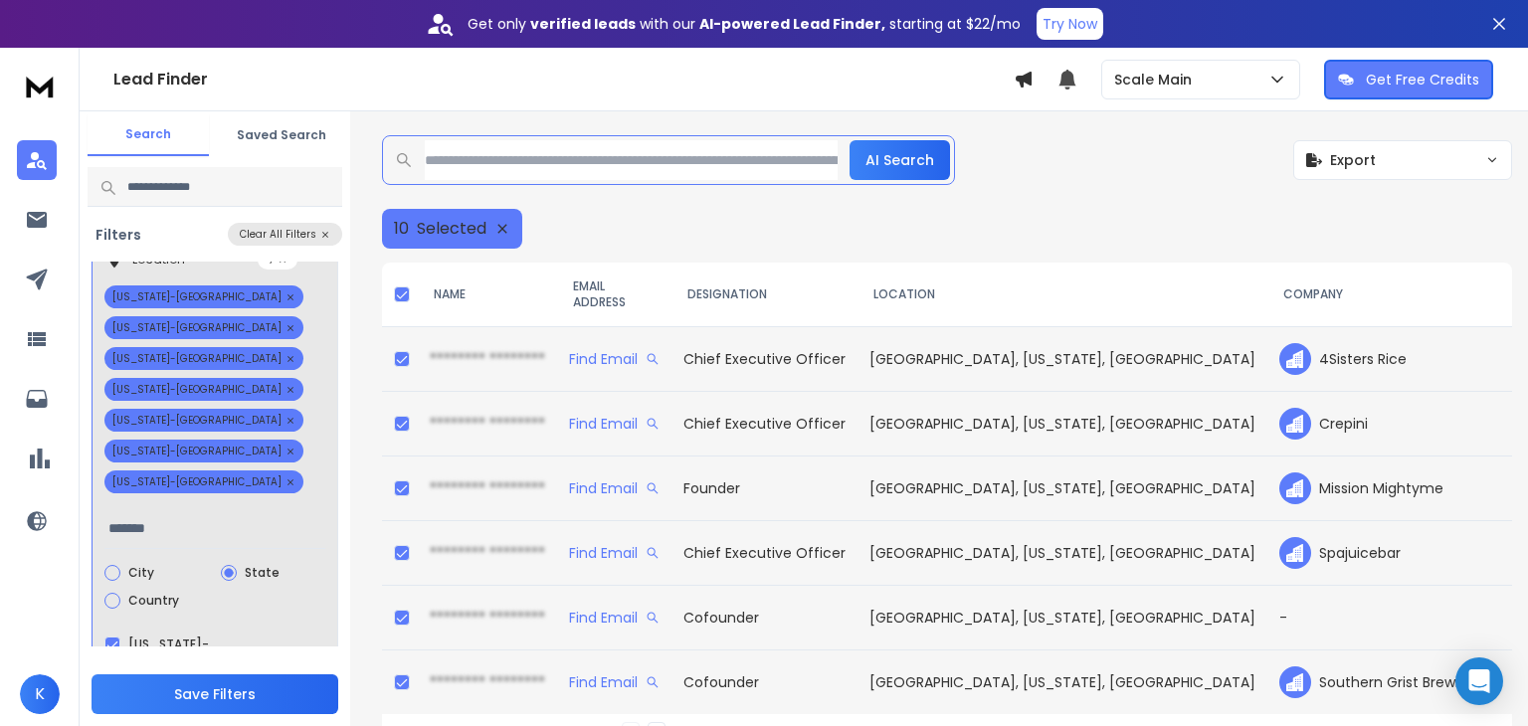
click at [500, 240] on button at bounding box center [502, 229] width 16 height 24
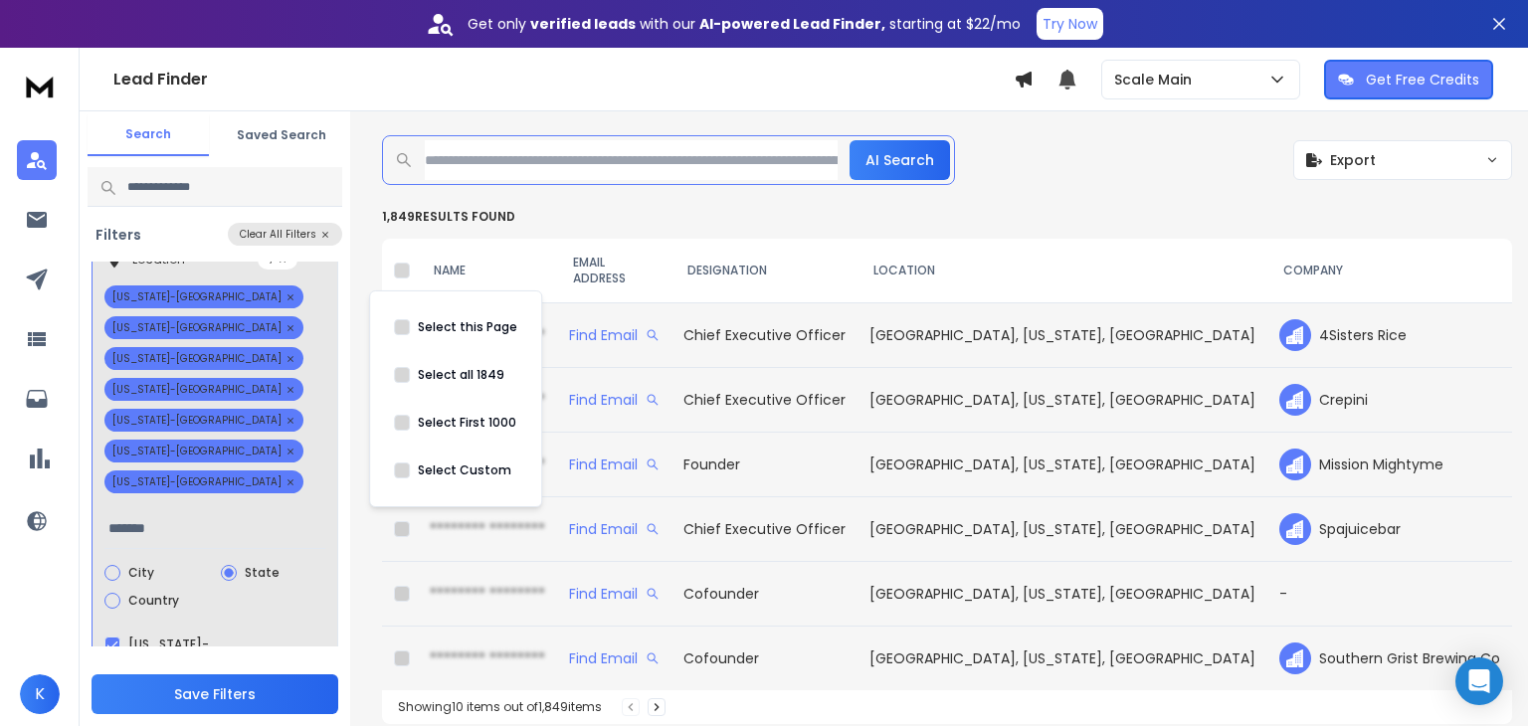
click at [398, 264] on button "Select this Page" at bounding box center [402, 271] width 16 height 16
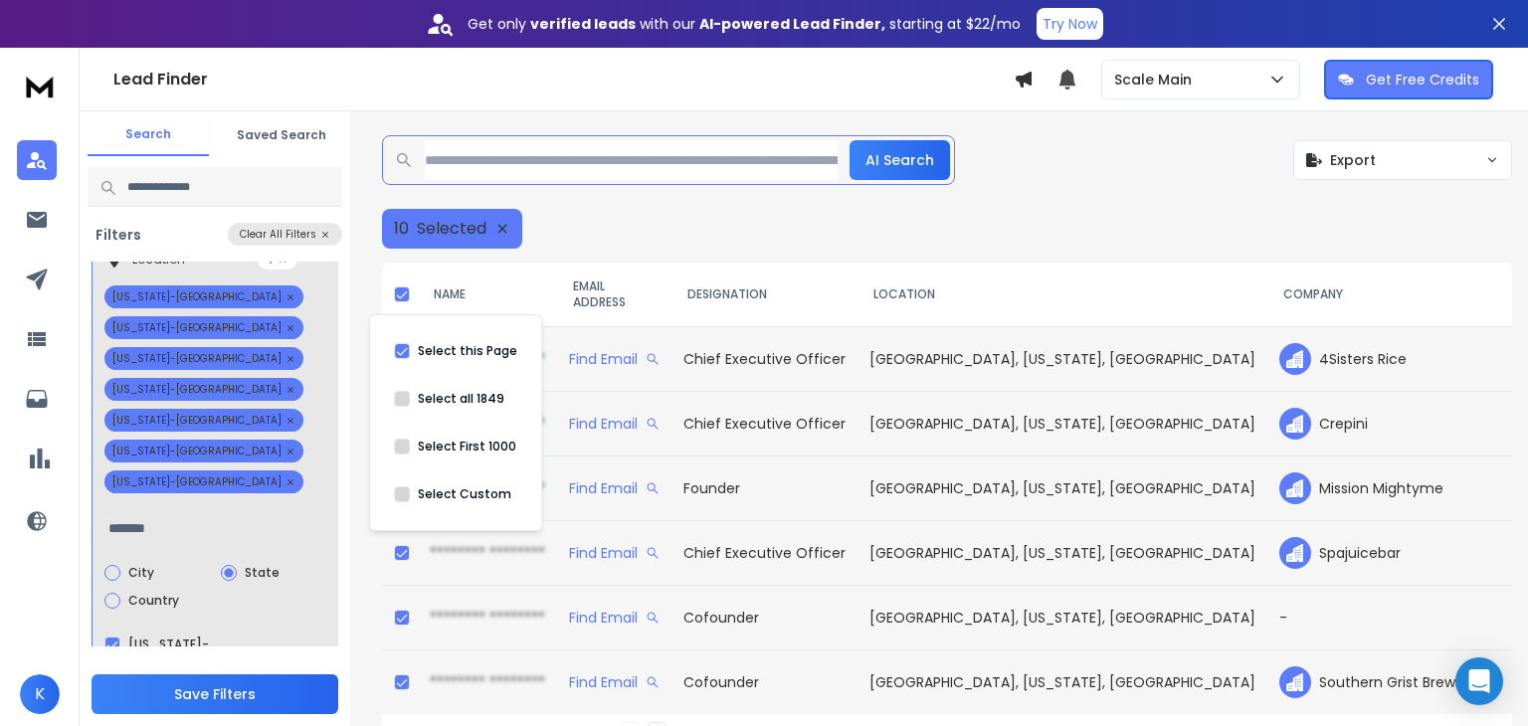
click at [399, 293] on button "Select this Page" at bounding box center [402, 294] width 16 height 16
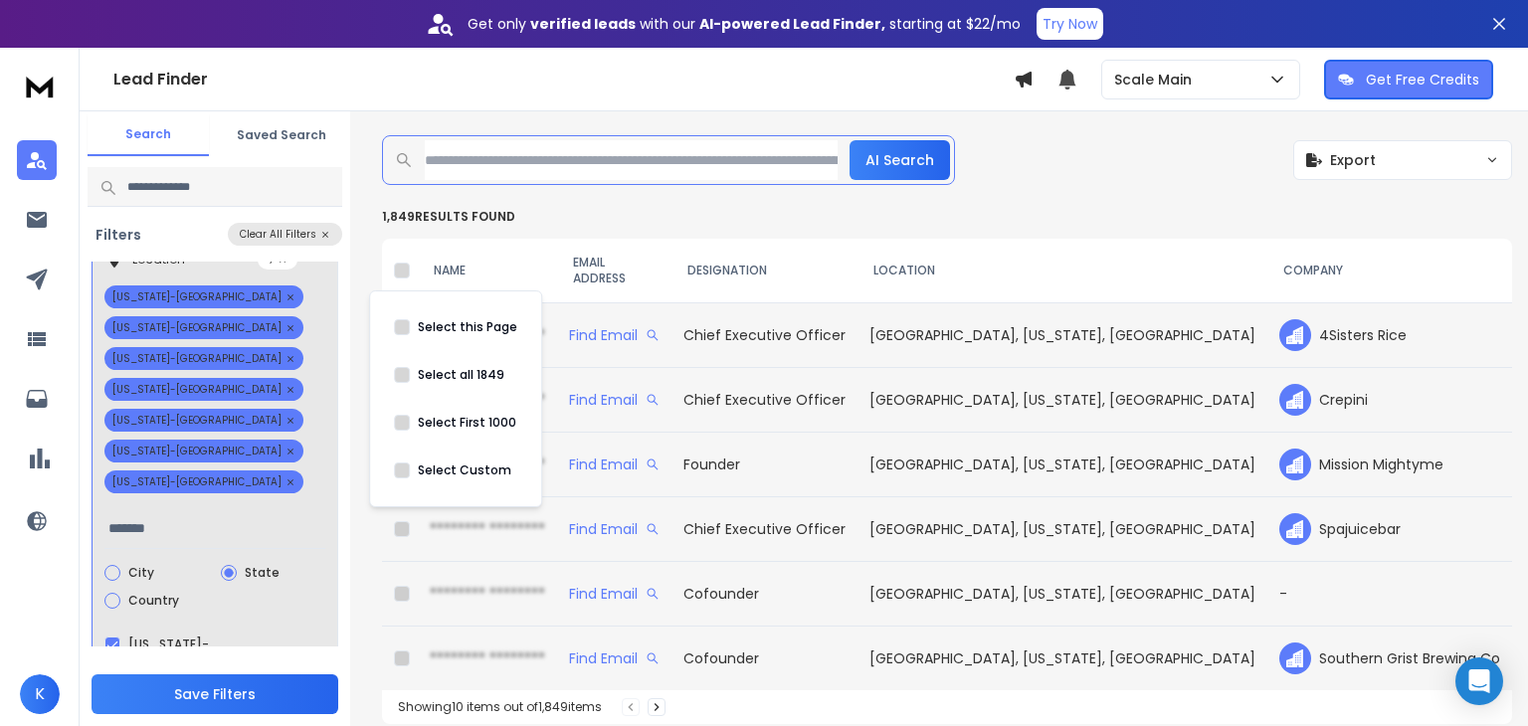
click at [402, 374] on button "Select this Page" at bounding box center [402, 375] width 16 height 16
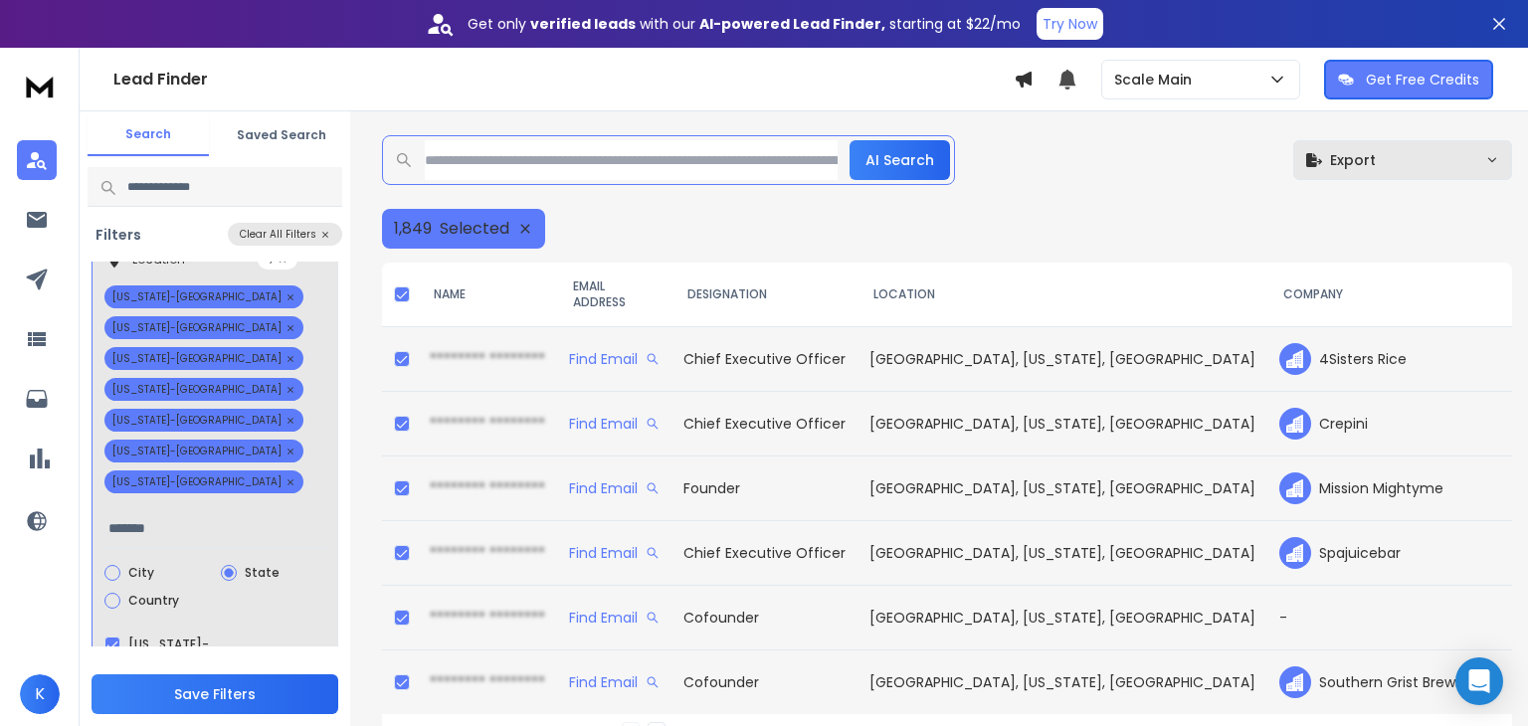
click at [938, 158] on icon "button" at bounding box center [1492, 160] width 14 height 16
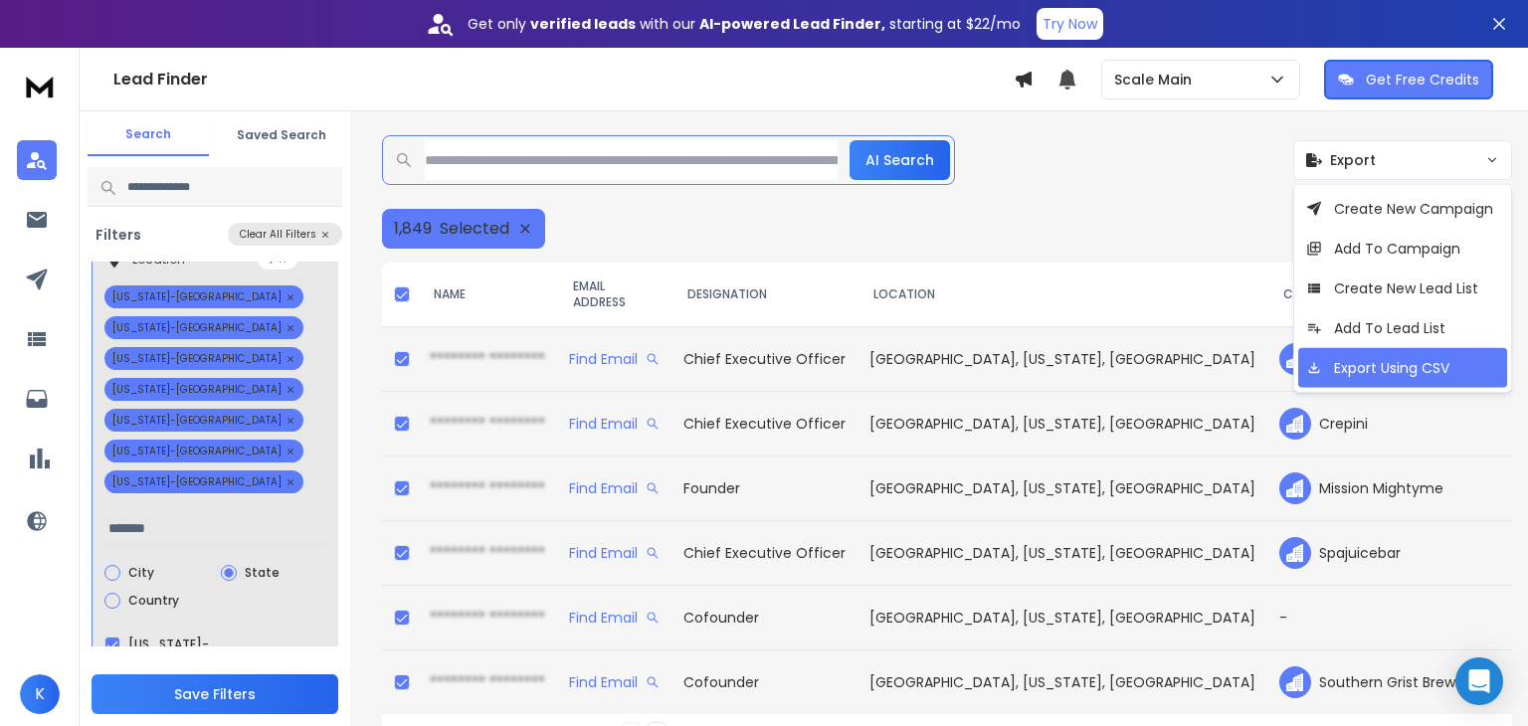
click at [938, 364] on p "Export Using CSV" at bounding box center [1391, 368] width 123 height 28
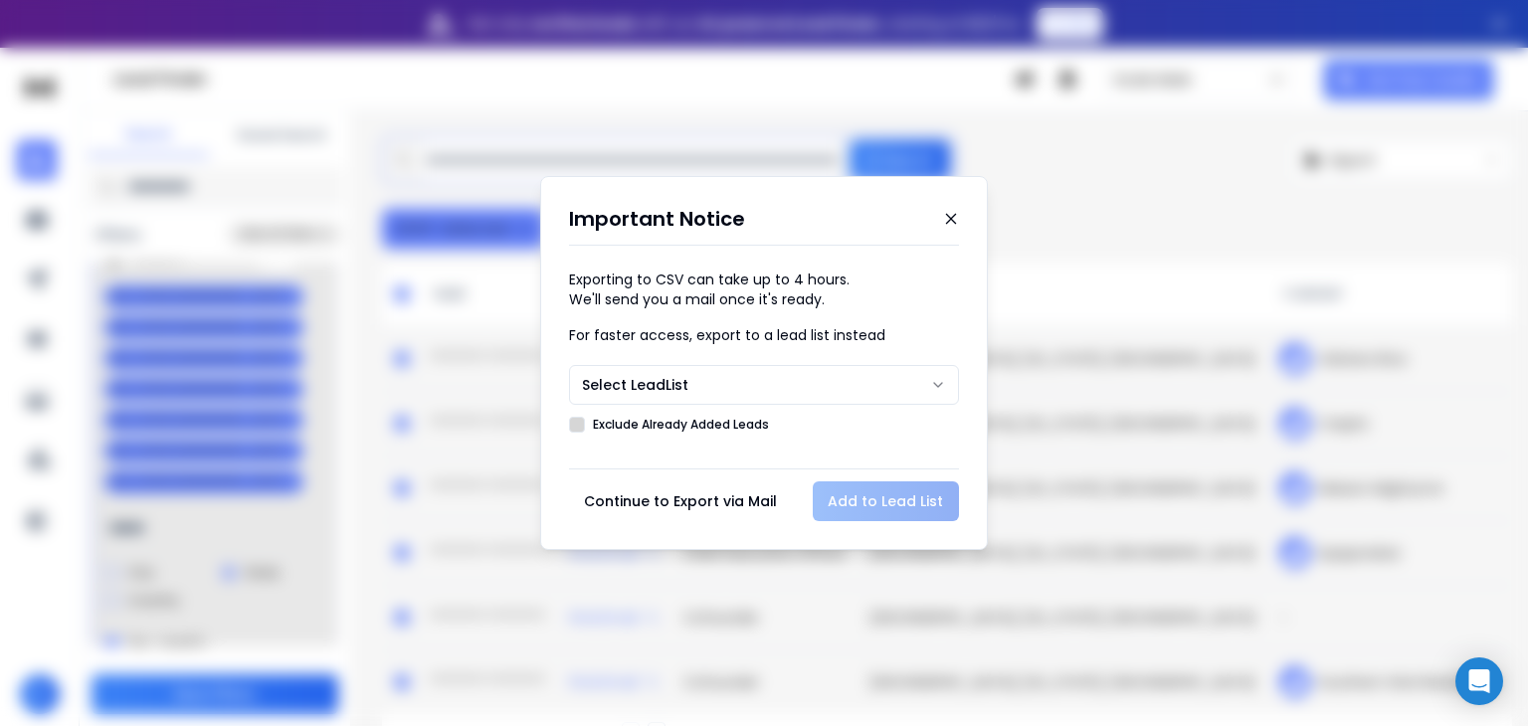
click at [938, 384] on icon "button" at bounding box center [938, 385] width 16 height 16
click at [938, 386] on icon "button" at bounding box center [938, 385] width 16 height 16
click at [575, 427] on button "Exclude Already Added Leads" at bounding box center [577, 425] width 16 height 16
drag, startPoint x: 698, startPoint y: 505, endPoint x: 982, endPoint y: 575, distance: 291.9
click at [698, 504] on p "Continue to Export via Mail" at bounding box center [681, 501] width 224 height 40
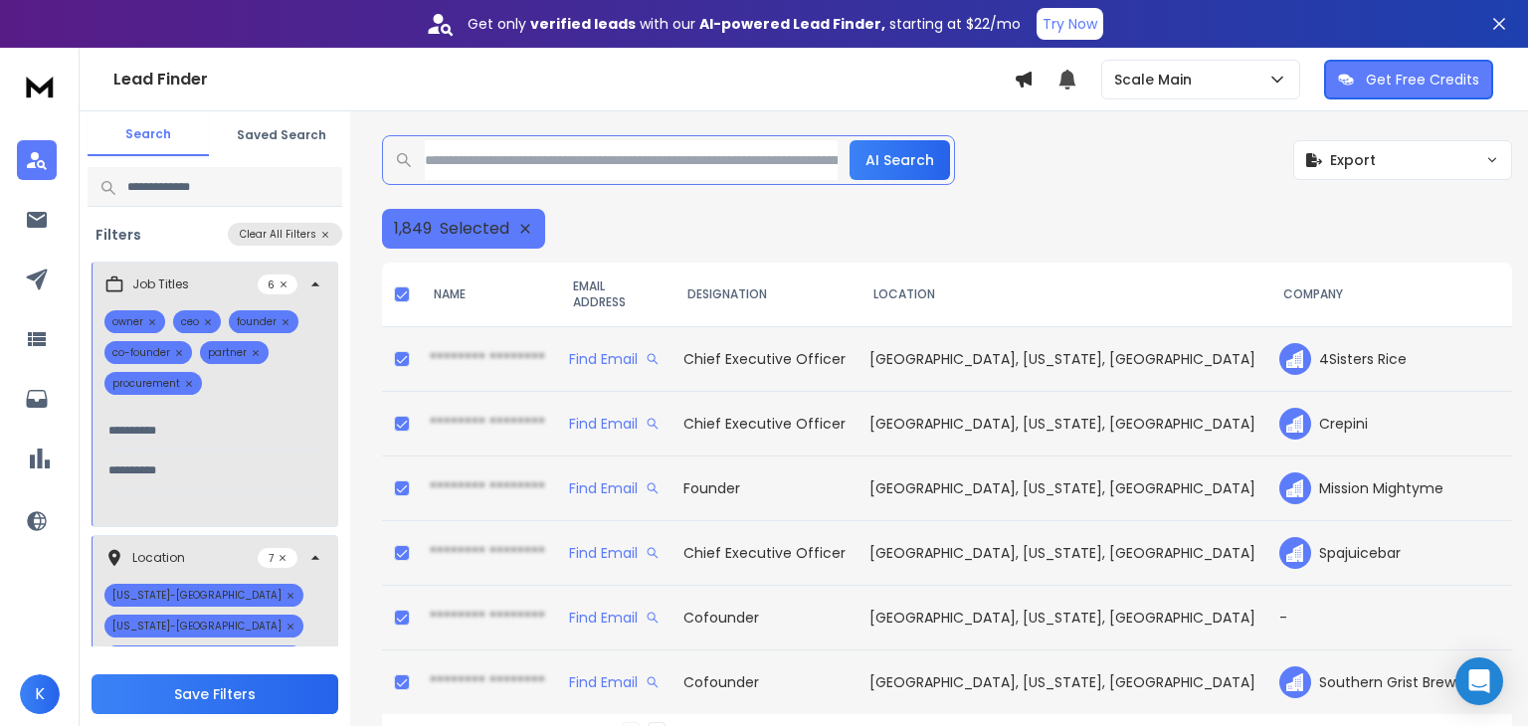
click at [527, 232] on icon at bounding box center [525, 229] width 16 height 16
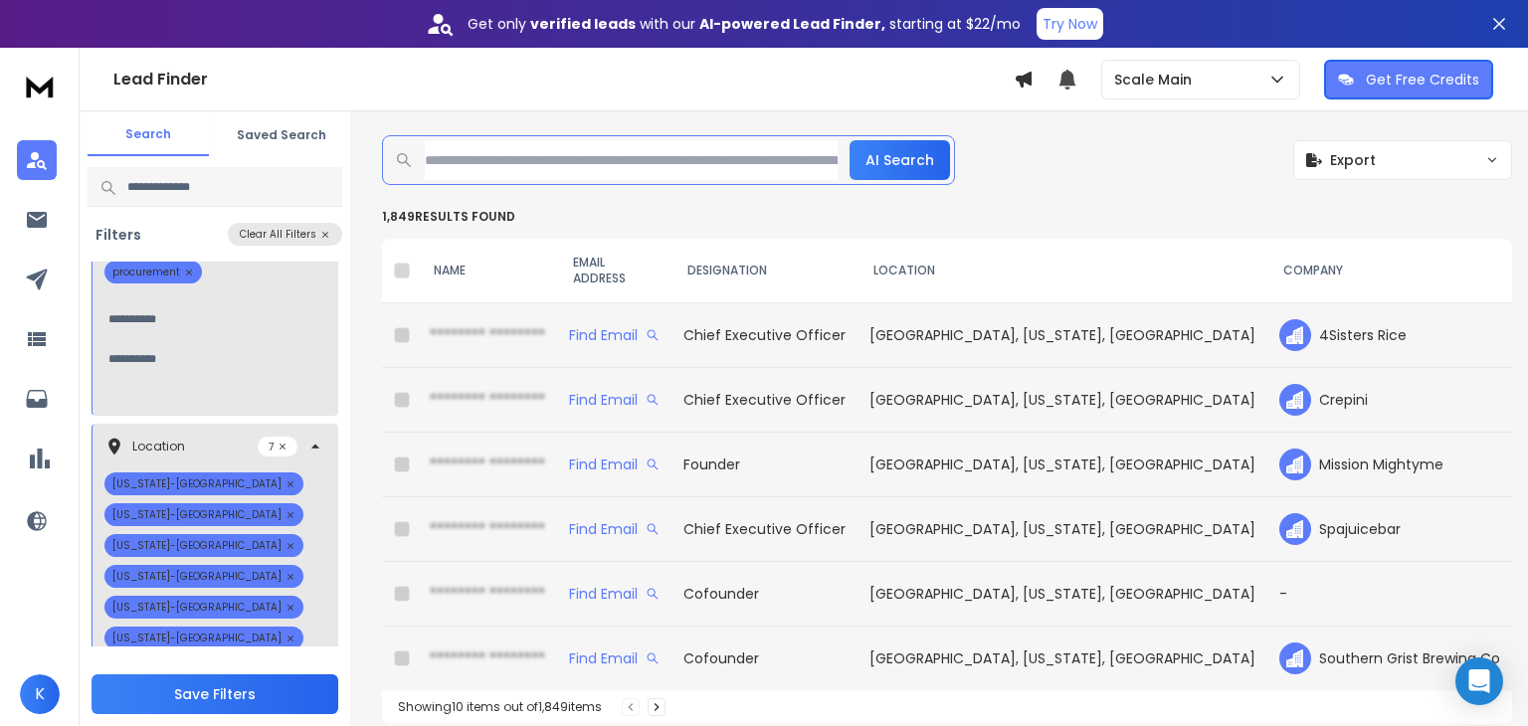
scroll to position [99, 0]
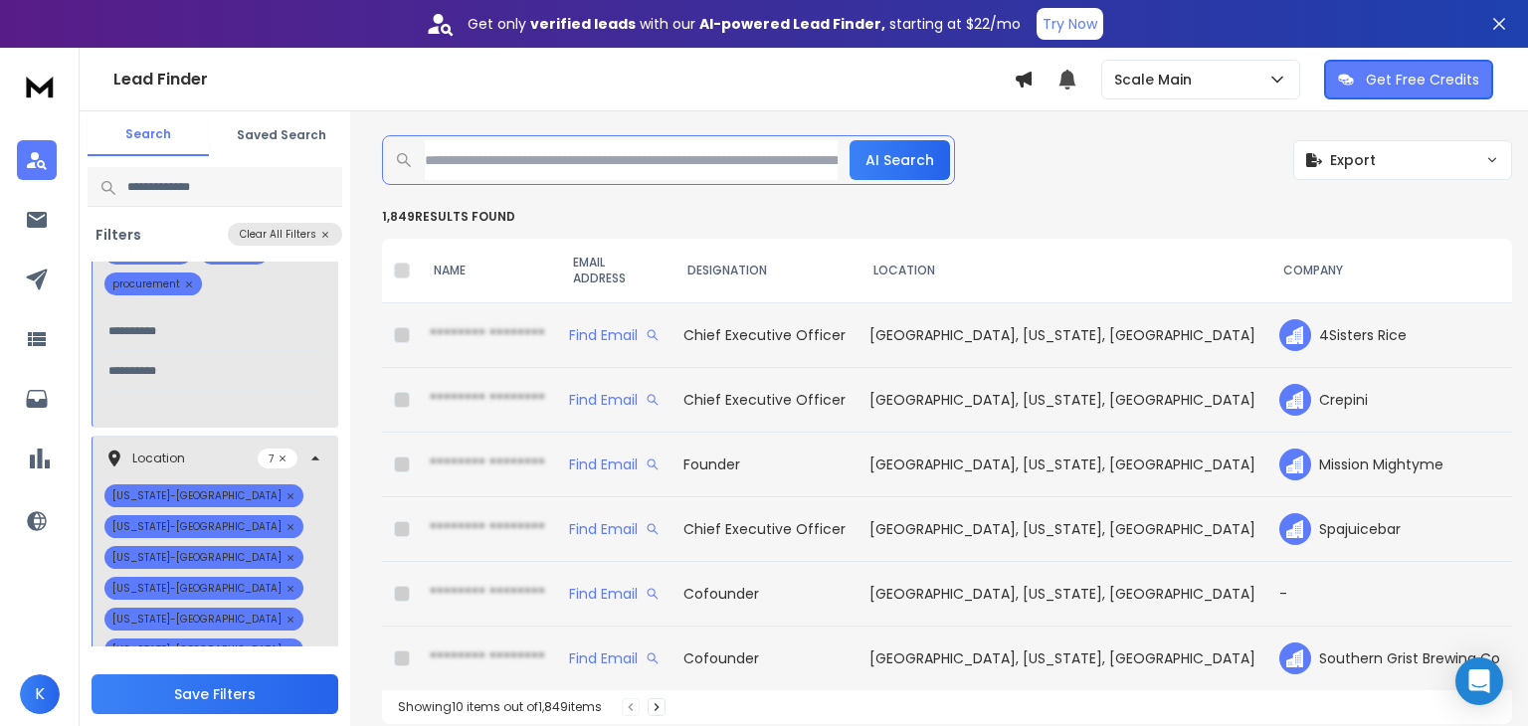
click at [285, 491] on icon at bounding box center [290, 496] width 10 height 10
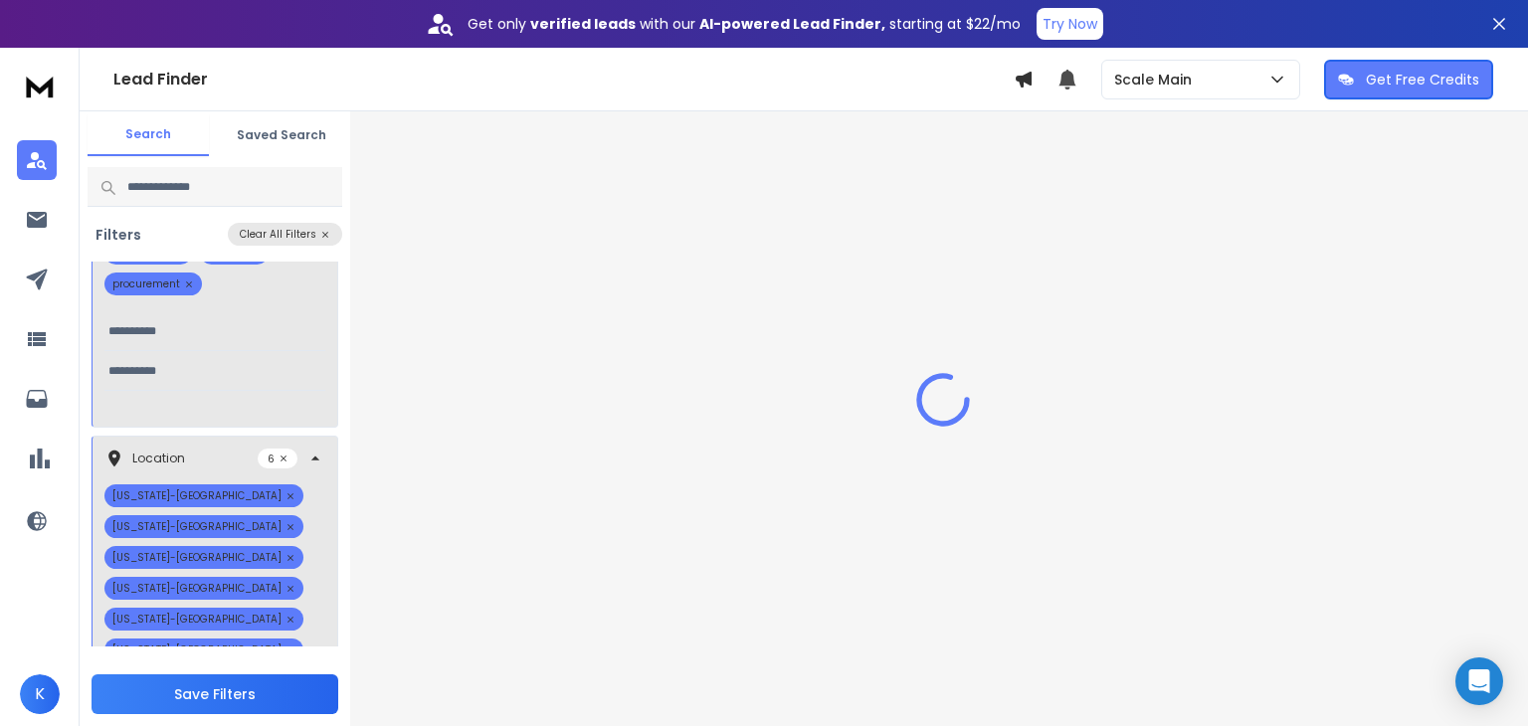
click at [238, 496] on p "[US_STATE]-[GEOGRAPHIC_DATA]" at bounding box center [203, 495] width 199 height 23
click at [245, 522] on p "[US_STATE]-[GEOGRAPHIC_DATA]" at bounding box center [203, 526] width 199 height 23
click at [287, 493] on icon at bounding box center [290, 496] width 6 height 6
click at [285, 495] on icon at bounding box center [290, 496] width 10 height 10
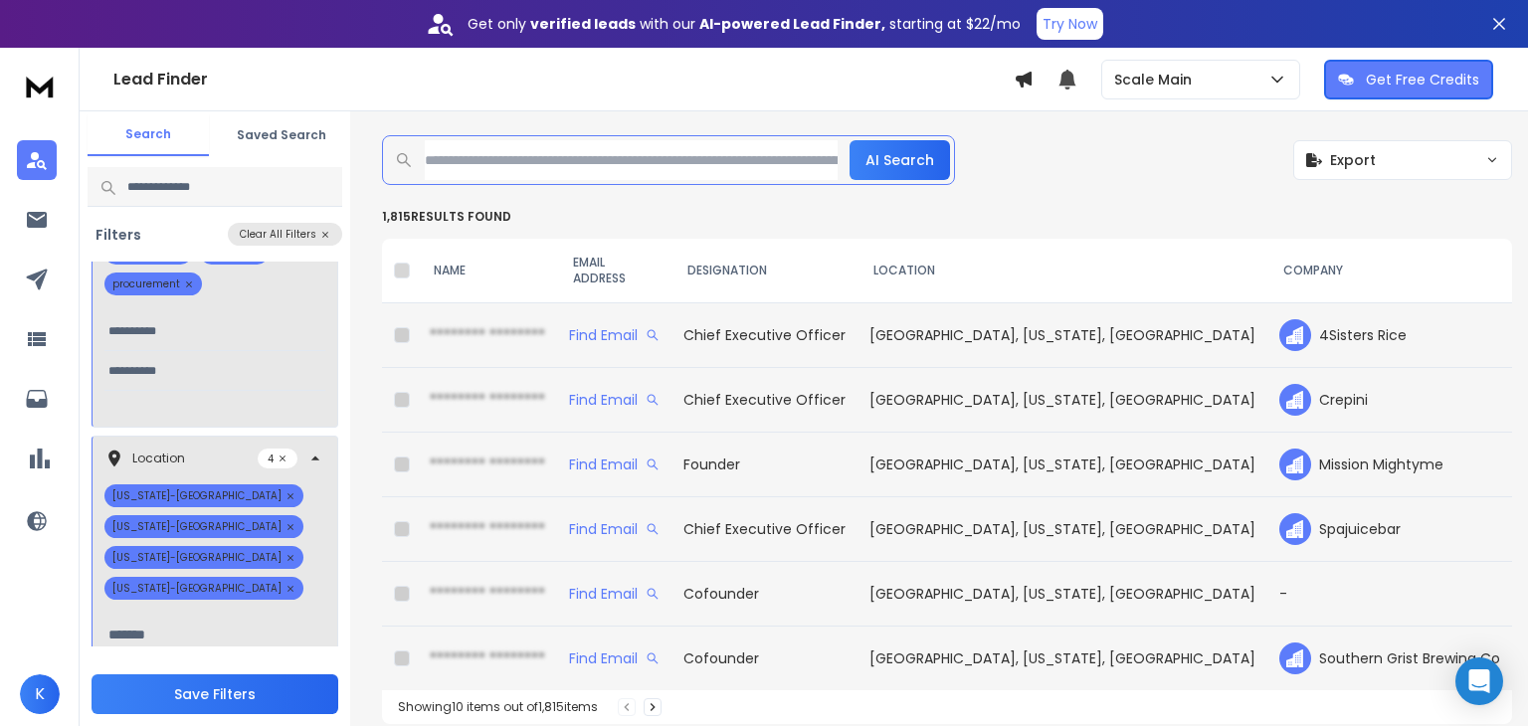
click at [285, 498] on icon at bounding box center [290, 496] width 10 height 10
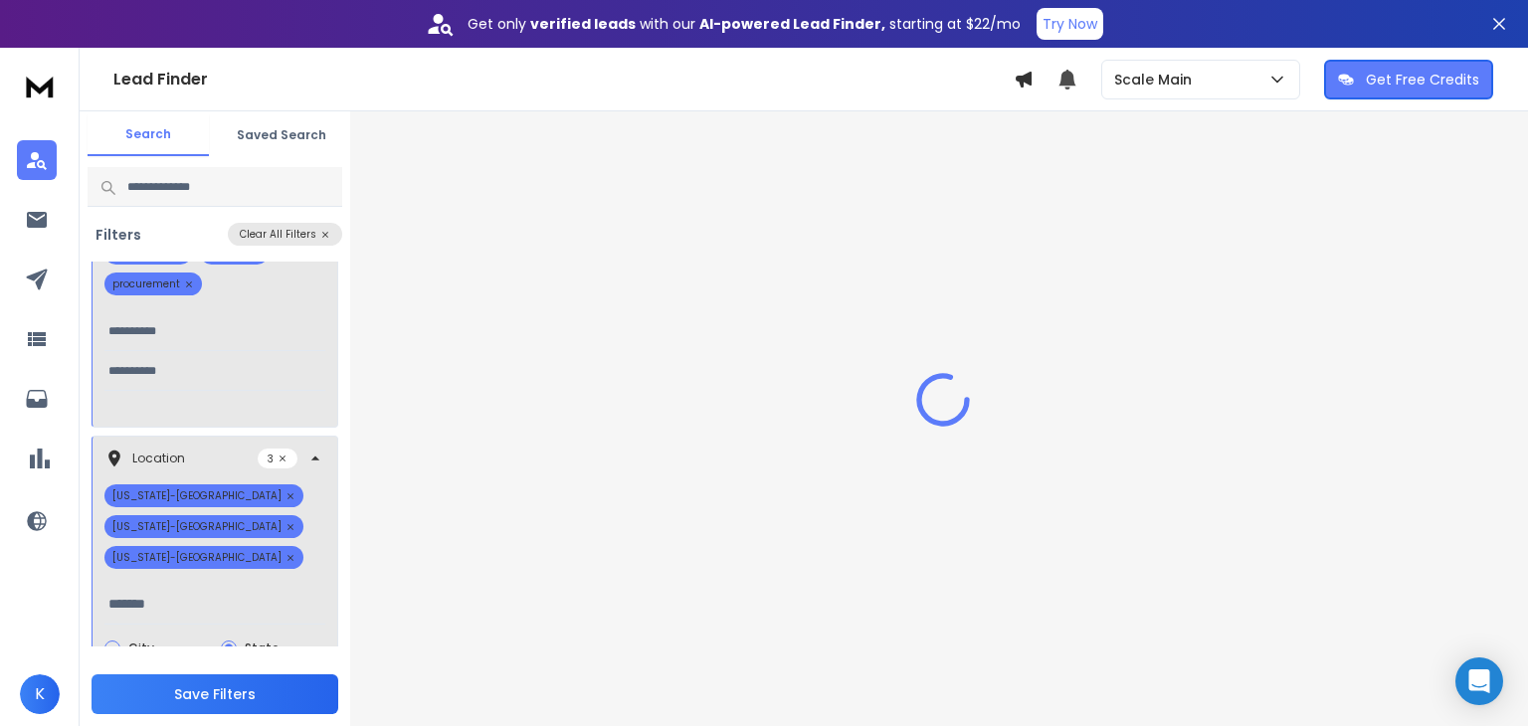
click at [287, 494] on icon at bounding box center [290, 496] width 6 height 6
click at [285, 491] on icon at bounding box center [290, 496] width 10 height 10
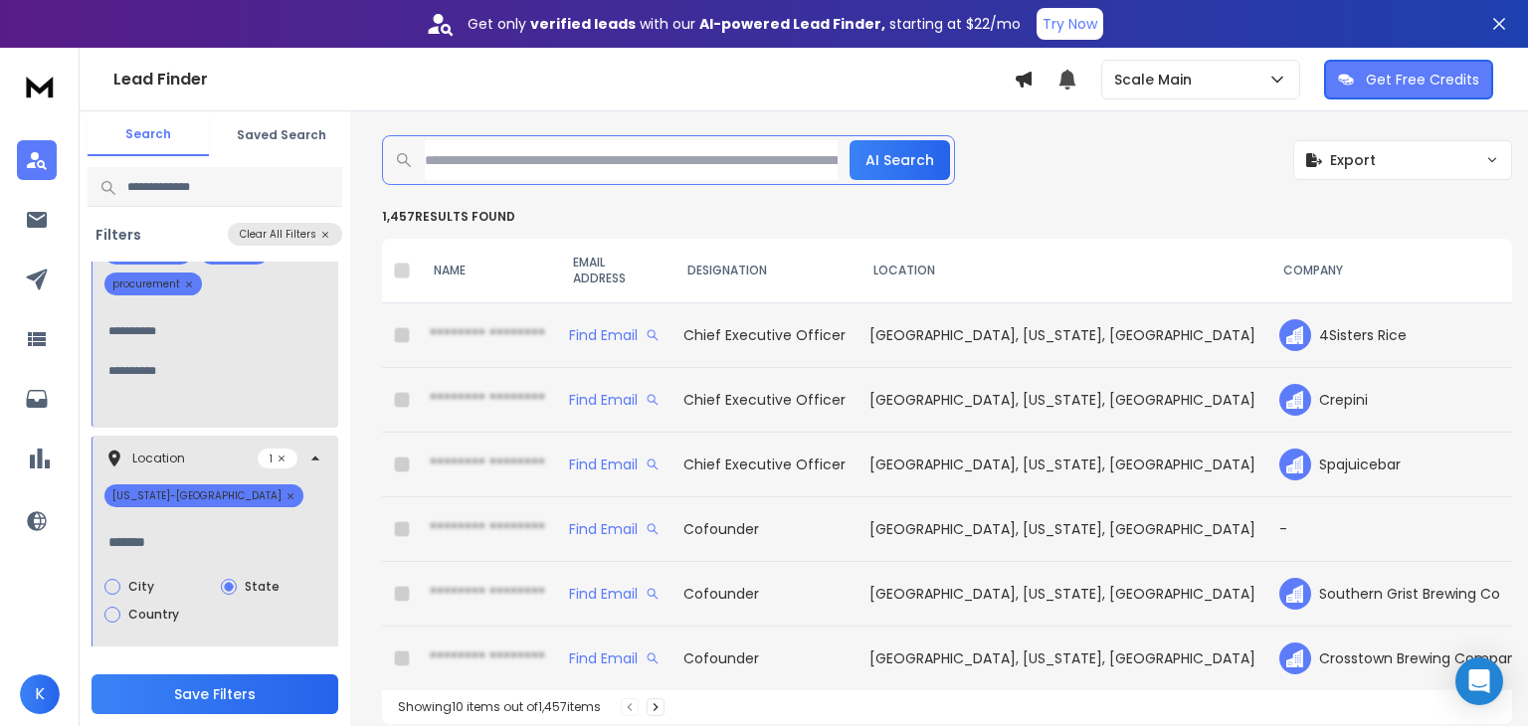
click at [235, 498] on p "[US_STATE]-[GEOGRAPHIC_DATA]" at bounding box center [203, 495] width 199 height 23
click at [285, 491] on icon at bounding box center [290, 496] width 10 height 10
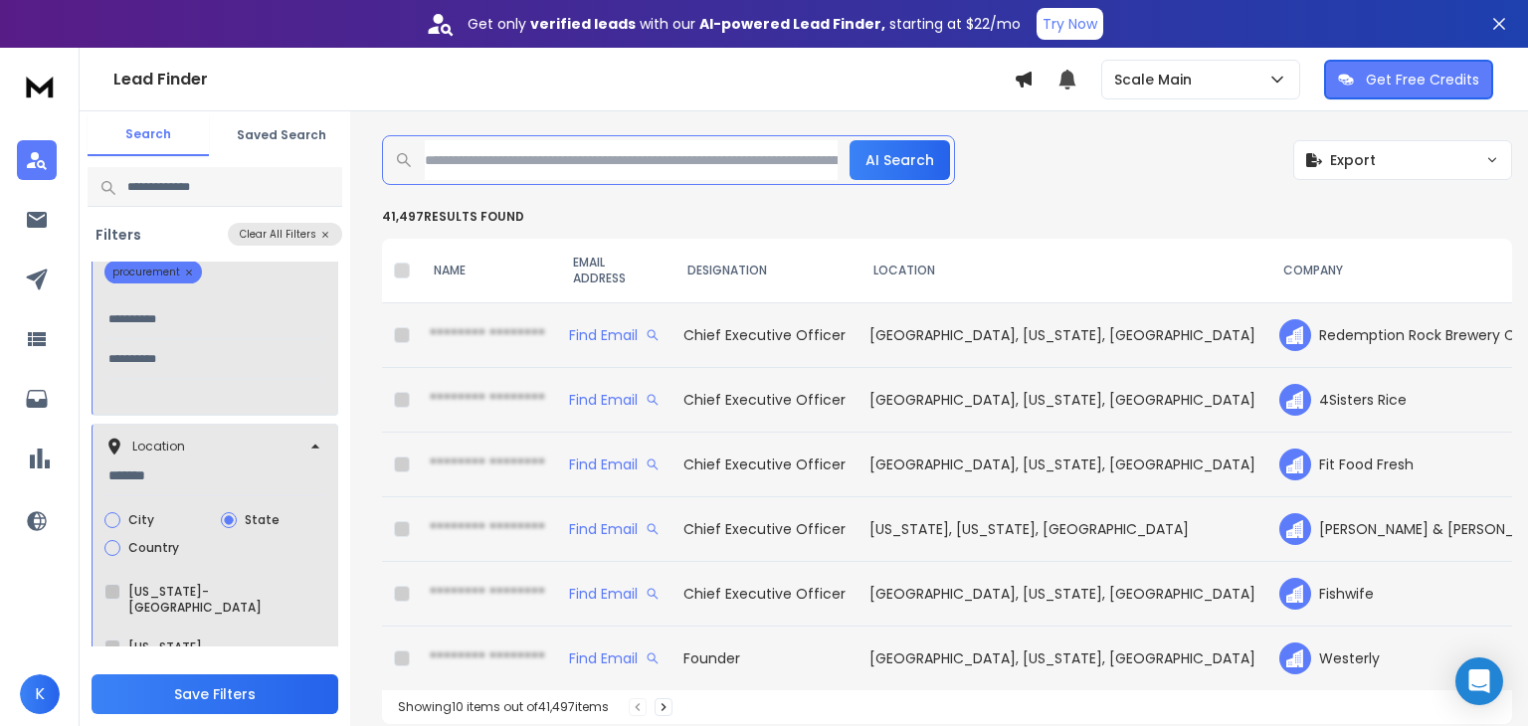
scroll to position [298, 0]
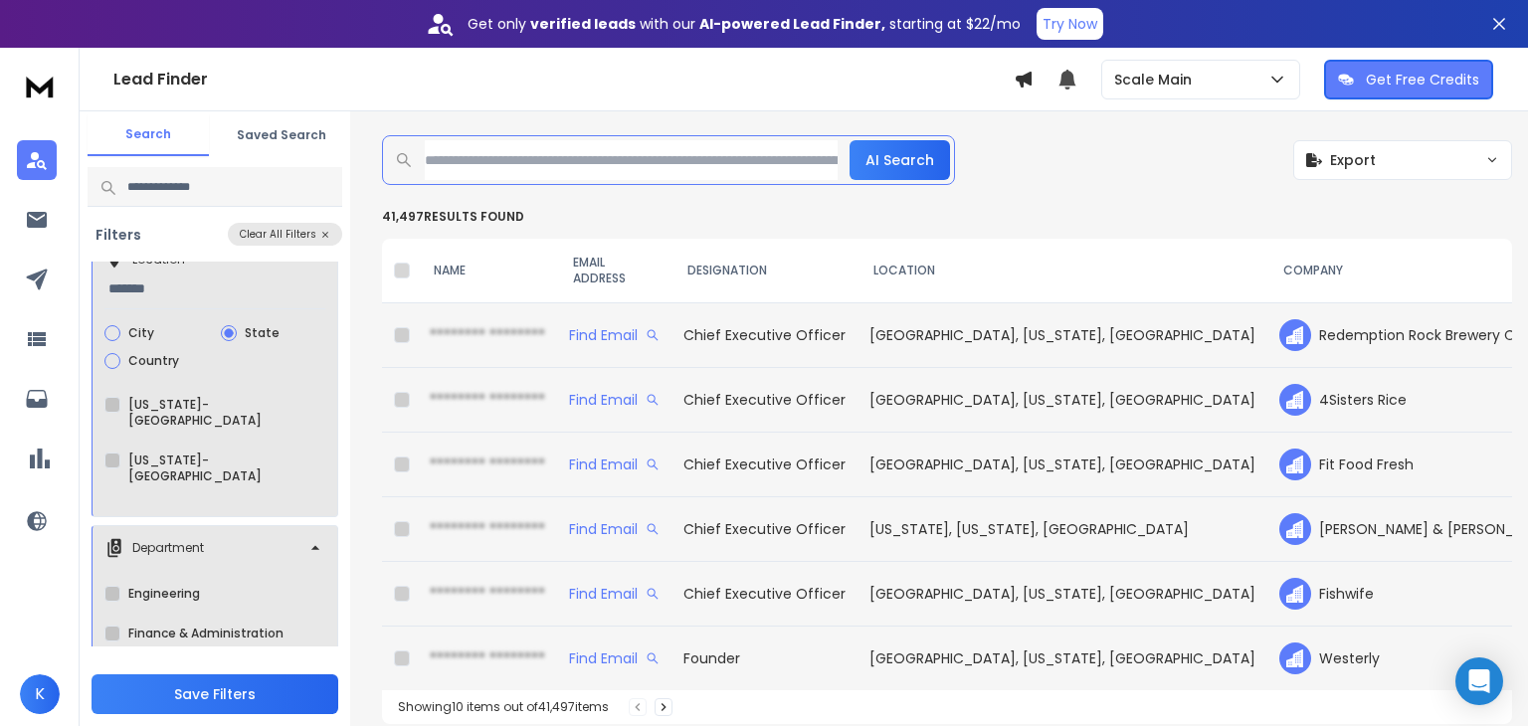
click at [111, 362] on button "Country" at bounding box center [112, 361] width 16 height 16
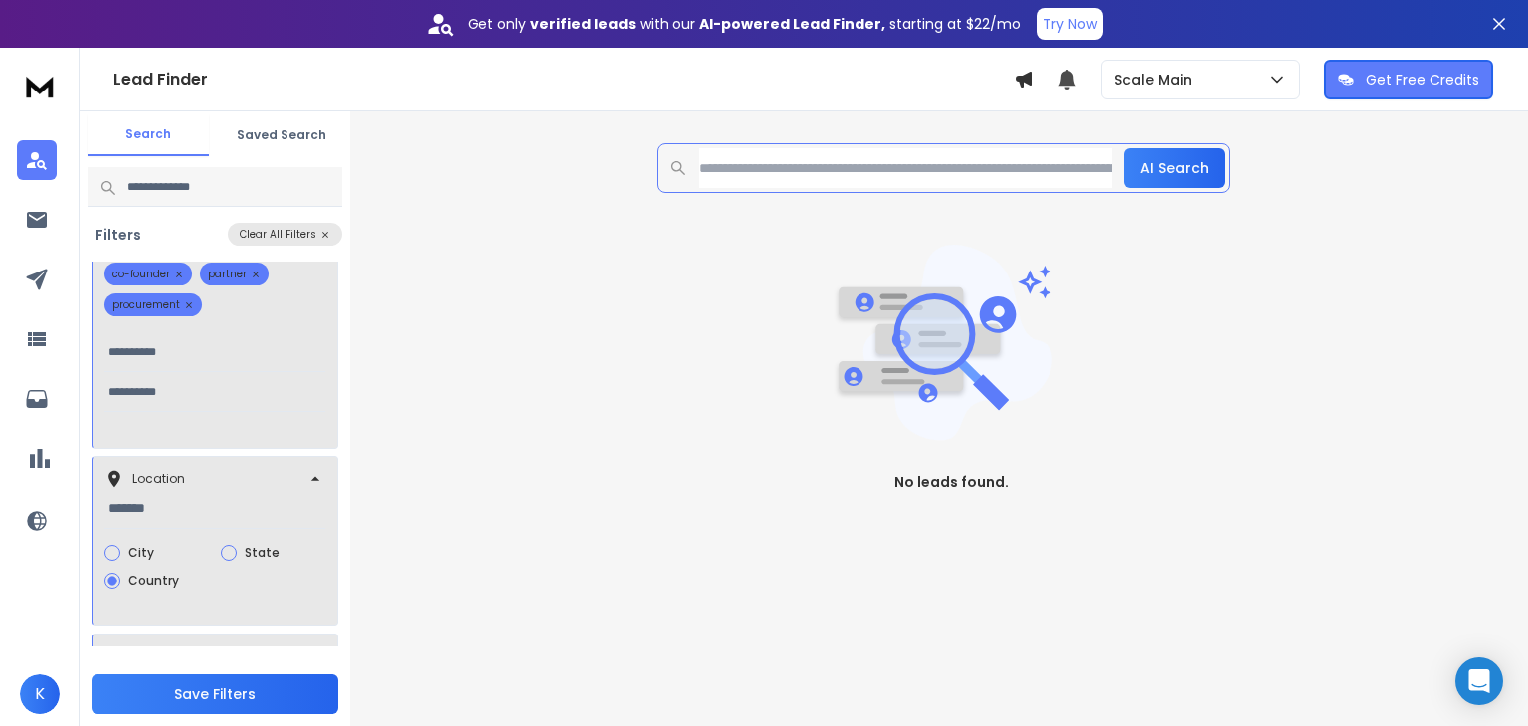
scroll to position [0, 0]
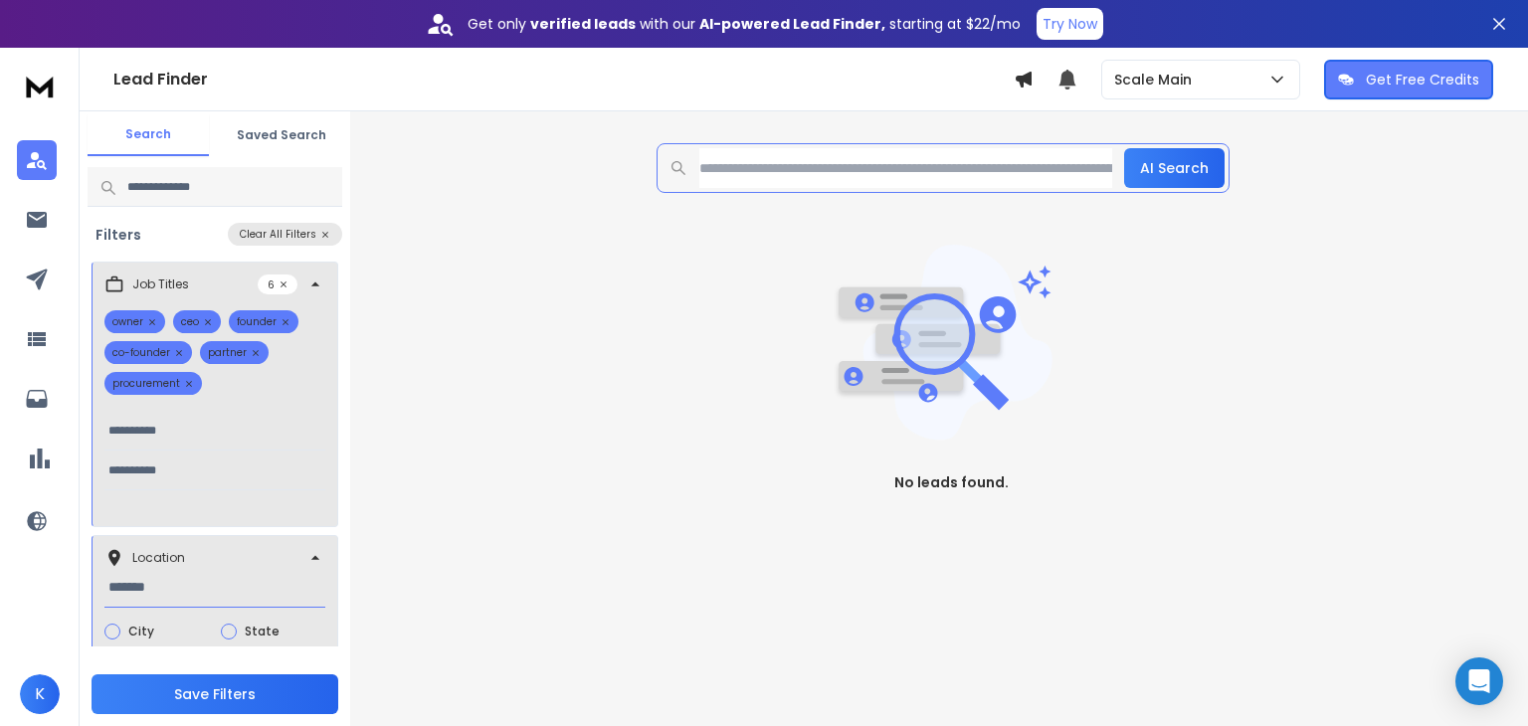
drag, startPoint x: 181, startPoint y: 586, endPoint x: 60, endPoint y: 586, distance: 121.4
click at [60, 516] on div "K Lead Finder Scale Main Get Free Credits Search Saved Search Filters Clear All…" at bounding box center [764, 282] width 1528 height 469
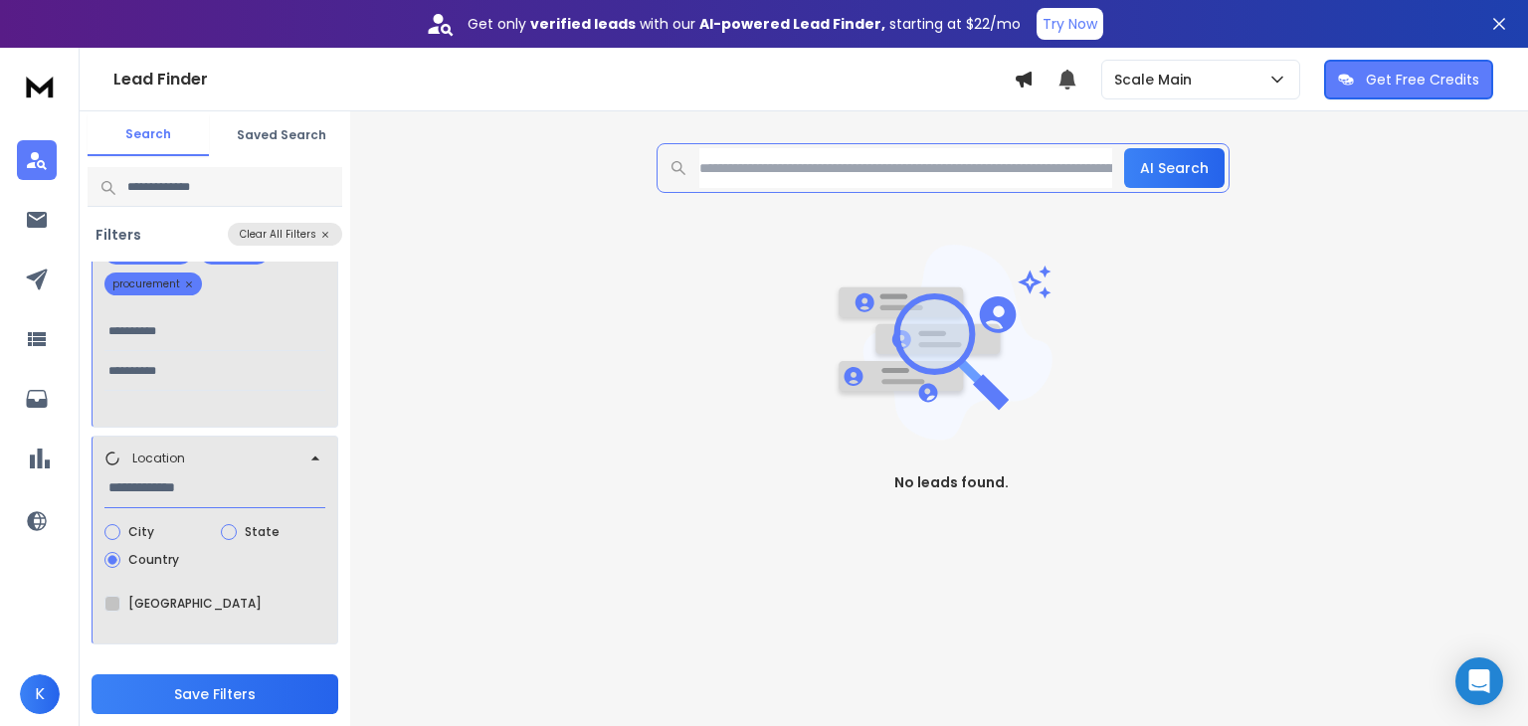
scroll to position [298, 0]
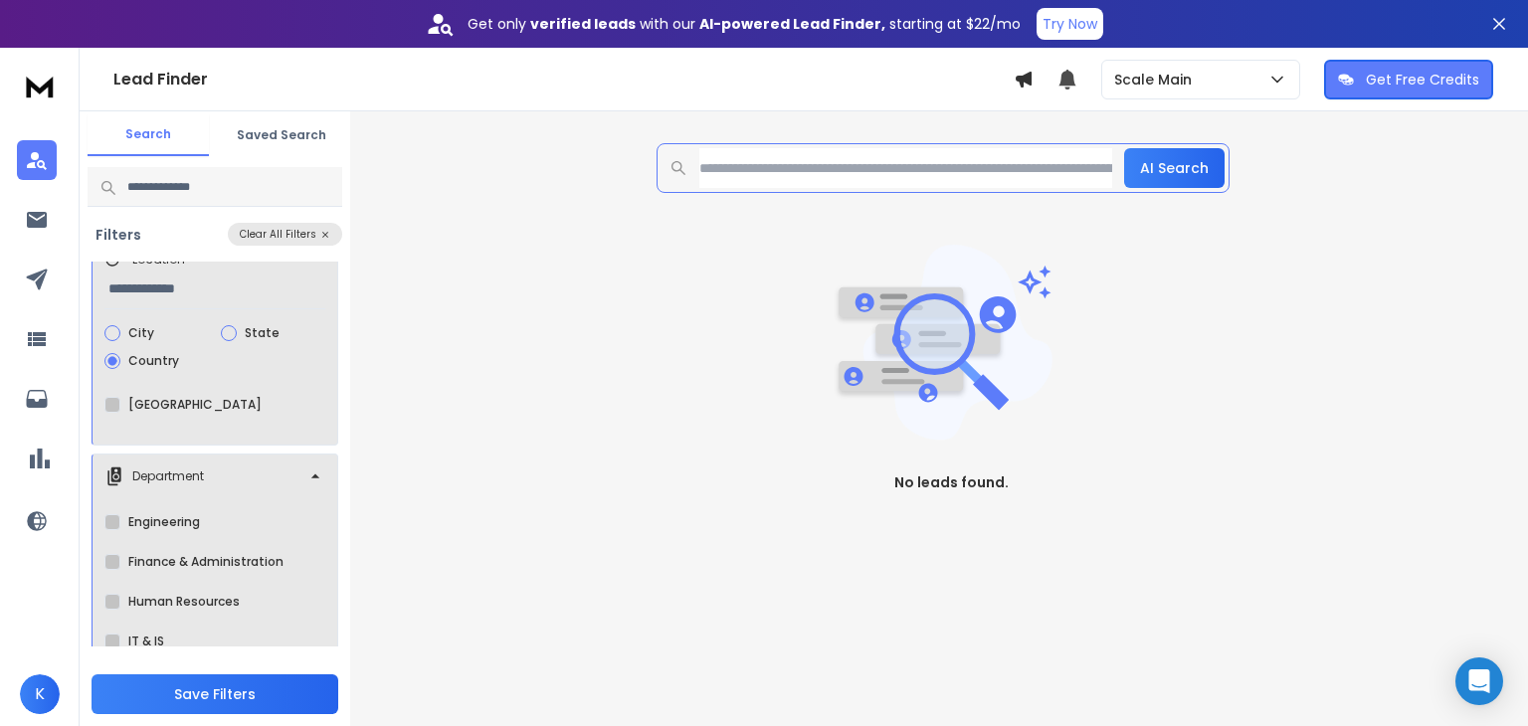
click at [121, 399] on div "[GEOGRAPHIC_DATA]" at bounding box center [214, 405] width 221 height 16
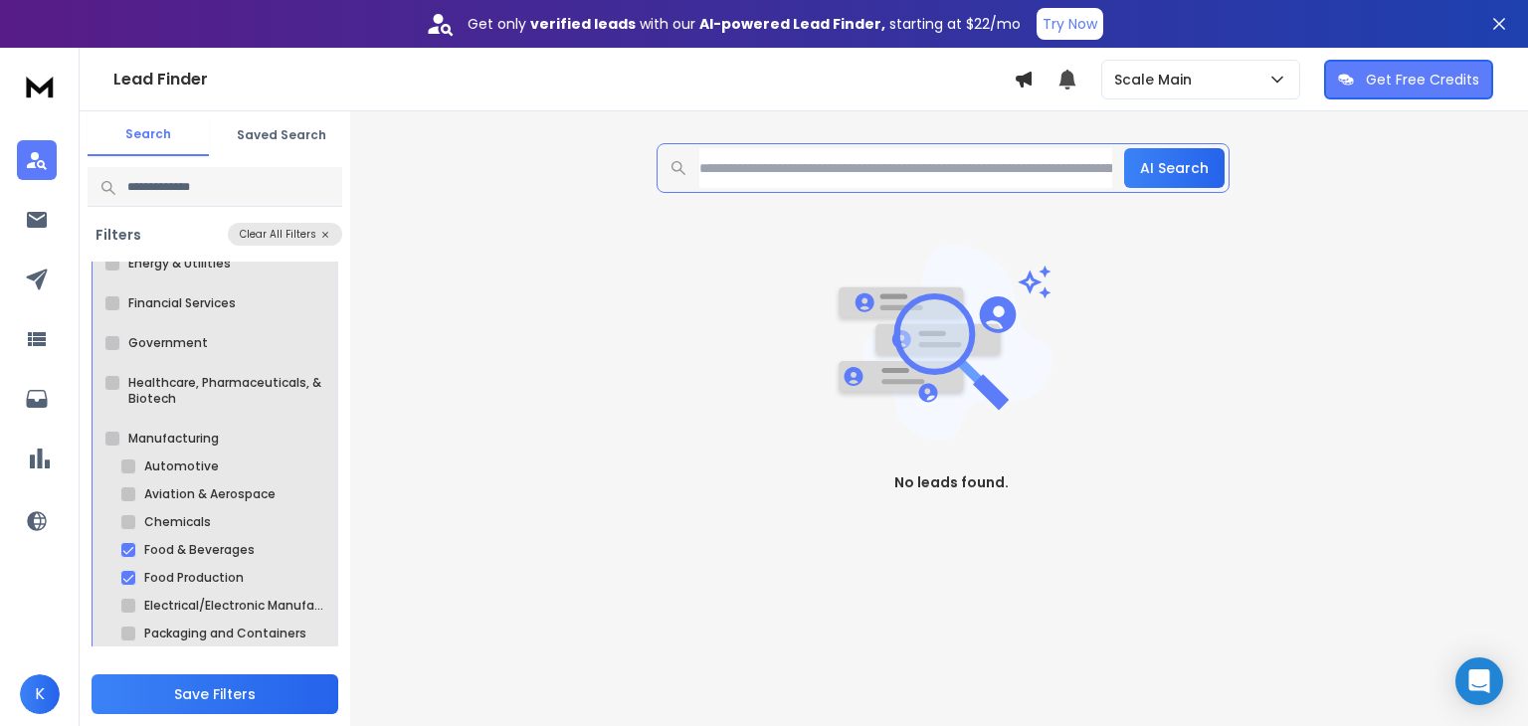
scroll to position [1154, 0]
click at [124, 544] on Beverages "Food & Beverages" at bounding box center [128, 548] width 16 height 16
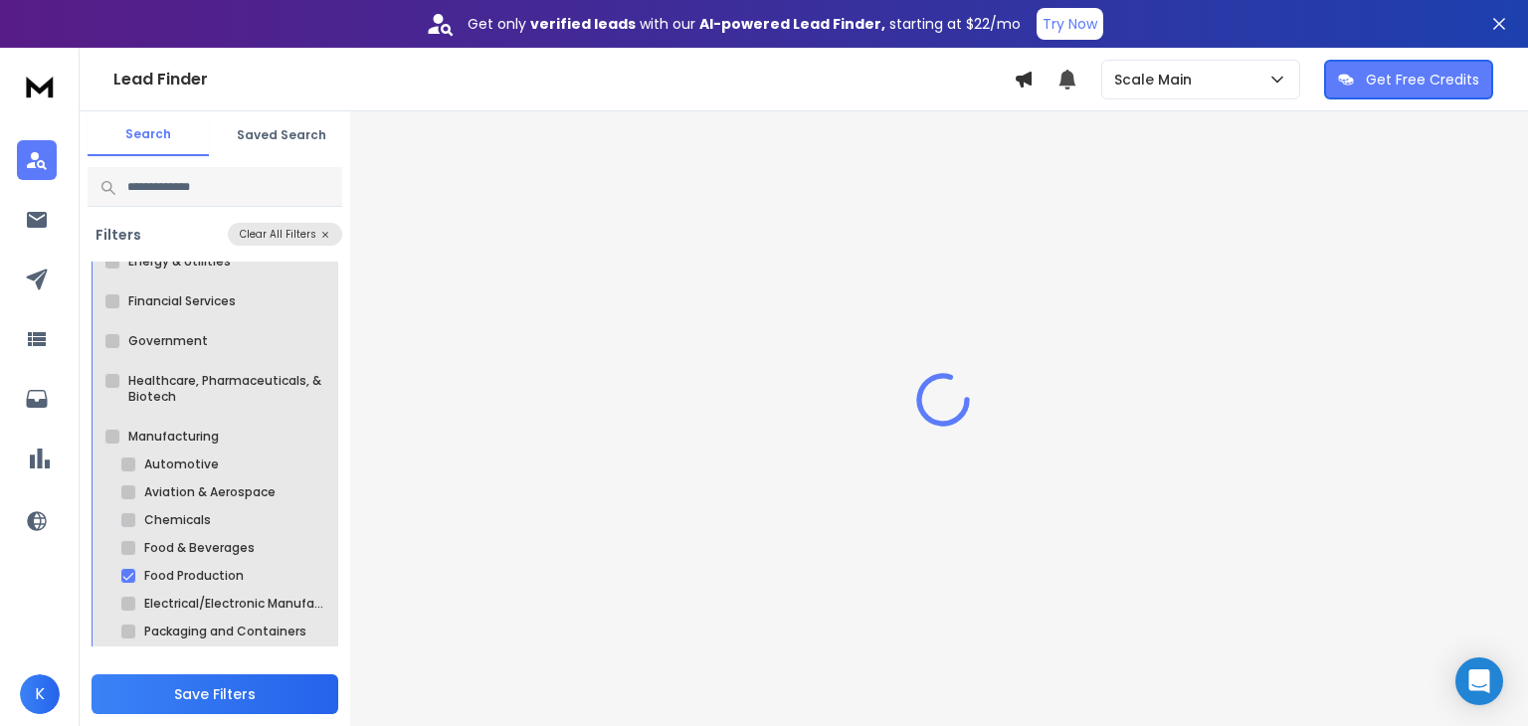
click at [126, 574] on Production "Food Production" at bounding box center [128, 576] width 16 height 16
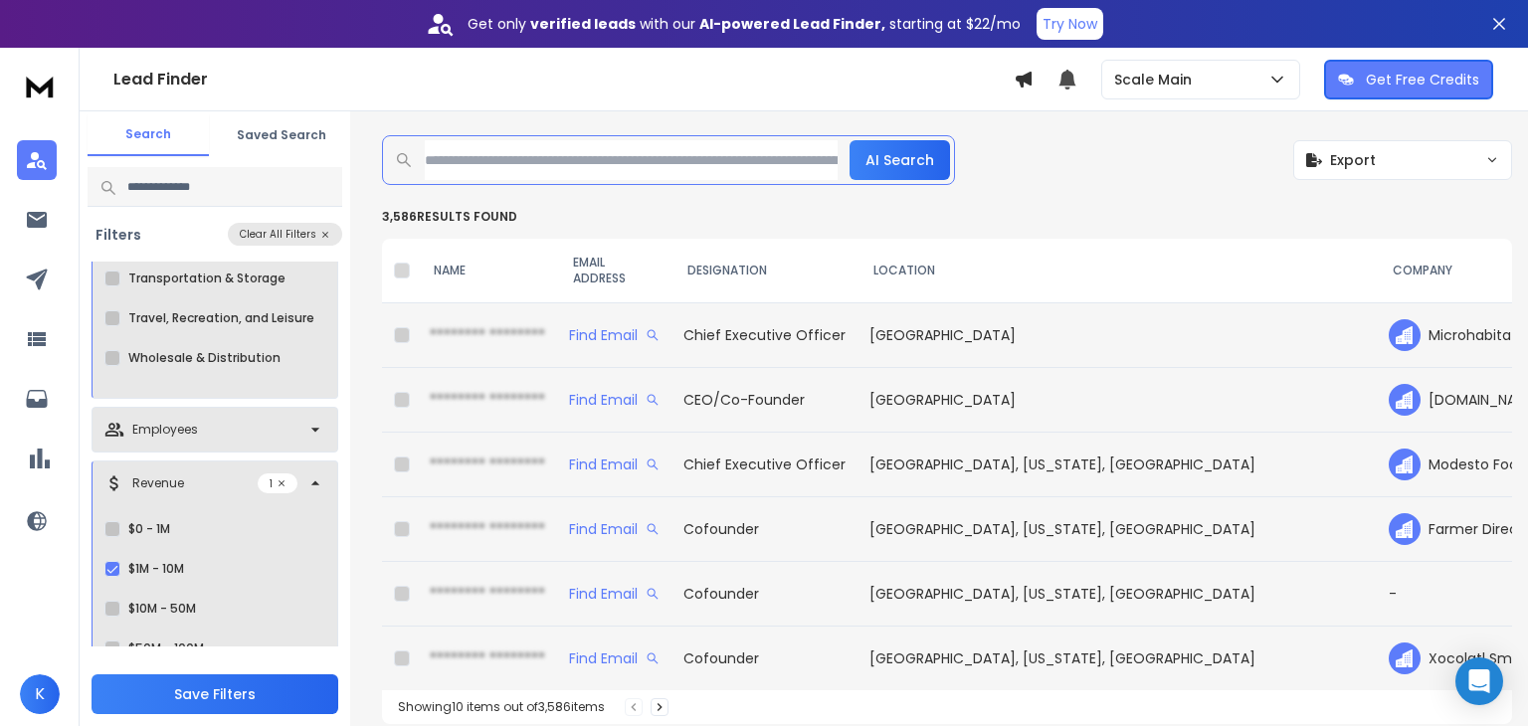
scroll to position [1651, 0]
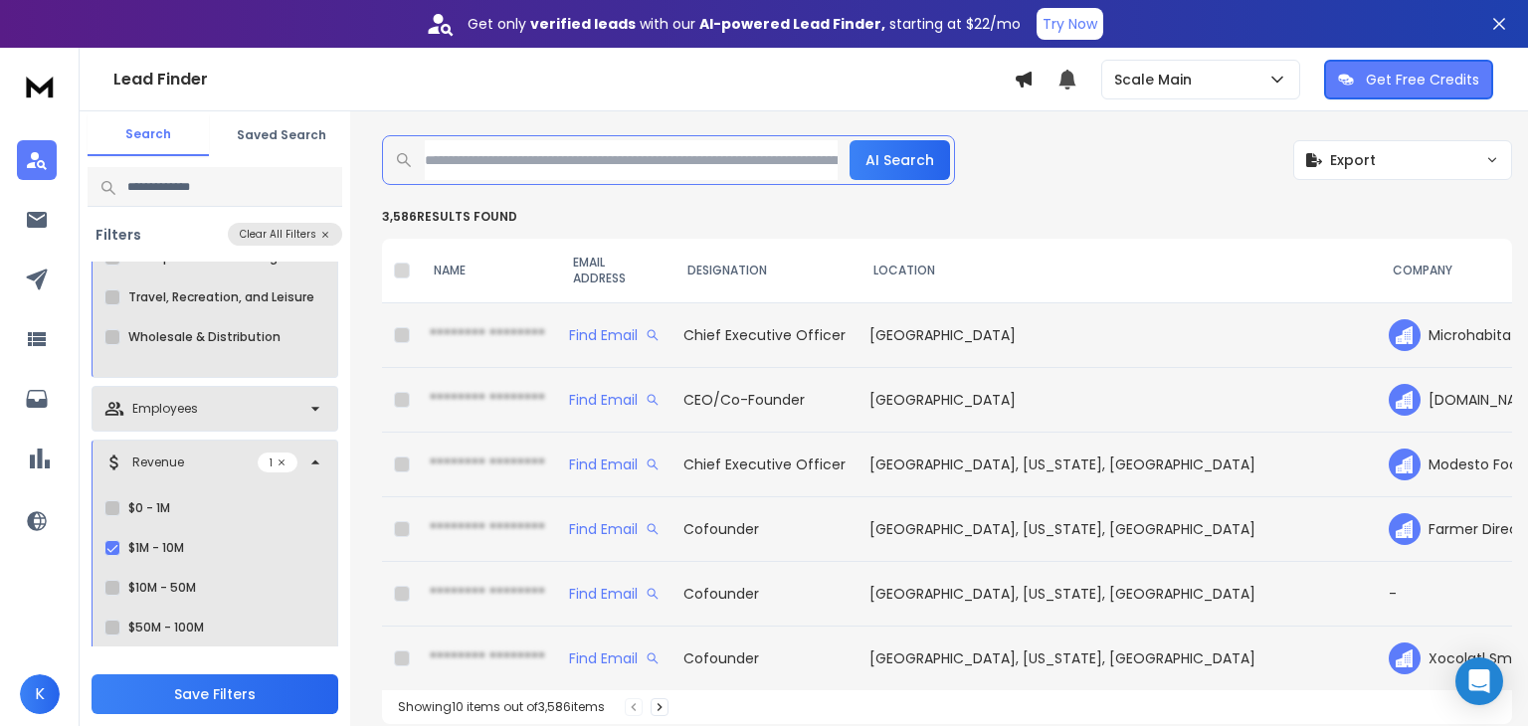
click at [115, 331] on Distribution "Wholesale & Distribution" at bounding box center [112, 337] width 16 height 16
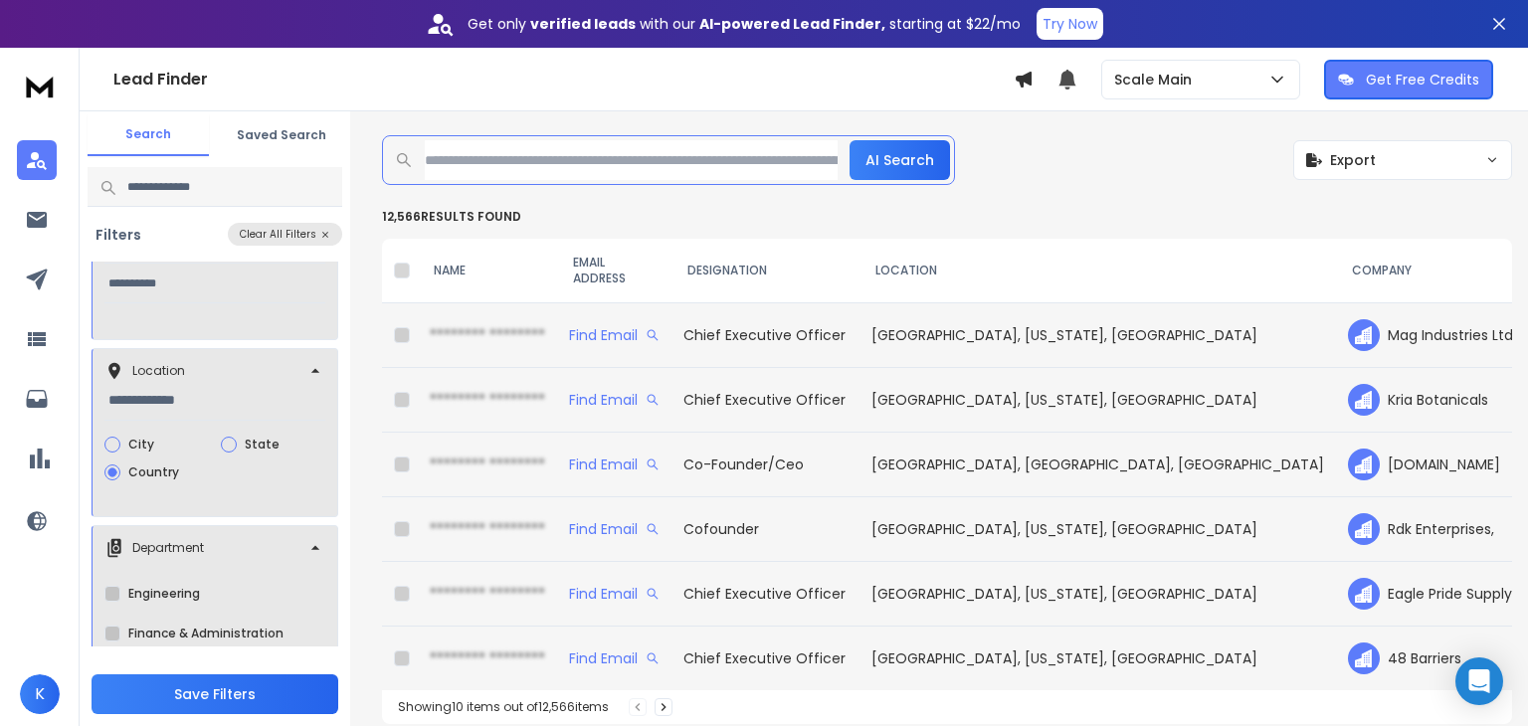
scroll to position [199, 0]
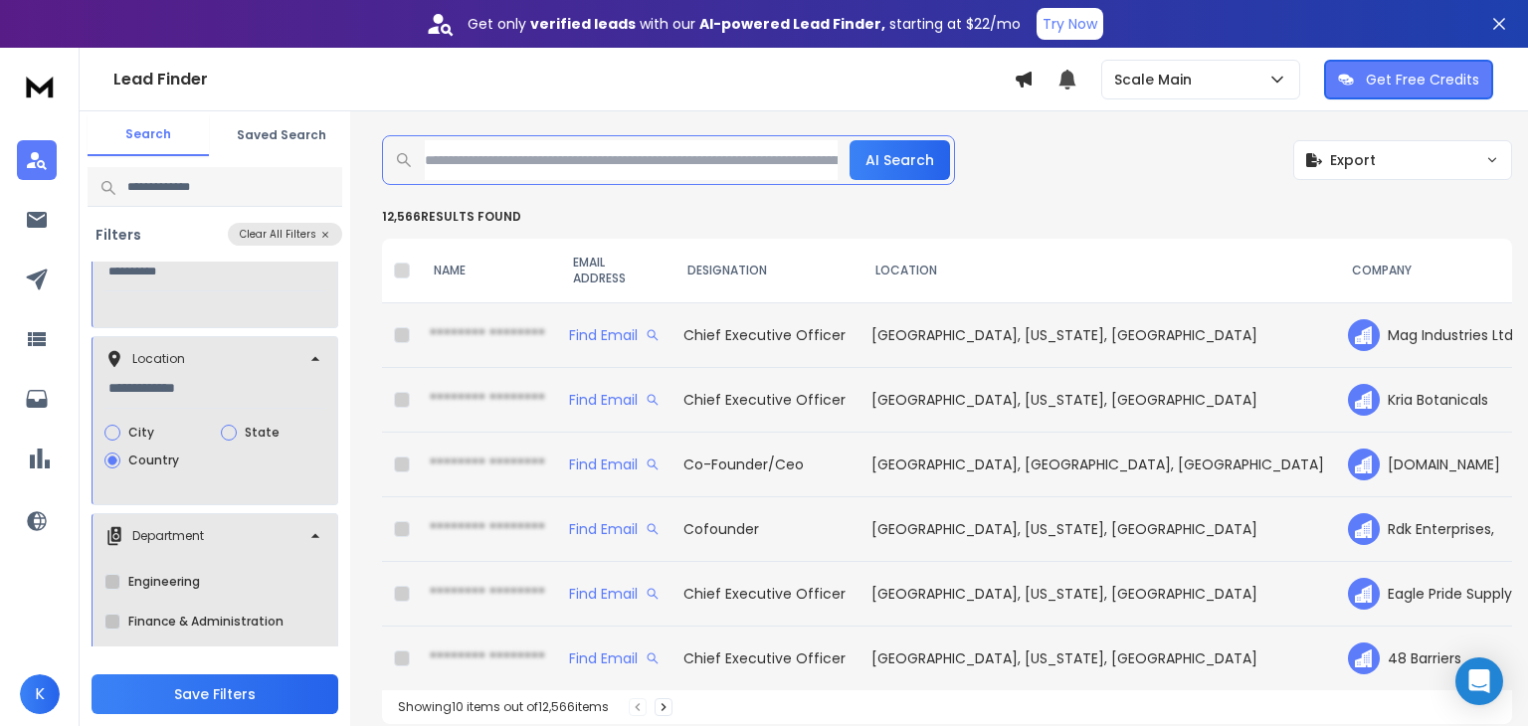
click at [111, 459] on circle "button" at bounding box center [112, 461] width 8 height 8
click at [109, 461] on circle "button" at bounding box center [112, 461] width 8 height 8
click at [227, 433] on button "State" at bounding box center [229, 433] width 16 height 16
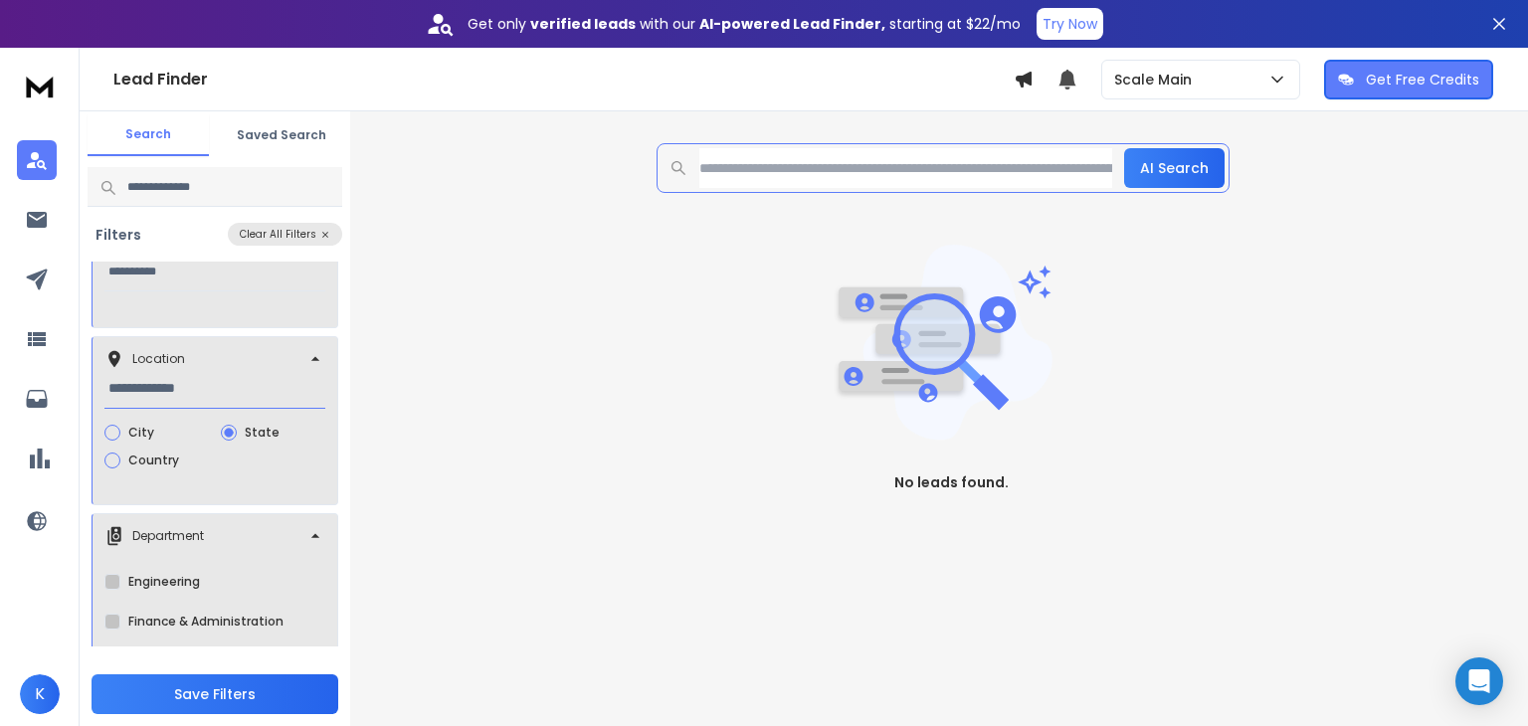
click at [177, 394] on input "**********" at bounding box center [214, 389] width 221 height 40
drag, startPoint x: 236, startPoint y: 387, endPoint x: 0, endPoint y: 391, distance: 235.8
click at [0, 390] on div "**********" at bounding box center [764, 282] width 1528 height 469
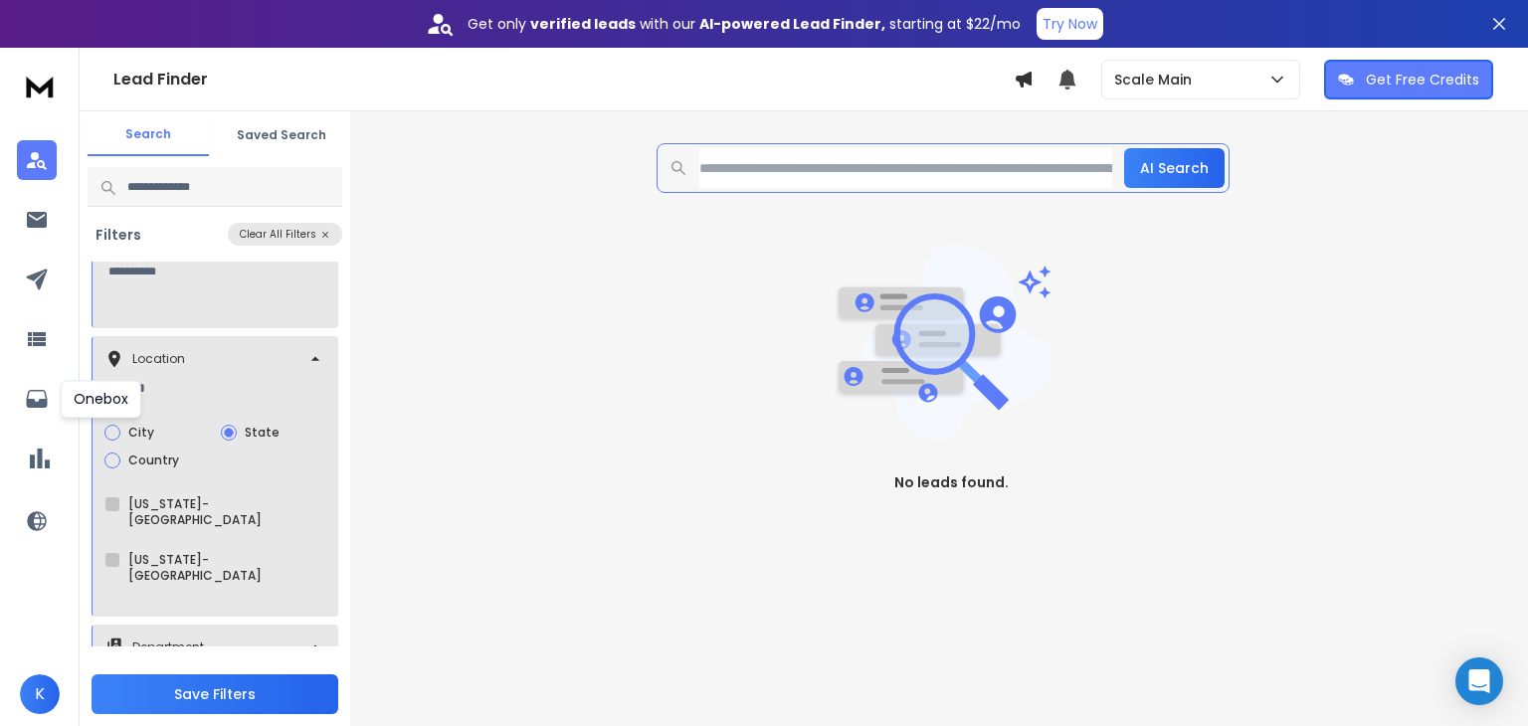
click at [109, 500] on States "[US_STATE]-[GEOGRAPHIC_DATA]" at bounding box center [112, 504] width 16 height 16
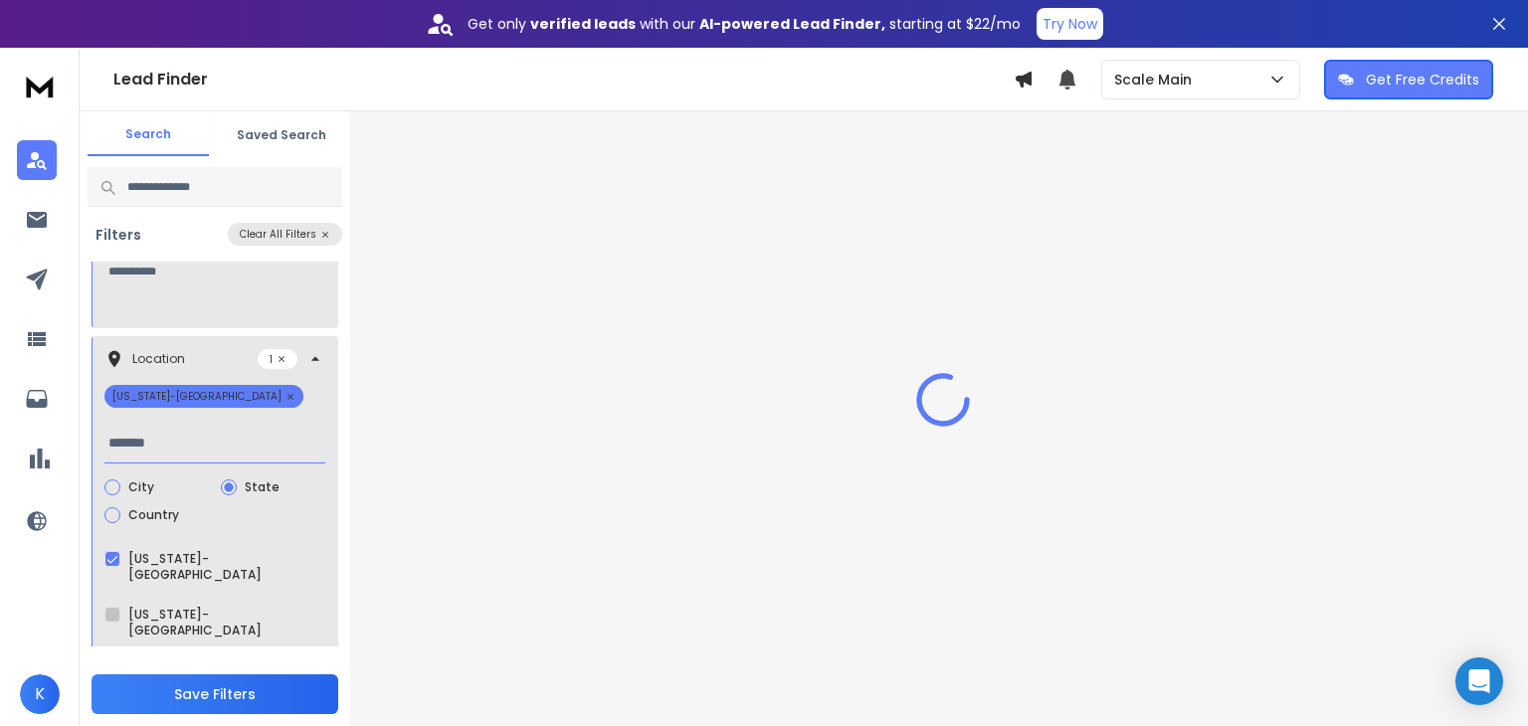
click at [135, 447] on input "*******" at bounding box center [214, 444] width 221 height 40
drag, startPoint x: 195, startPoint y: 451, endPoint x: 33, endPoint y: 442, distance: 162.4
click at [33, 442] on div "K Lead Finder Scale Main Get Free Credits Search Saved Search Filters Clear All…" at bounding box center [764, 372] width 1528 height 649
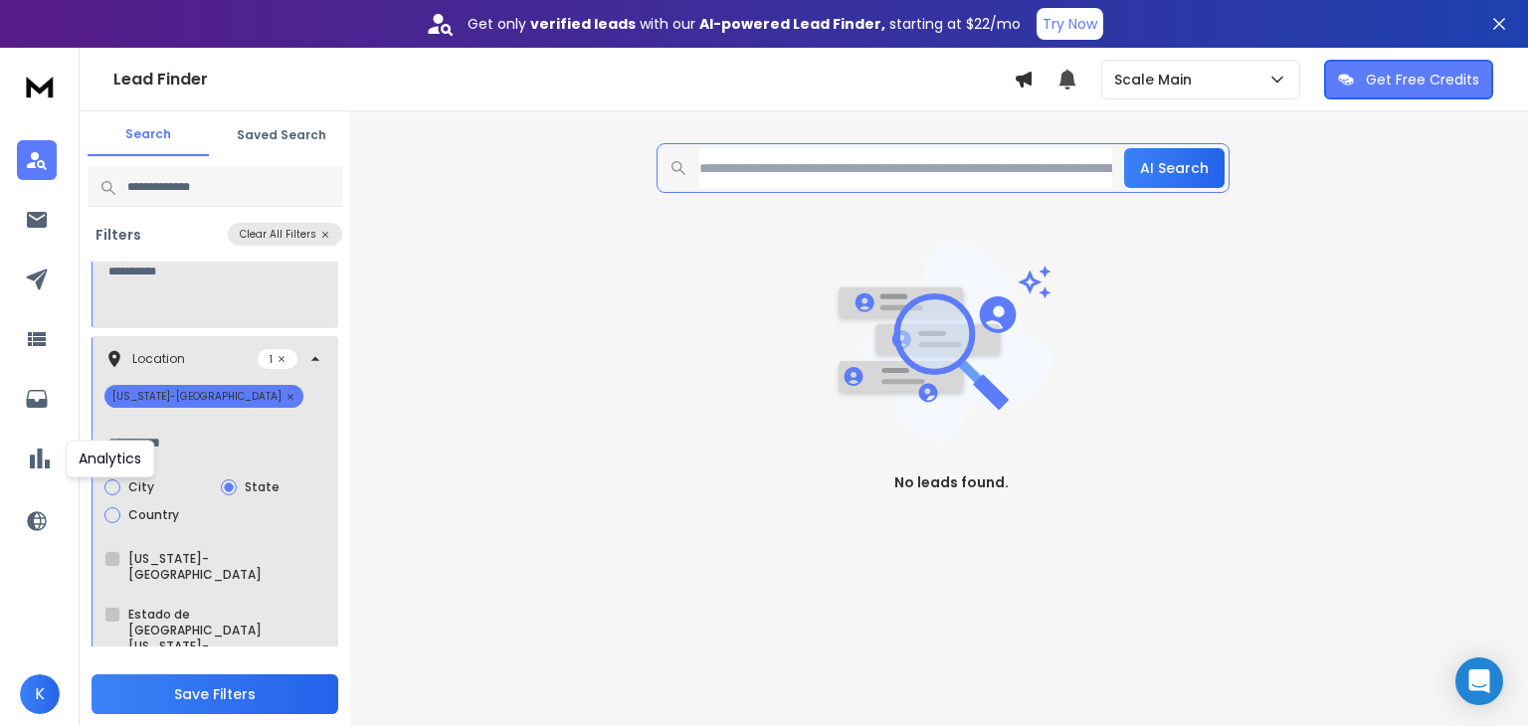
click at [107, 560] on States "[US_STATE]-[GEOGRAPHIC_DATA]" at bounding box center [112, 559] width 16 height 16
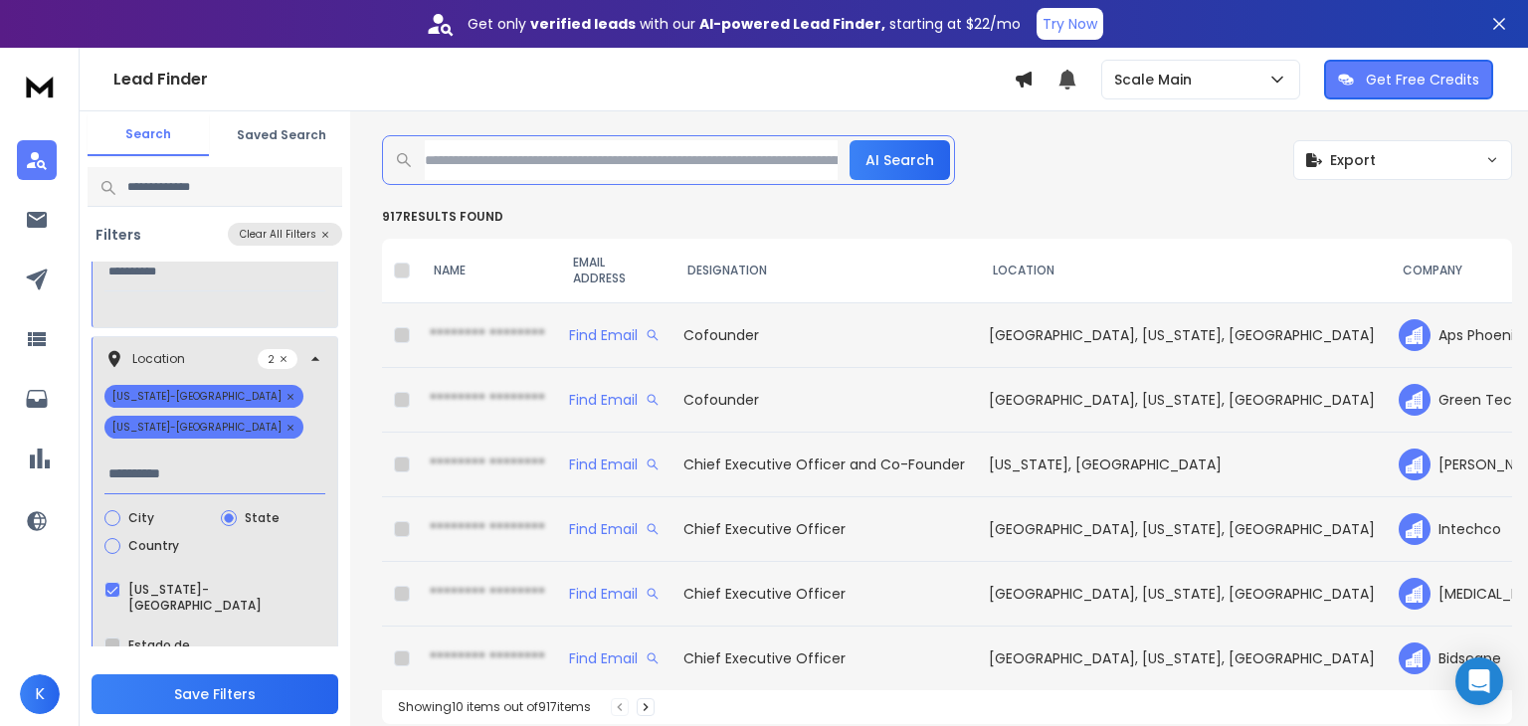
click at [193, 477] on input "**********" at bounding box center [214, 475] width 221 height 40
drag, startPoint x: 193, startPoint y: 476, endPoint x: 49, endPoint y: 473, distance: 144.3
click at [50, 151] on div "**********" at bounding box center [764, 99] width 1528 height 103
type input "*"
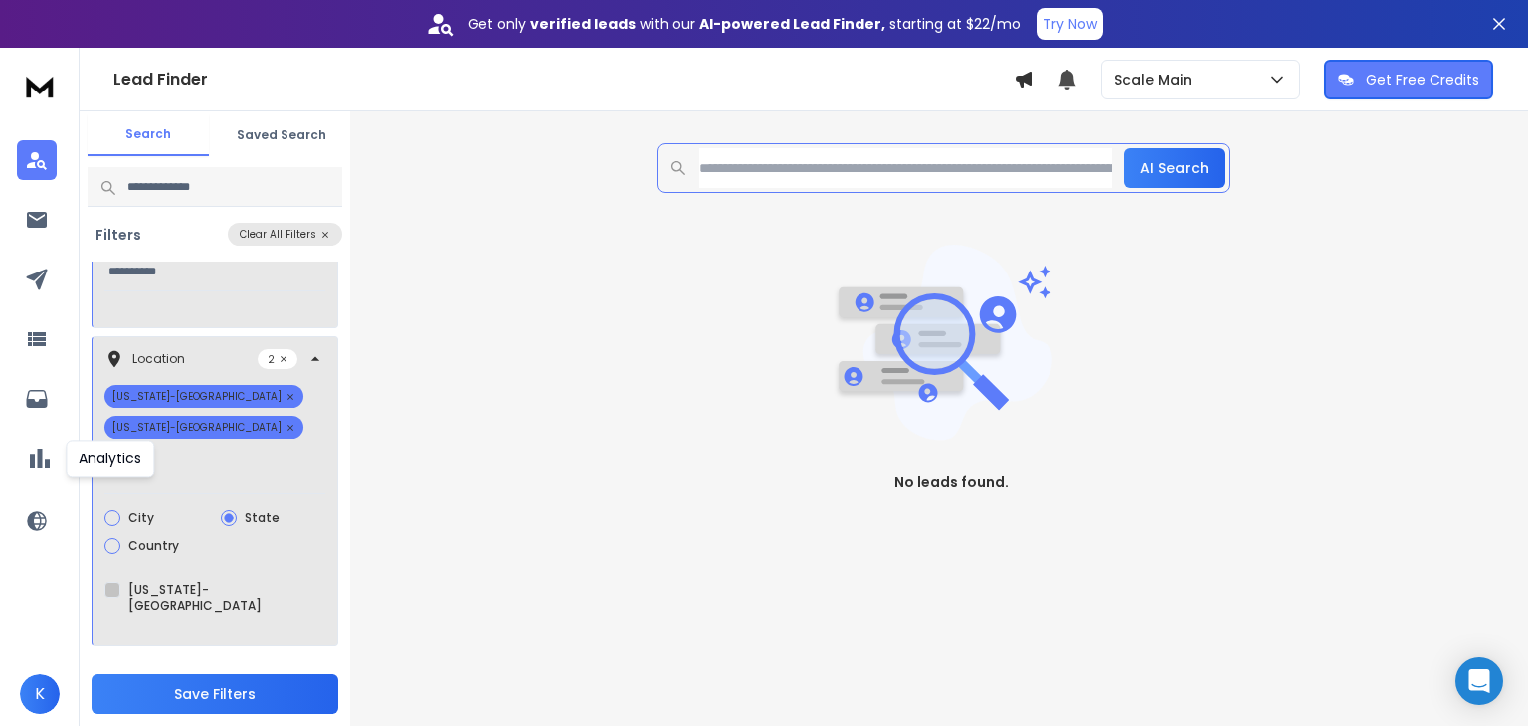
click at [109, 592] on States "[US_STATE]-[GEOGRAPHIC_DATA]" at bounding box center [112, 590] width 16 height 16
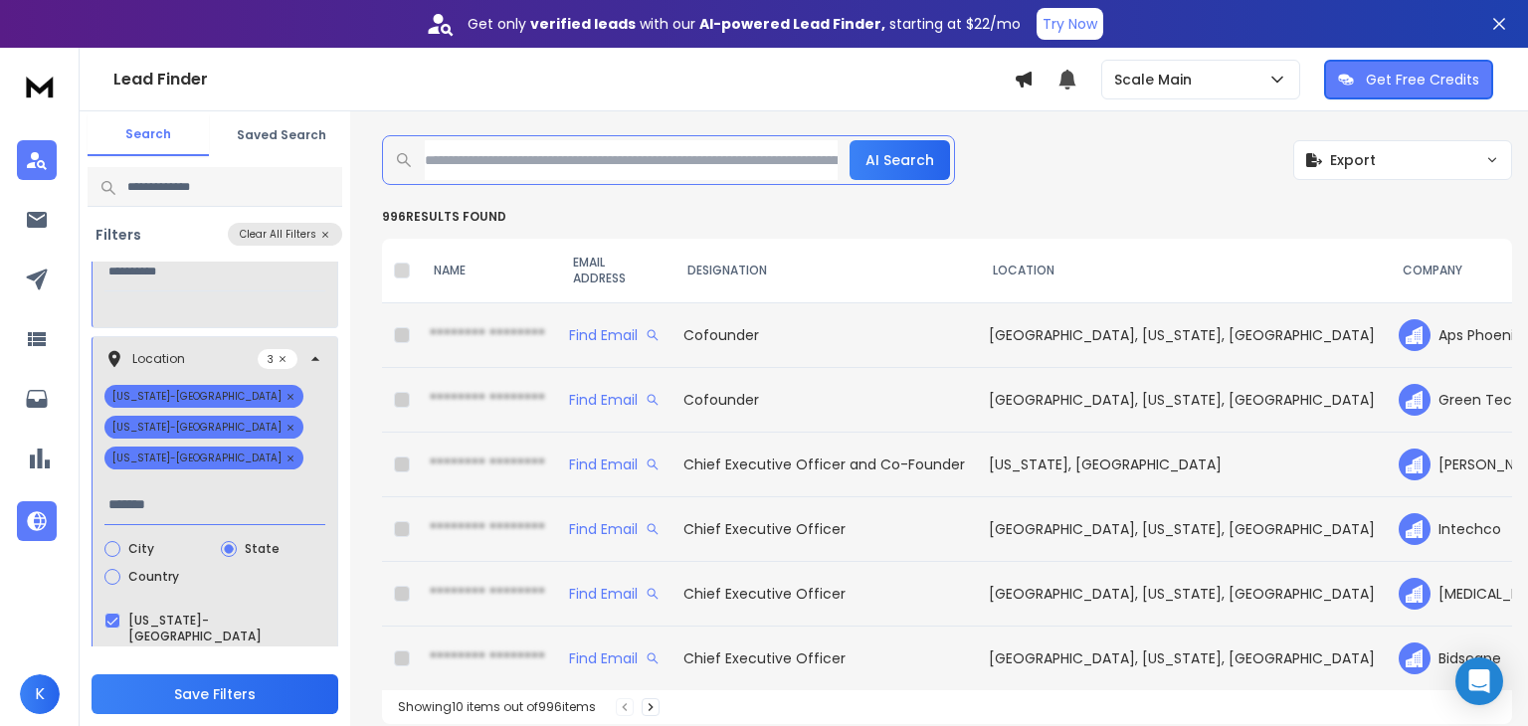
drag, startPoint x: 181, startPoint y: 502, endPoint x: 18, endPoint y: 514, distance: 163.6
click at [18, 151] on div "K Lead Finder Scale Main Get Free Credits Search Saved Search Filters Clear All…" at bounding box center [764, 99] width 1528 height 103
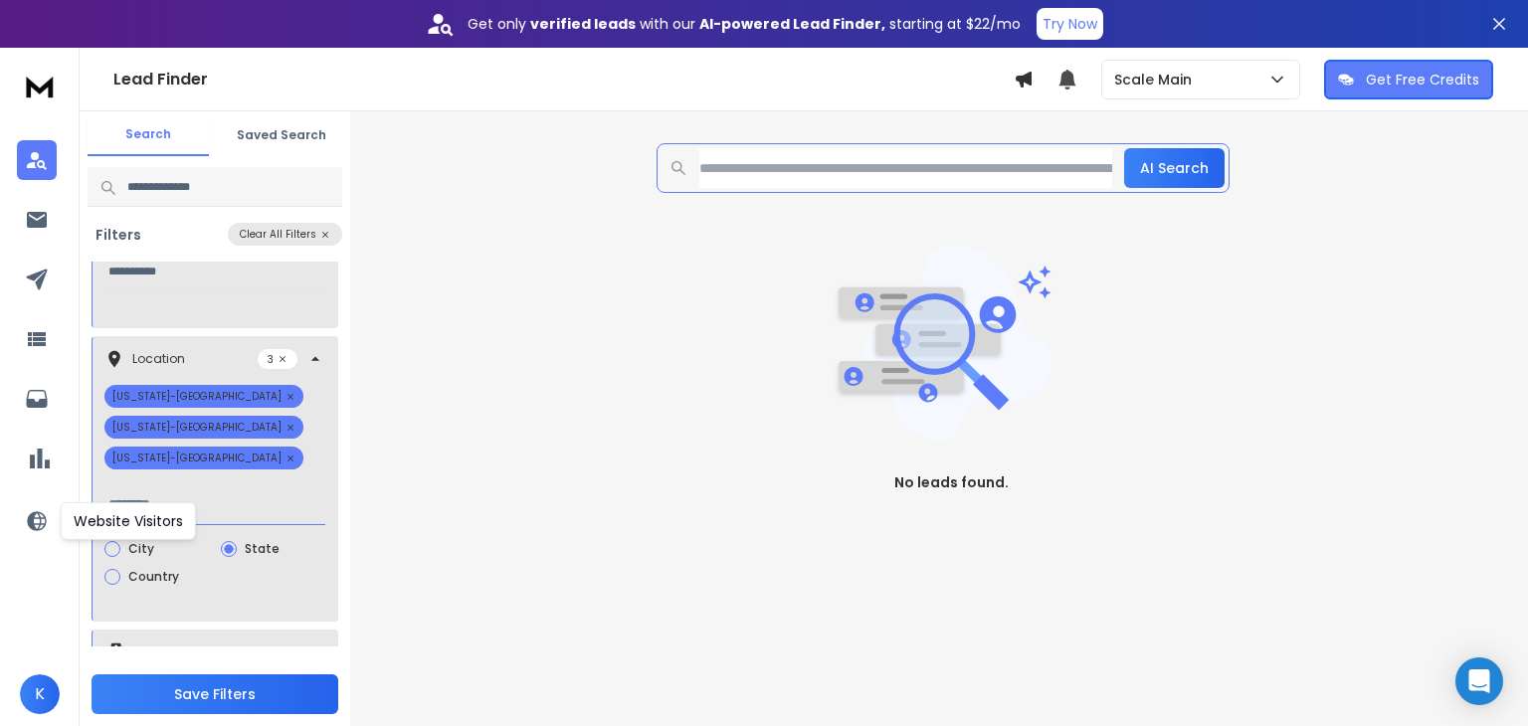
drag, startPoint x: 205, startPoint y: 509, endPoint x: 12, endPoint y: 493, distance: 193.6
click at [12, 493] on div "K Lead Finder Scale Main Get Free Credits Search Saved Search Filters Clear All…" at bounding box center [764, 282] width 1528 height 469
type input "********"
click at [106, 623] on States "[US_STATE]-[GEOGRAPHIC_DATA]" at bounding box center [112, 621] width 16 height 16
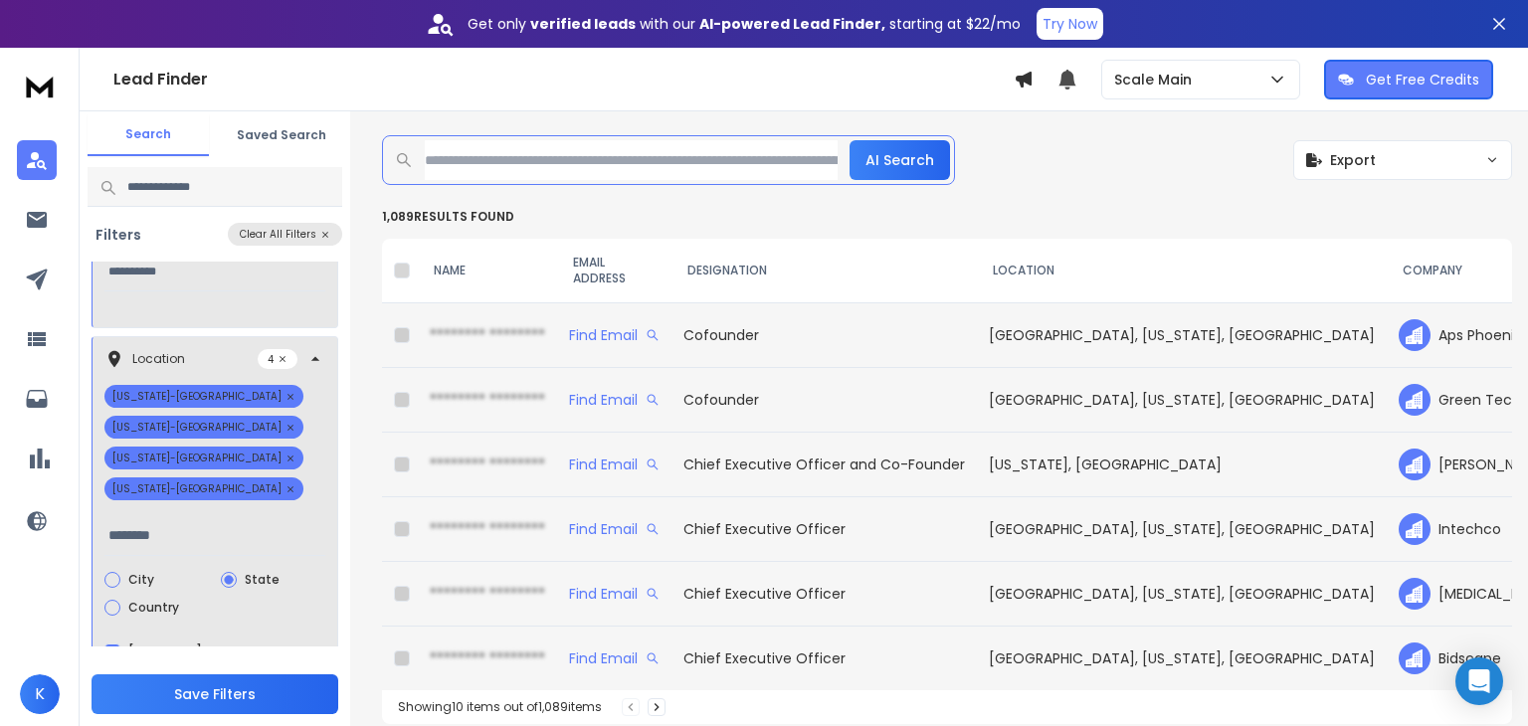
click at [216, 697] on button "Save Filters" at bounding box center [215, 694] width 247 height 40
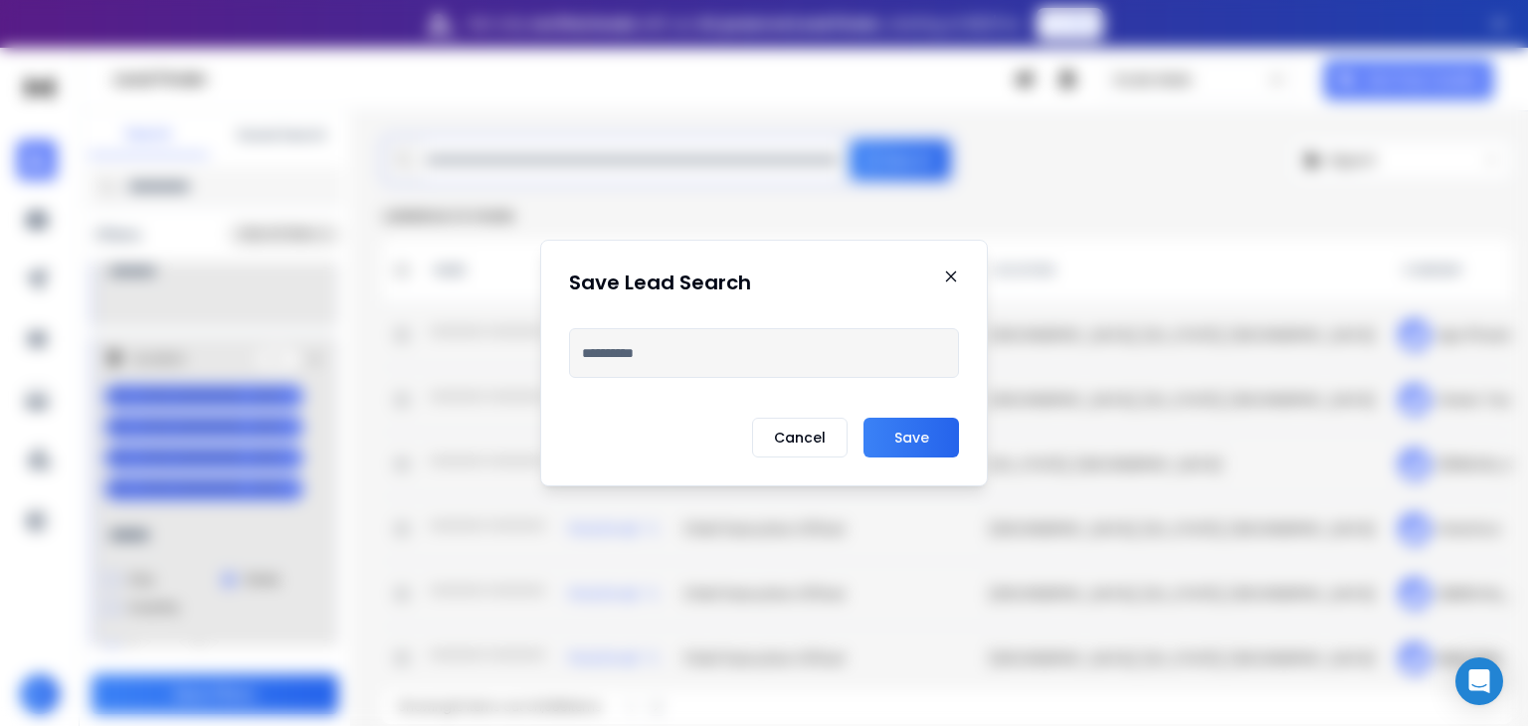
click at [617, 356] on input at bounding box center [764, 353] width 390 height 50
type input "*********"
click at [903, 447] on button "Save" at bounding box center [910, 438] width 95 height 40
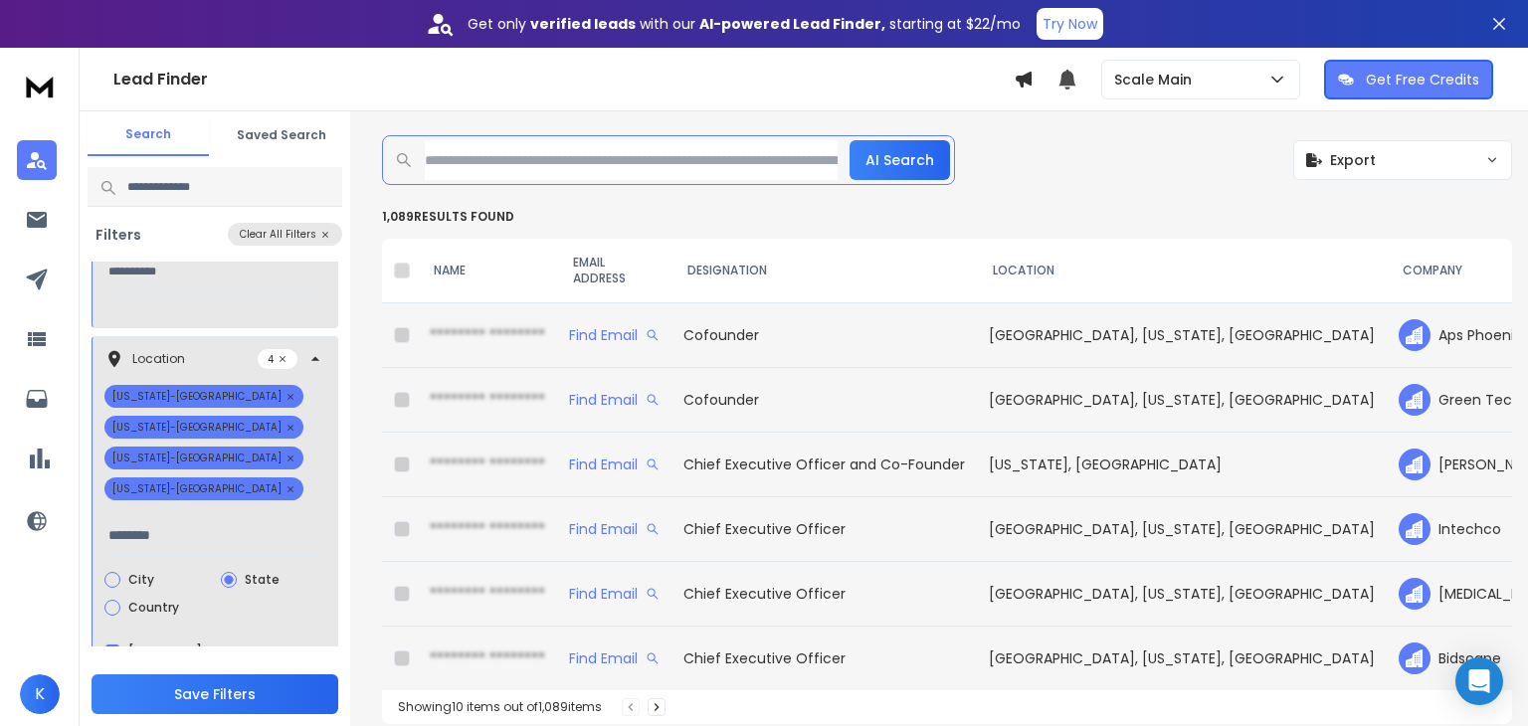
click at [285, 395] on icon at bounding box center [290, 397] width 10 height 10
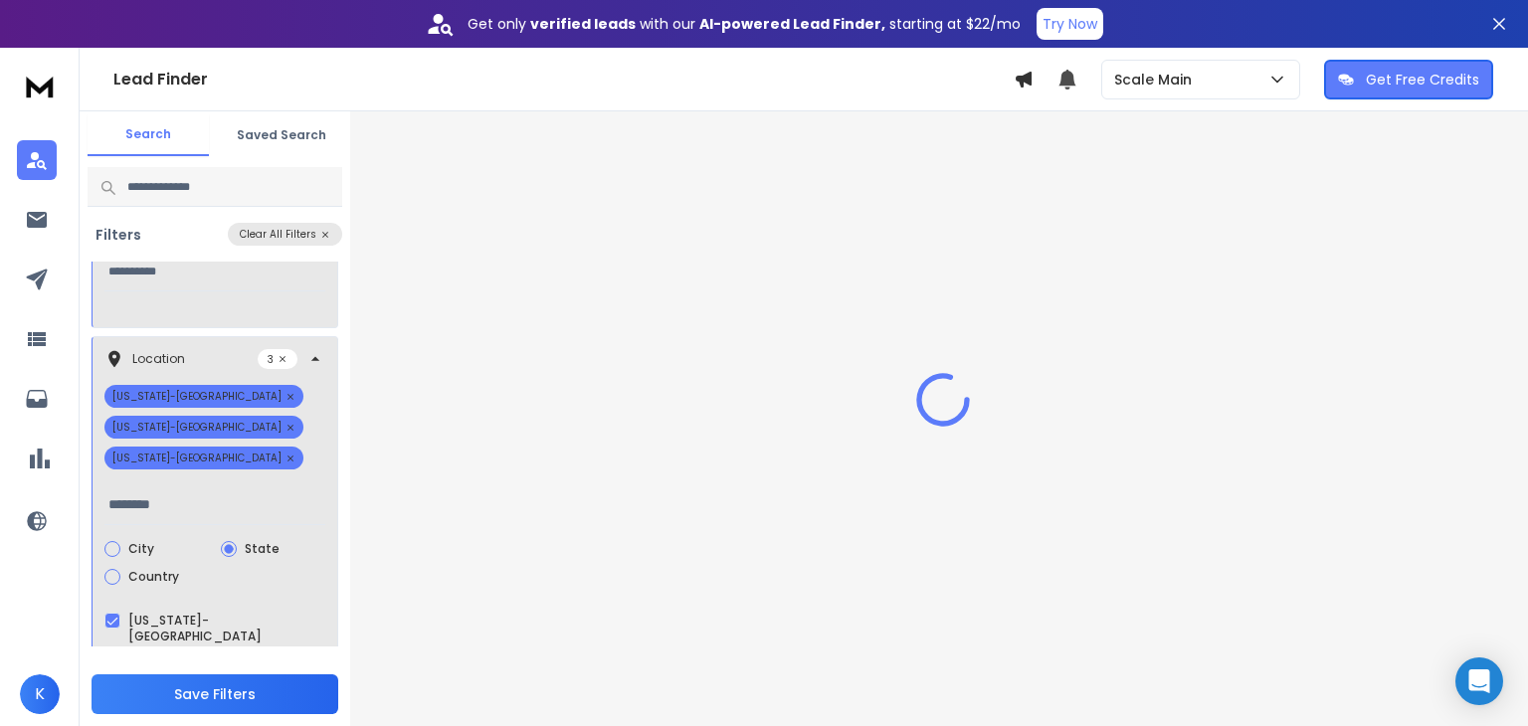
click at [285, 397] on icon at bounding box center [290, 397] width 10 height 10
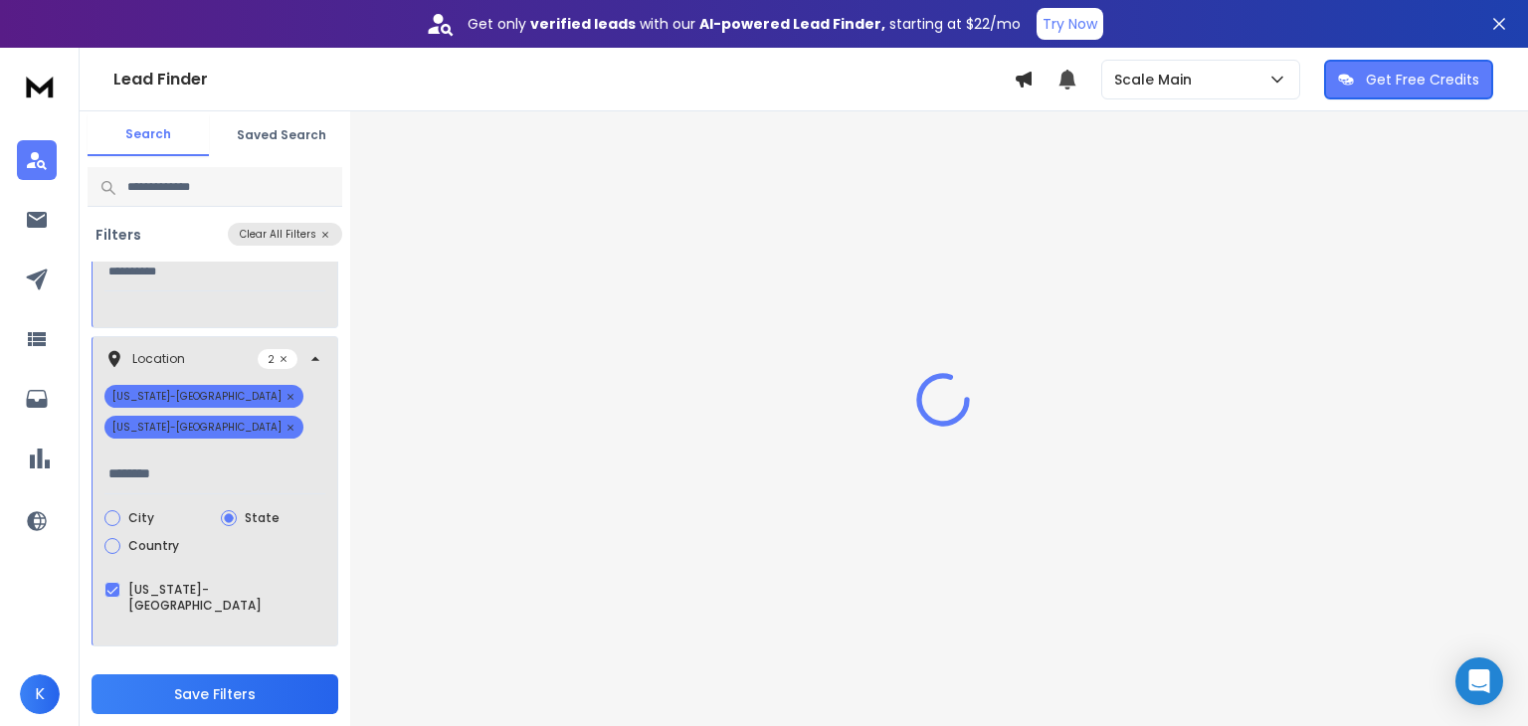
click at [285, 394] on icon at bounding box center [290, 397] width 10 height 10
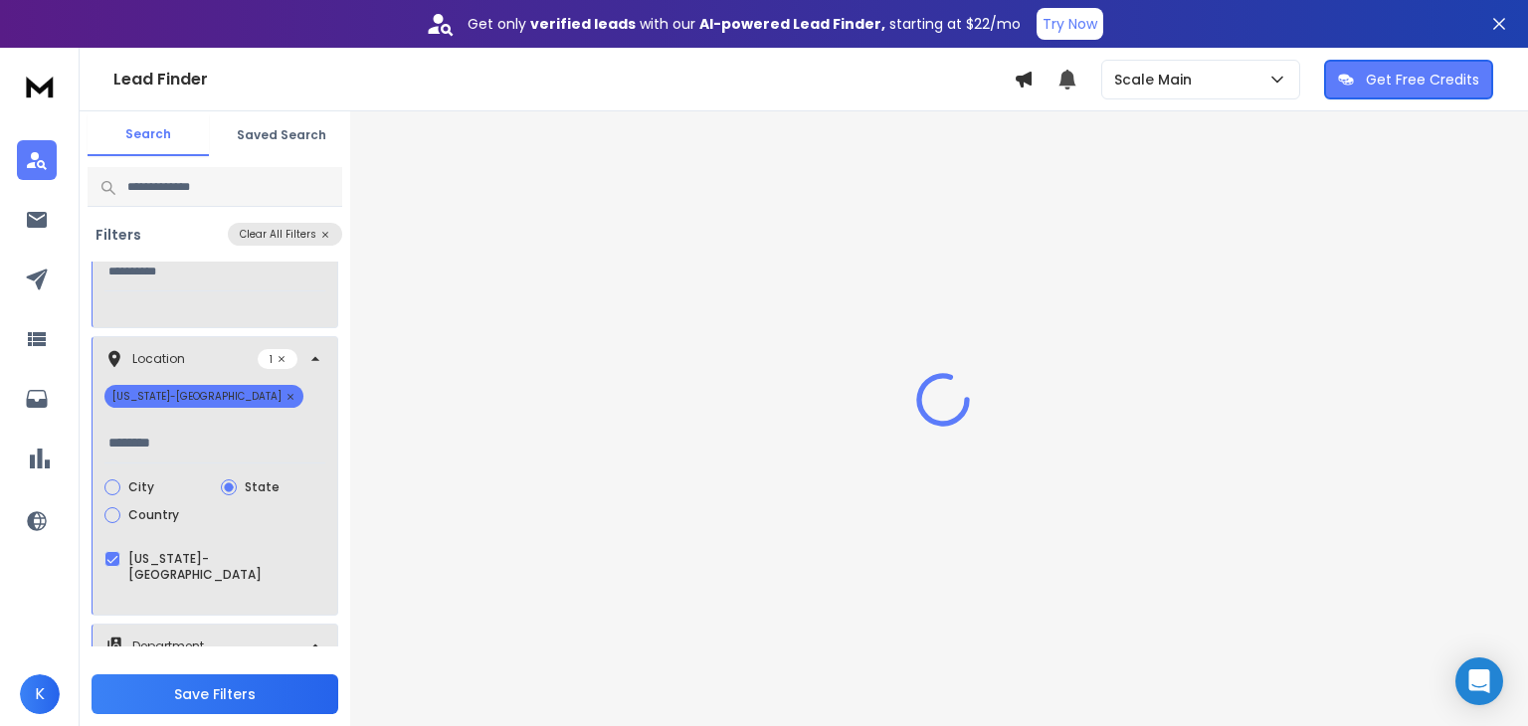
click at [285, 394] on icon at bounding box center [290, 397] width 10 height 10
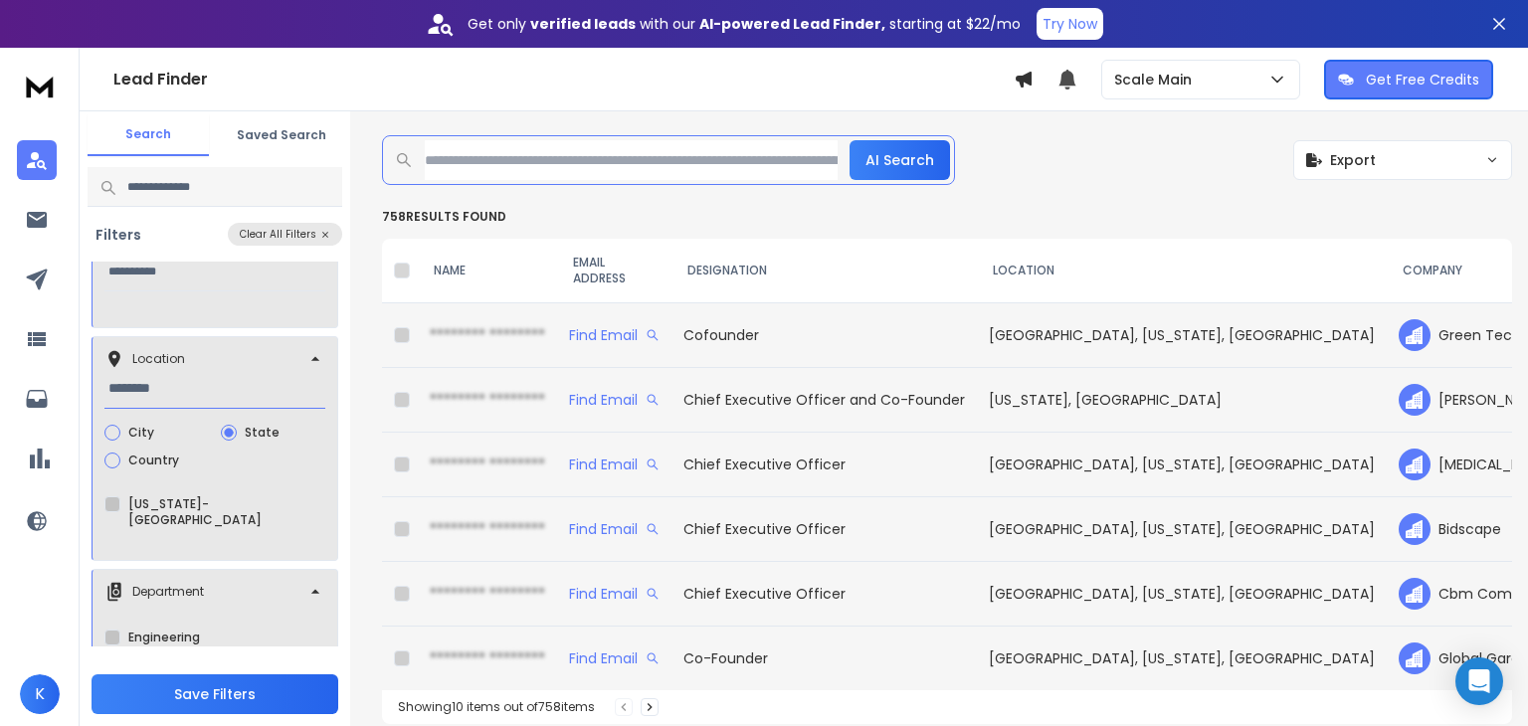
click at [179, 391] on input "********" at bounding box center [214, 389] width 221 height 40
drag, startPoint x: 179, startPoint y: 392, endPoint x: 0, endPoint y: 375, distance: 179.9
click at [0, 151] on div "K Lead Finder Scale Main Get Free Credits Search Saved Search Filters Clear All…" at bounding box center [764, 99] width 1528 height 103
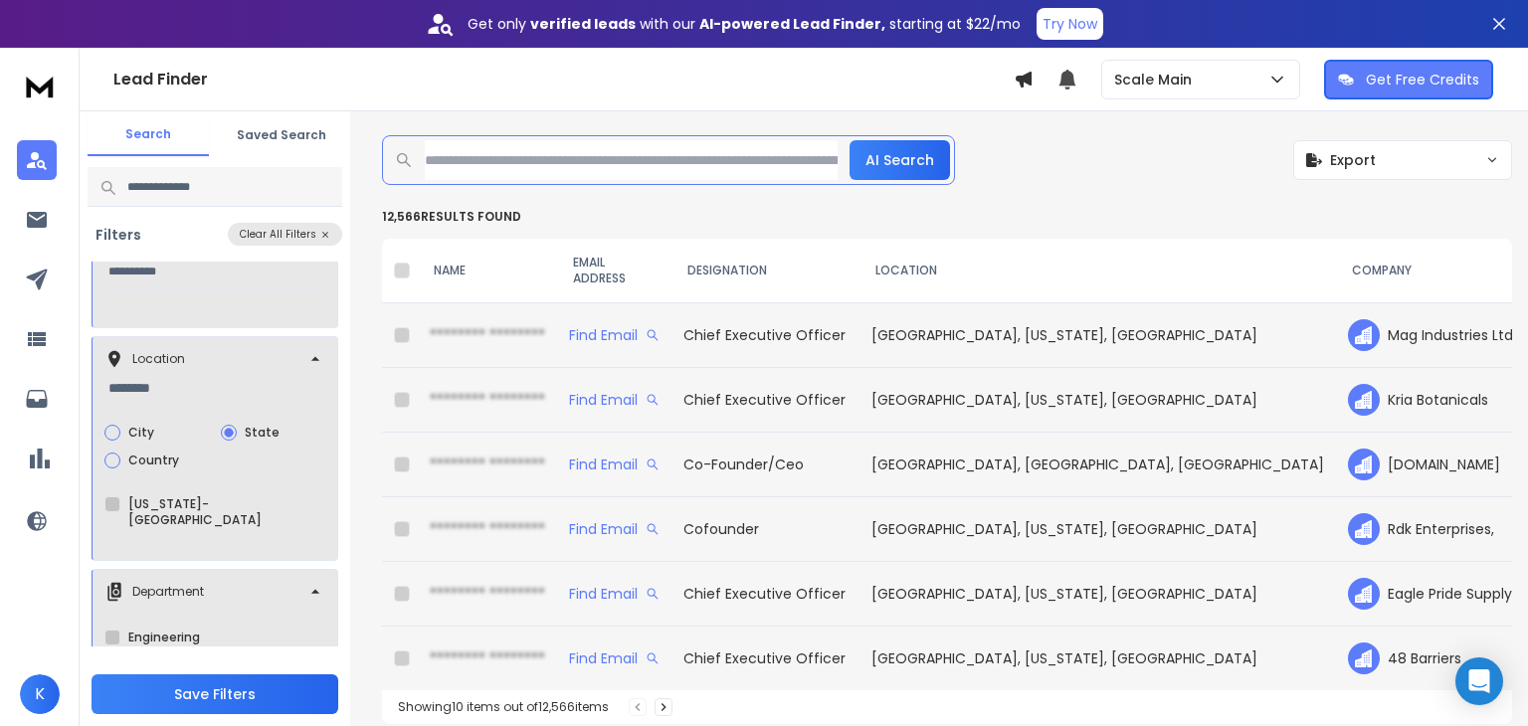
click at [108, 465] on button "Country" at bounding box center [112, 461] width 16 height 16
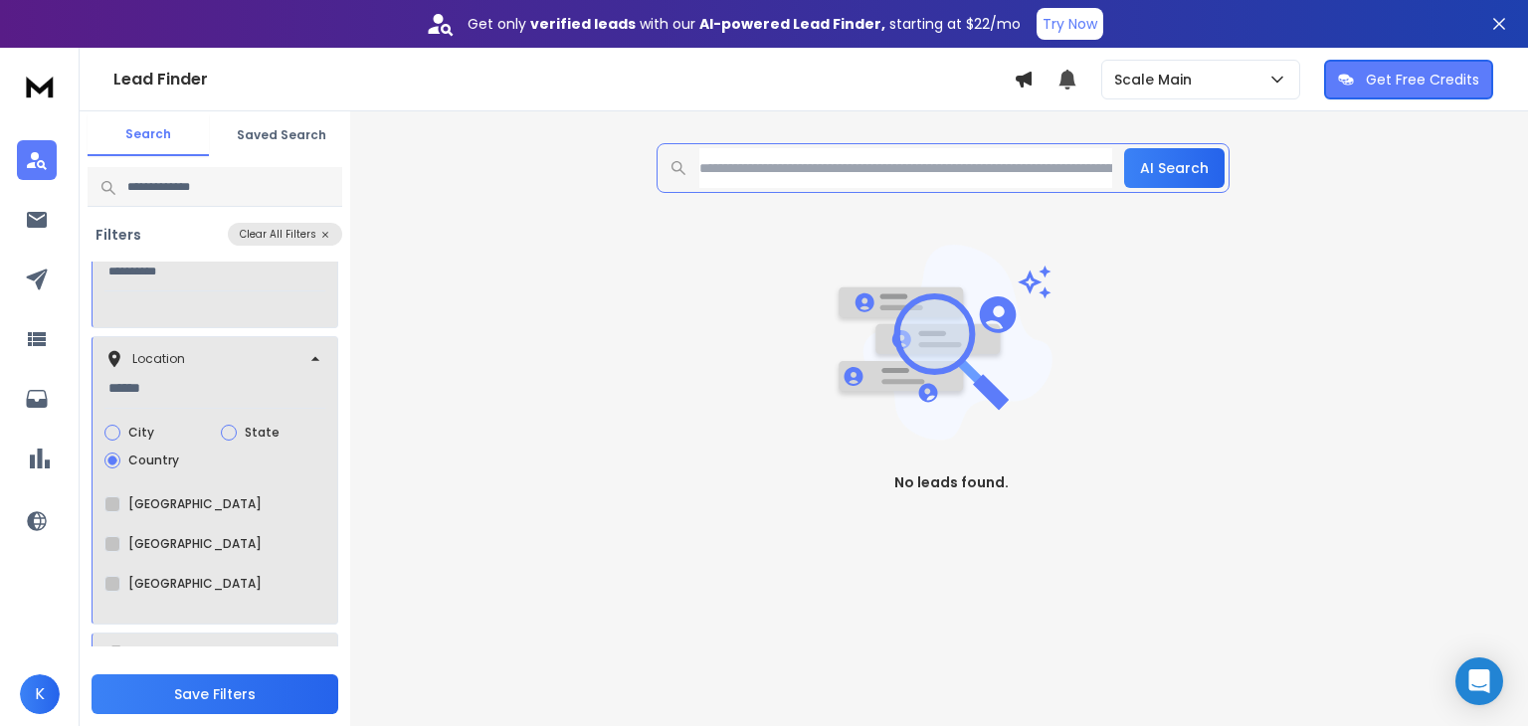
drag, startPoint x: 106, startPoint y: 498, endPoint x: 117, endPoint y: 504, distance: 12.5
click at [107, 498] on States "[GEOGRAPHIC_DATA]" at bounding box center [112, 504] width 16 height 16
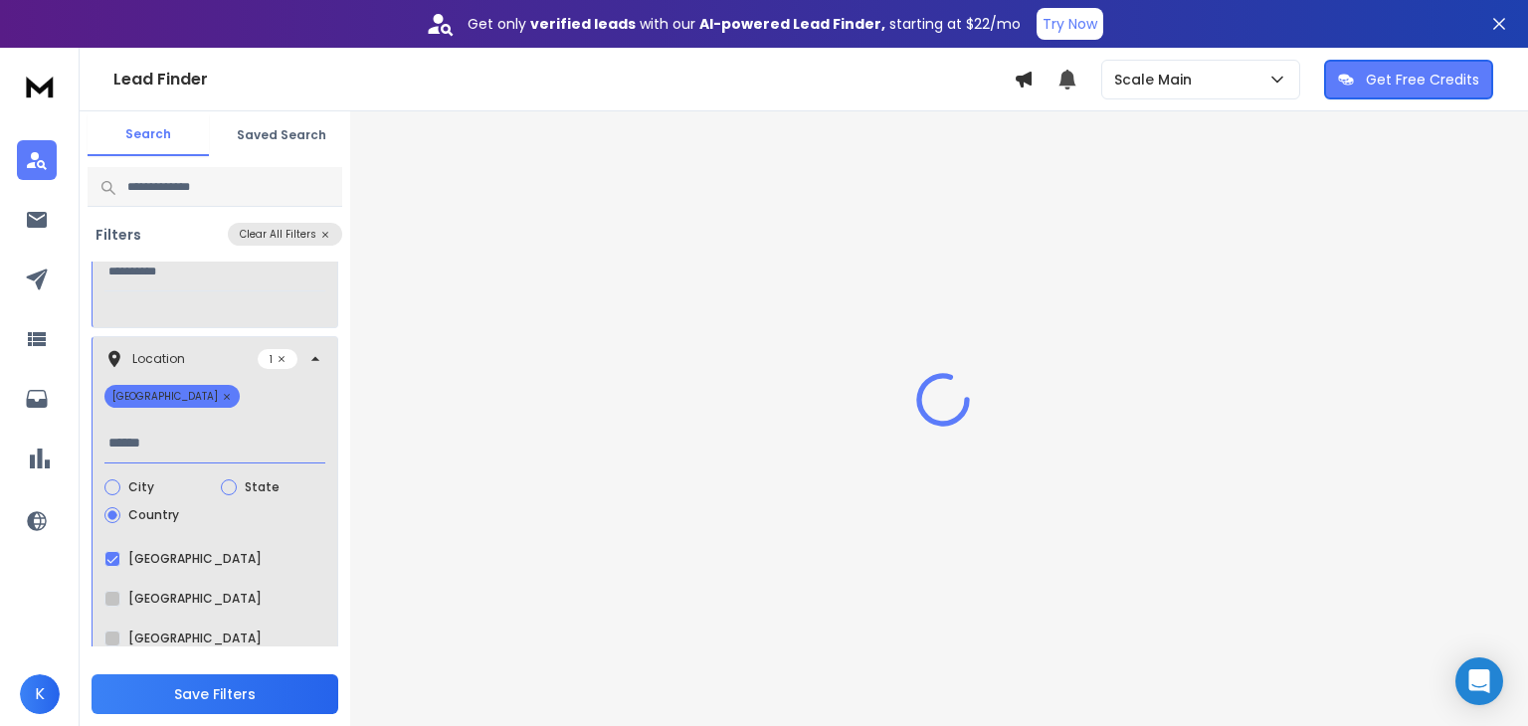
drag, startPoint x: 175, startPoint y: 448, endPoint x: 81, endPoint y: 450, distance: 94.5
click at [81, 450] on div "Filters Clear All Filters Job Titles 6 owner ceo founder co-founder partner pro…" at bounding box center [215, 414] width 271 height 503
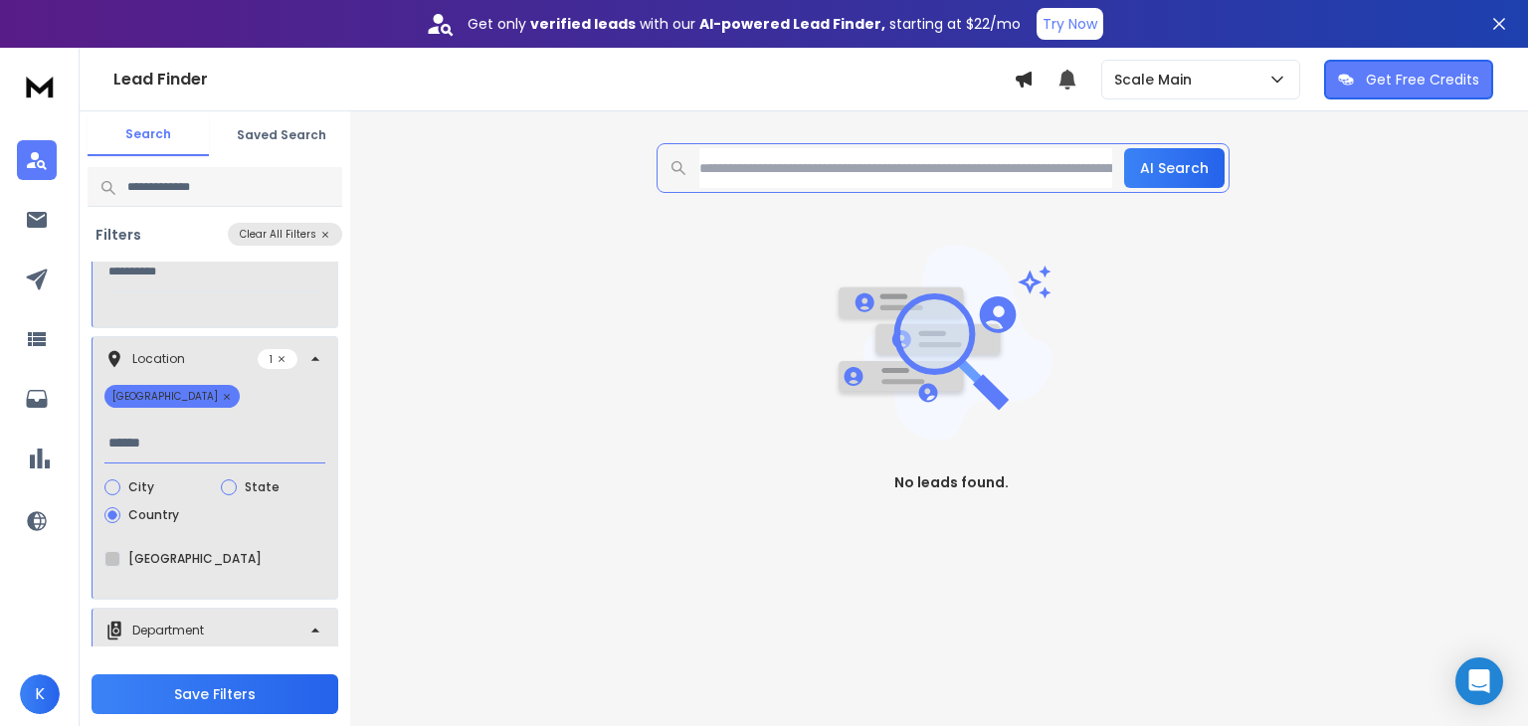
type input "******"
click at [112, 554] on button "[GEOGRAPHIC_DATA]" at bounding box center [112, 559] width 16 height 16
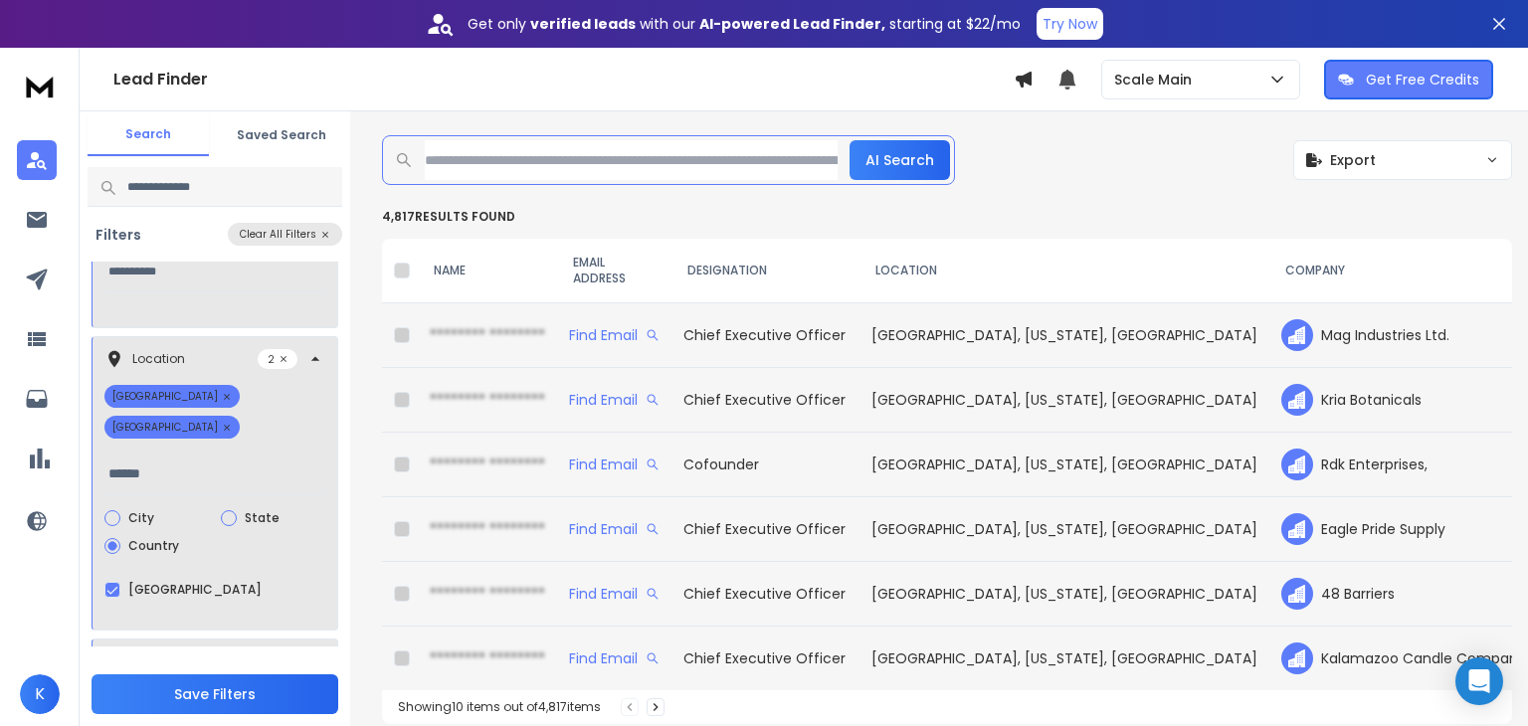
click at [230, 425] on icon at bounding box center [227, 428] width 6 height 6
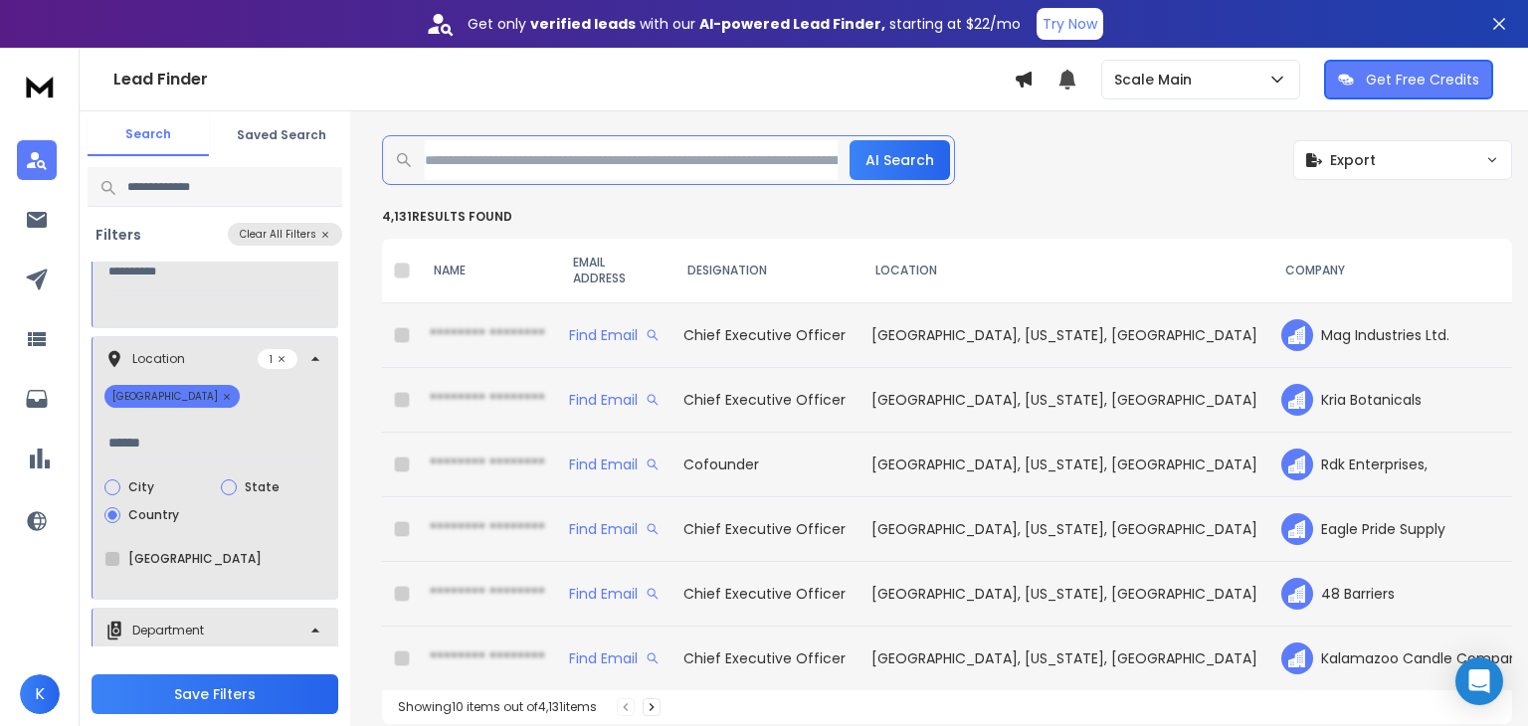
click at [202, 698] on button "Save Filters" at bounding box center [215, 694] width 247 height 40
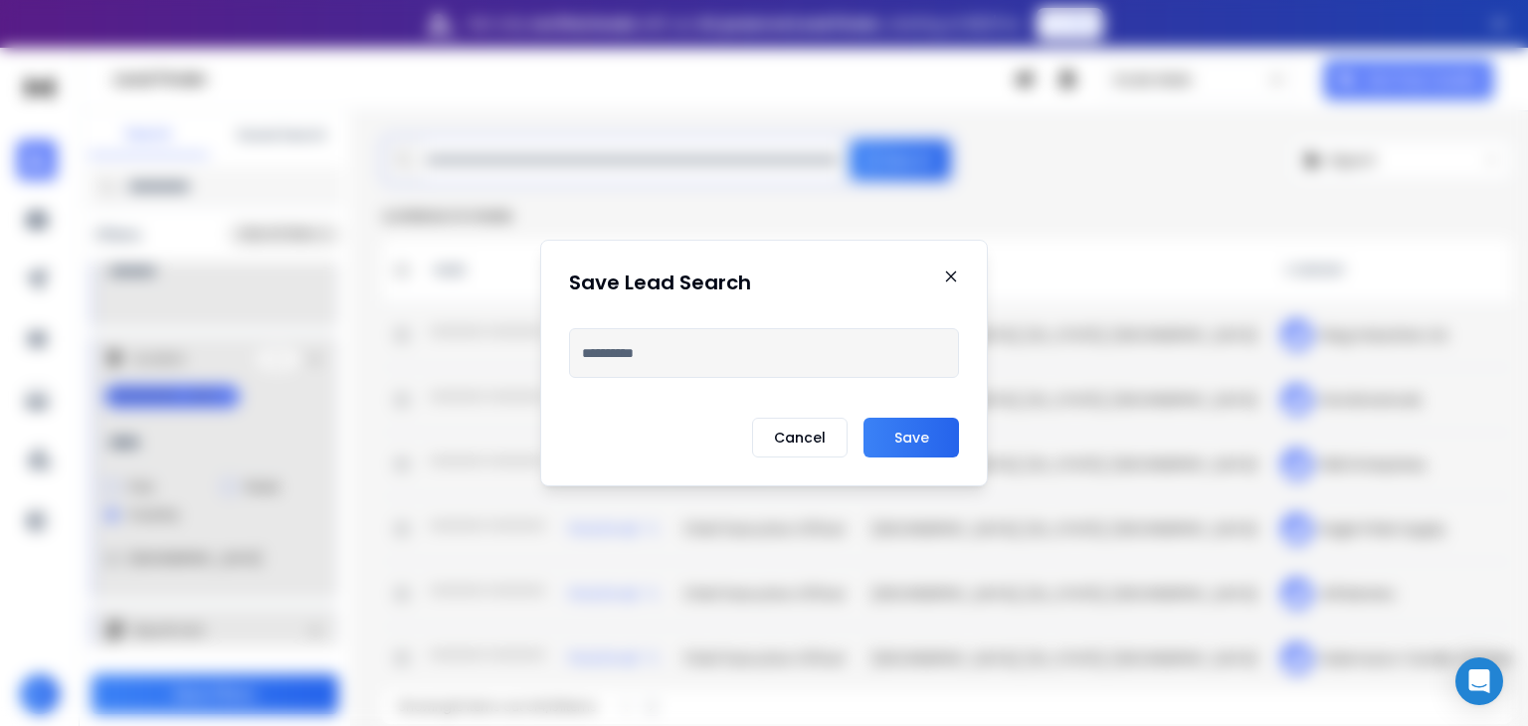
click at [660, 356] on input at bounding box center [764, 353] width 390 height 50
type input "**********"
click at [930, 434] on button "Save" at bounding box center [910, 438] width 95 height 40
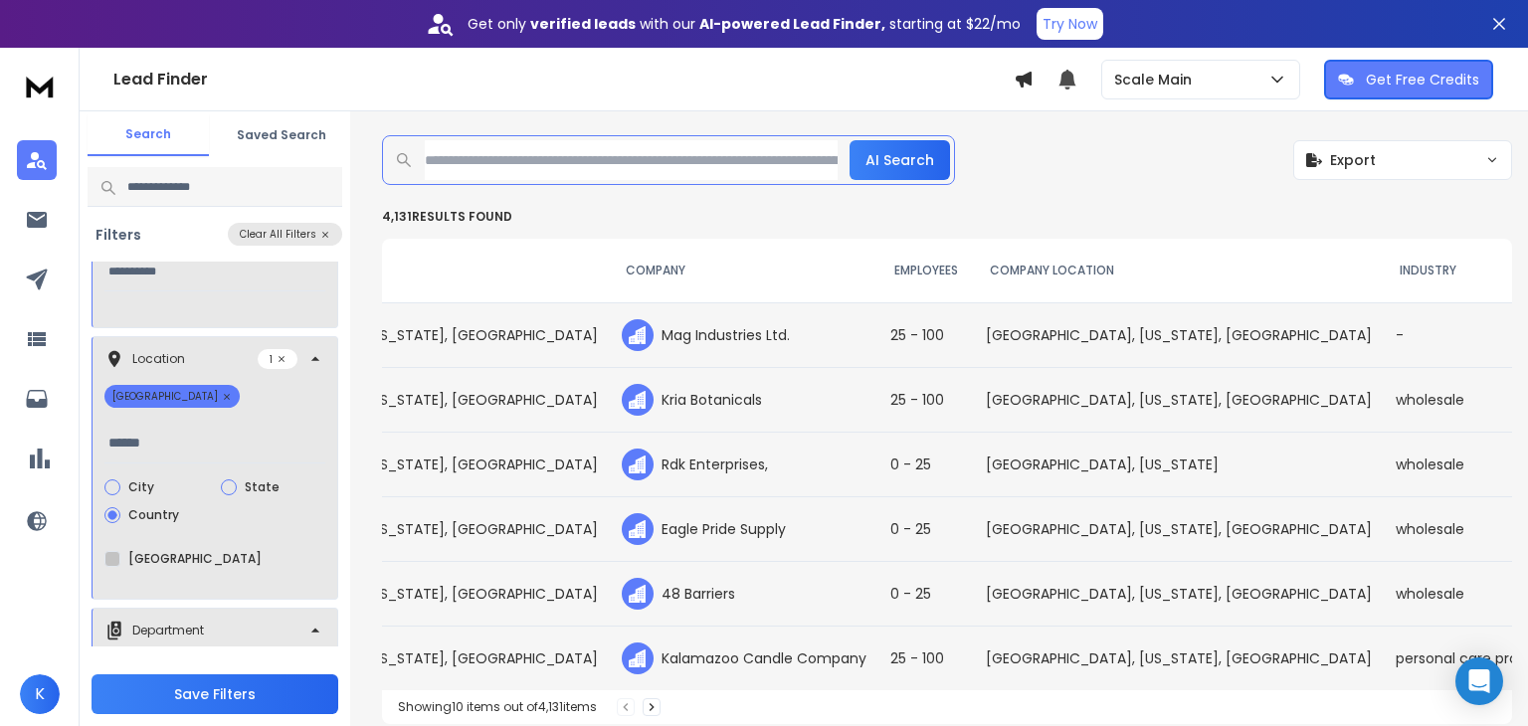
scroll to position [0, 0]
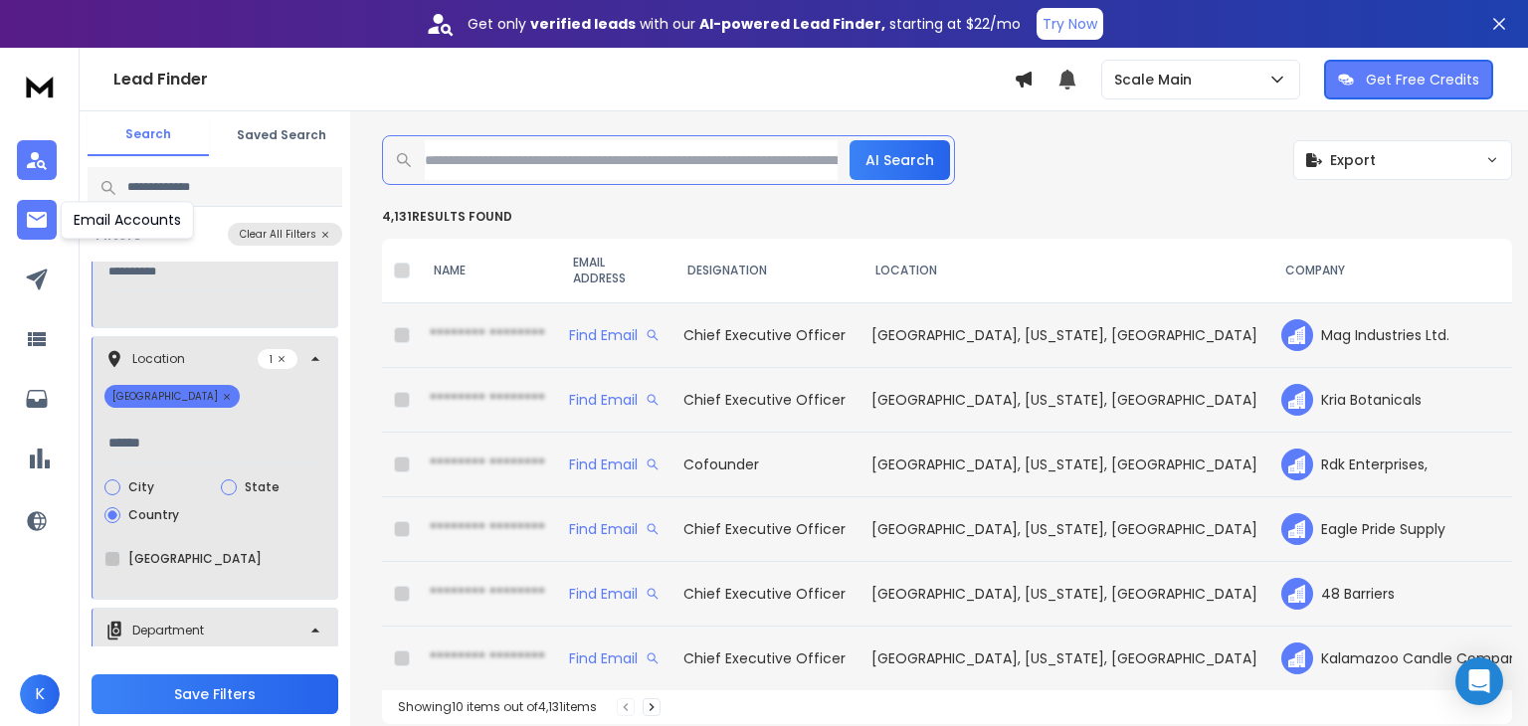
click at [21, 221] on link at bounding box center [37, 220] width 40 height 40
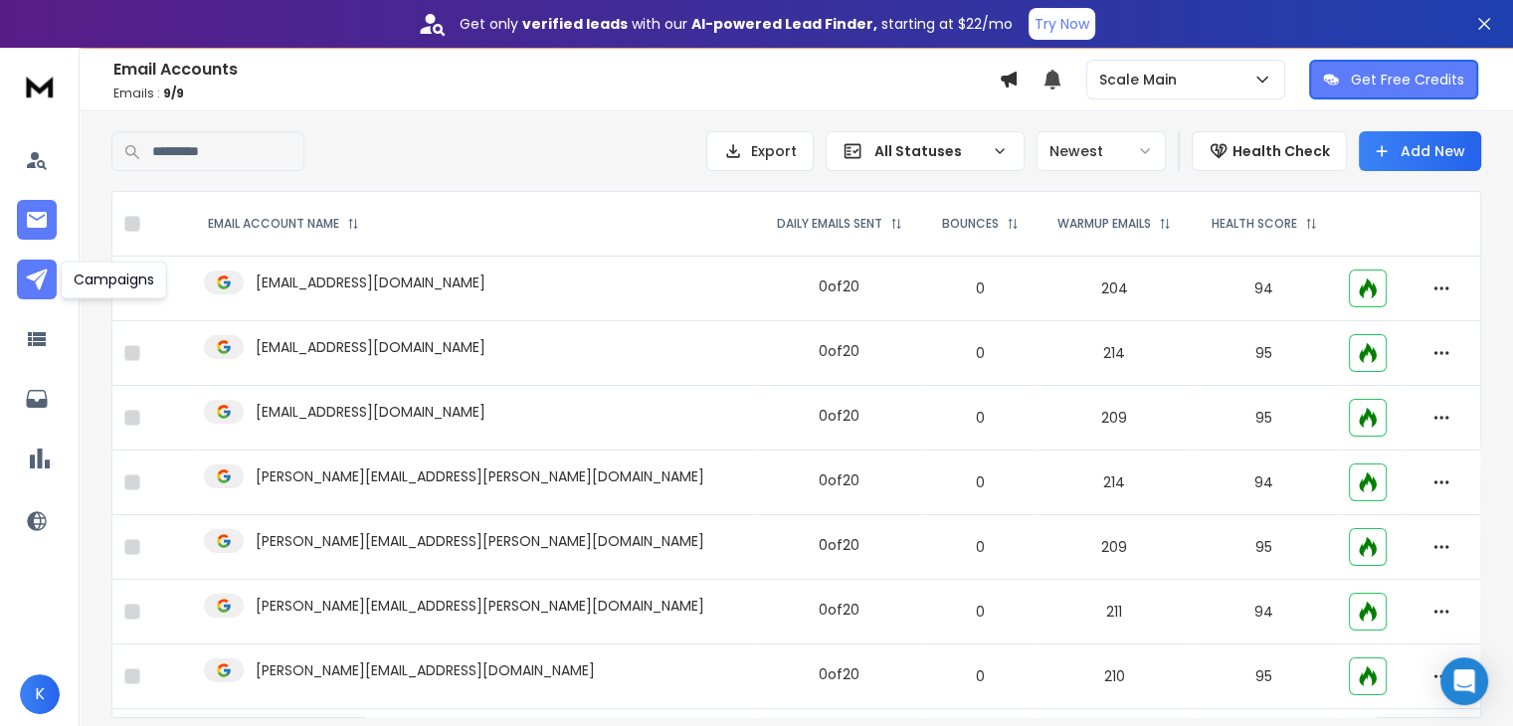
click at [30, 278] on icon at bounding box center [36, 279] width 21 height 21
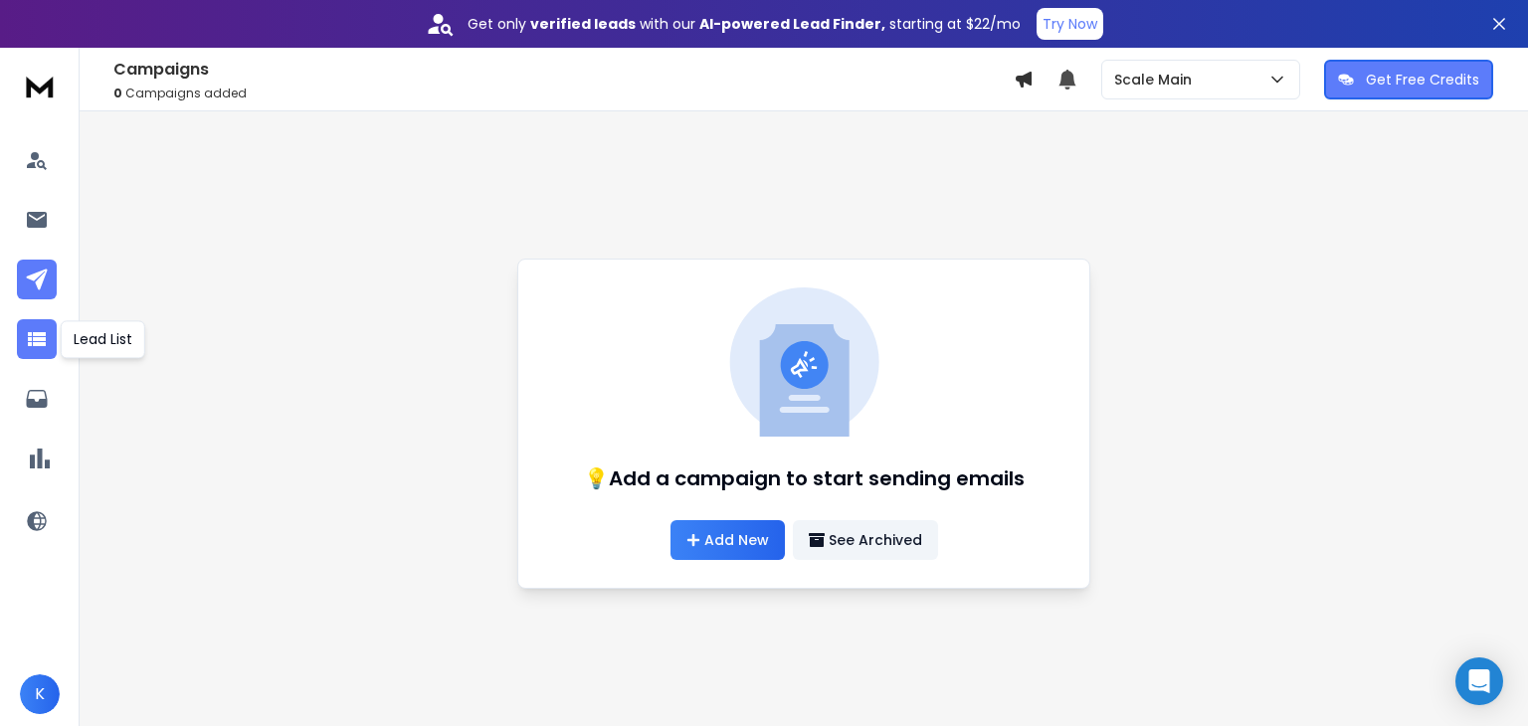
click at [20, 343] on link at bounding box center [37, 339] width 40 height 40
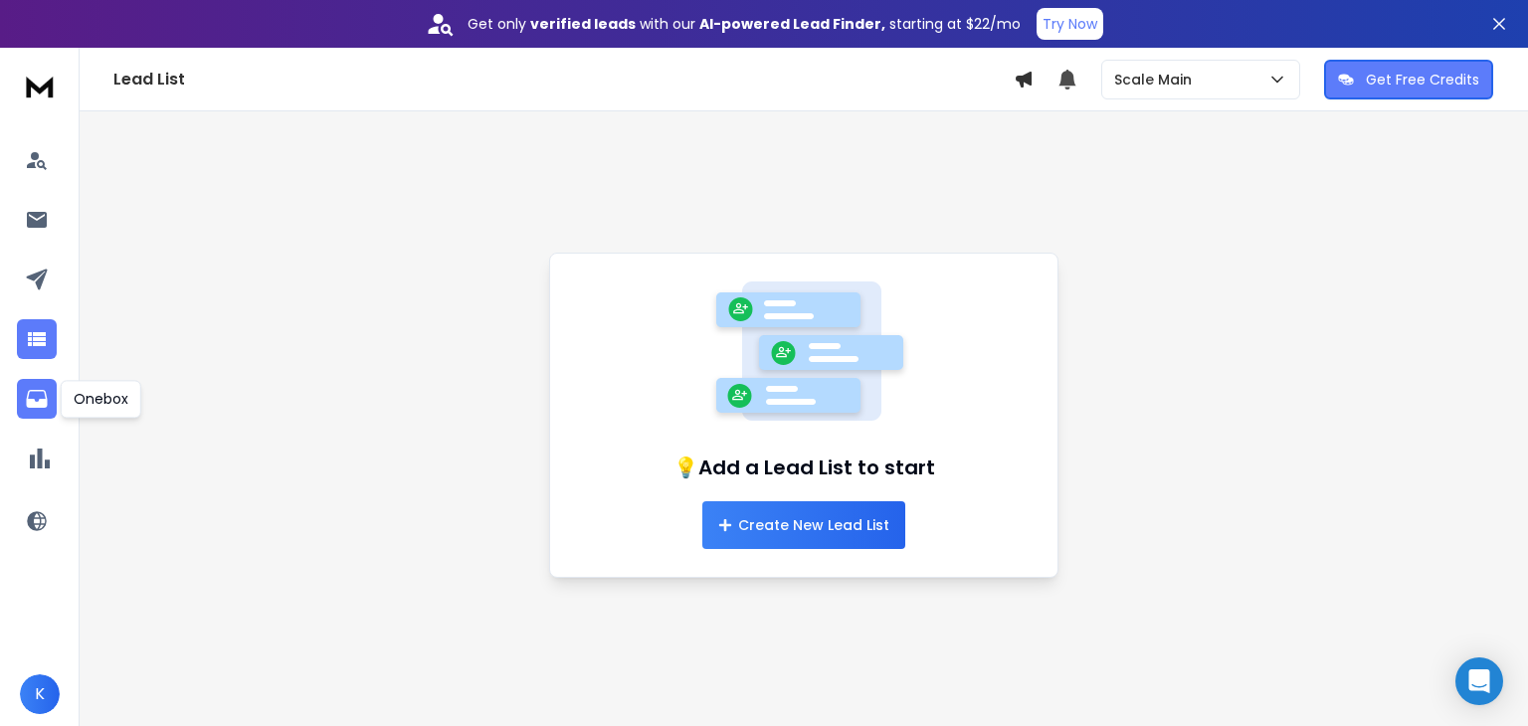
click at [33, 407] on icon at bounding box center [36, 399] width 21 height 18
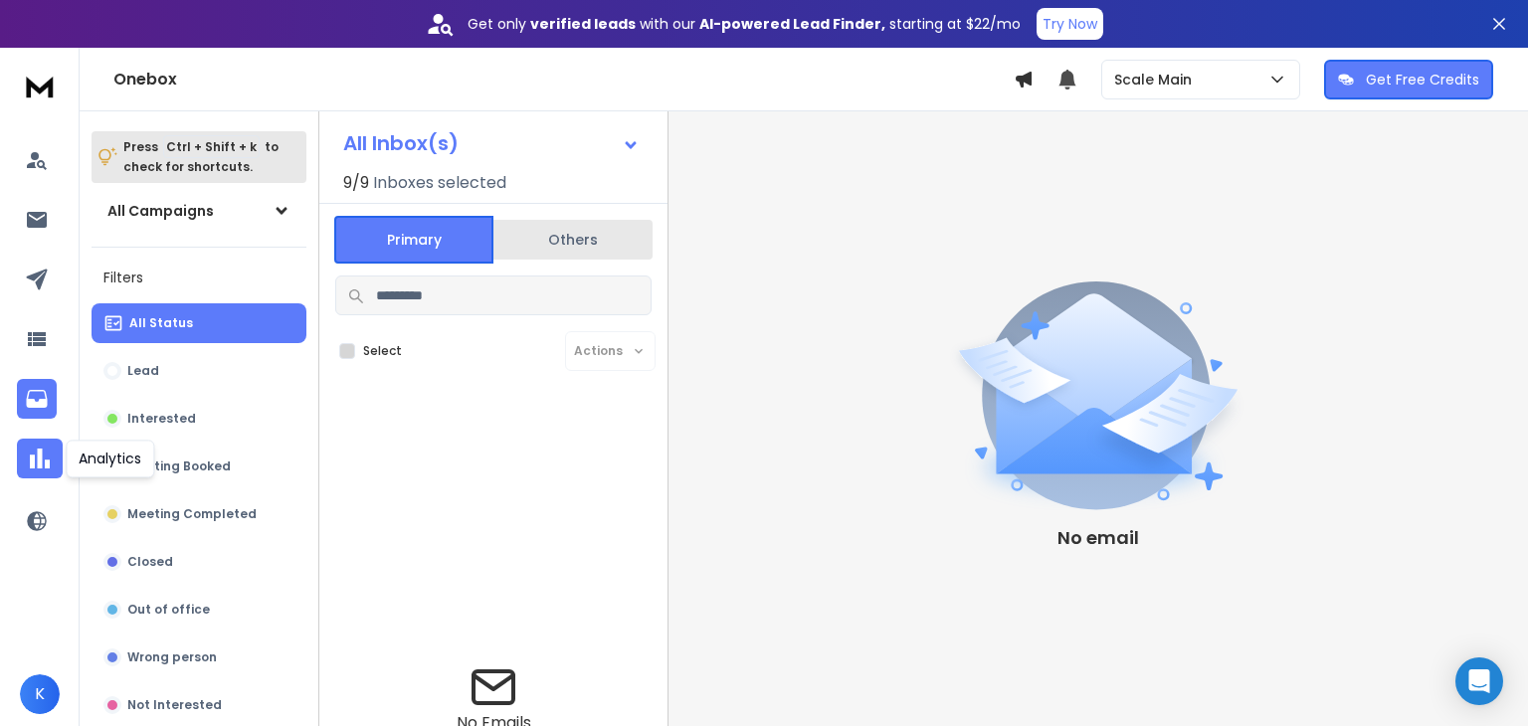
click at [36, 462] on icon at bounding box center [40, 459] width 30 height 30
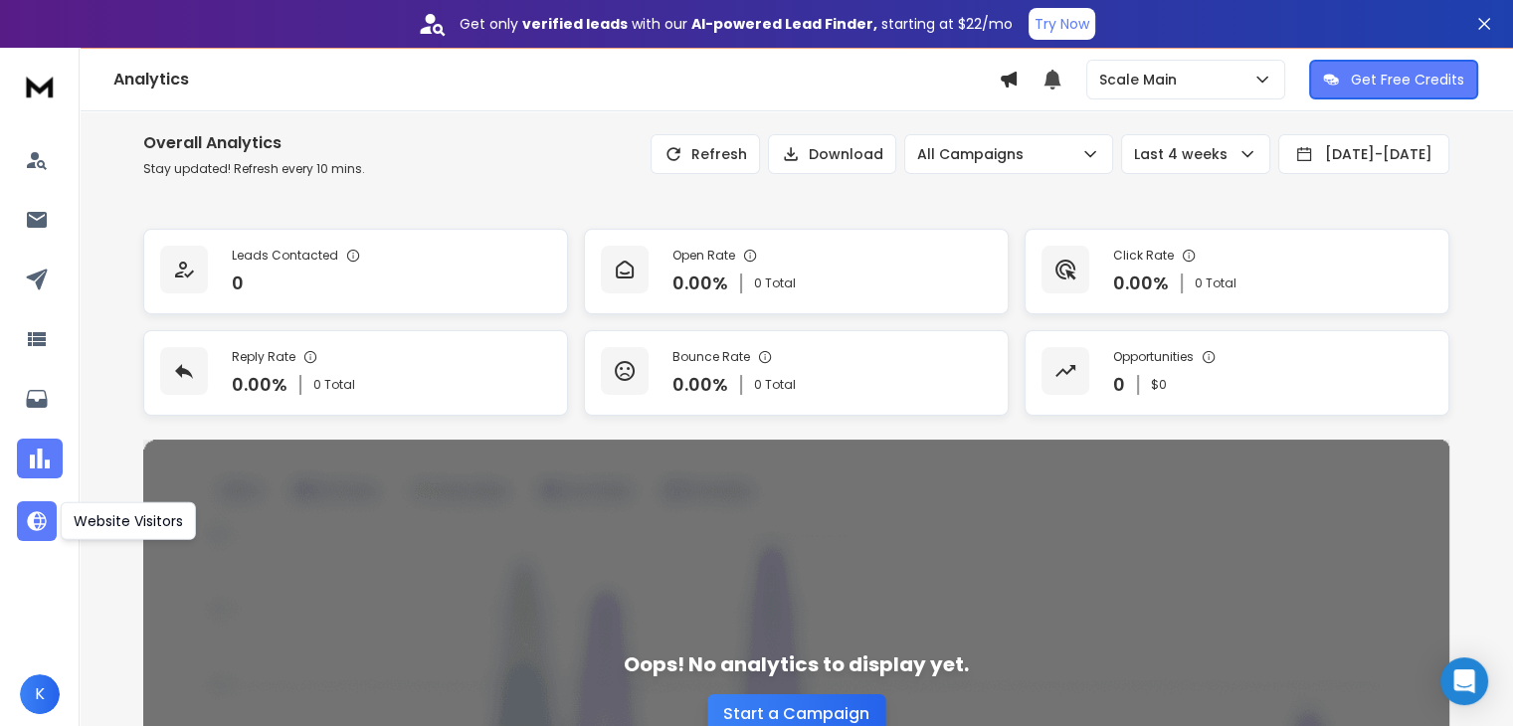
click at [34, 513] on icon at bounding box center [37, 521] width 20 height 20
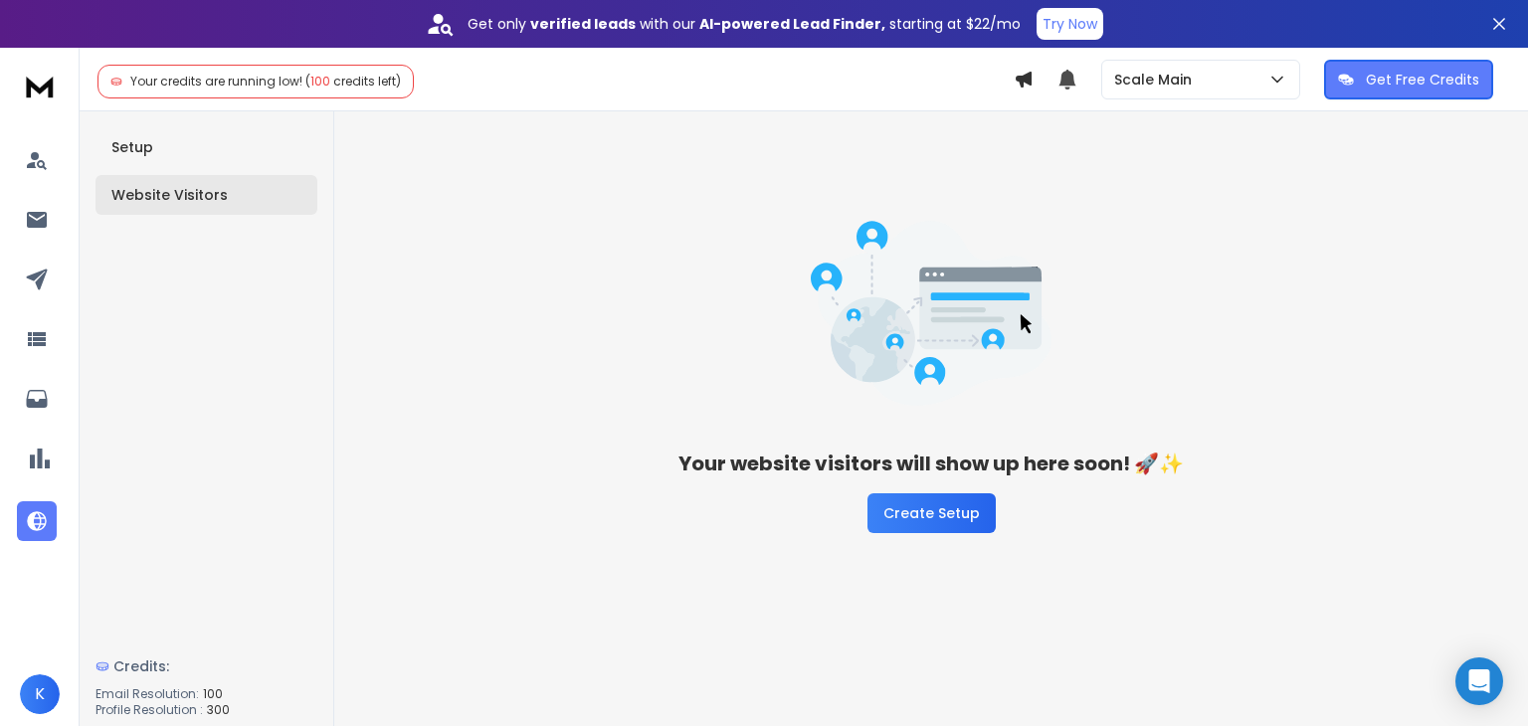
click at [922, 518] on button "Create Setup" at bounding box center [931, 513] width 128 height 40
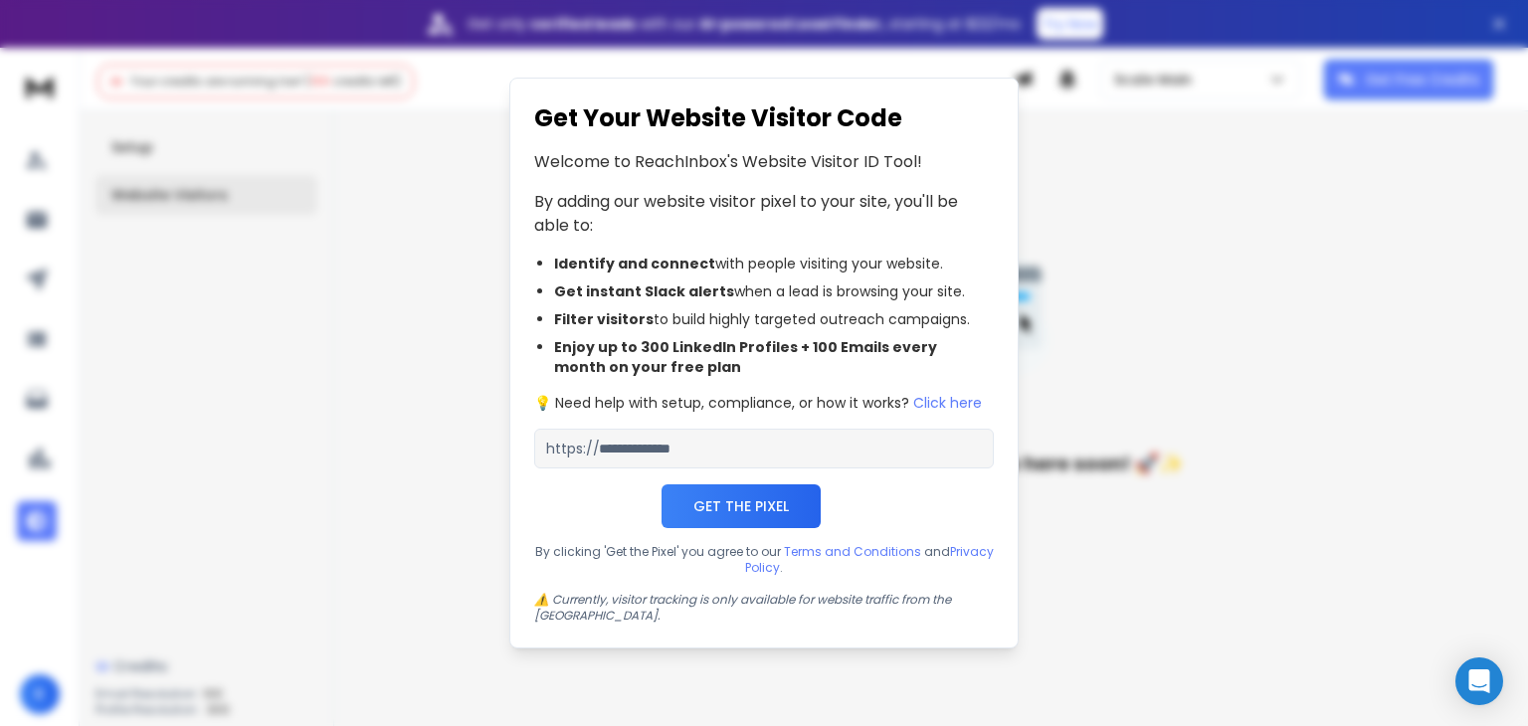
click at [696, 455] on input "text" at bounding box center [764, 449] width 460 height 40
drag, startPoint x: 738, startPoint y: 456, endPoint x: 344, endPoint y: 463, distance: 394.0
click at [344, 463] on body "Get only verified leads with our AI-powered Lead Finder, starting at $22/mo Try…" at bounding box center [764, 363] width 1528 height 726
type input "*"
type input "**********"
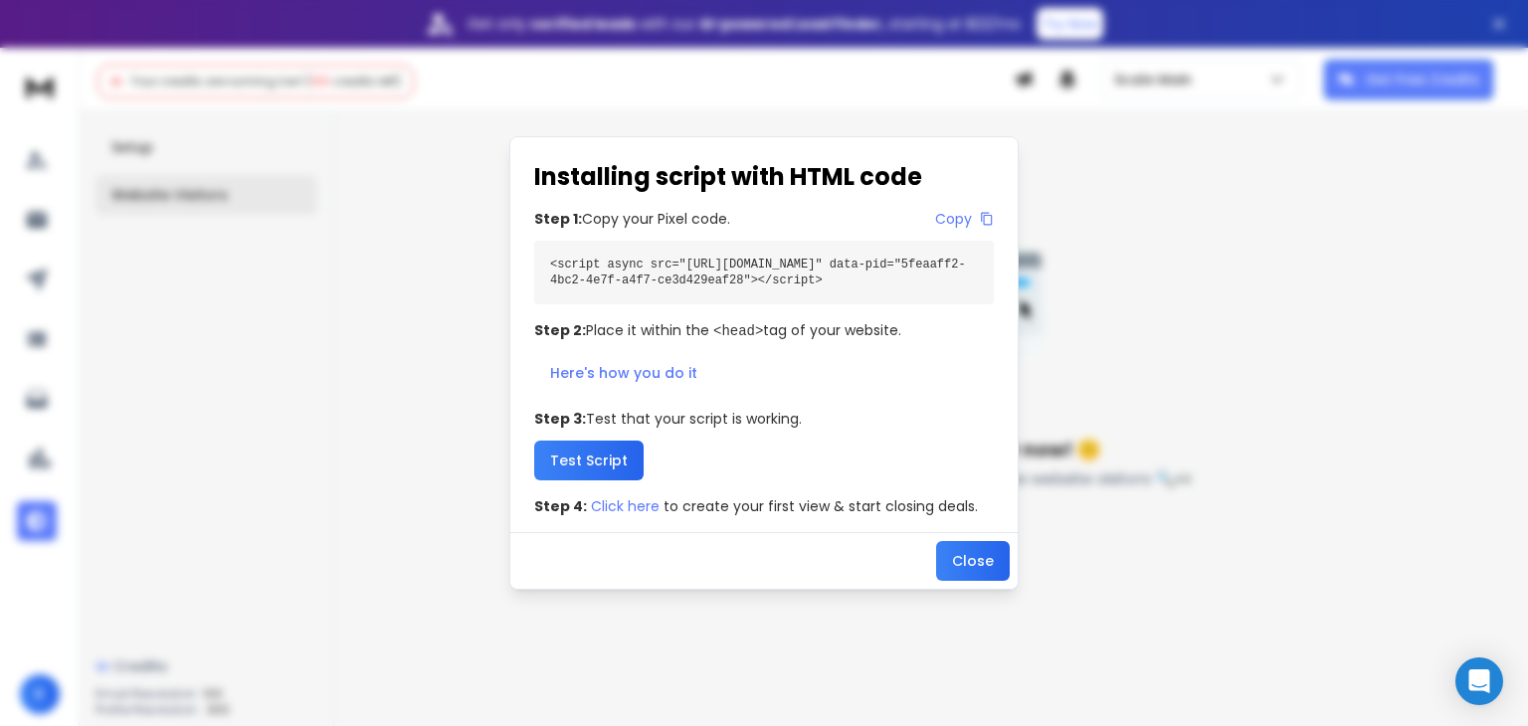
click at [938, 209] on button "Copy" at bounding box center [964, 219] width 59 height 20
click at [568, 473] on button "Test Script" at bounding box center [588, 461] width 109 height 40
drag, startPoint x: 955, startPoint y: 570, endPoint x: 1122, endPoint y: 651, distance: 185.5
click at [938, 572] on button "Close" at bounding box center [973, 561] width 74 height 40
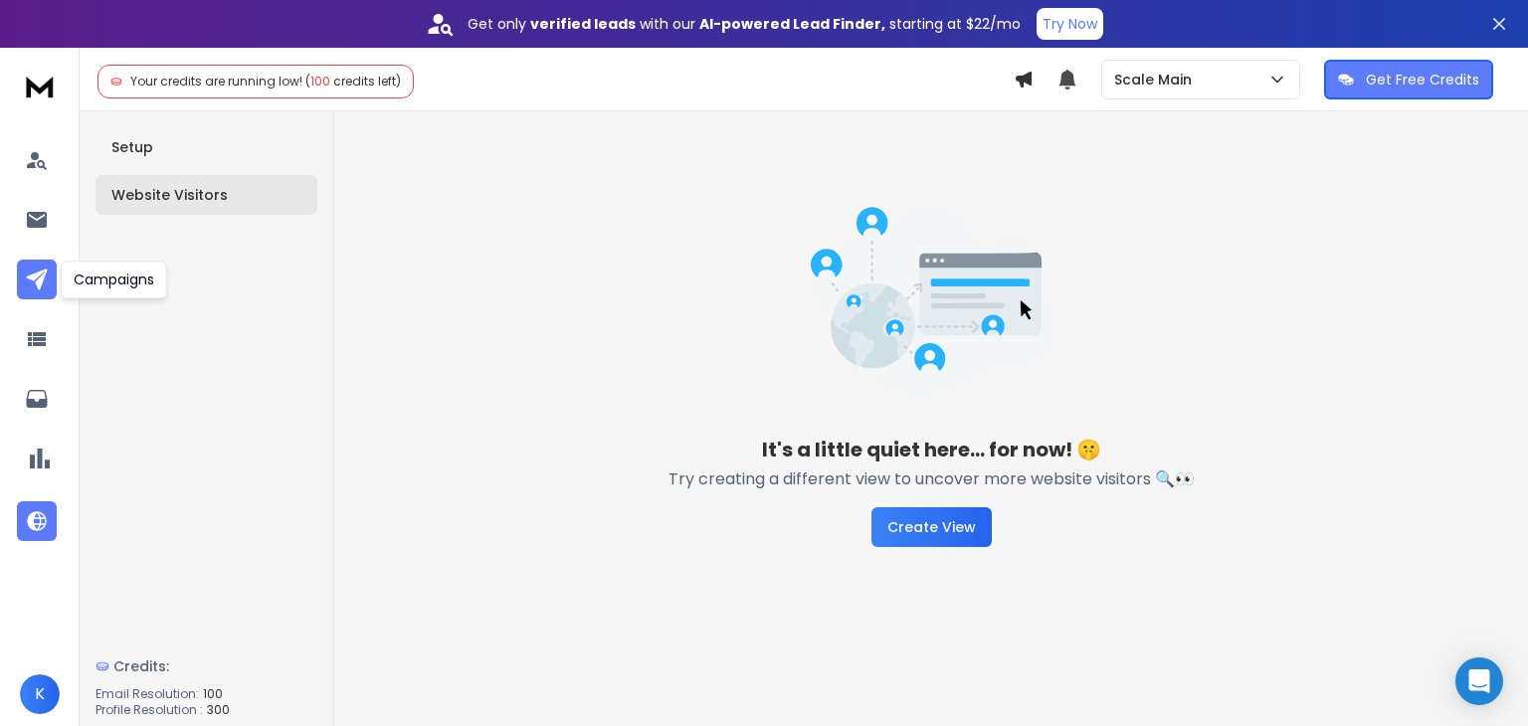
click at [33, 282] on icon at bounding box center [37, 280] width 24 height 24
